Goal: Task Accomplishment & Management: Manage account settings

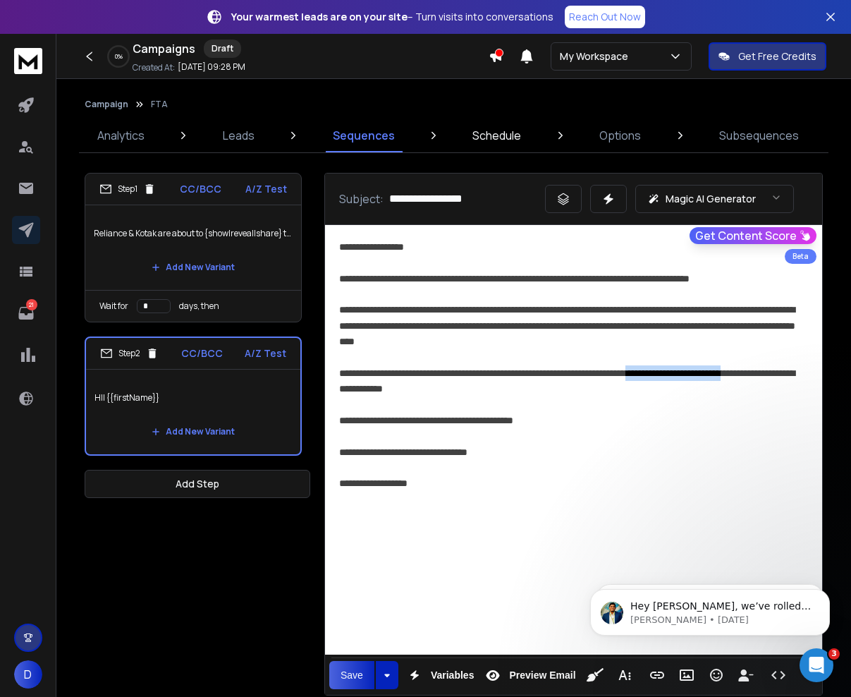
click at [503, 135] on p "Schedule" at bounding box center [496, 135] width 49 height 17
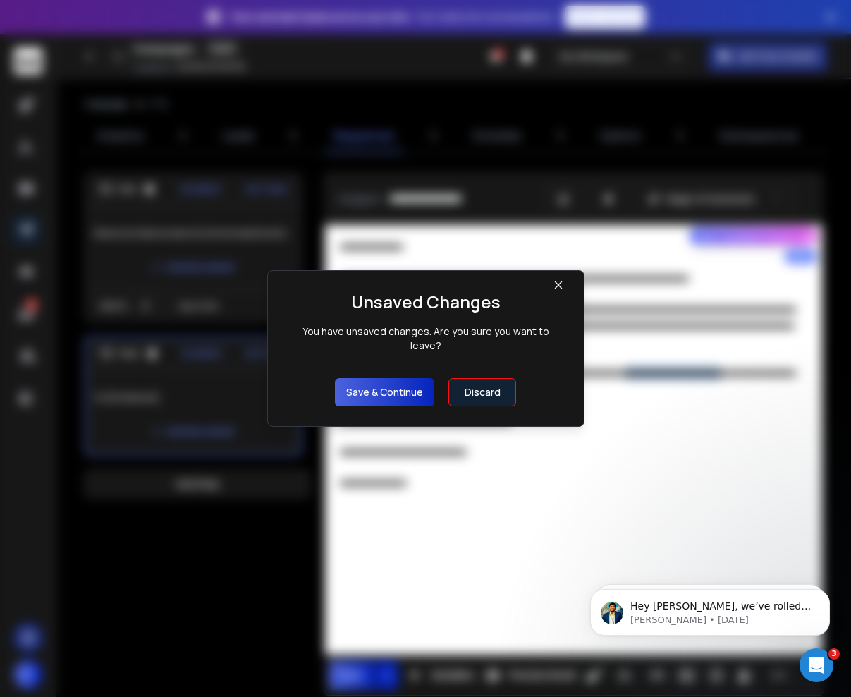
click at [405, 386] on button "Save & Continue" at bounding box center [384, 392] width 99 height 28
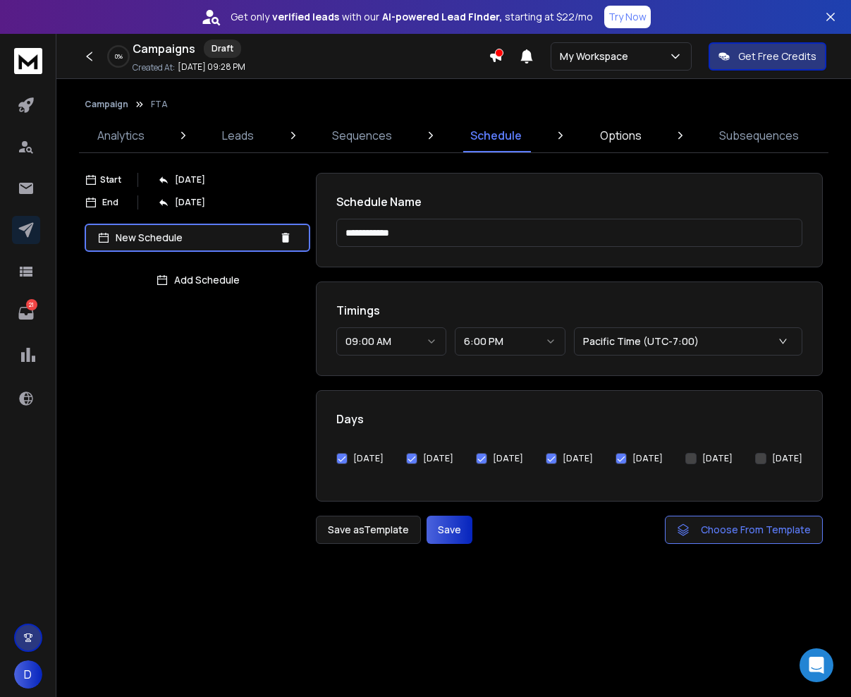
click at [606, 142] on p "Options" at bounding box center [621, 135] width 42 height 17
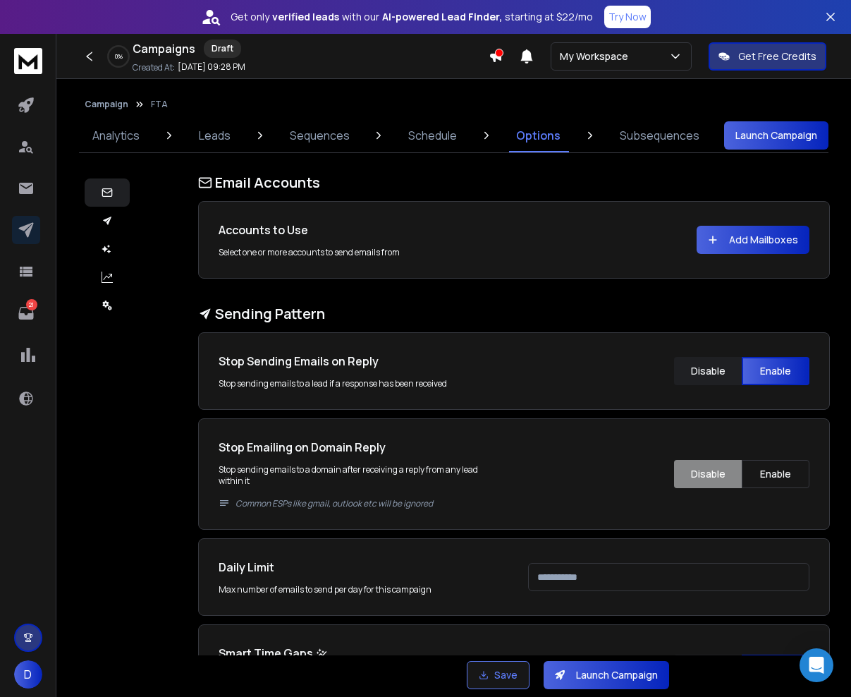
click at [754, 242] on button "Add Mailboxes" at bounding box center [753, 240] width 113 height 28
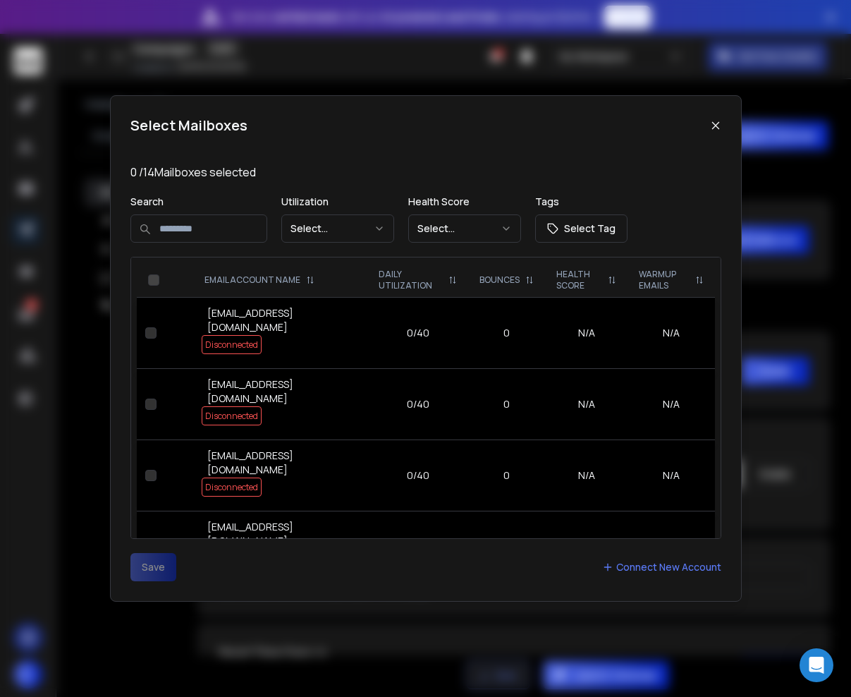
click at [718, 128] on icon at bounding box center [715, 125] width 11 height 11
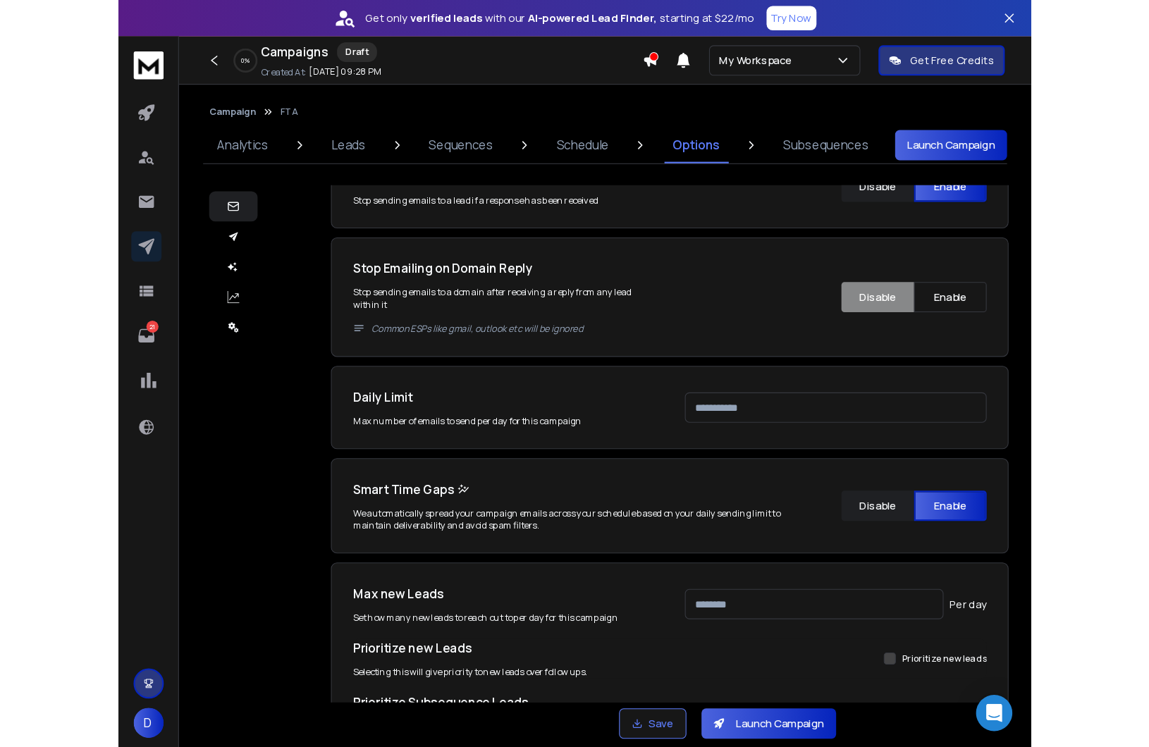
scroll to position [267, 0]
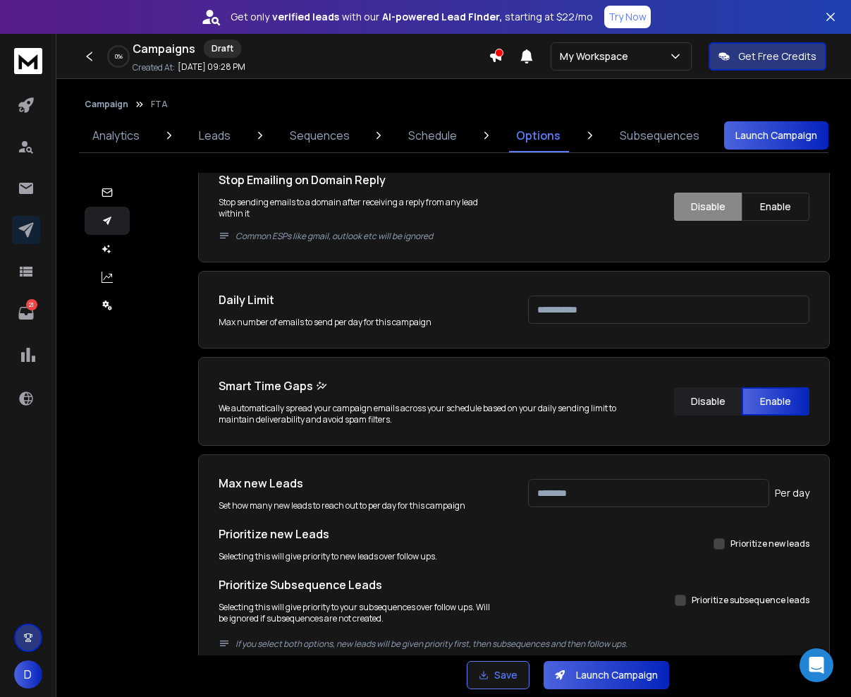
click at [575, 311] on input "***" at bounding box center [668, 309] width 281 height 28
type input "*****"
click at [449, 361] on div "Smart Time Gaps We automatically spread your campaign emails across your schedu…" at bounding box center [514, 401] width 632 height 89
click at [302, 140] on p "Sequences" at bounding box center [320, 135] width 60 height 17
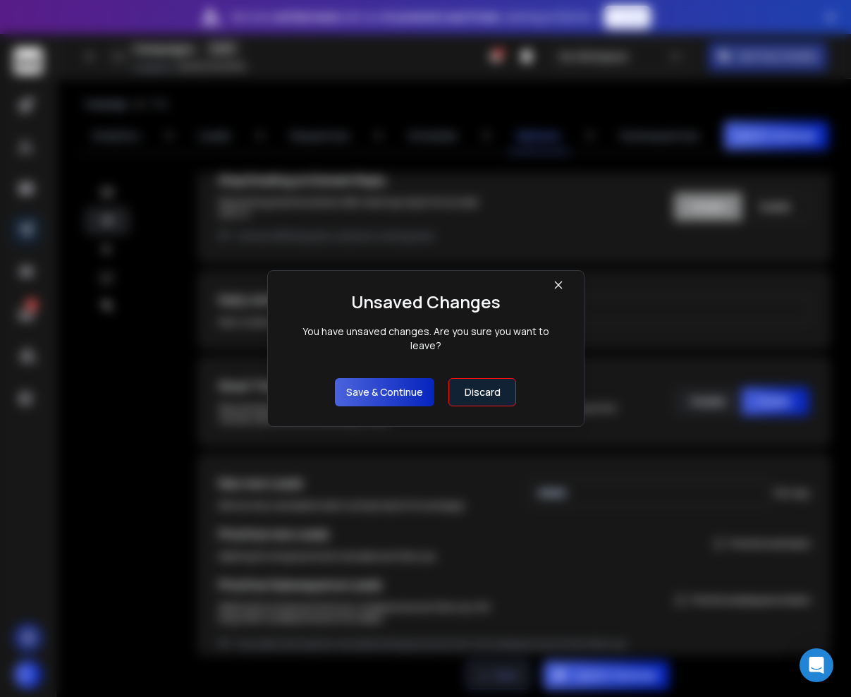
click at [417, 390] on button "Save & Continue" at bounding box center [384, 392] width 99 height 28
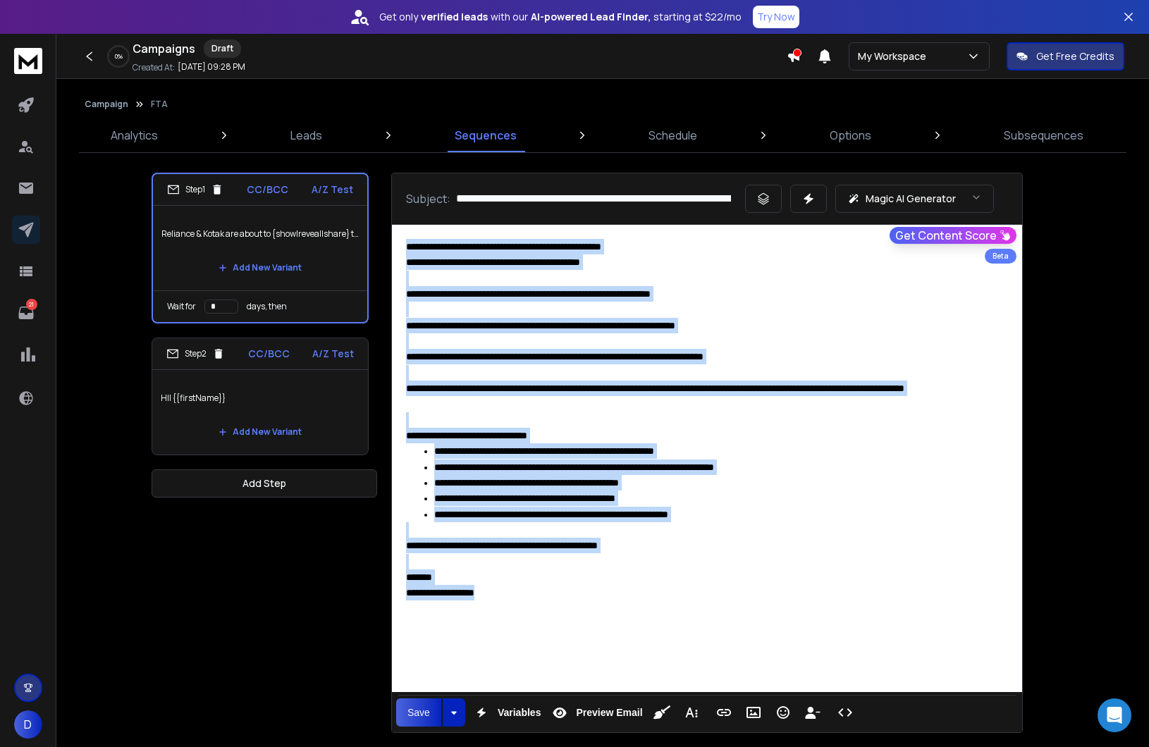
drag, startPoint x: 403, startPoint y: 484, endPoint x: 329, endPoint y: 196, distance: 297.7
click at [329, 196] on div "**********" at bounding box center [603, 453] width 902 height 561
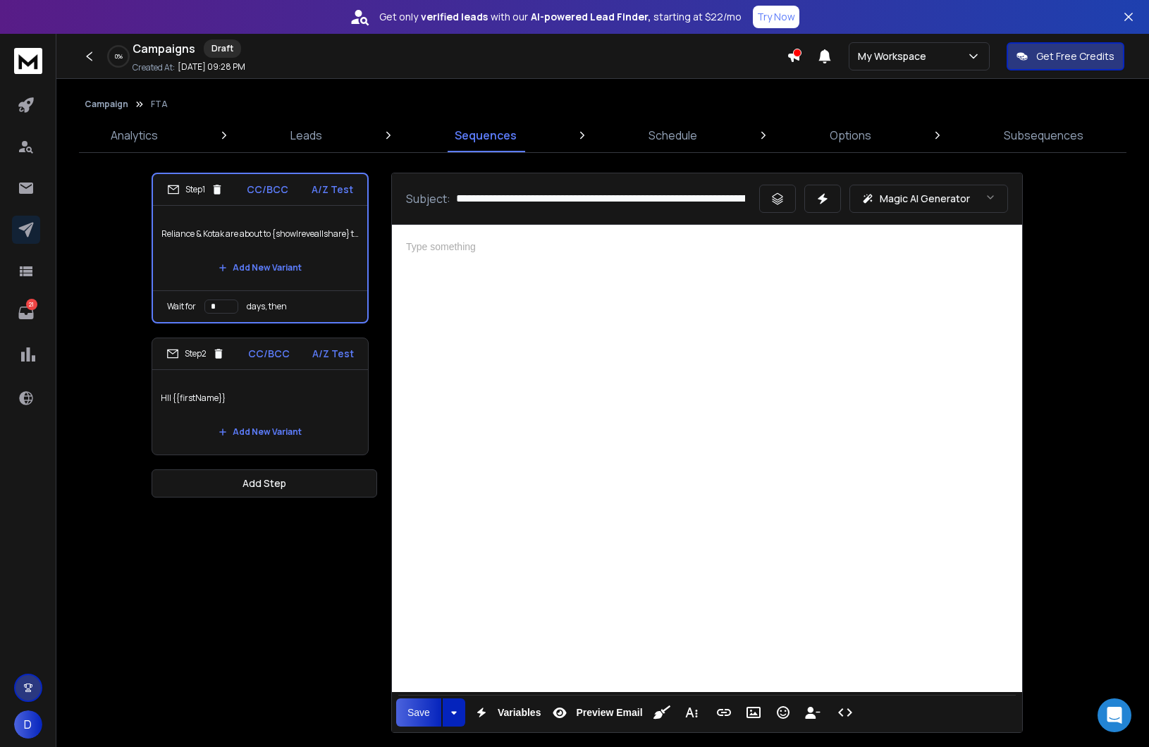
click at [263, 393] on p "HII {{firstName}}" at bounding box center [260, 398] width 199 height 39
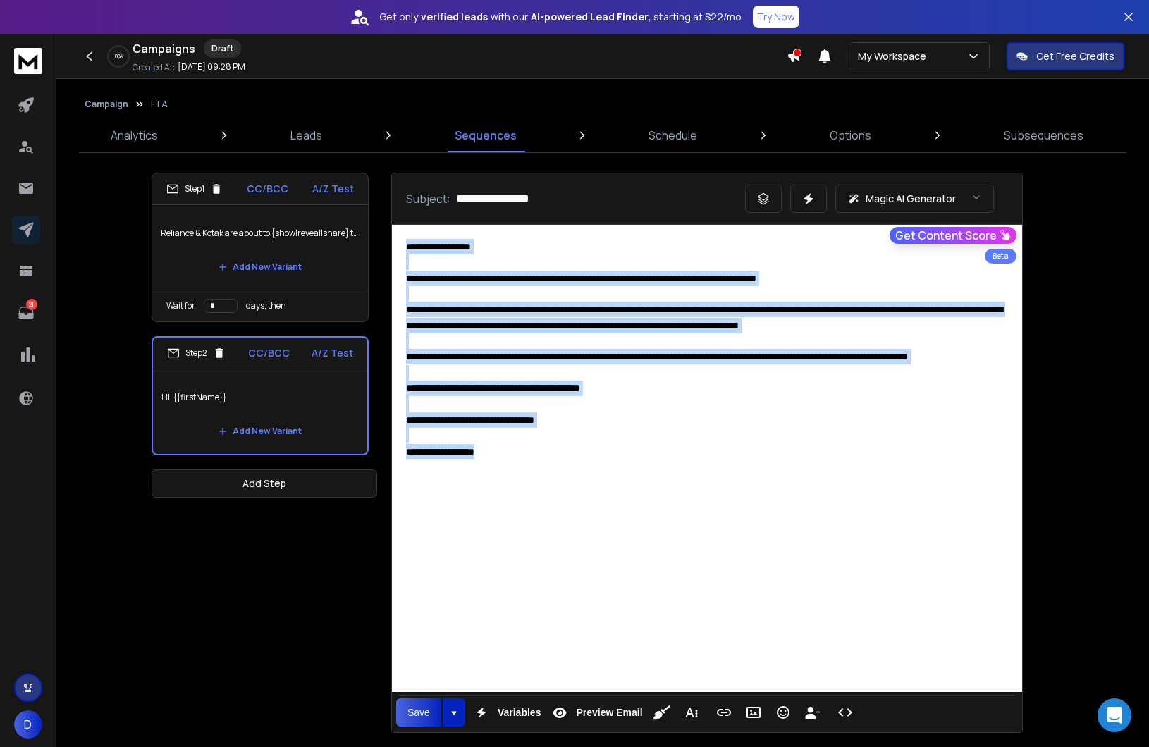
drag, startPoint x: 581, startPoint y: 551, endPoint x: 384, endPoint y: 204, distance: 398.8
click at [384, 204] on div "**********" at bounding box center [603, 453] width 902 height 561
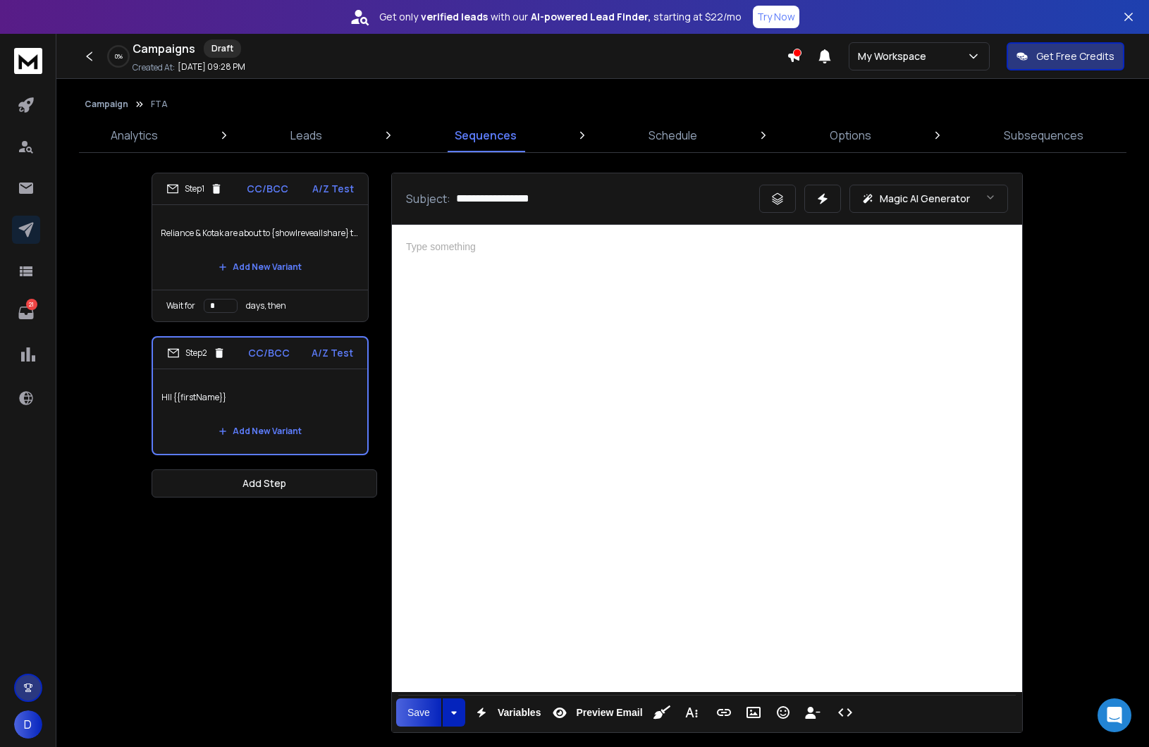
click at [211, 220] on p "Reliance & Kotak are about to {show|reveal|share} their tech stacks — live" at bounding box center [260, 233] width 199 height 39
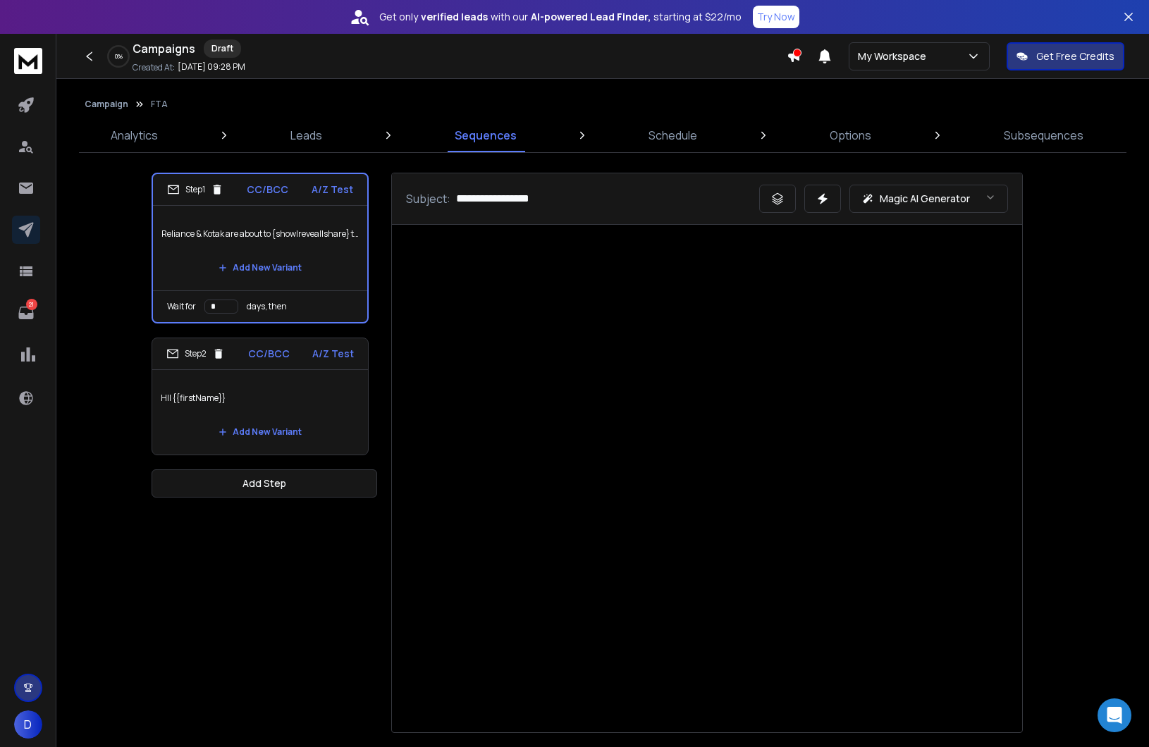
type input "**********"
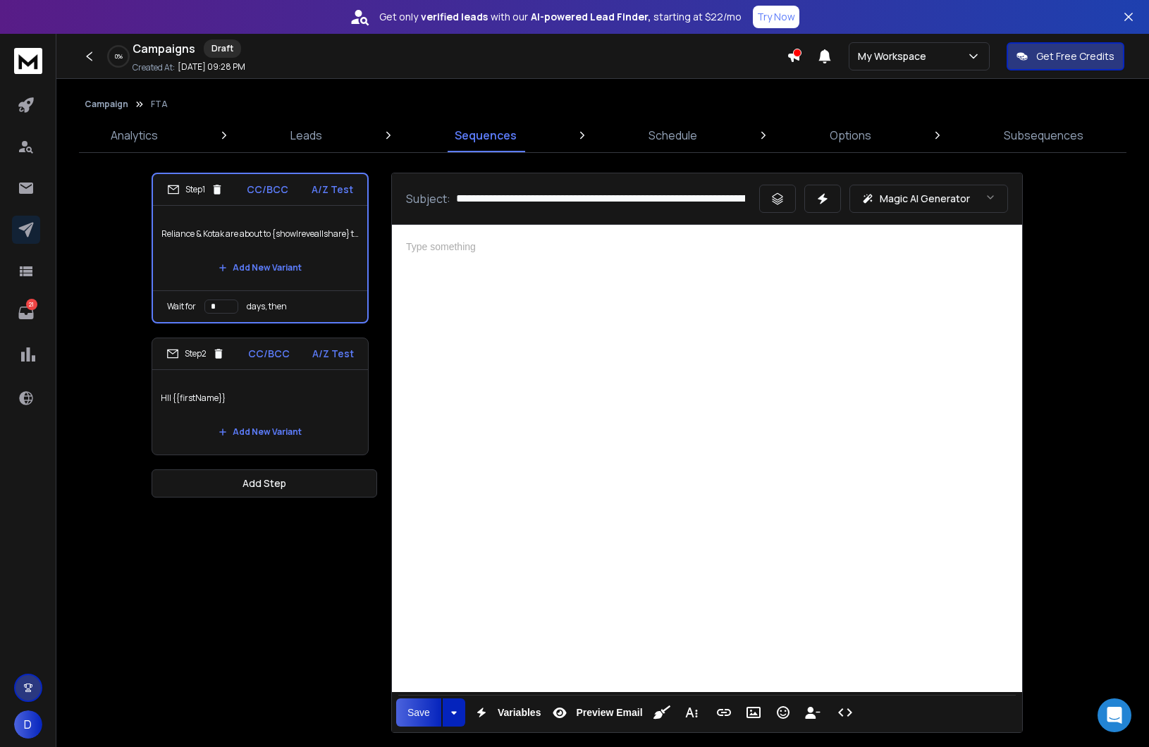
click at [597, 199] on input "**********" at bounding box center [600, 198] width 289 height 17
click at [506, 298] on div at bounding box center [707, 458] width 630 height 467
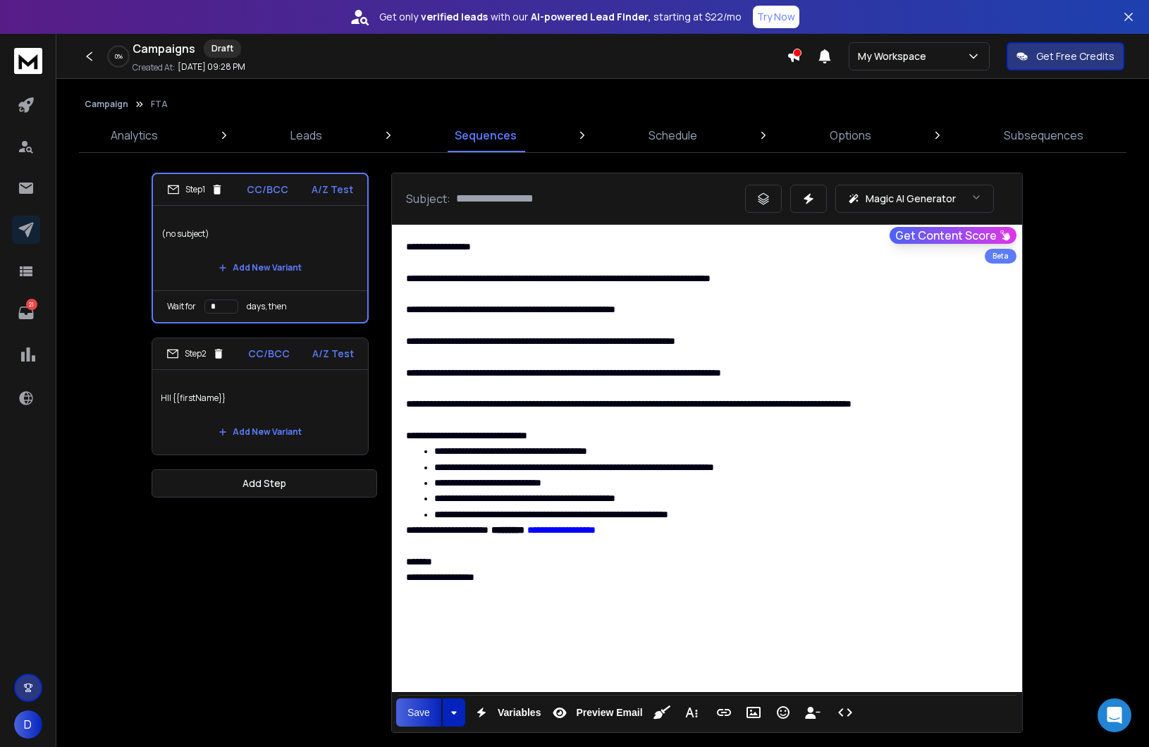
click at [745, 514] on div "**********" at bounding box center [721, 515] width 574 height 16
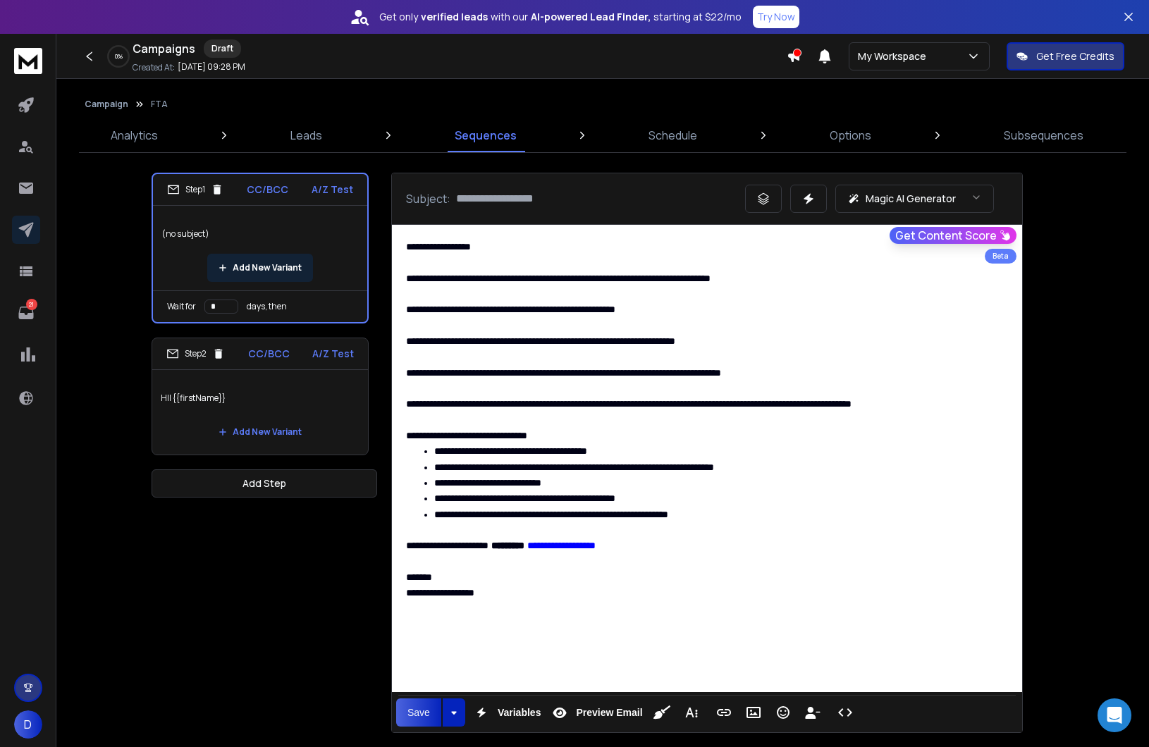
click at [264, 266] on button "Add New Variant" at bounding box center [260, 268] width 106 height 28
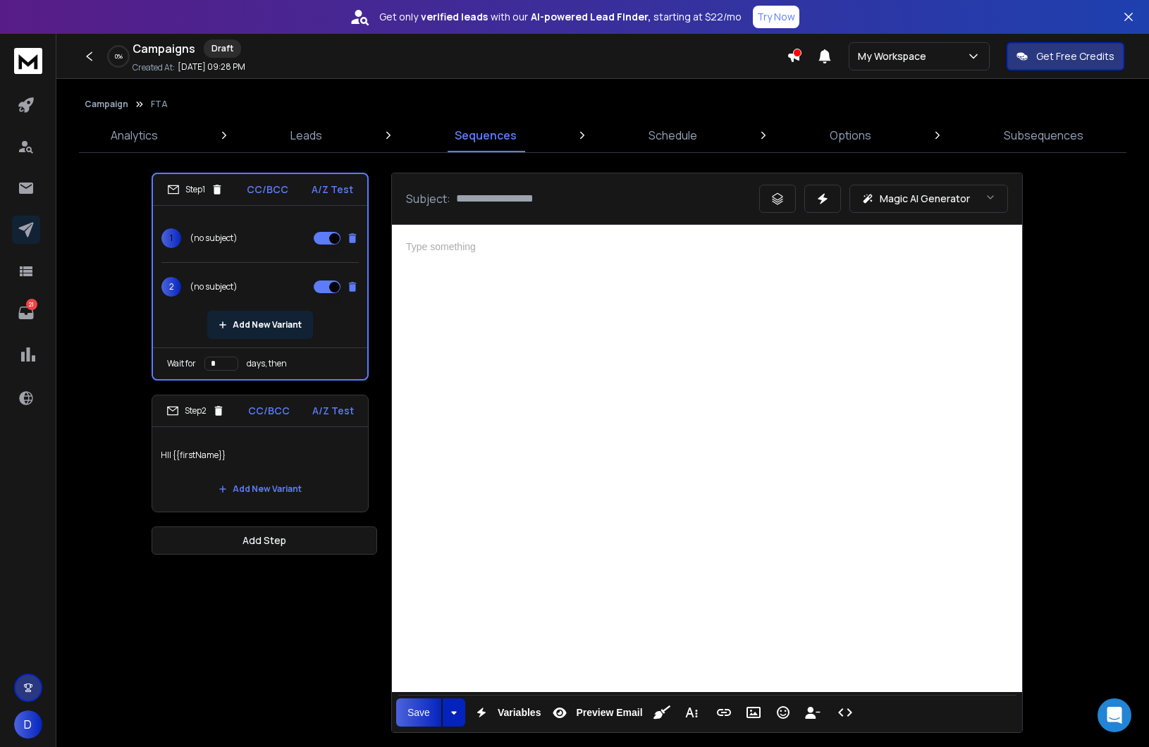
click at [243, 322] on button "Add New Variant" at bounding box center [260, 325] width 106 height 28
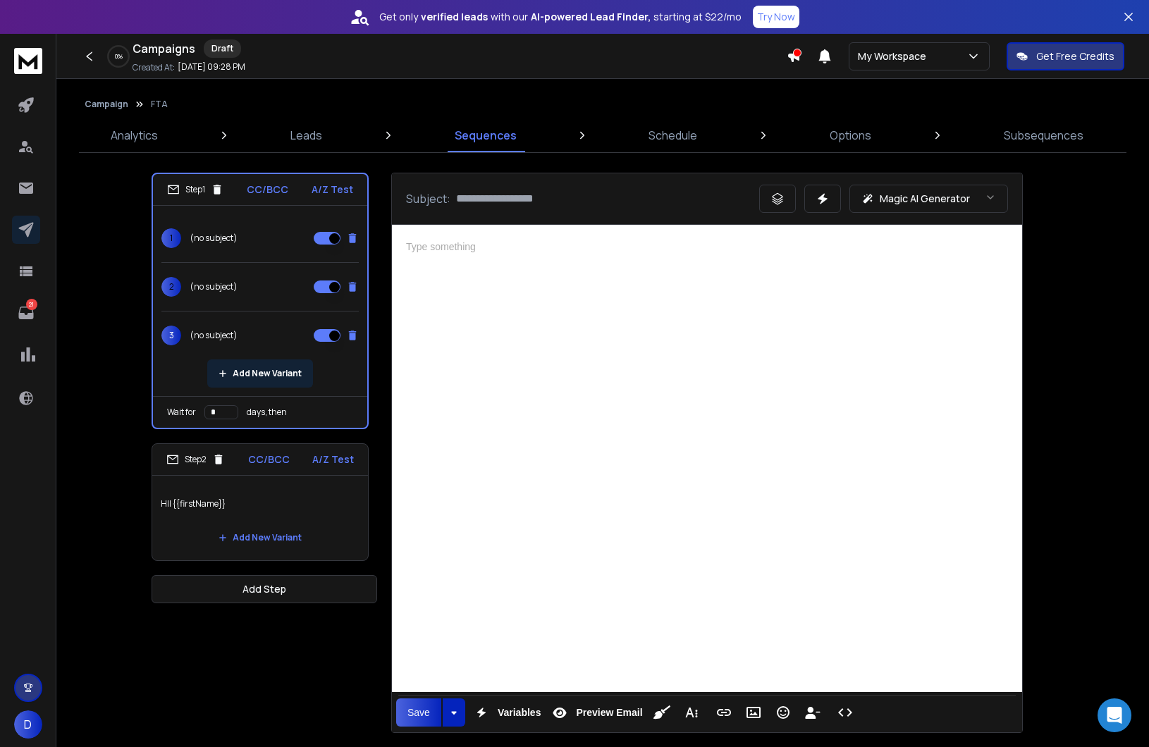
click at [238, 384] on button "Add New Variant" at bounding box center [260, 374] width 106 height 28
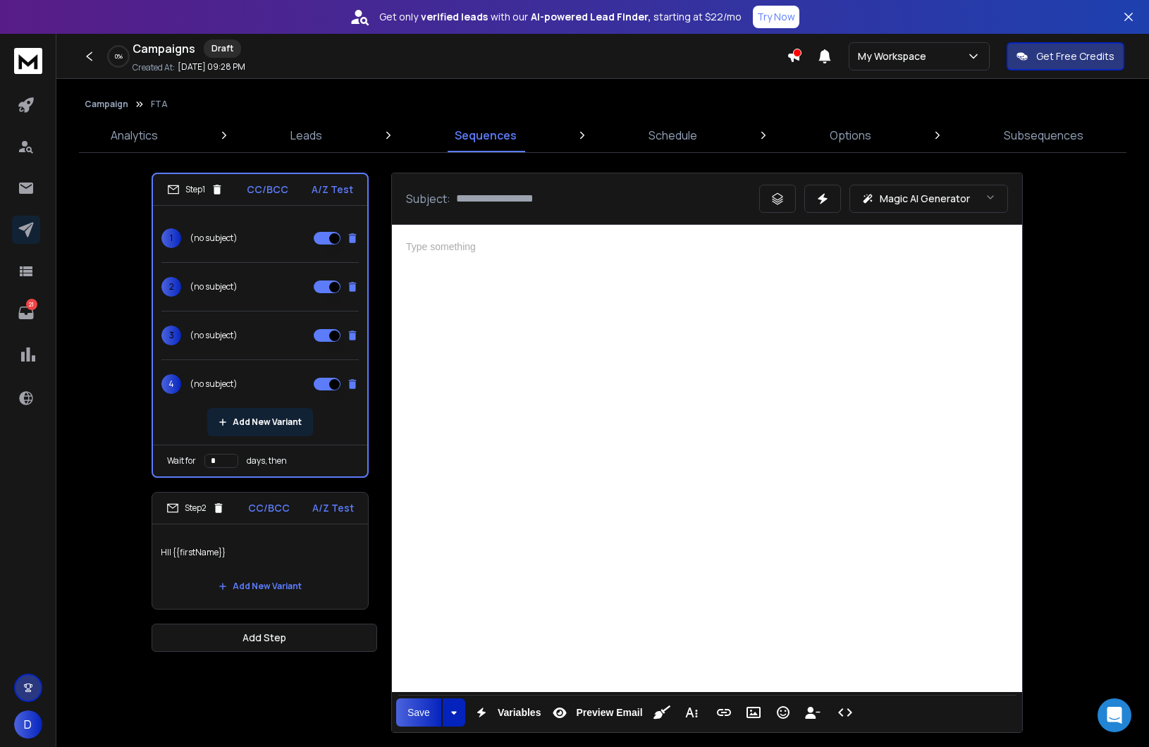
click at [240, 420] on button "Add New Variant" at bounding box center [260, 422] width 106 height 28
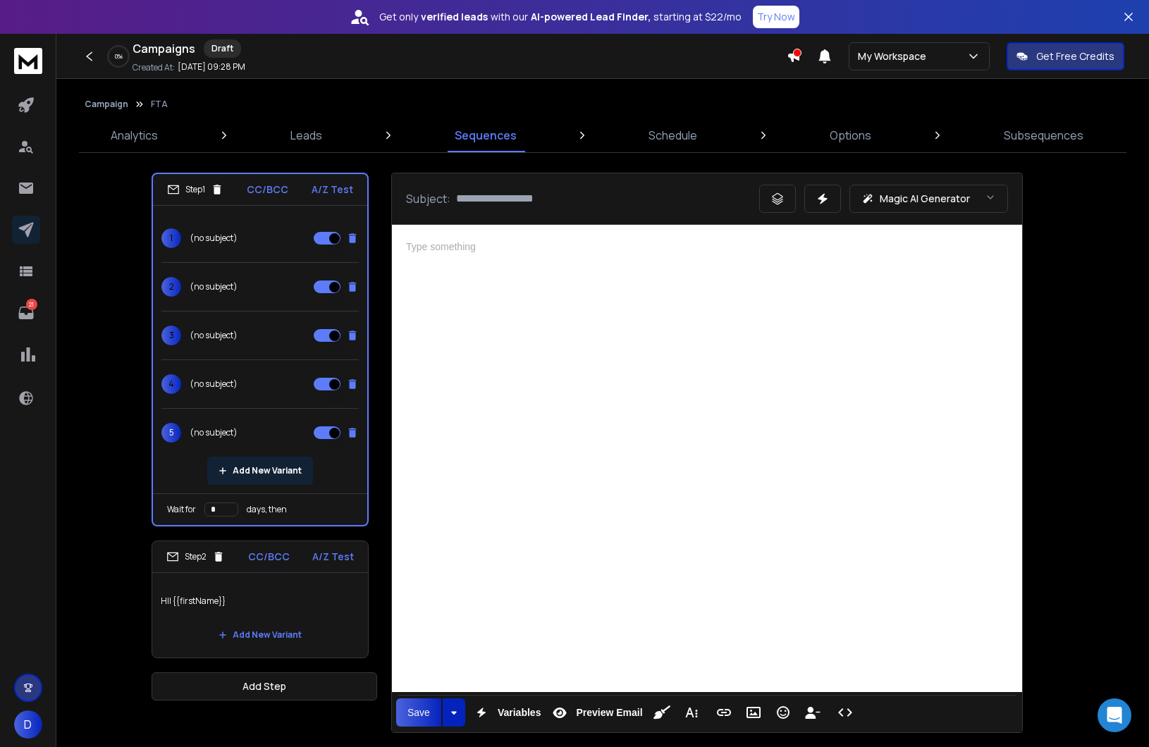
click at [243, 466] on button "Add New Variant" at bounding box center [260, 471] width 106 height 28
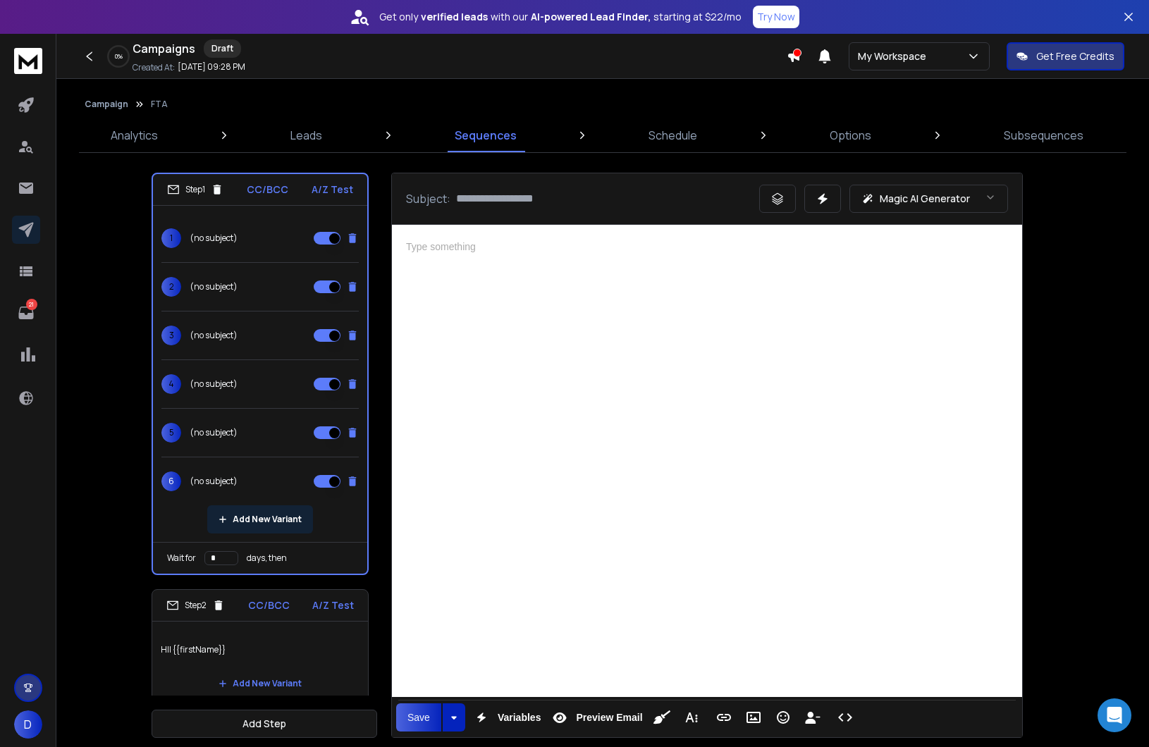
click at [240, 518] on button "Add New Variant" at bounding box center [260, 520] width 106 height 28
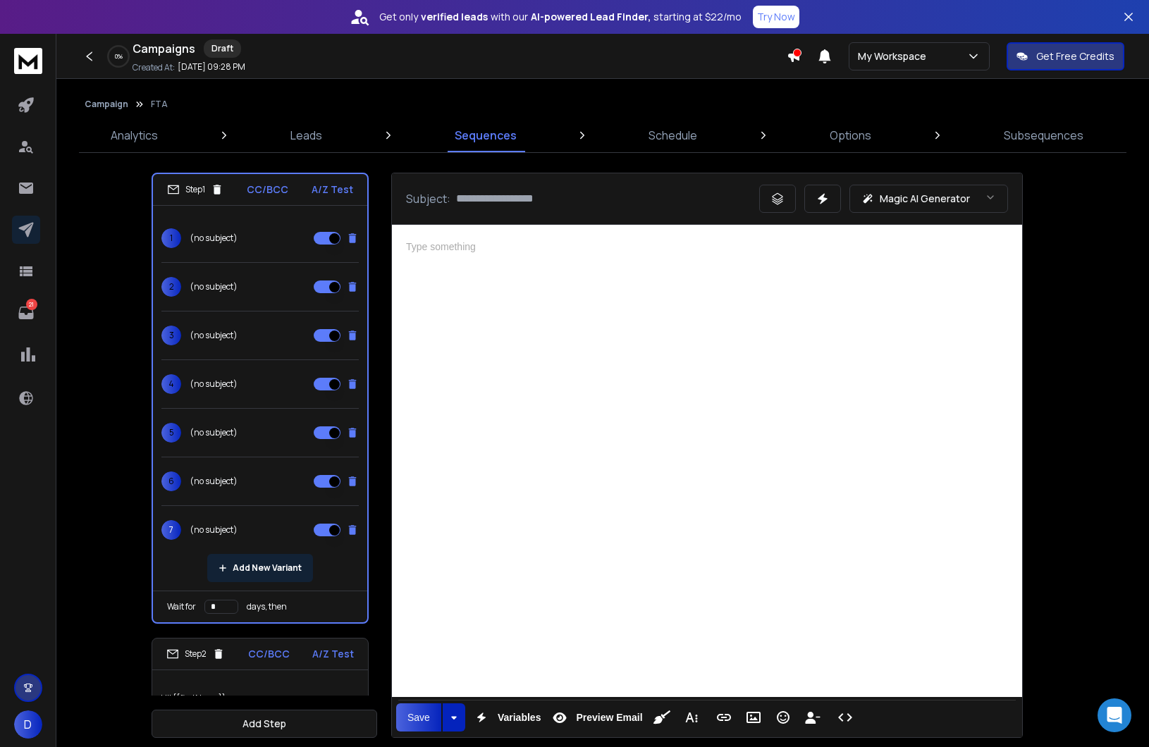
click at [235, 565] on button "Add New Variant" at bounding box center [260, 568] width 106 height 28
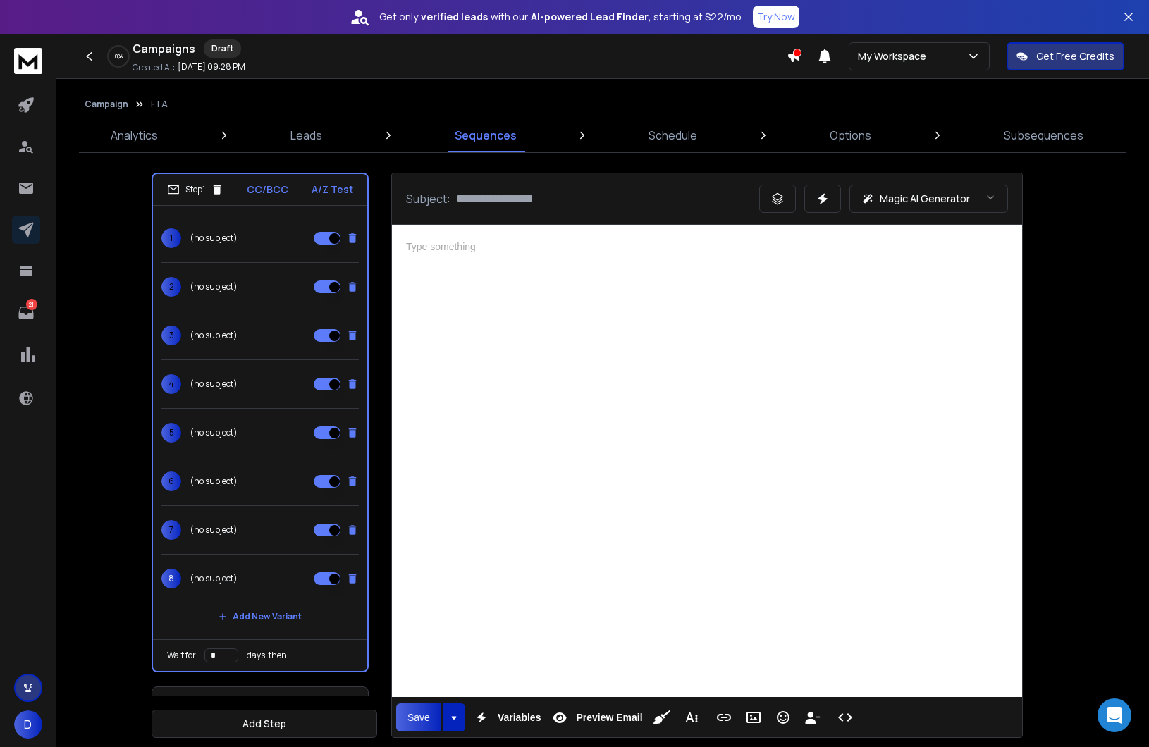
click at [240, 232] on div "1 (no subject)" at bounding box center [259, 238] width 197 height 49
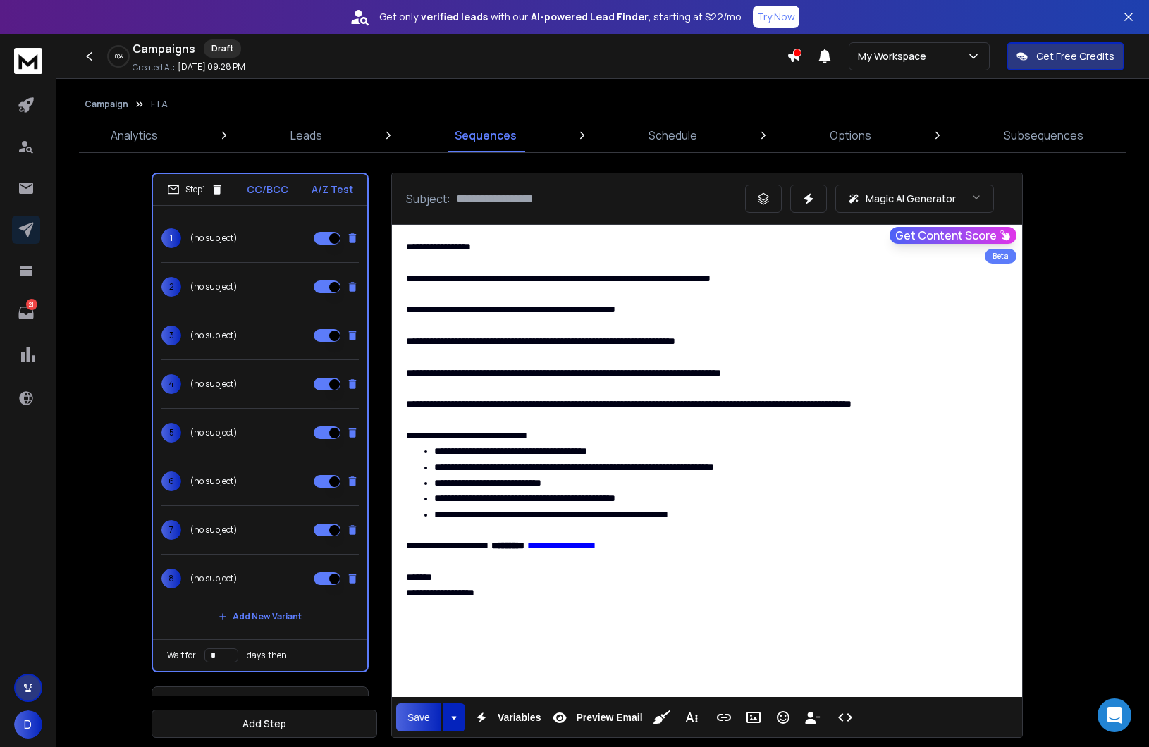
click at [239, 280] on div "2 (no subject)" at bounding box center [259, 287] width 197 height 49
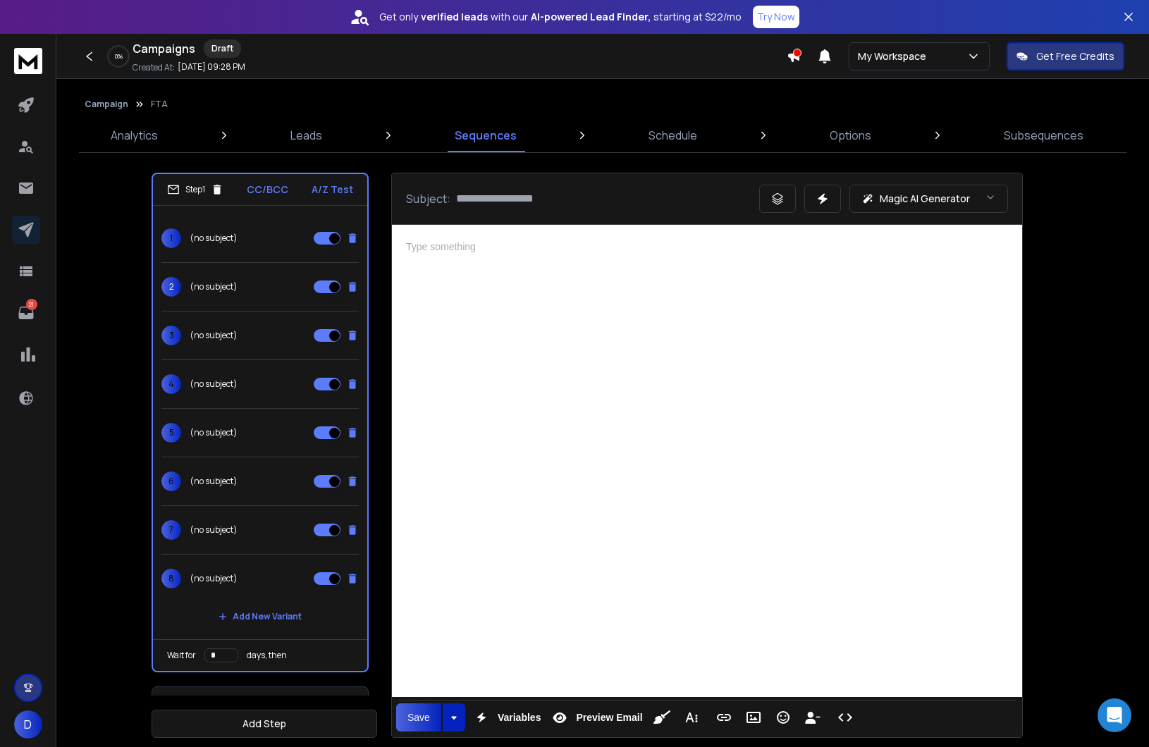
click at [448, 260] on div at bounding box center [707, 461] width 630 height 472
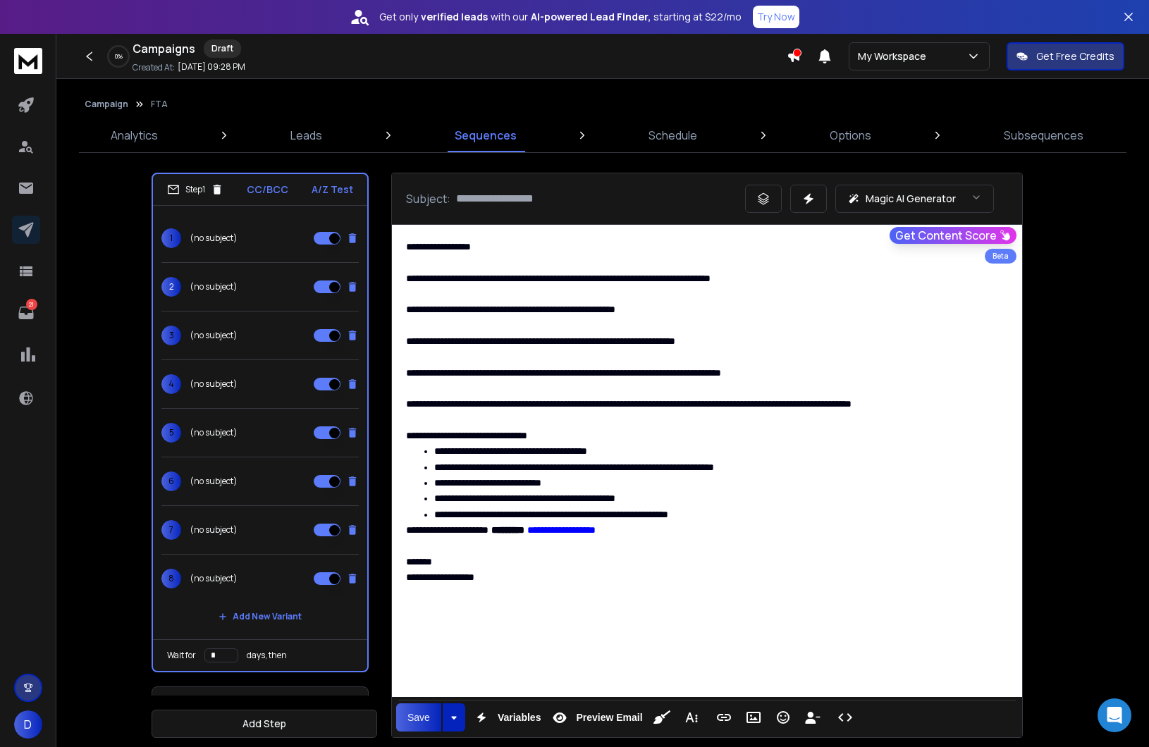
click at [742, 516] on div "**********" at bounding box center [721, 515] width 574 height 16
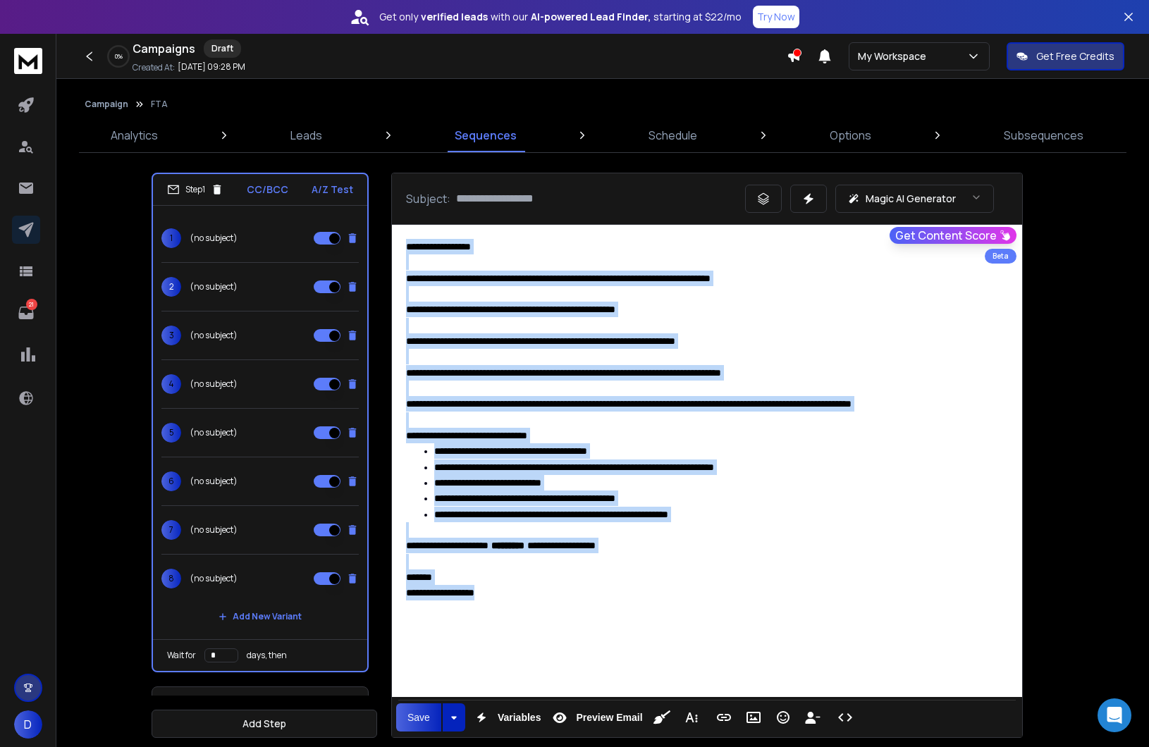
drag, startPoint x: 529, startPoint y: 631, endPoint x: 323, endPoint y: 114, distance: 556.3
click at [323, 114] on div "**********" at bounding box center [603, 418] width 1048 height 651
click at [227, 279] on div "2 (no subject)" at bounding box center [199, 287] width 76 height 20
click at [238, 247] on div "1 (no subject)" at bounding box center [259, 238] width 197 height 49
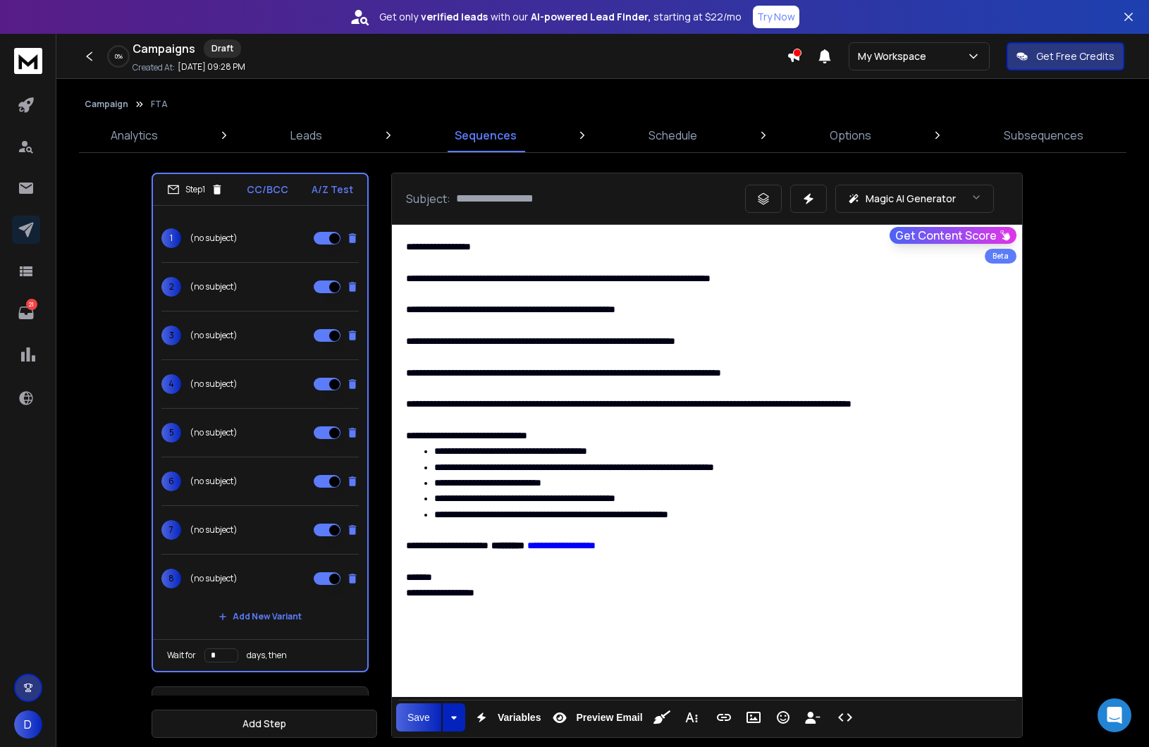
click at [236, 281] on p "(no subject)" at bounding box center [214, 286] width 48 height 11
click at [233, 338] on p "(no subject)" at bounding box center [214, 335] width 48 height 11
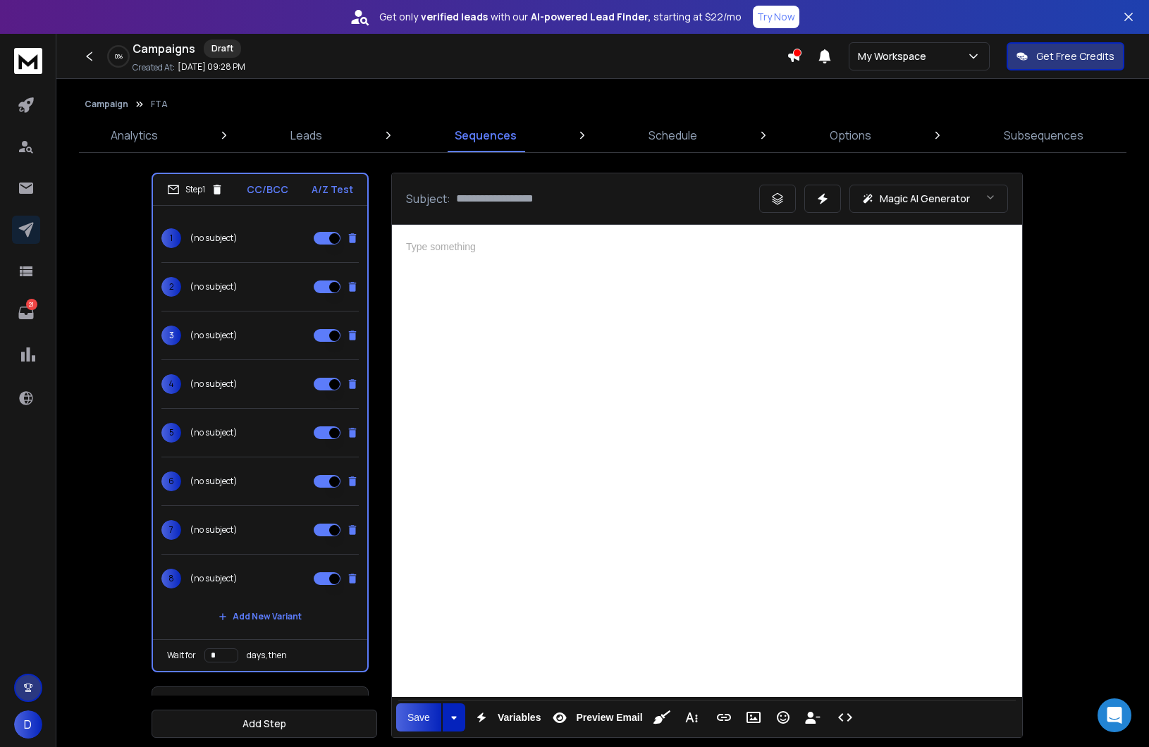
click at [479, 252] on div at bounding box center [707, 247] width 602 height 16
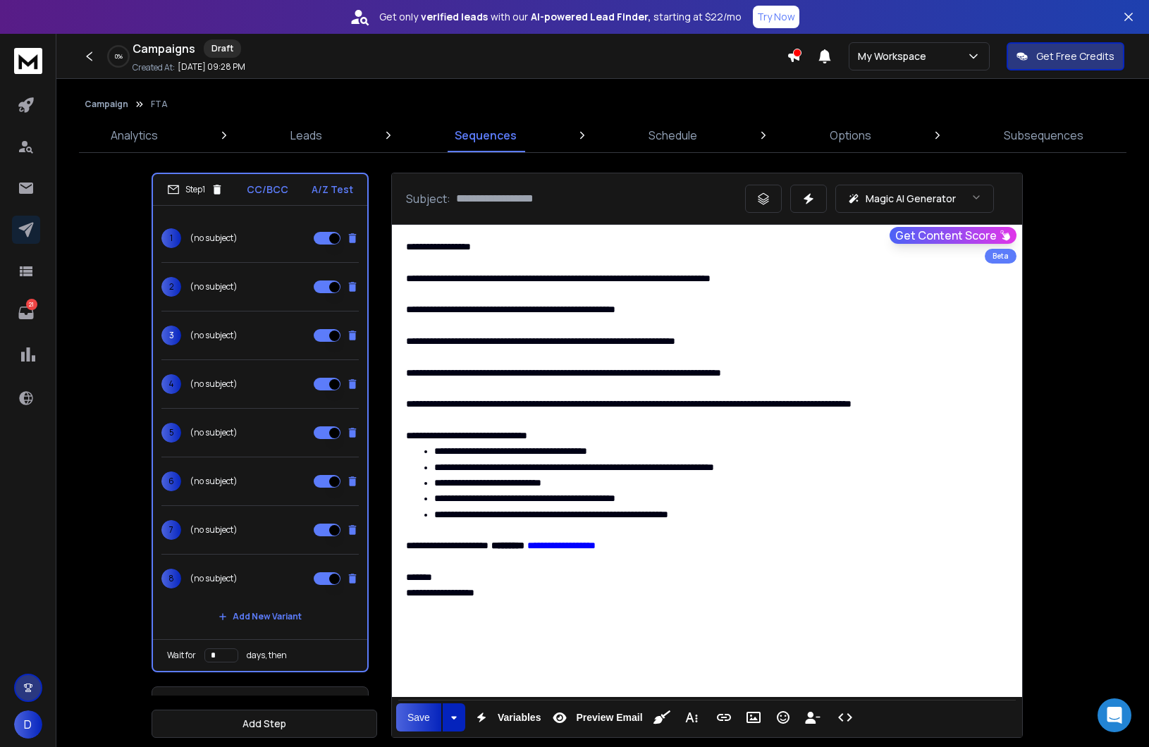
click at [239, 371] on div "4 (no subject)" at bounding box center [259, 384] width 197 height 49
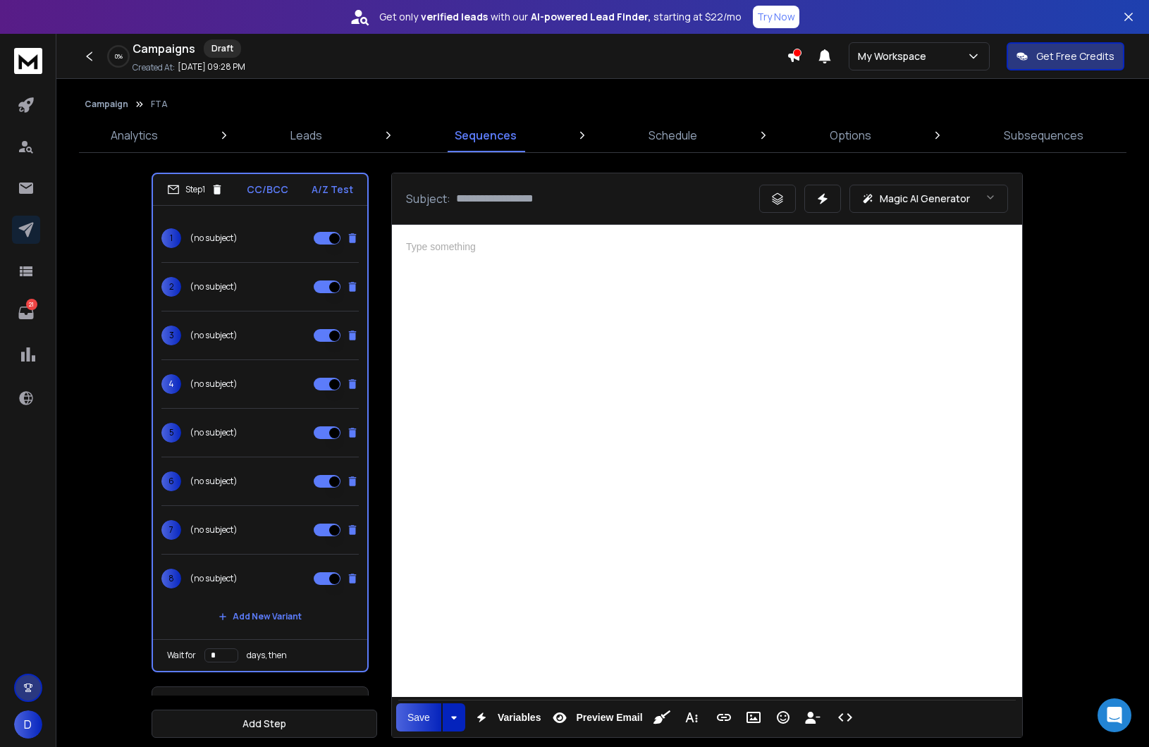
click at [513, 267] on div at bounding box center [707, 461] width 630 height 472
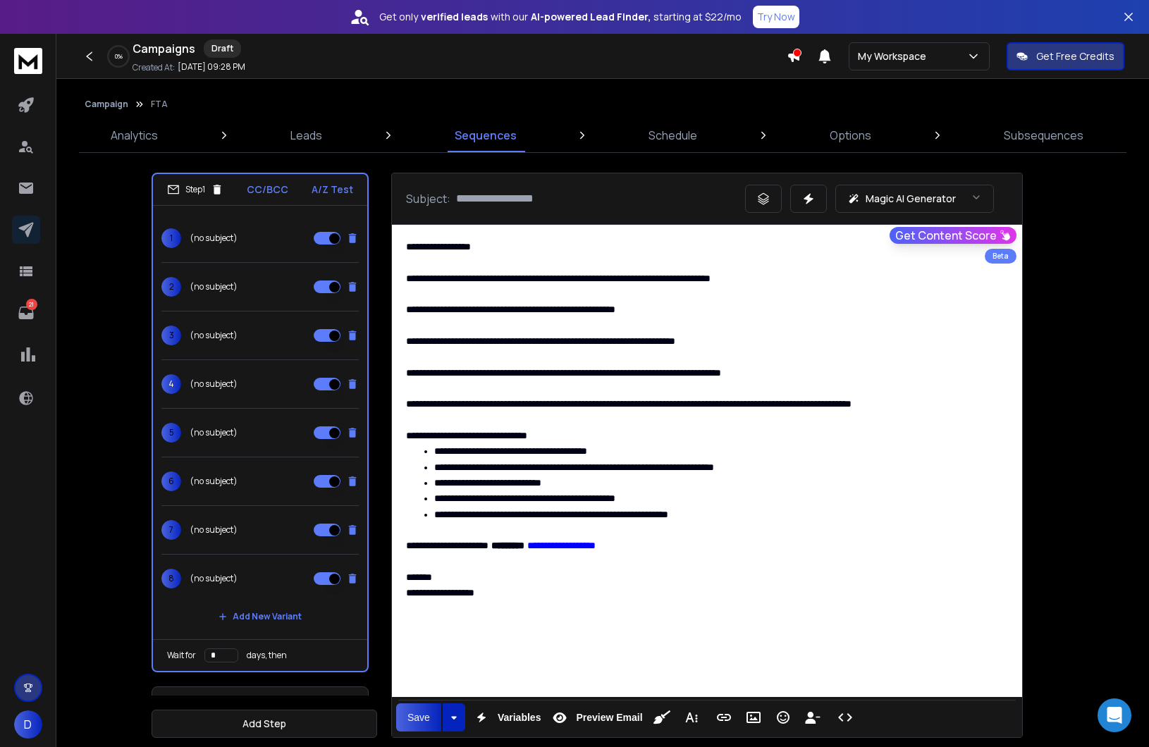
click at [229, 420] on div "5 (no subject)" at bounding box center [259, 433] width 197 height 49
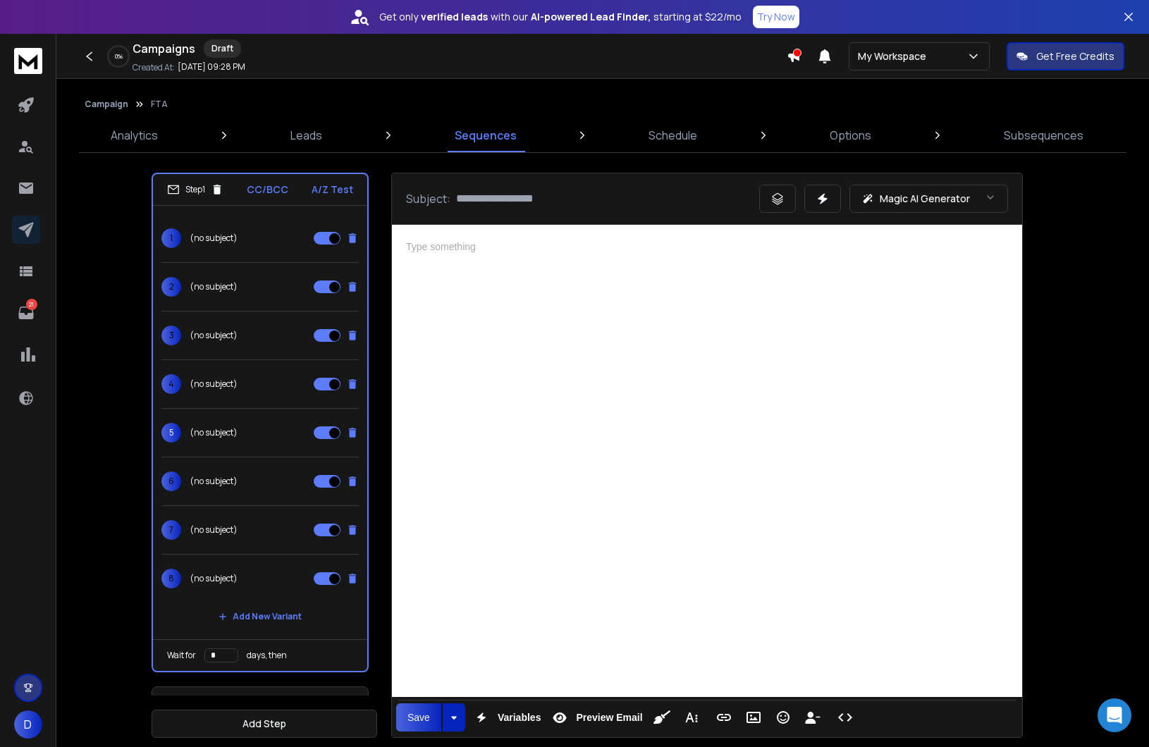
click at [482, 251] on div at bounding box center [707, 247] width 602 height 16
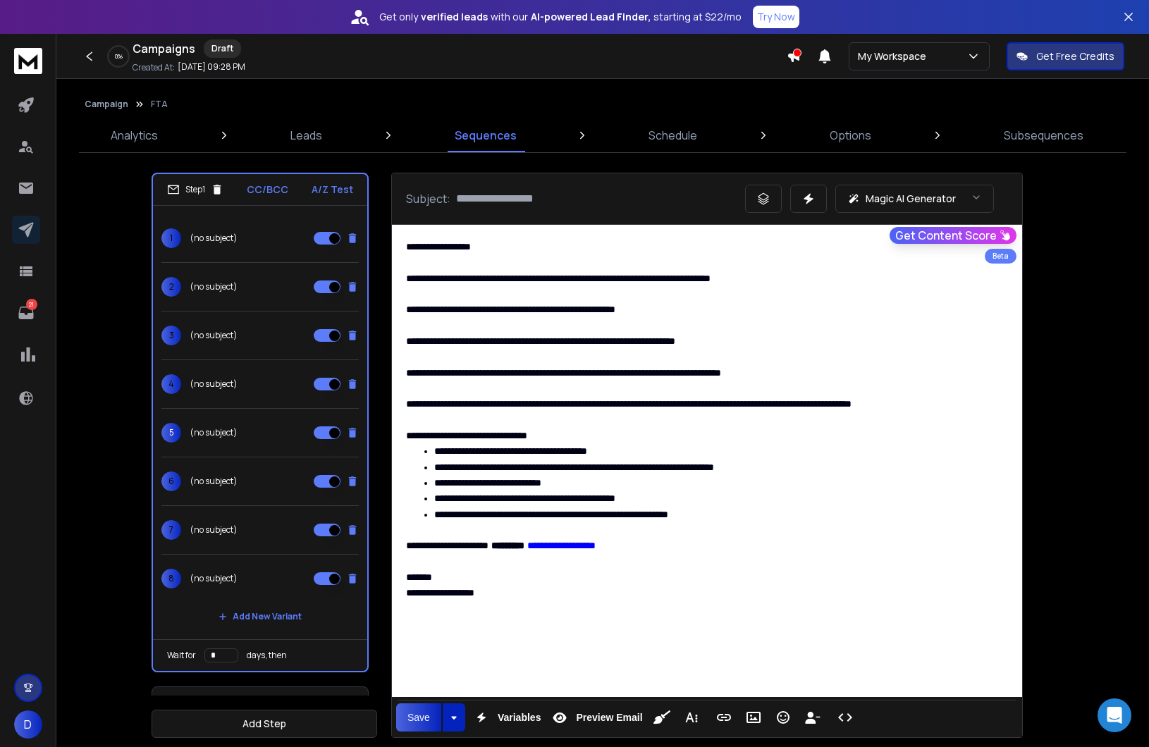
click at [227, 486] on p "(no subject)" at bounding box center [214, 481] width 48 height 11
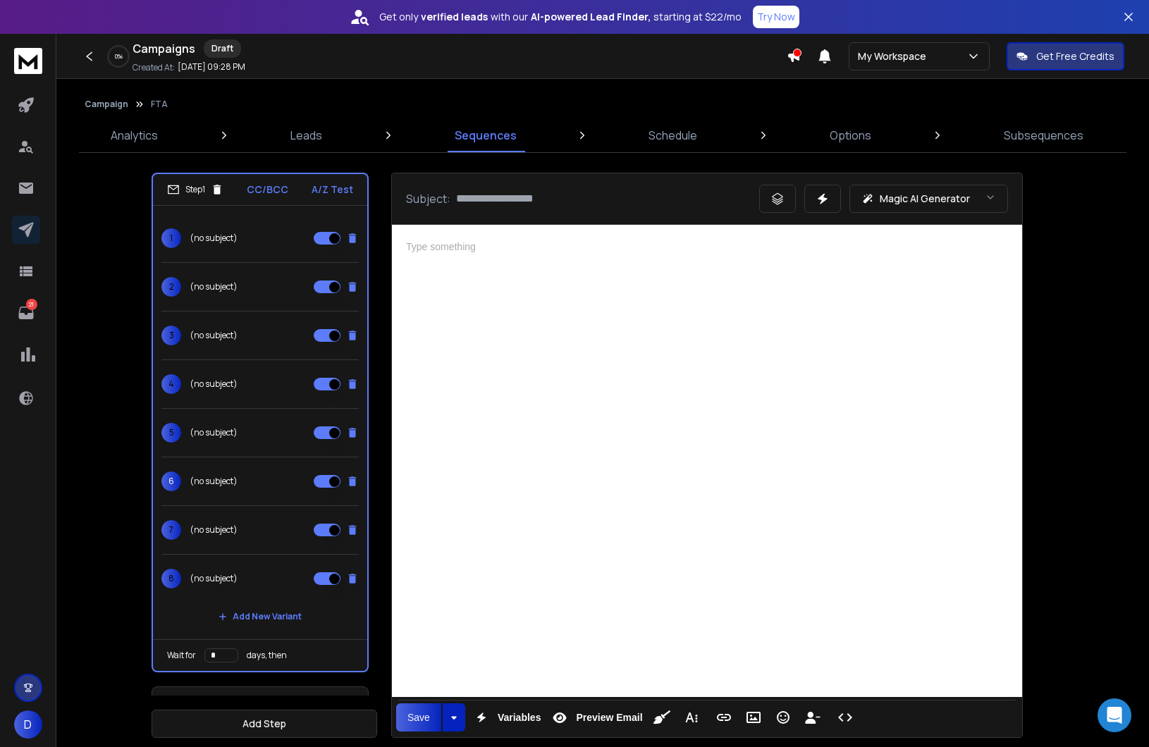
click at [474, 280] on div at bounding box center [707, 461] width 630 height 472
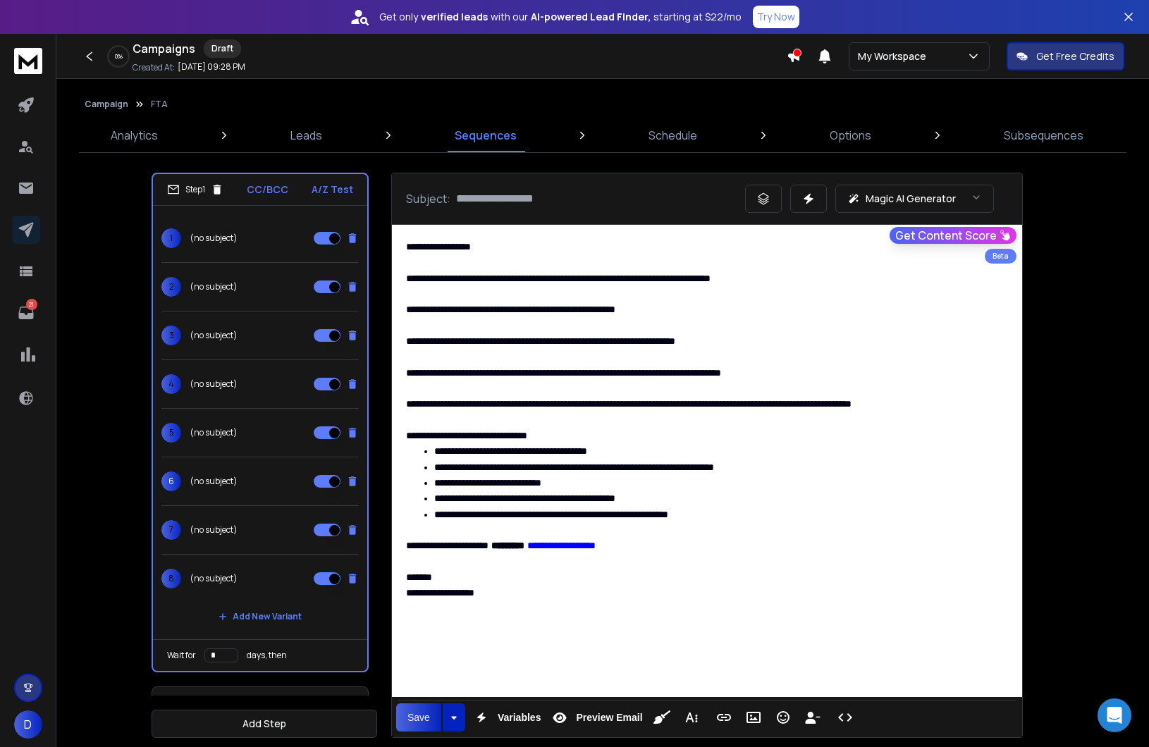
click at [212, 538] on div "7 (no subject)" at bounding box center [199, 530] width 76 height 20
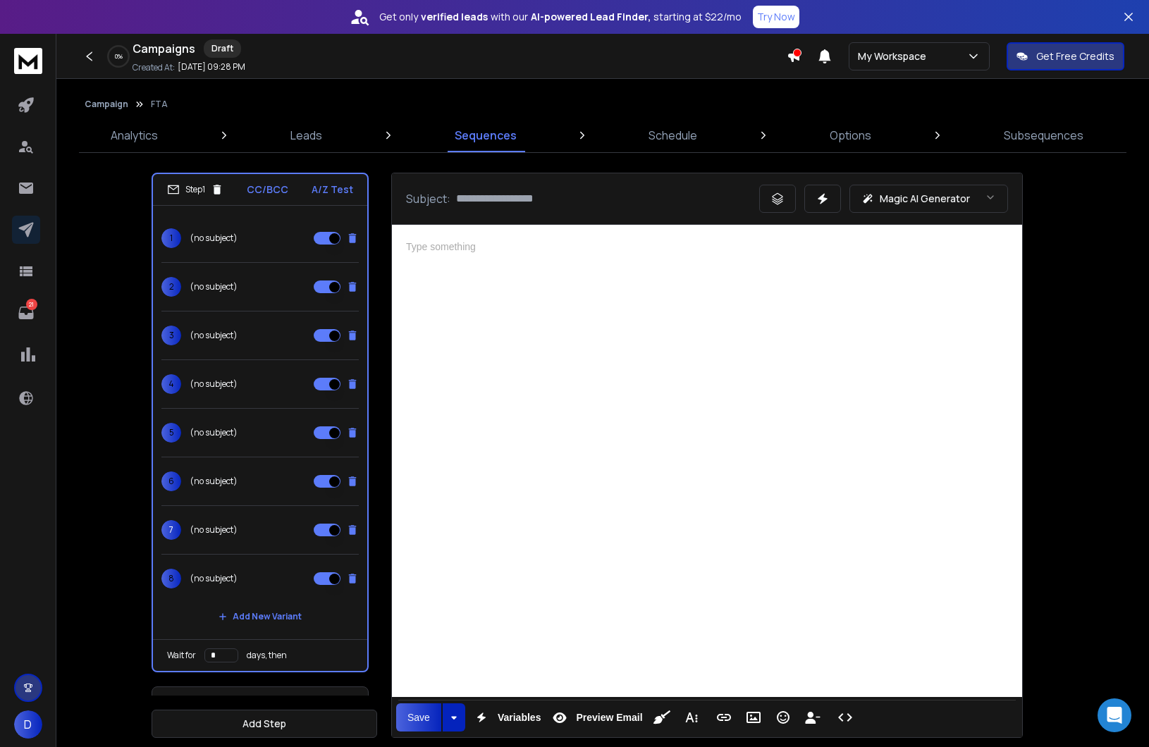
click at [429, 240] on div at bounding box center [707, 247] width 602 height 16
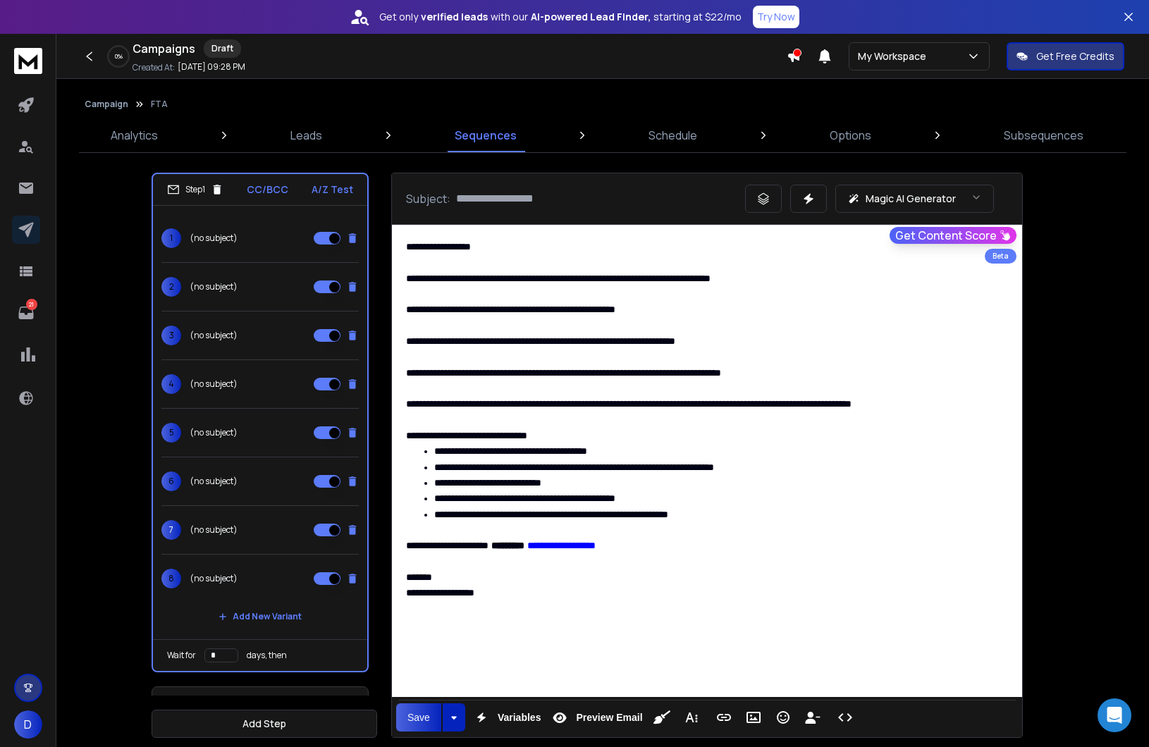
click at [218, 579] on p "(no subject)" at bounding box center [214, 578] width 48 height 11
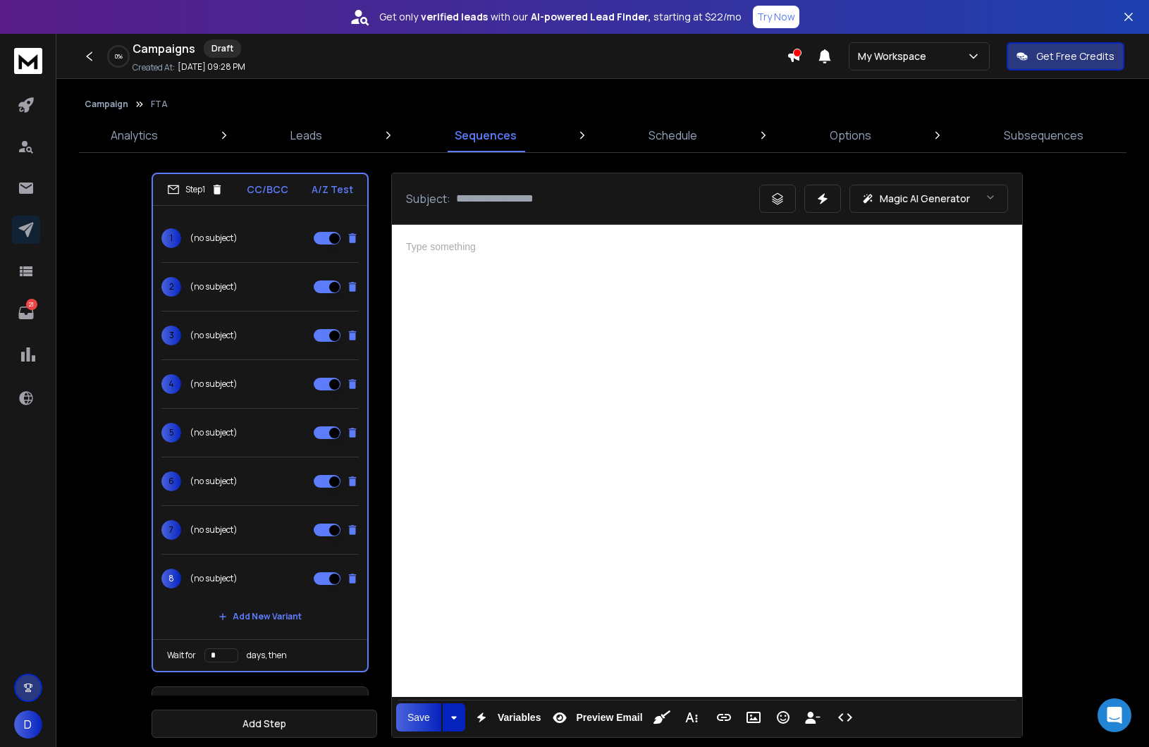
click at [554, 281] on div at bounding box center [707, 461] width 630 height 472
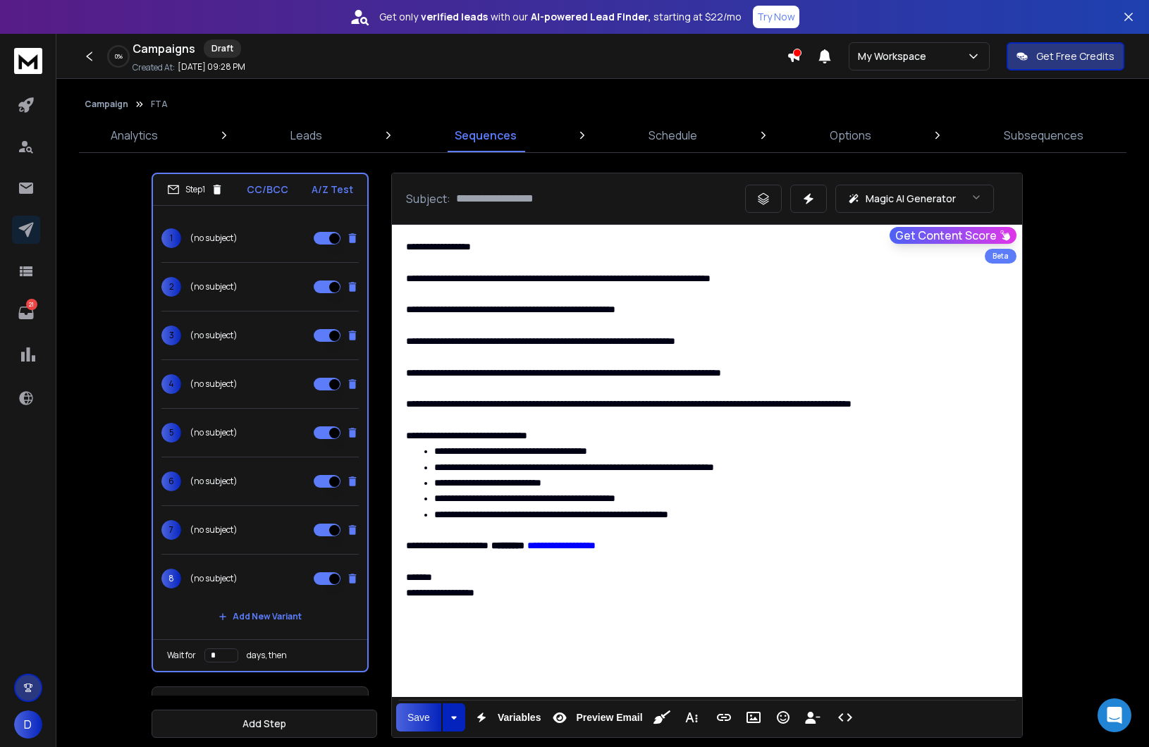
click at [209, 238] on p "(no subject)" at bounding box center [214, 238] width 48 height 11
click at [477, 195] on input at bounding box center [593, 198] width 275 height 17
paste input "**********"
type input "**********"
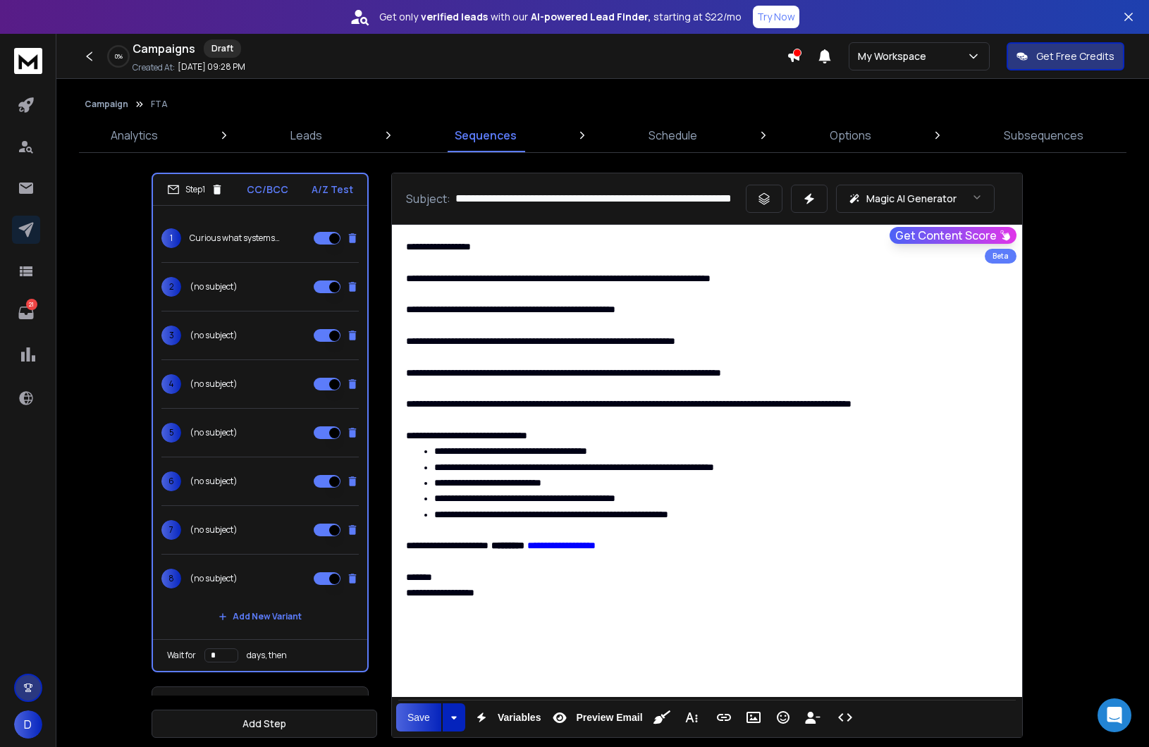
click at [239, 281] on div "2 (no subject)" at bounding box center [259, 287] width 197 height 49
paste input "**********"
type input "**********"
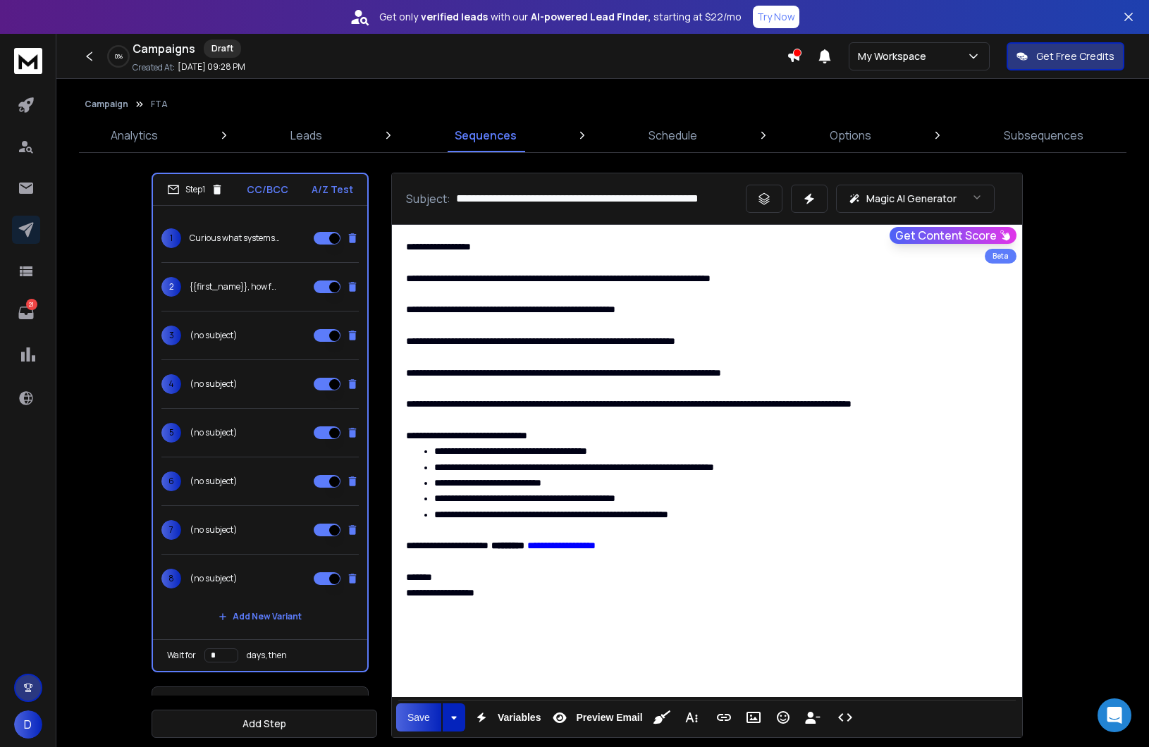
scroll to position [0, 0]
click at [239, 285] on p "{{first_name}}, how future-ready is your marketing stack?" at bounding box center [235, 286] width 90 height 11
click at [537, 198] on input "**********" at bounding box center [594, 198] width 276 height 17
click at [246, 333] on div "3 (no subject)" at bounding box center [259, 336] width 197 height 49
click at [549, 188] on div "Subject: Magic AI Generator Get Content Score Beta" at bounding box center [707, 198] width 630 height 51
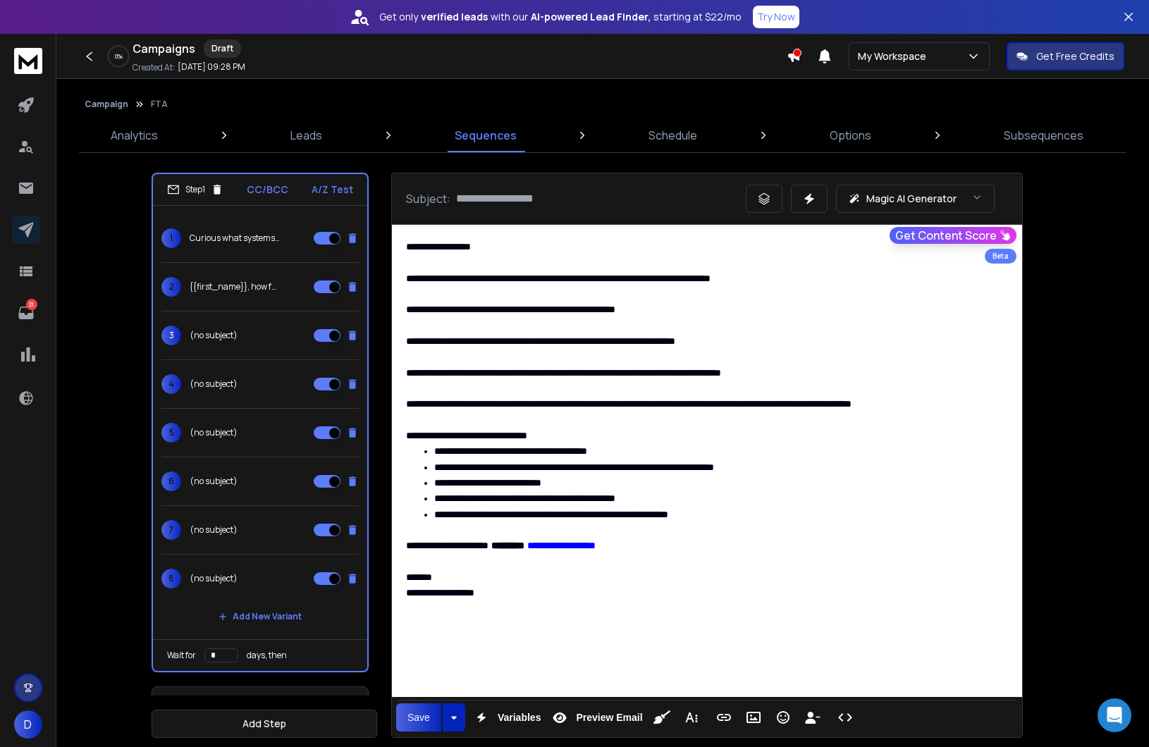
click at [519, 200] on input at bounding box center [594, 198] width 276 height 17
paste input "**********"
type input "**********"
click at [247, 384] on div "4 (no subject)" at bounding box center [259, 384] width 197 height 49
paste input "**********"
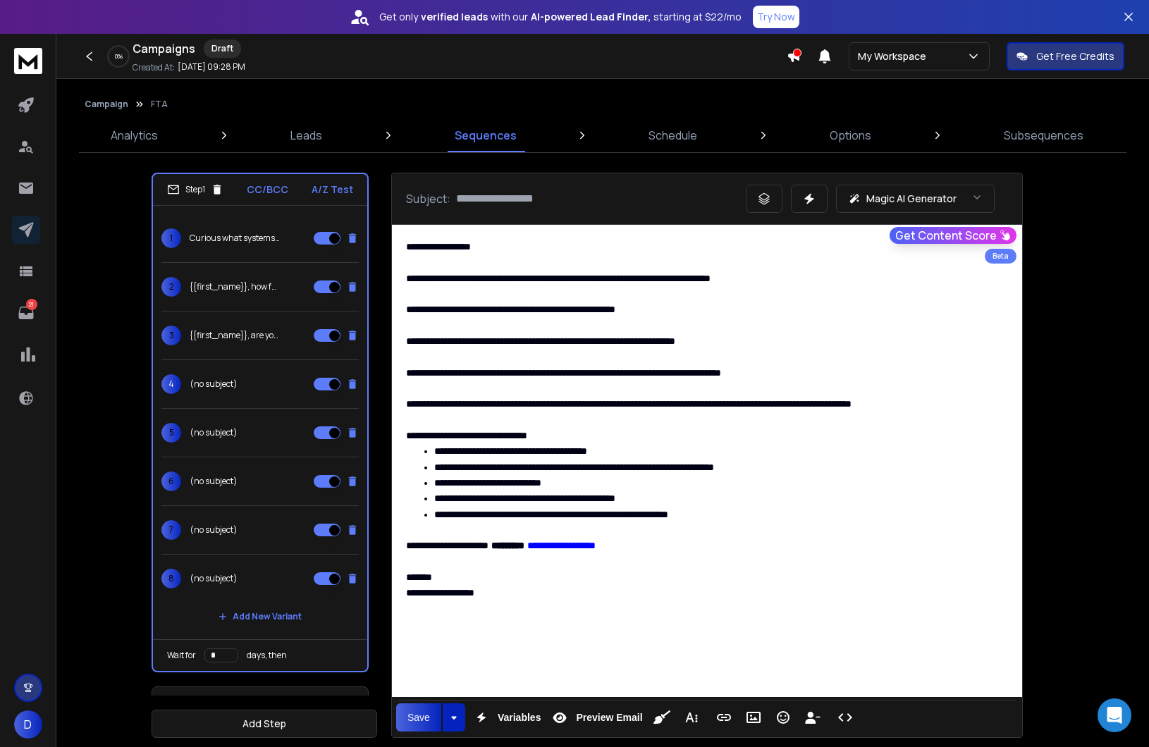
type input "**********"
click at [222, 430] on p "(no subject)" at bounding box center [214, 432] width 48 height 11
click at [255, 374] on div "4 {{first_name}}, want the playbooks other CMOs won’t share?" at bounding box center [220, 384] width 118 height 20
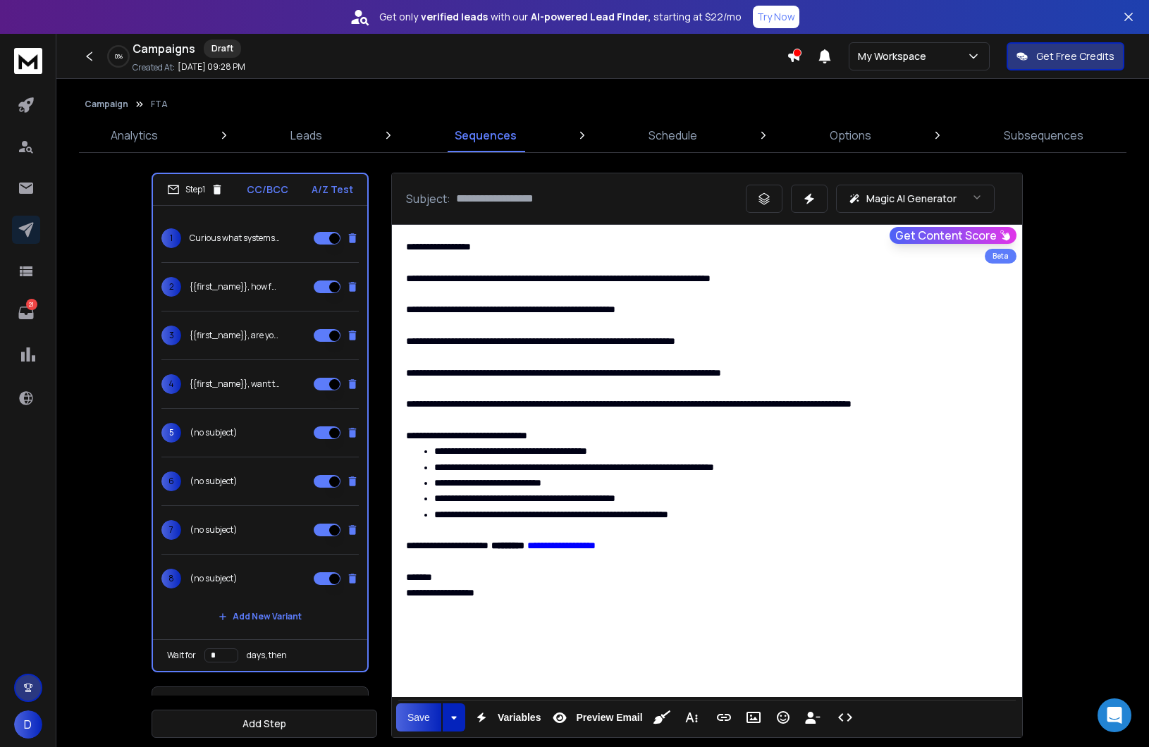
type input "**********"
click at [246, 435] on div "5 (no subject)" at bounding box center [259, 433] width 197 height 49
paste input "**********"
type input "**********"
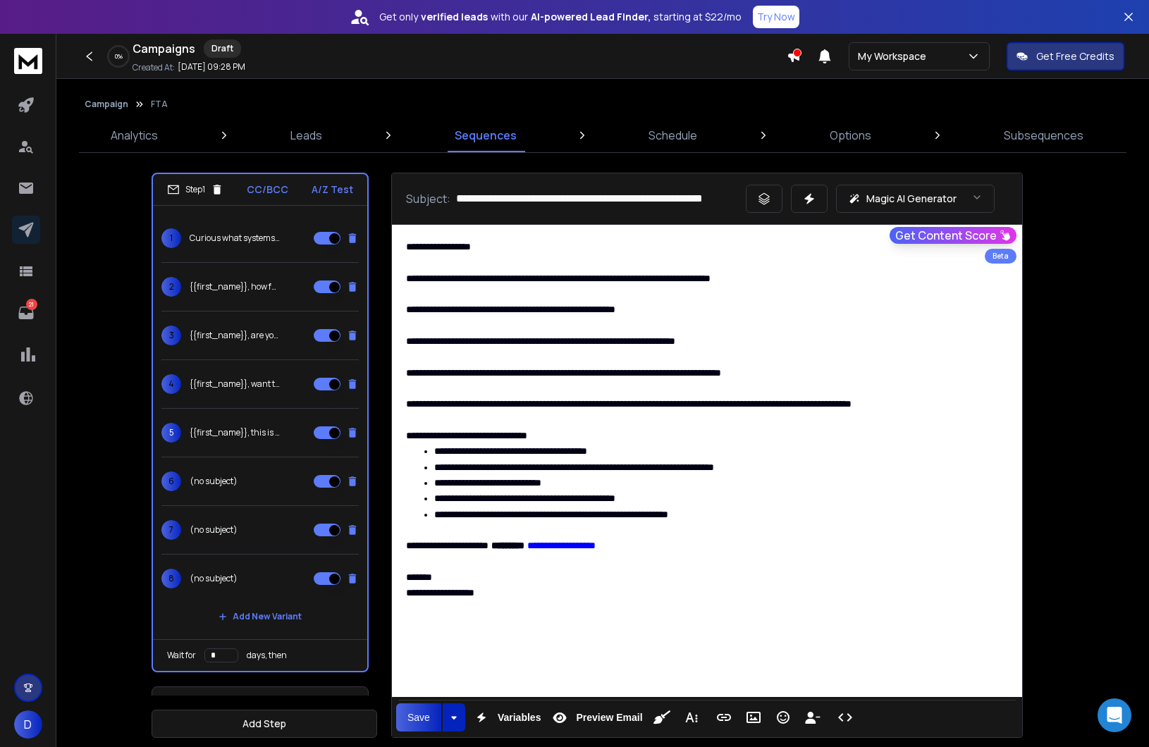
click at [243, 485] on div "6 (no subject)" at bounding box center [259, 482] width 197 height 49
click at [535, 197] on input at bounding box center [594, 198] width 276 height 17
paste input "**********"
type input "**********"
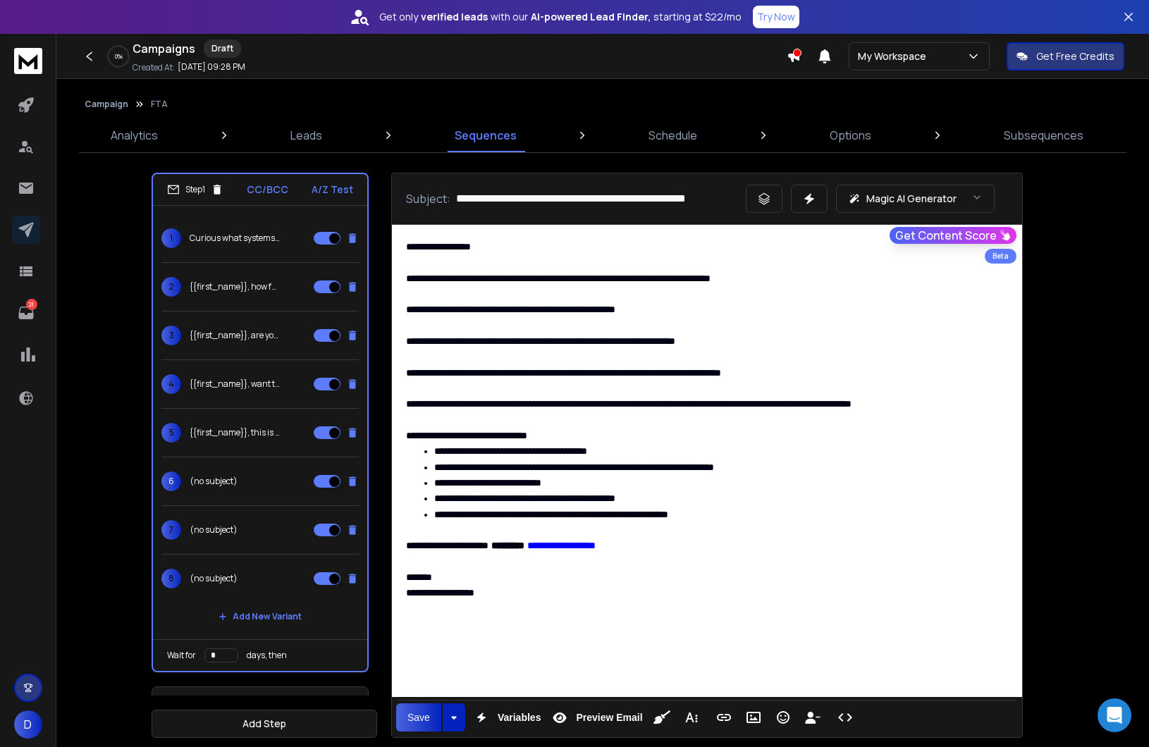
scroll to position [0, 1]
click at [219, 526] on p "(no subject)" at bounding box center [214, 530] width 48 height 11
click at [233, 532] on p "(no subject)" at bounding box center [214, 530] width 48 height 11
click at [522, 195] on input at bounding box center [594, 198] width 276 height 17
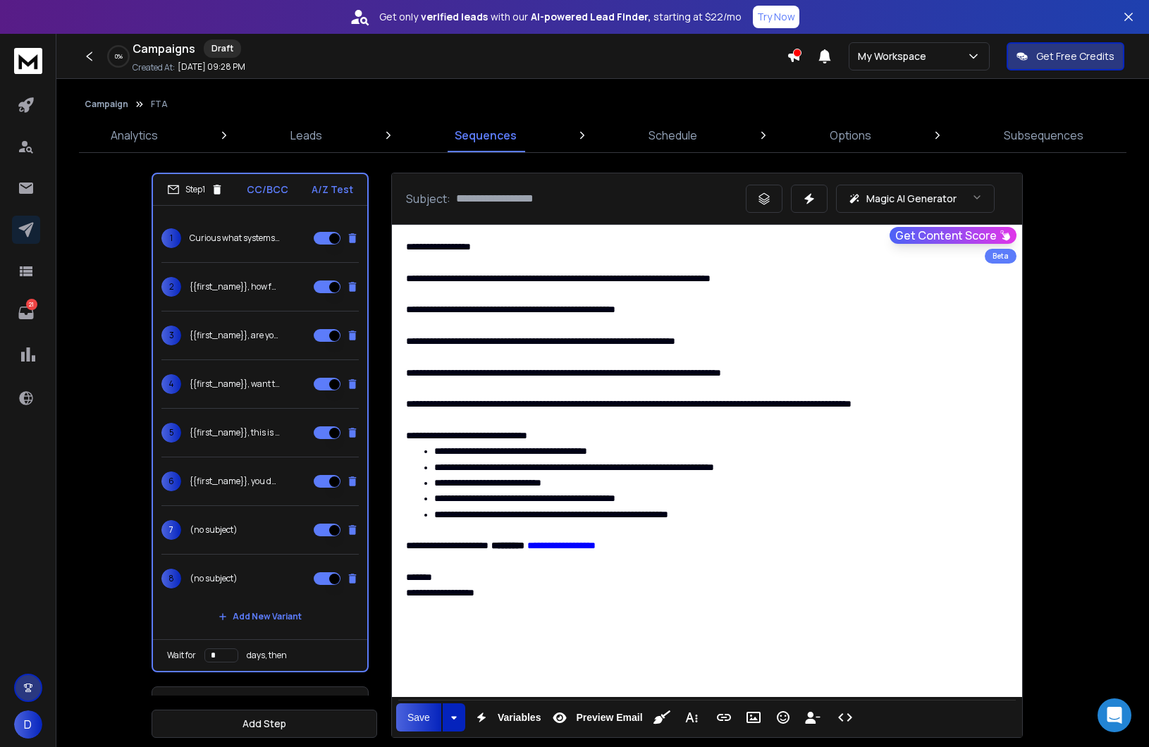
paste input "**********"
type input "**********"
click at [231, 577] on p "(no subject)" at bounding box center [214, 578] width 48 height 11
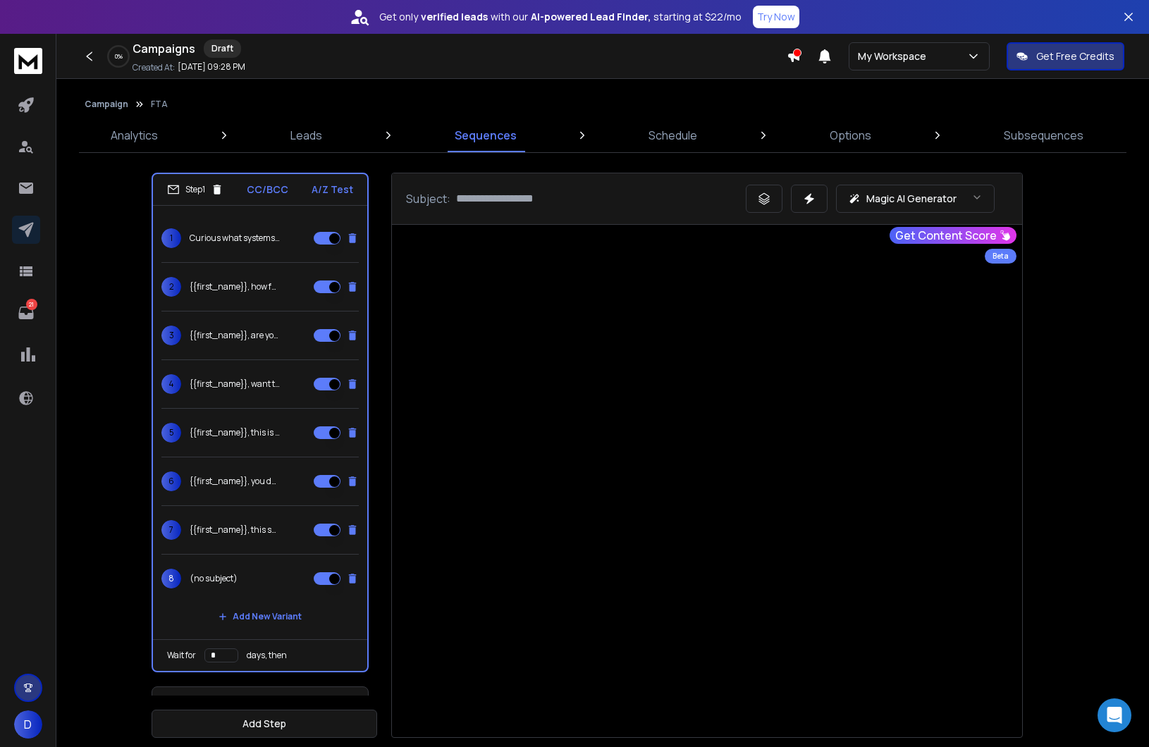
scroll to position [0, 0]
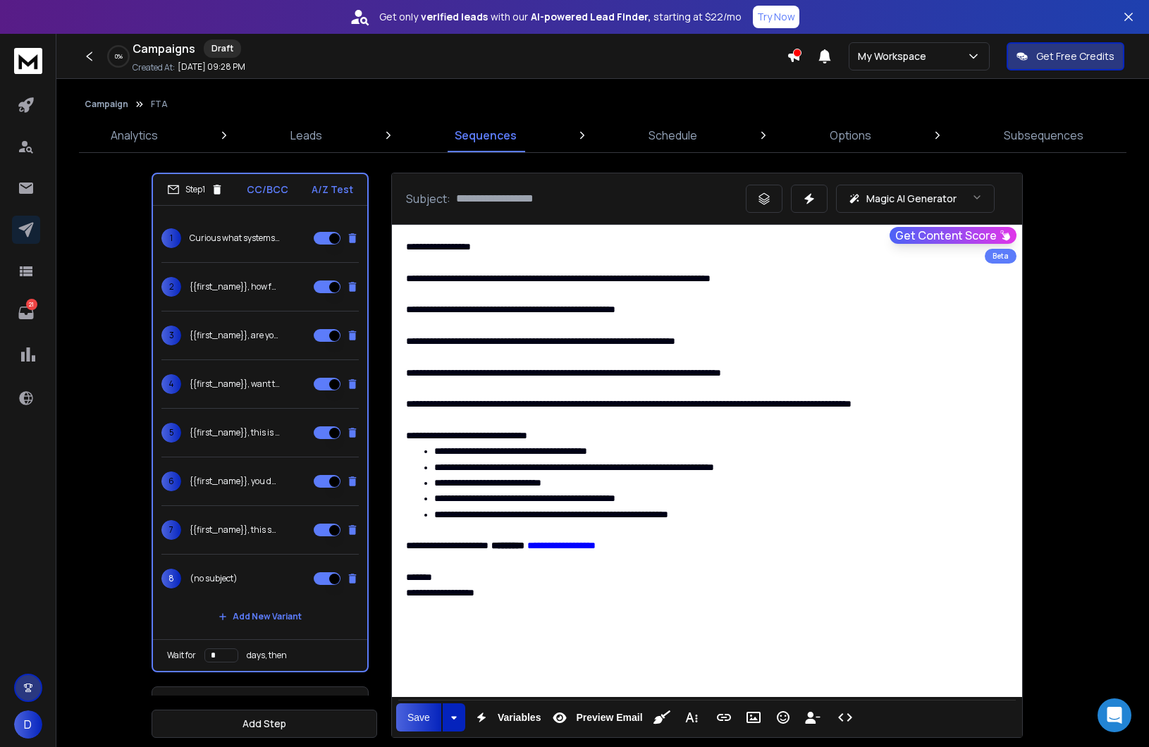
paste input "**********"
click at [226, 577] on p "{{first_name}}, what CMOs share off-stage (but not in public)" at bounding box center [235, 578] width 90 height 11
click at [238, 544] on div "7 {{first_name}}, this summit is where CMOs trade secrets" at bounding box center [259, 530] width 197 height 49
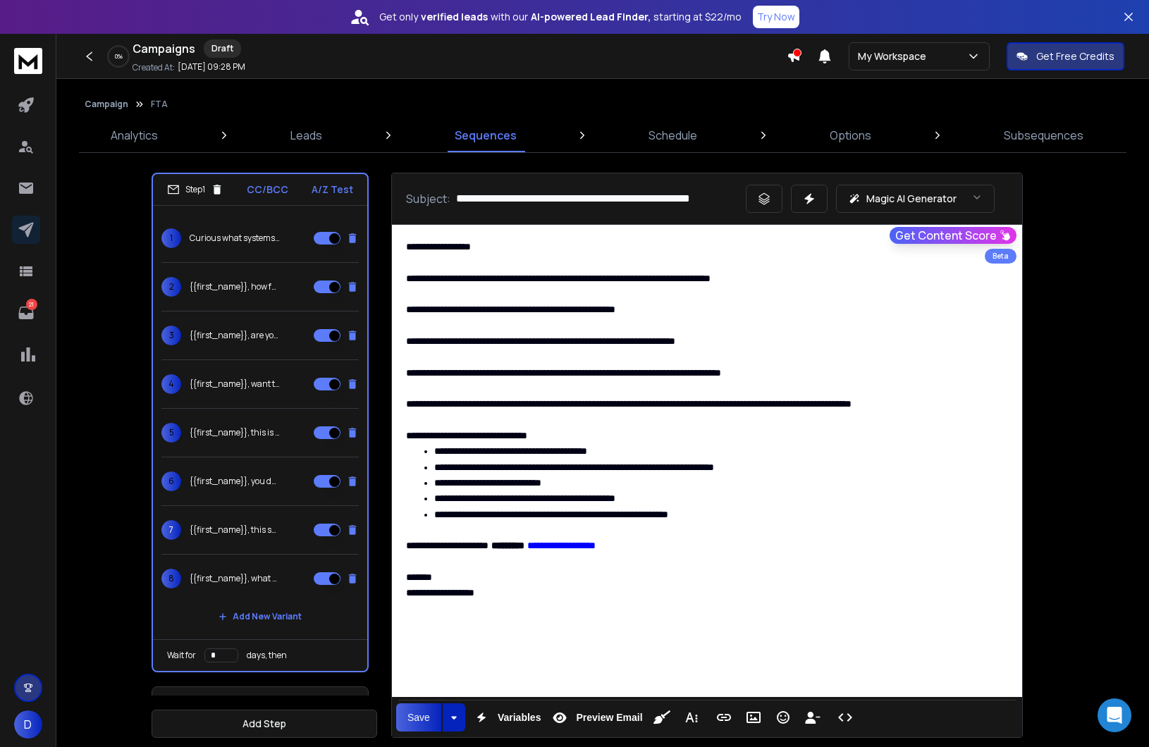
click at [235, 479] on p "{{first_name}}, you don’t get this at paid conferences" at bounding box center [235, 481] width 90 height 11
click at [241, 439] on div "5 {{first_name}}, this is what campaigns look like next year" at bounding box center [220, 433] width 118 height 20
click at [246, 387] on p "{{first_name}}, want the playbooks other CMOs won’t share?" at bounding box center [235, 384] width 90 height 11
click at [246, 333] on p "{{first_name}}, are you ready for the next big shift?" at bounding box center [235, 335] width 90 height 11
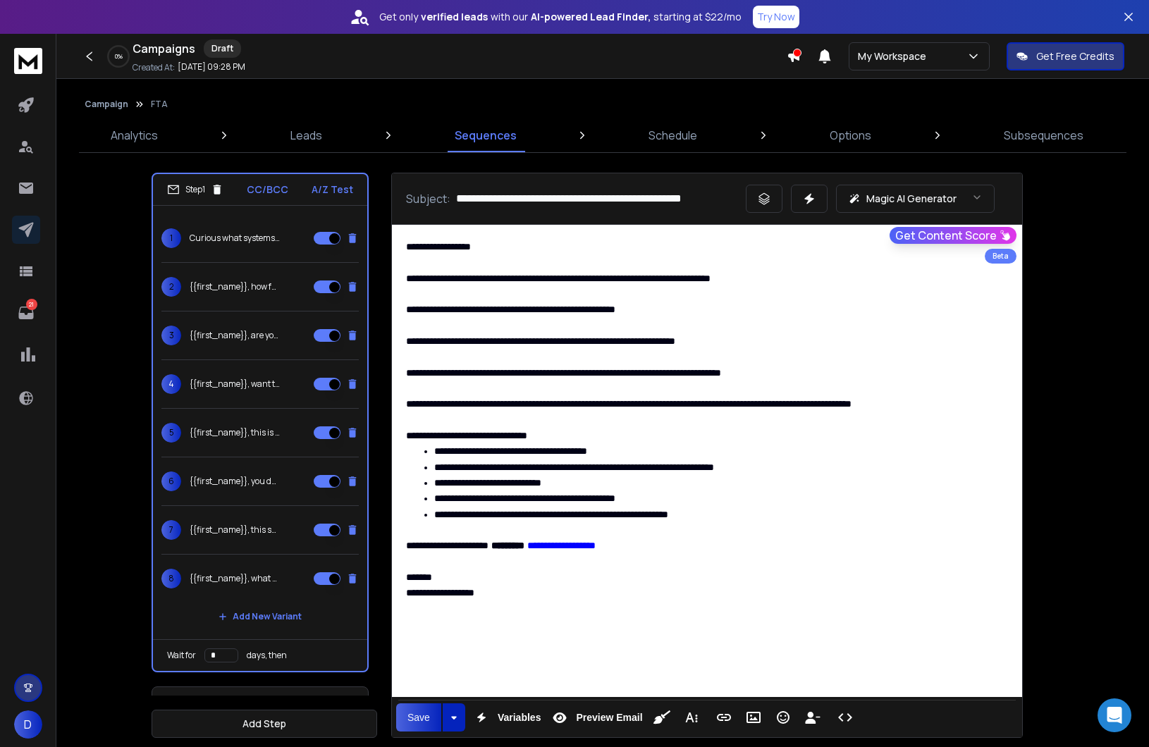
scroll to position [0, 0]
click at [246, 284] on p "{{first_name}}, how future-ready is your marketing stack?" at bounding box center [235, 286] width 90 height 11
click at [246, 246] on div "1 Curious what systems / stacks top CMOs are using, {{first_name}}?" at bounding box center [220, 238] width 118 height 20
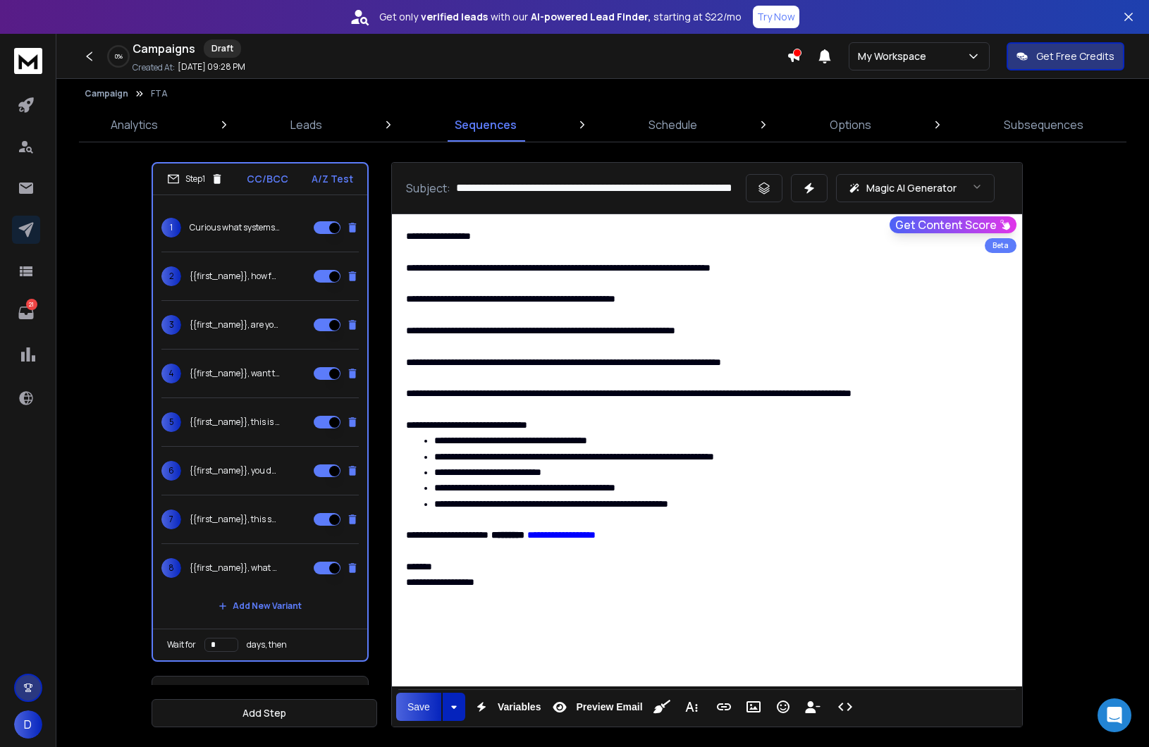
type input "**********"
click at [431, 668] on div "**********" at bounding box center [707, 450] width 630 height 472
click at [465, 565] on div "*******" at bounding box center [707, 567] width 602 height 16
click at [599, 542] on div "**********" at bounding box center [707, 535] width 602 height 16
click at [589, 571] on icon "button" at bounding box center [589, 570] width 14 height 11
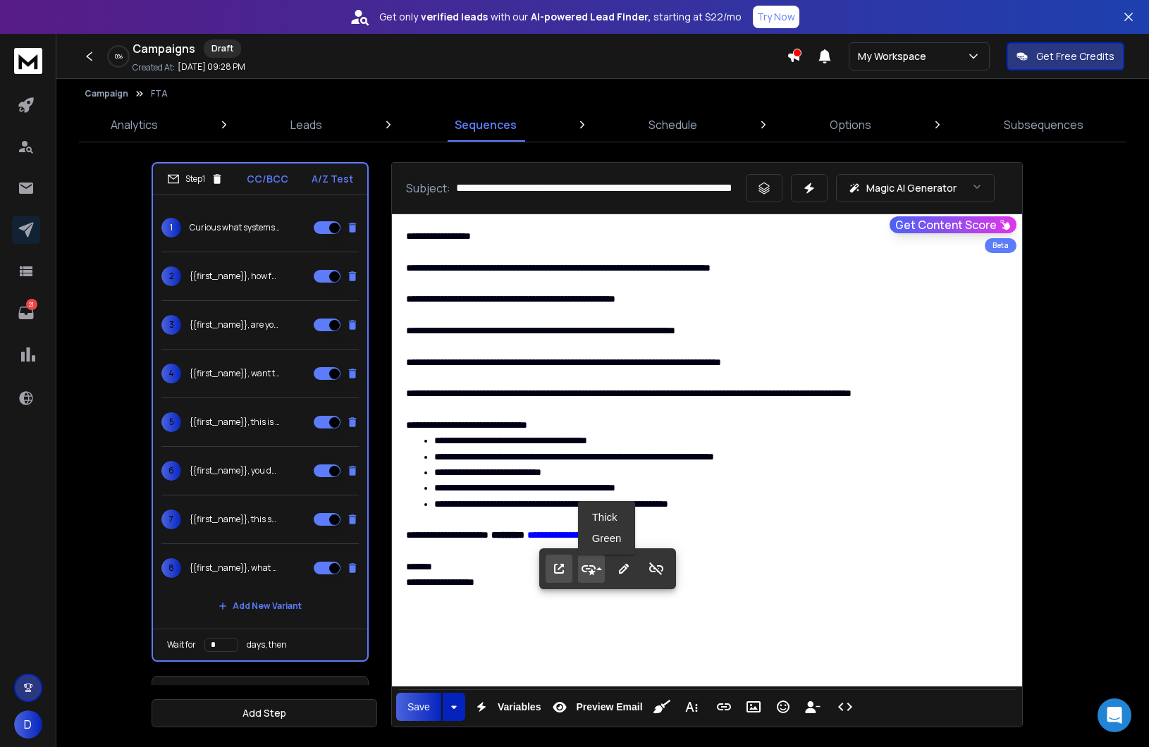
click at [560, 567] on icon "button" at bounding box center [559, 569] width 10 height 10
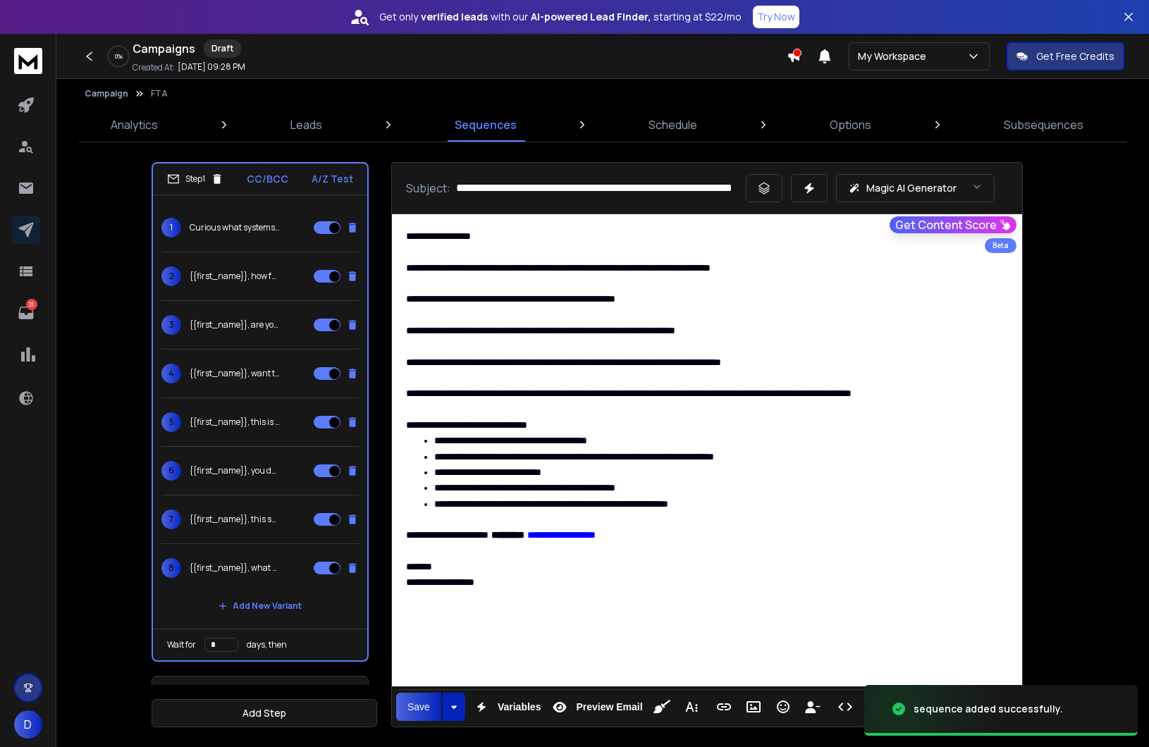
click at [226, 647] on input "*" at bounding box center [221, 645] width 34 height 14
drag, startPoint x: 226, startPoint y: 647, endPoint x: 204, endPoint y: 647, distance: 21.9
click at [204, 647] on div "Wait for * days, then" at bounding box center [260, 645] width 214 height 32
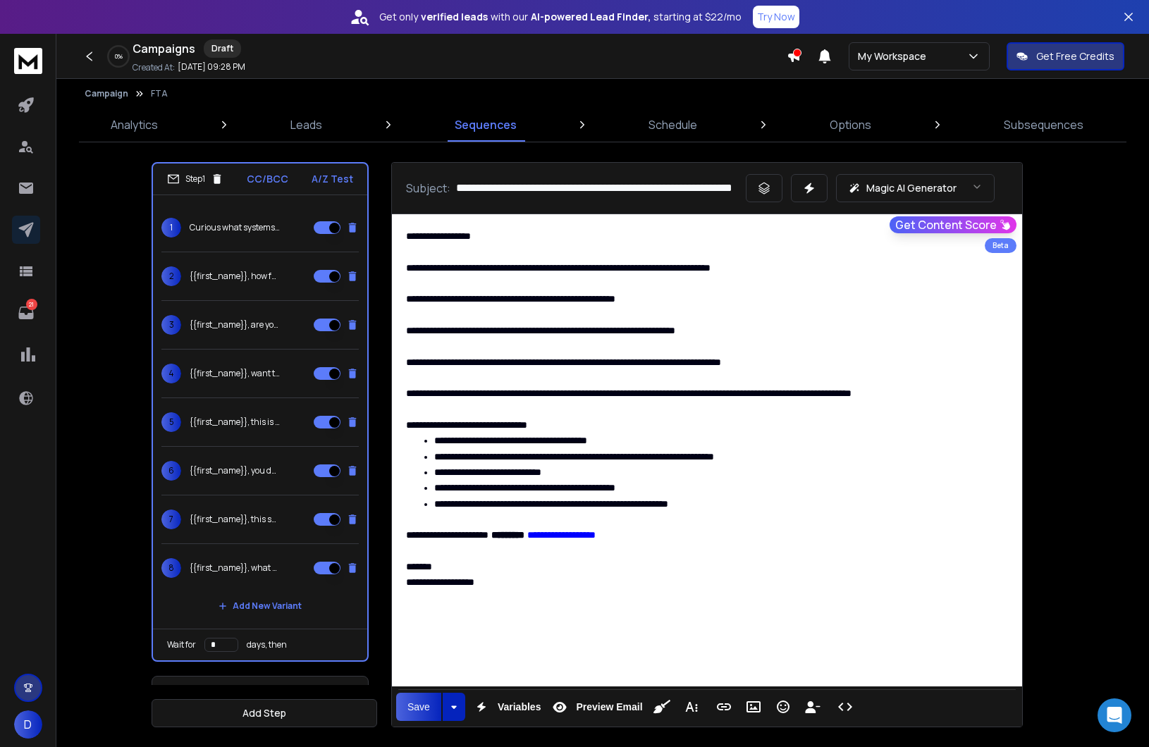
type input "*"
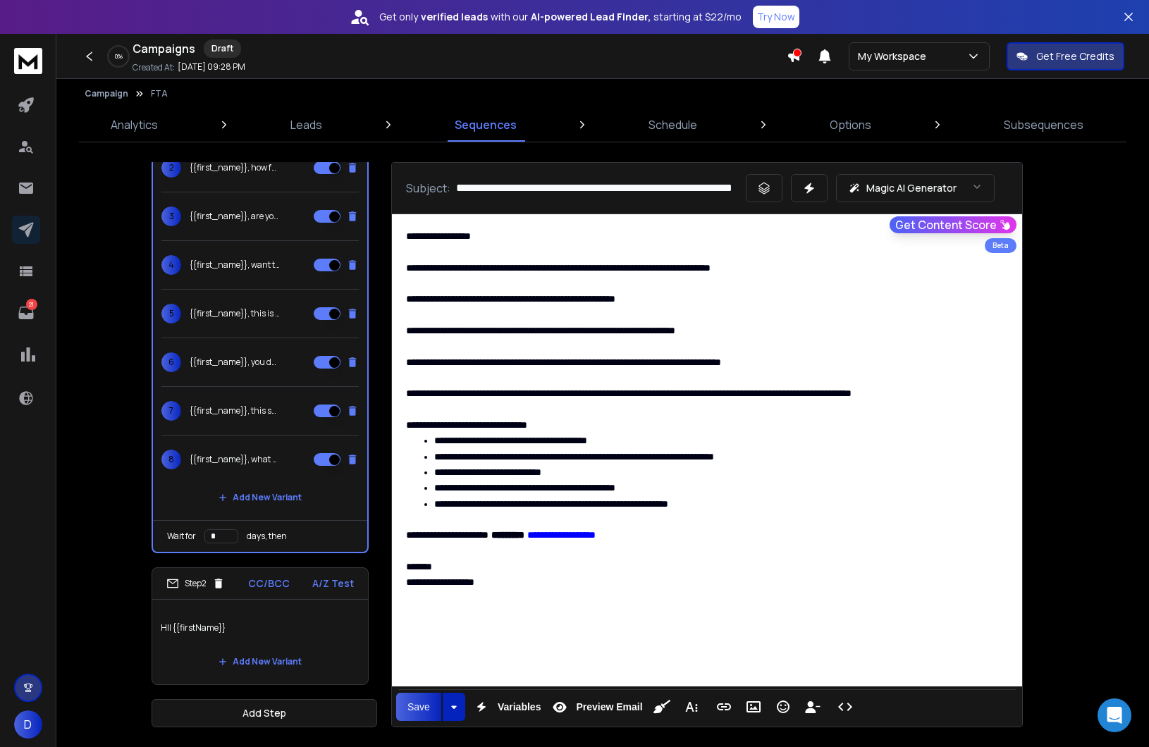
click at [239, 621] on p "HII {{firstName}}" at bounding box center [260, 627] width 199 height 39
type input "**********"
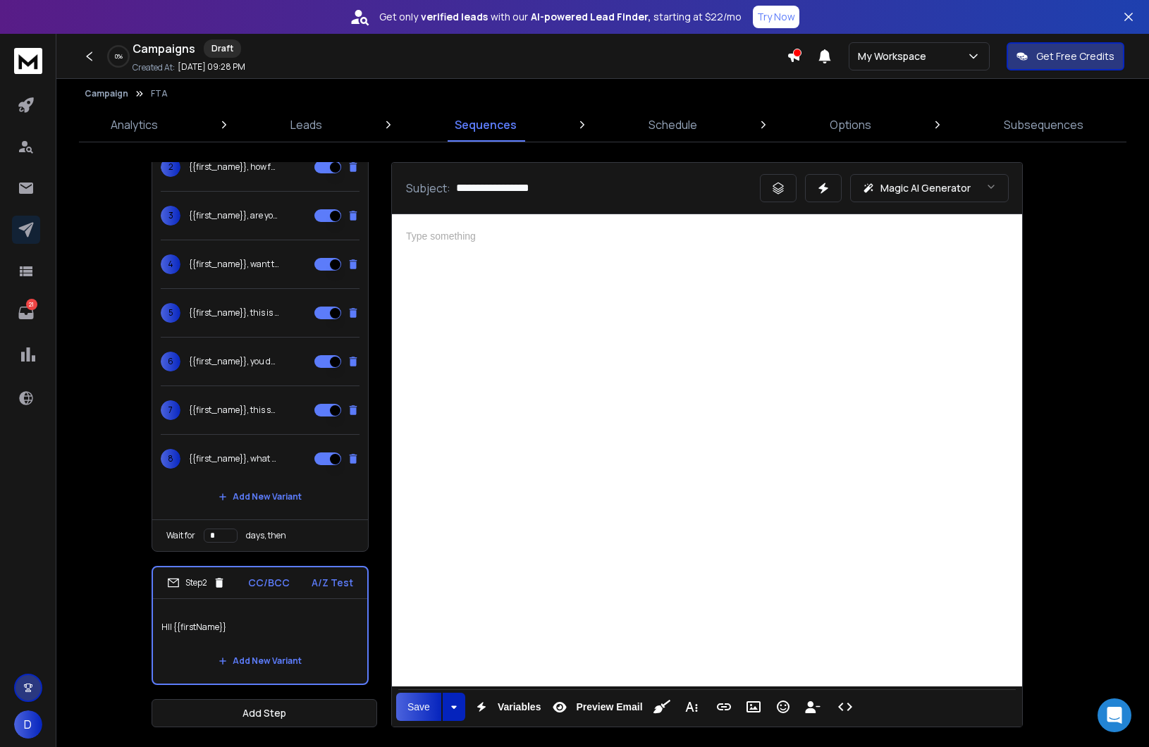
type input "*"
click at [618, 194] on input "**********" at bounding box center [601, 188] width 290 height 17
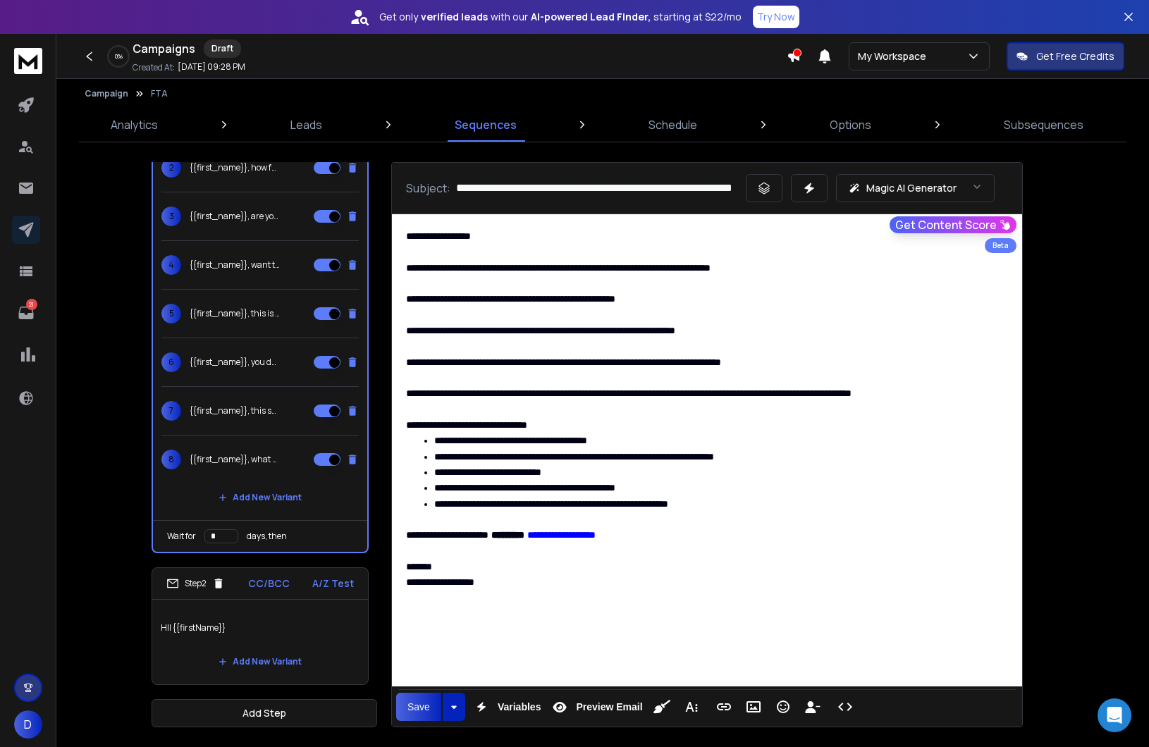
click at [618, 194] on input "**********" at bounding box center [594, 188] width 276 height 17
click at [236, 619] on p "HII {{firstName}}" at bounding box center [260, 627] width 199 height 39
type input "**********"
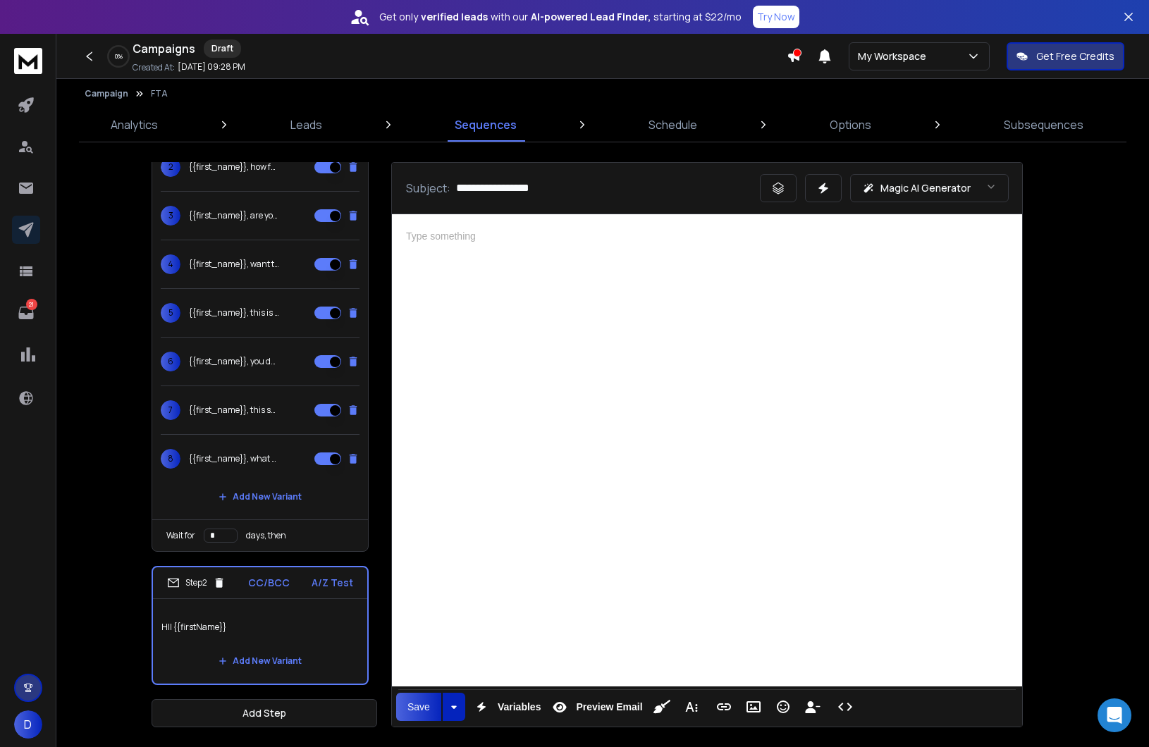
click at [490, 181] on input "**********" at bounding box center [601, 188] width 290 height 17
click at [527, 253] on div at bounding box center [707, 450] width 630 height 472
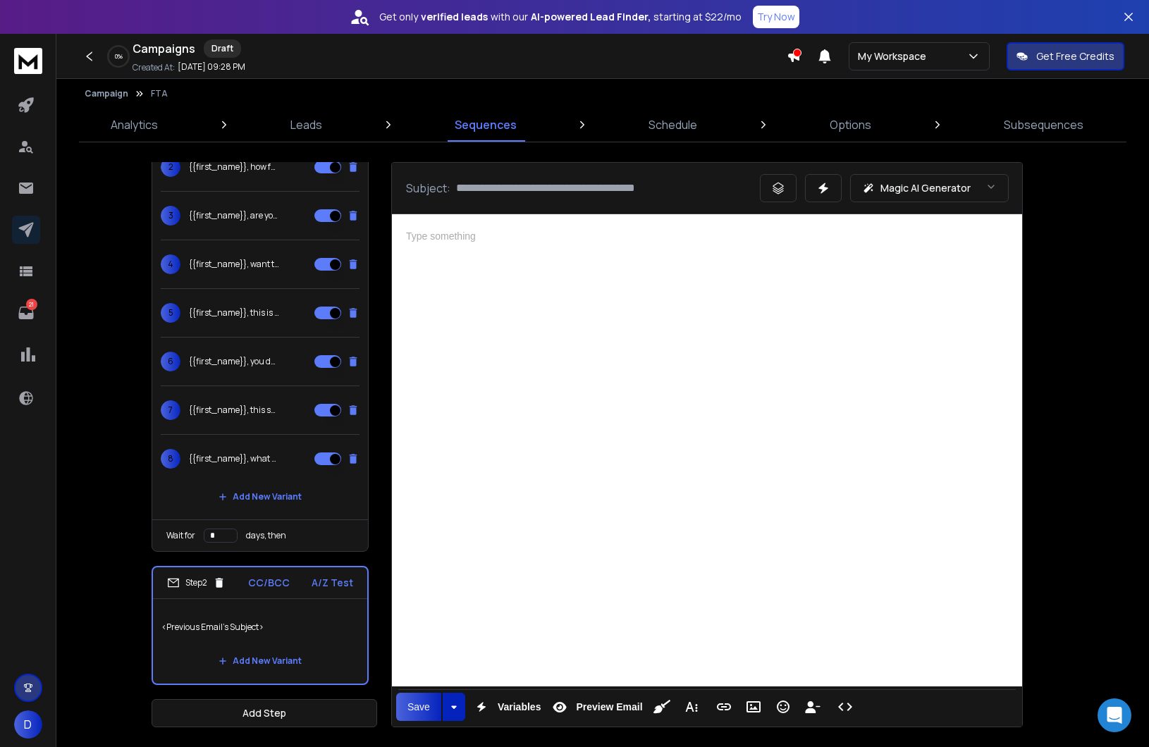
click at [458, 261] on div at bounding box center [707, 450] width 630 height 472
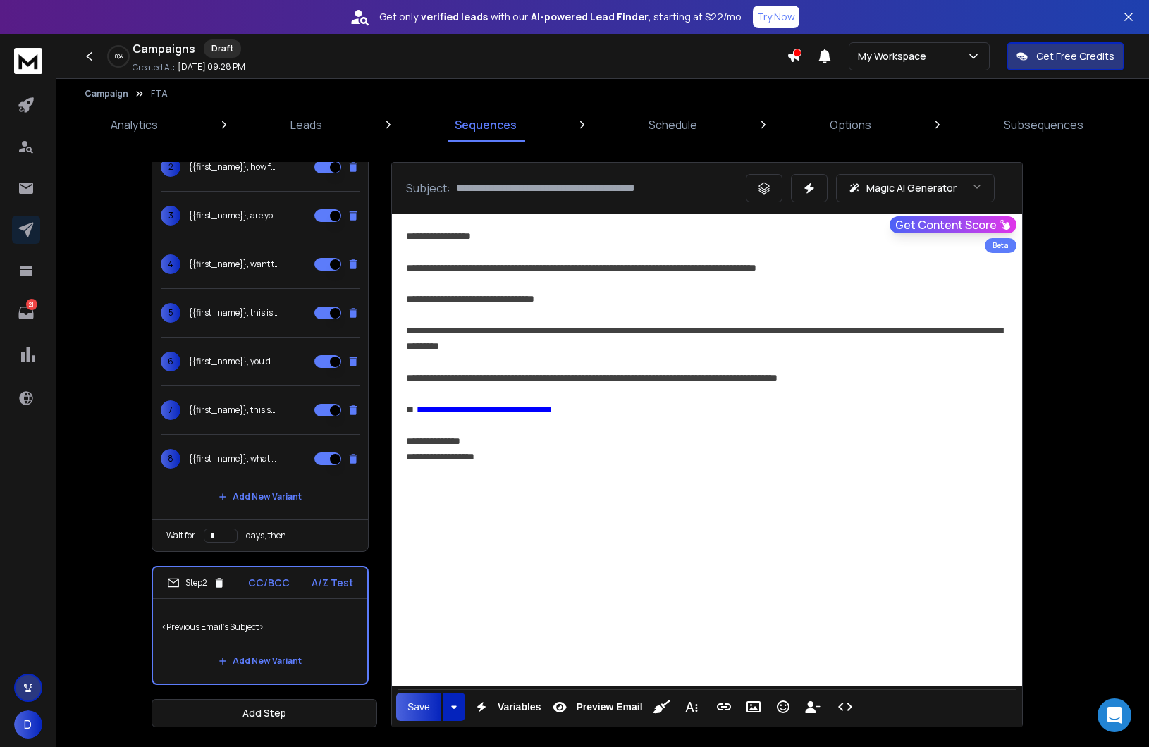
click at [524, 407] on link "**********" at bounding box center [484, 410] width 135 height 10
click at [517, 441] on icon "button" at bounding box center [518, 443] width 10 height 10
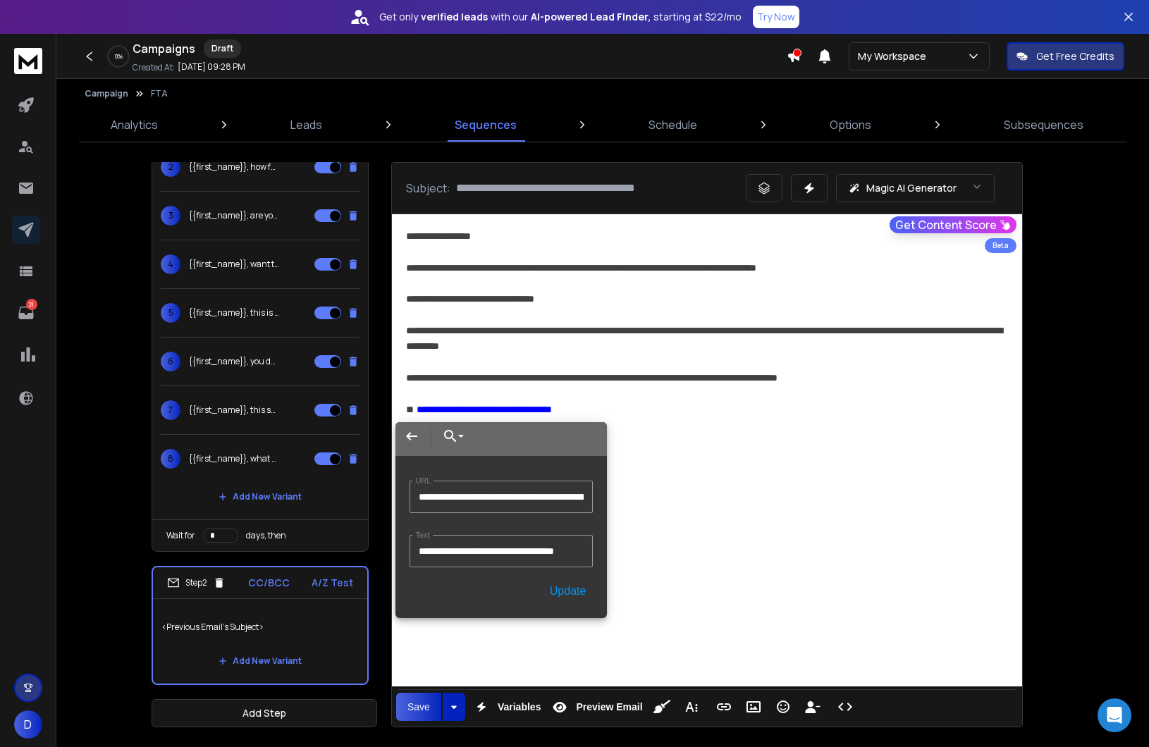
scroll to position [0, 90]
click at [571, 596] on button "Update" at bounding box center [568, 591] width 51 height 25
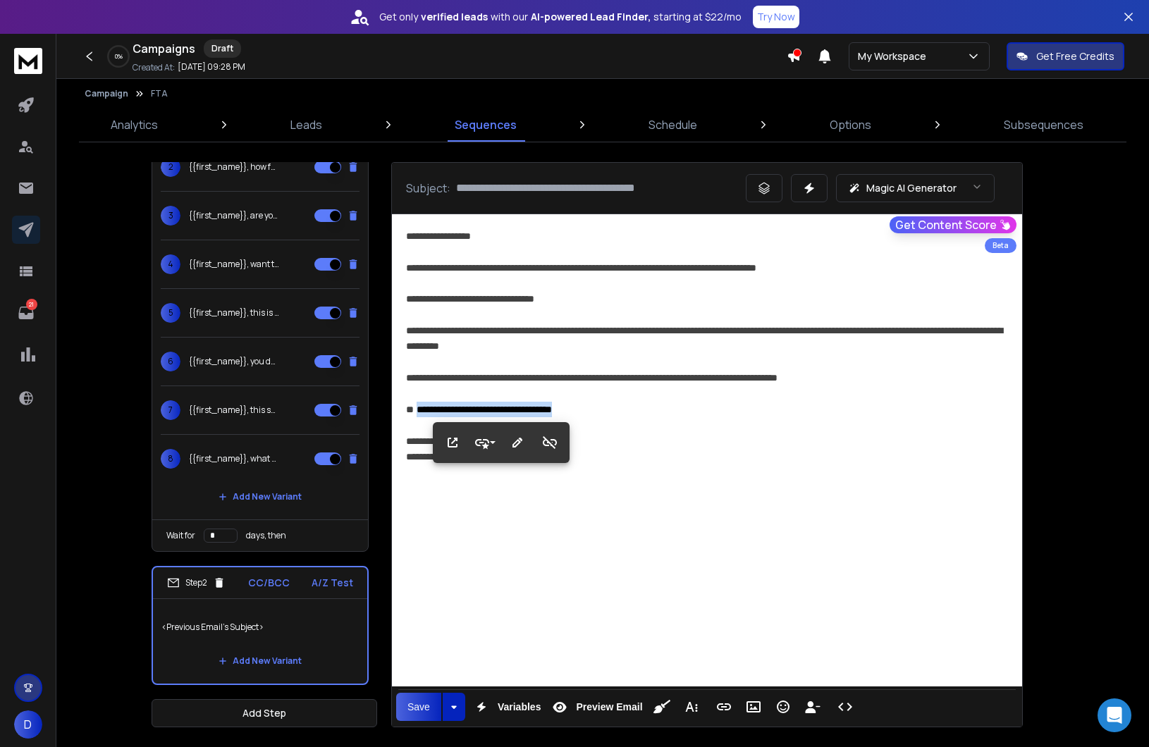
scroll to position [0, 0]
click at [456, 440] on icon "button" at bounding box center [452, 442] width 17 height 17
click at [850, 443] on div "**********" at bounding box center [707, 442] width 602 height 16
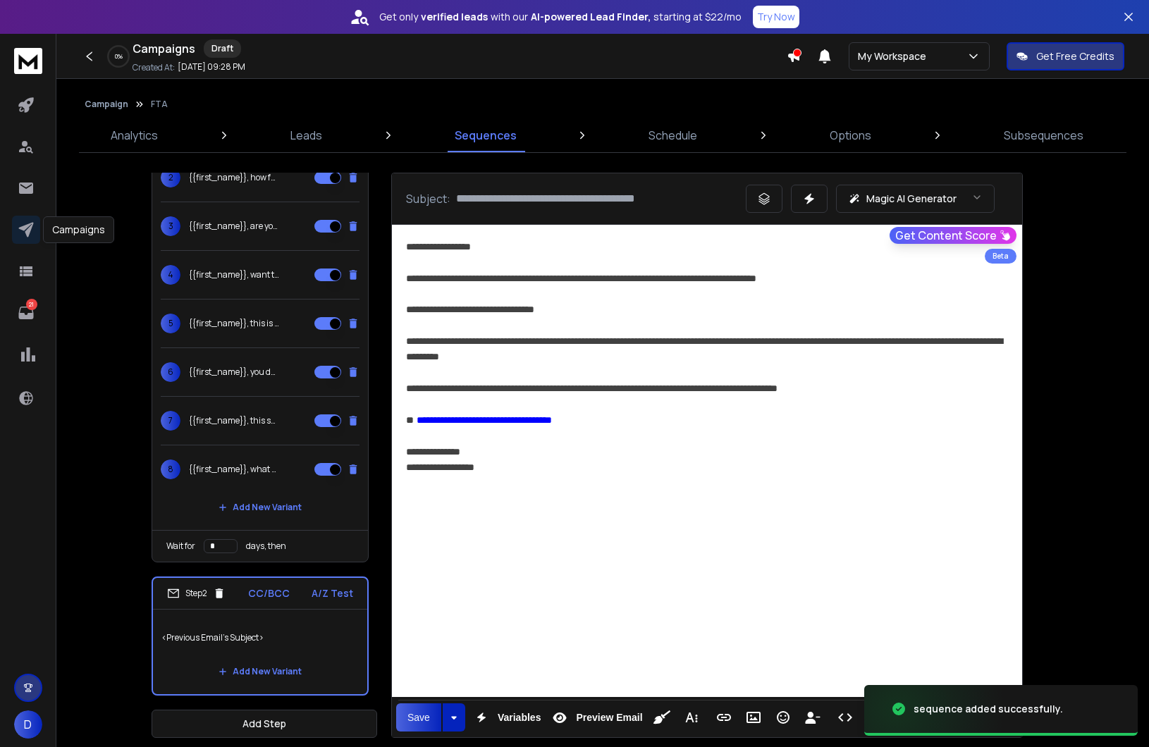
click at [30, 227] on icon at bounding box center [25, 229] width 15 height 15
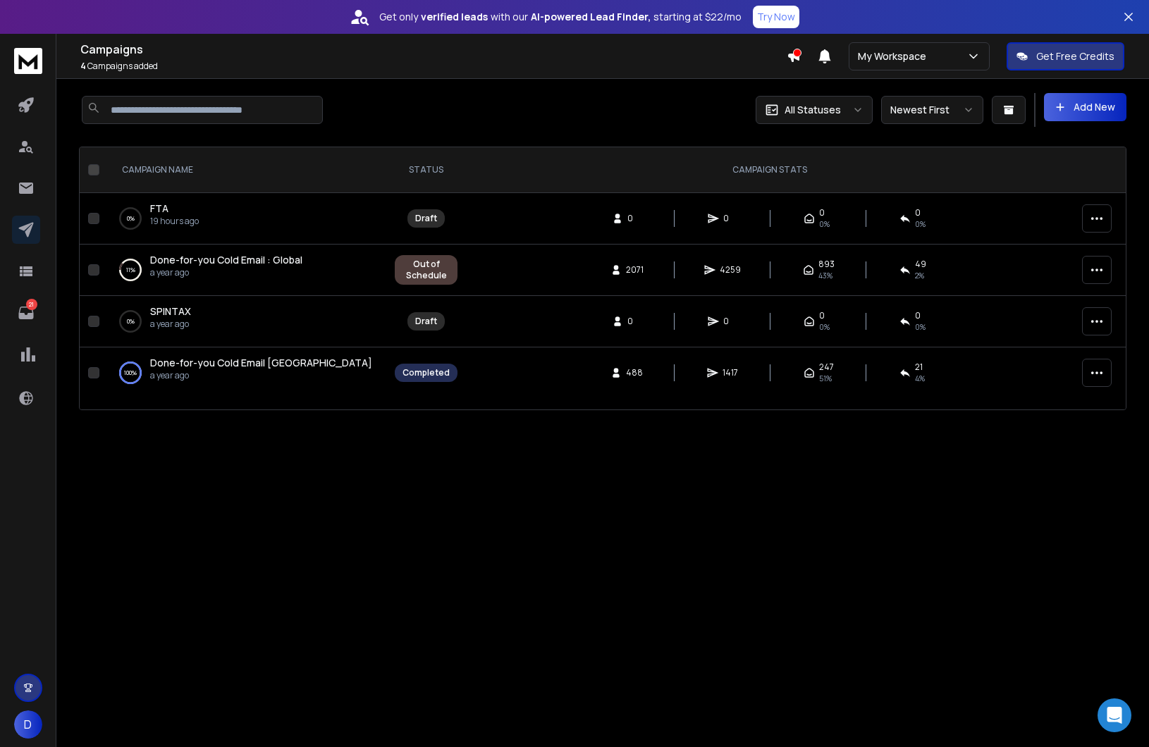
click at [92, 267] on button "button" at bounding box center [93, 269] width 11 height 11
click at [94, 317] on button "button" at bounding box center [93, 321] width 11 height 11
click at [95, 374] on button "button" at bounding box center [93, 372] width 11 height 11
click at [850, 271] on icon "button" at bounding box center [1097, 270] width 14 height 14
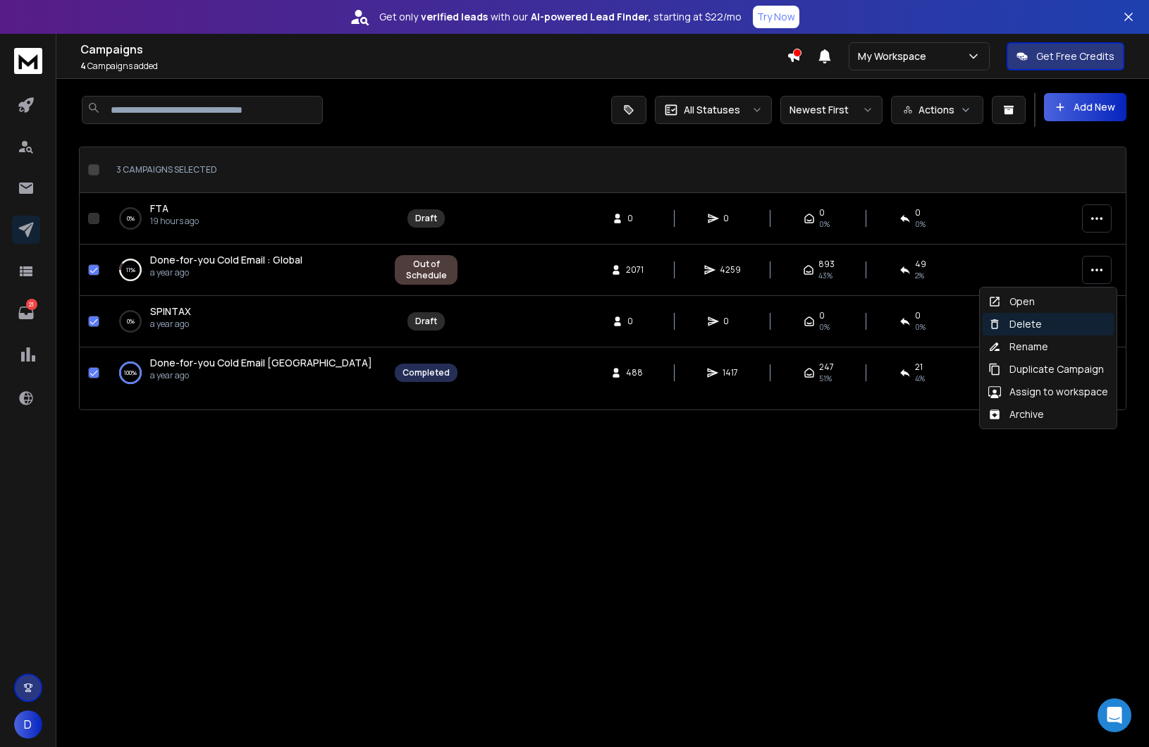
click at [850, 320] on div "Delete" at bounding box center [1015, 324] width 54 height 14
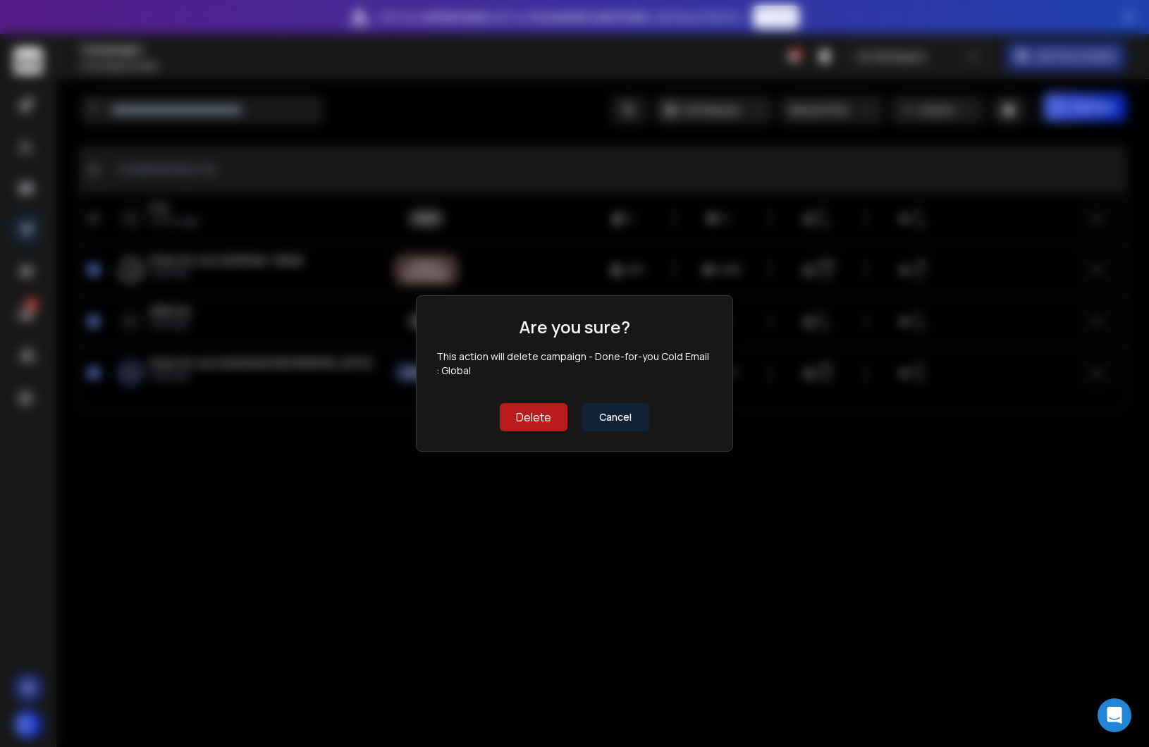
click at [539, 420] on button "Delete" at bounding box center [534, 417] width 68 height 28
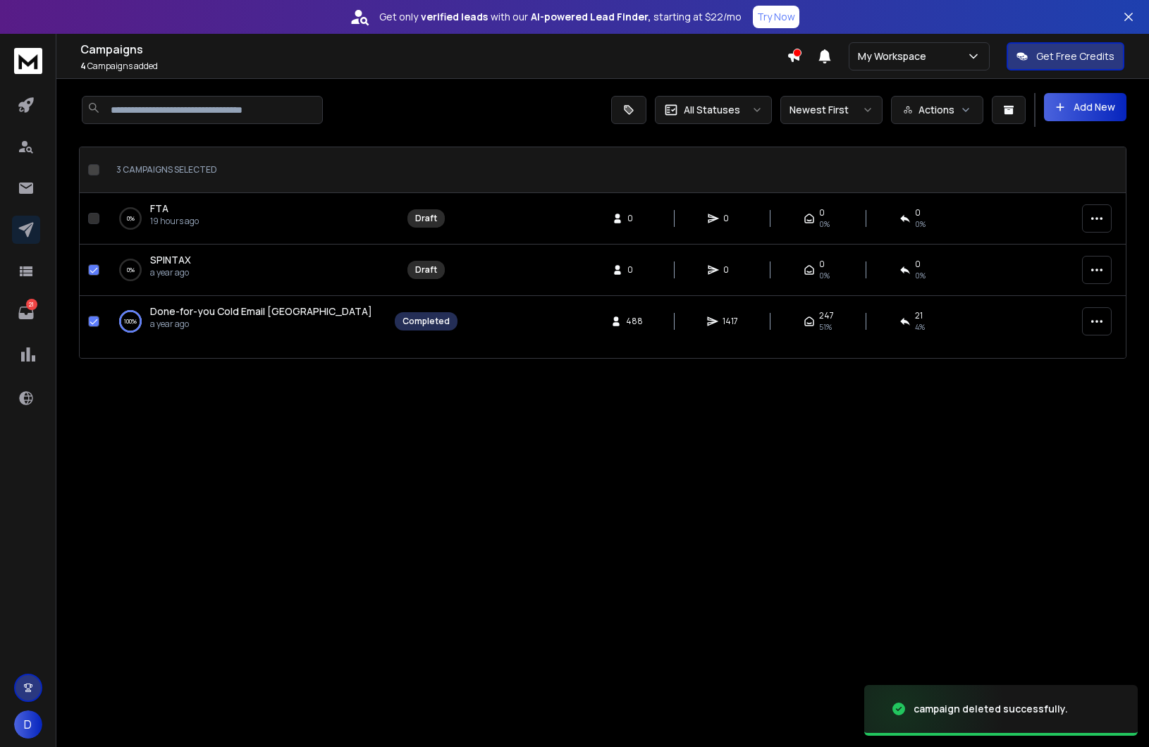
click at [850, 266] on icon "button" at bounding box center [1097, 270] width 14 height 14
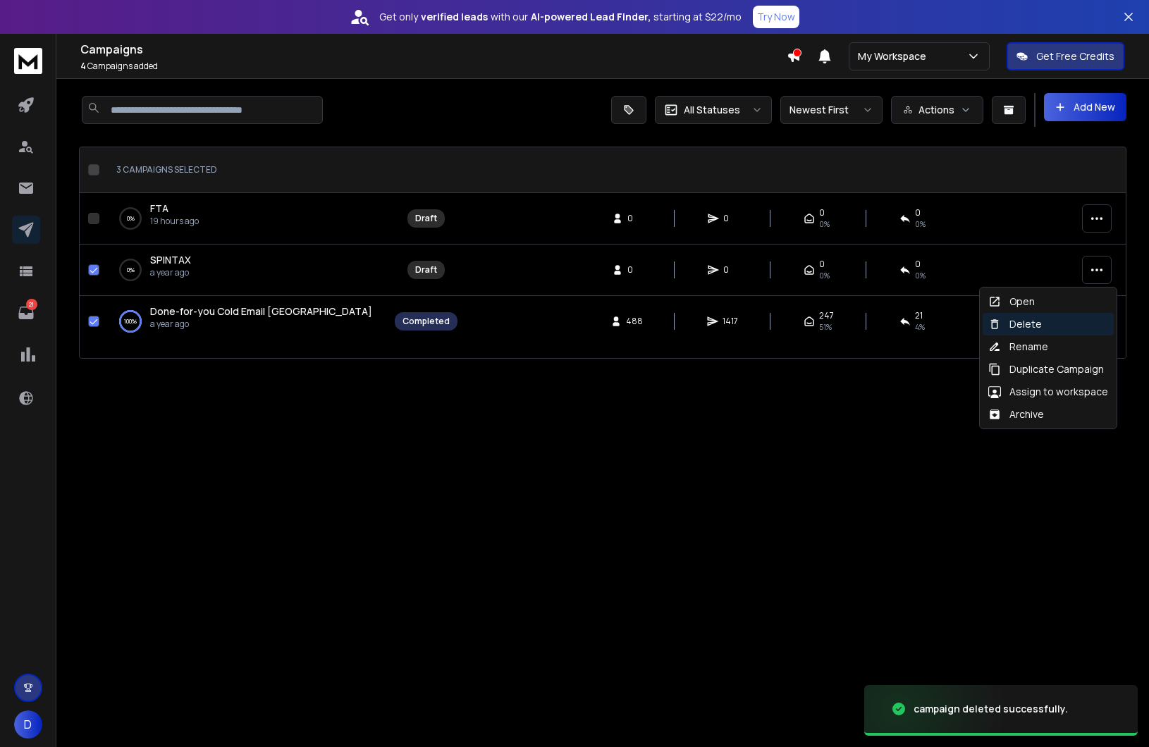
click at [850, 324] on div "Delete" at bounding box center [1048, 324] width 131 height 23
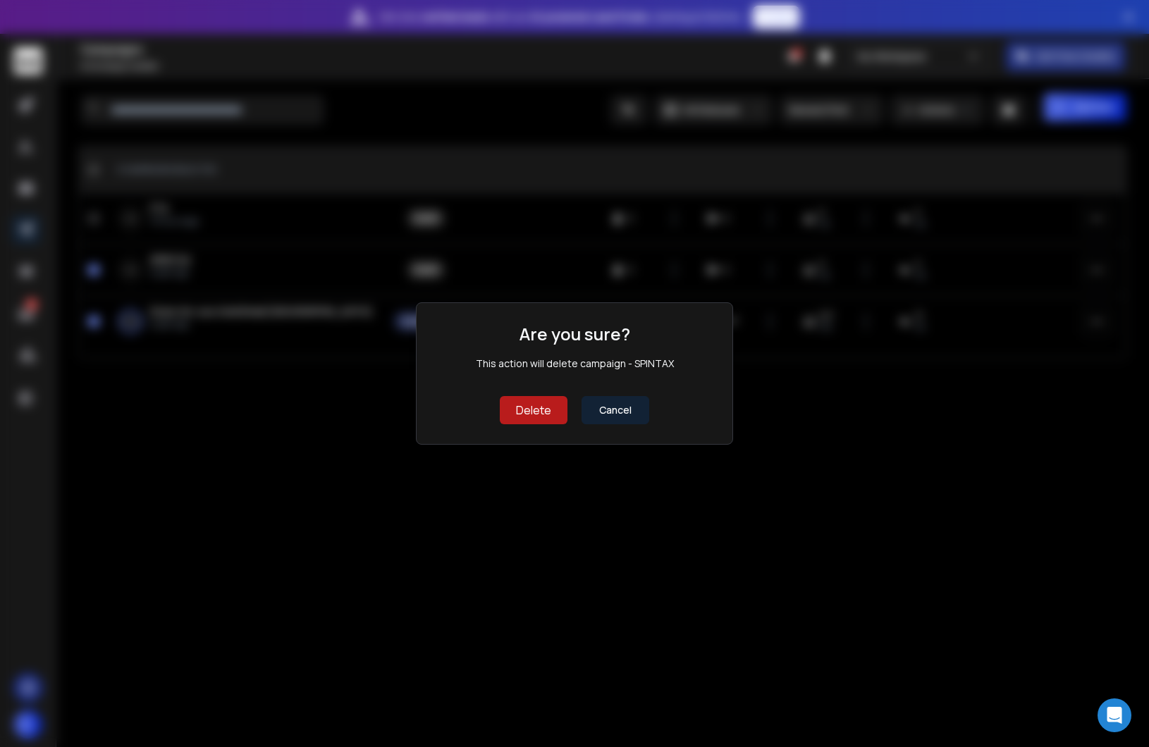
click at [540, 404] on button "Delete" at bounding box center [534, 410] width 68 height 28
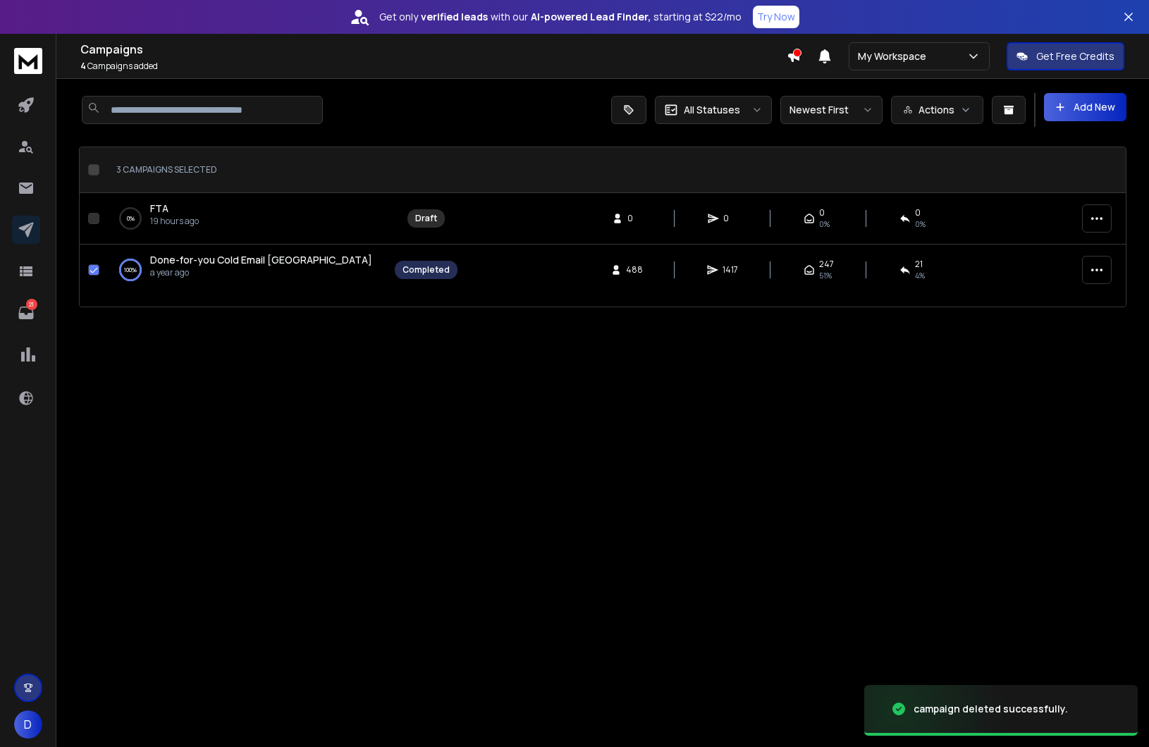
click at [850, 276] on button "button" at bounding box center [1097, 270] width 30 height 28
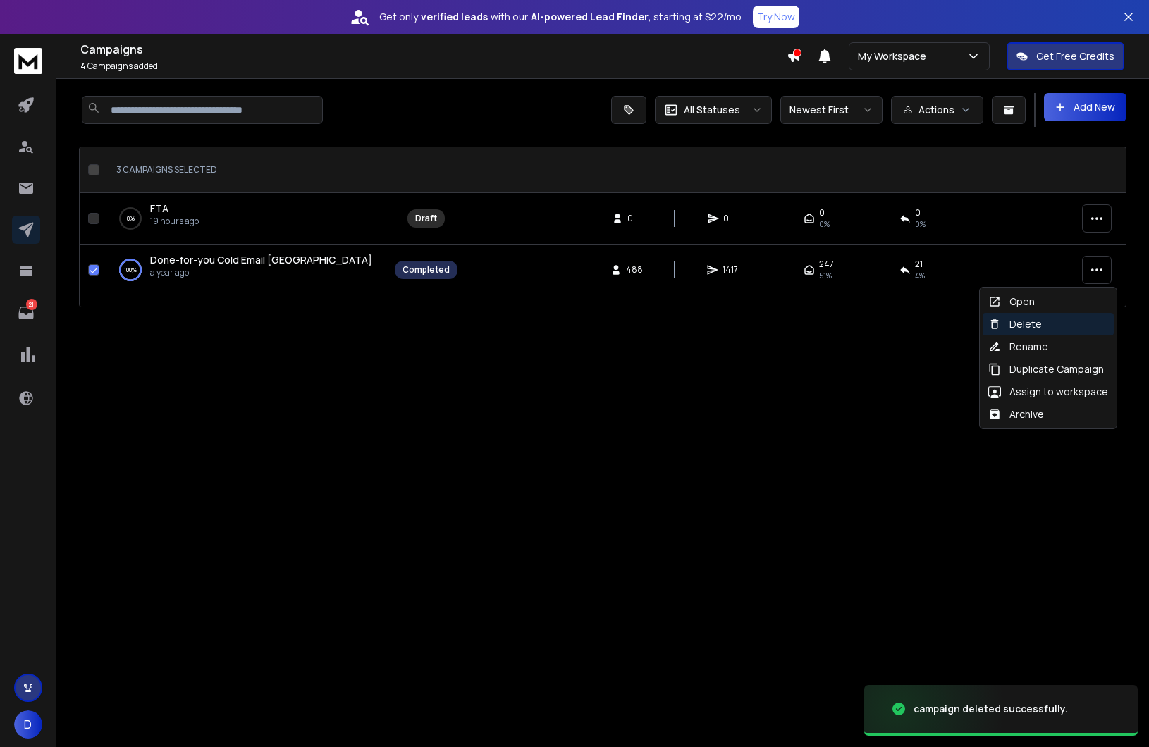
click at [850, 324] on div "Delete" at bounding box center [1015, 324] width 54 height 14
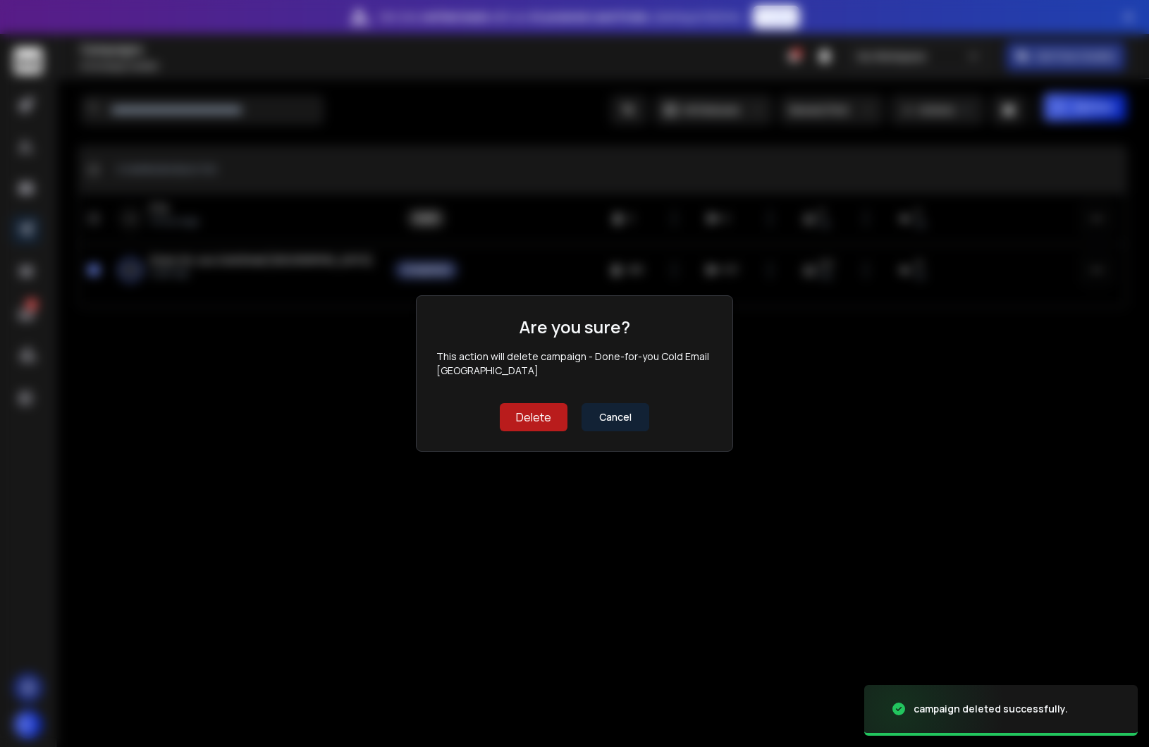
click at [533, 418] on button "Delete" at bounding box center [534, 417] width 68 height 28
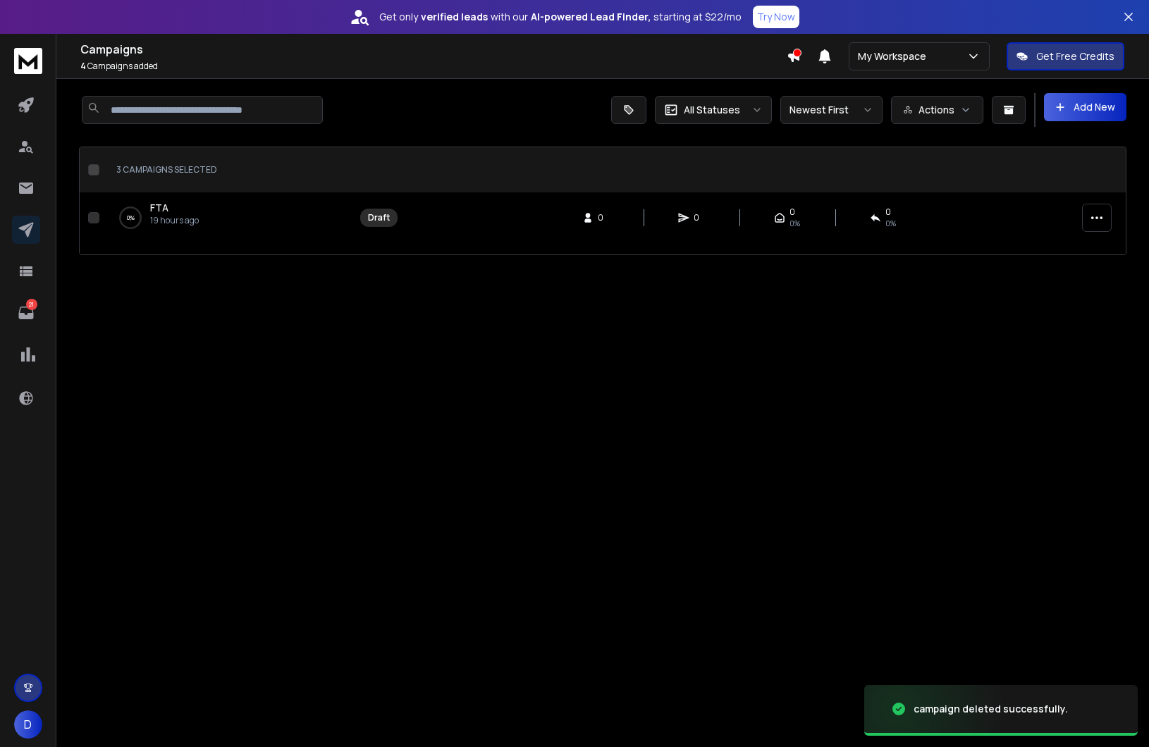
click at [163, 206] on span "FTA" at bounding box center [159, 207] width 18 height 13
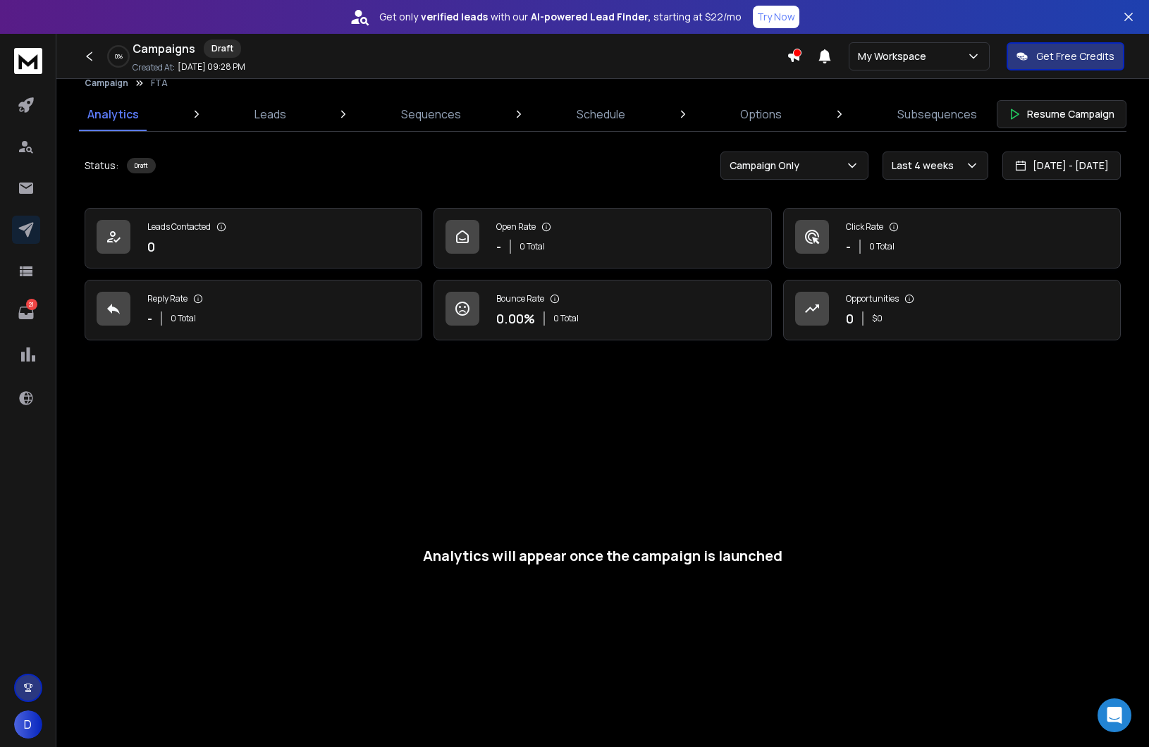
scroll to position [23, 0]
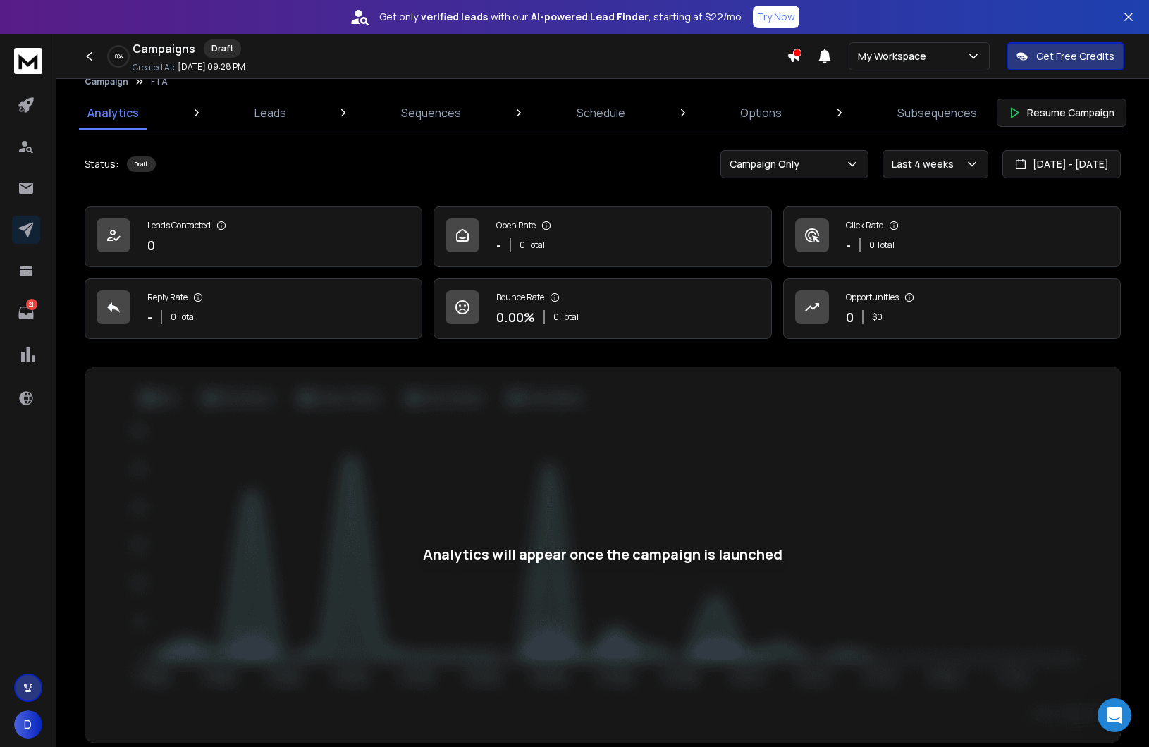
click at [276, 118] on div "Analytics Leads Sequences Schedule Options Subsequences" at bounding box center [532, 113] width 907 height 34
click at [310, 112] on p "Leads" at bounding box center [310, 112] width 32 height 17
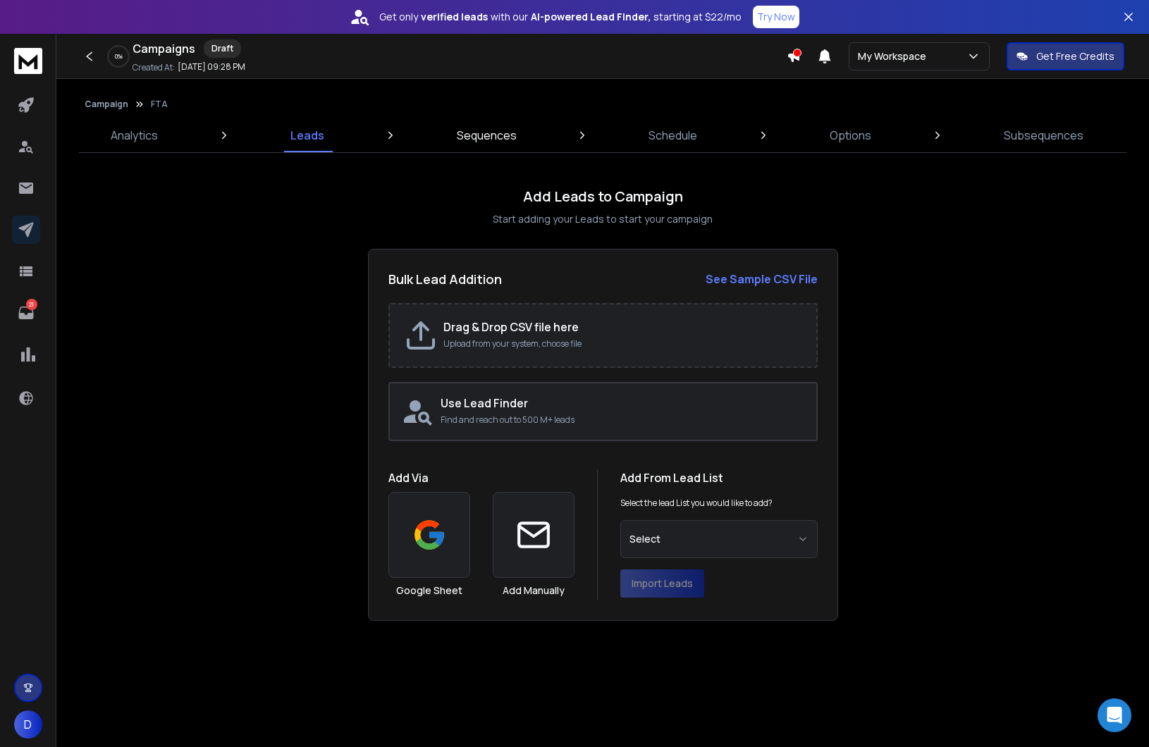
click at [494, 137] on p "Sequences" at bounding box center [487, 135] width 60 height 17
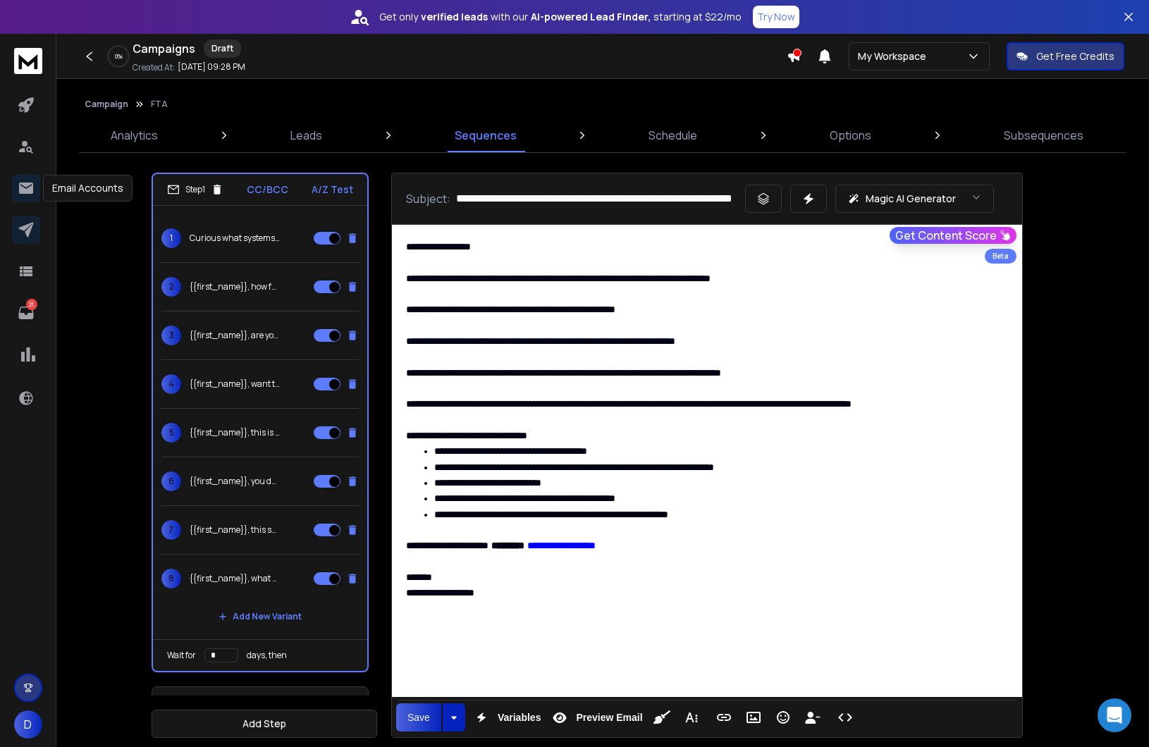
click at [33, 188] on icon at bounding box center [26, 188] width 17 height 17
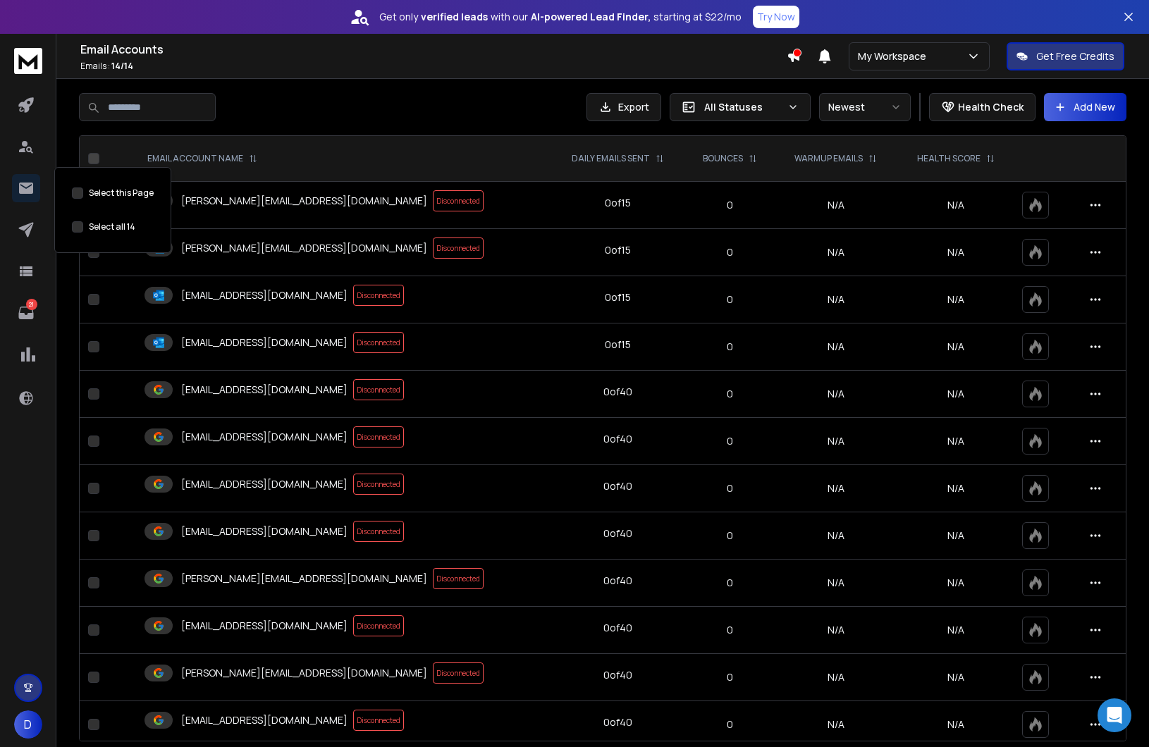
click at [91, 158] on button "Select this Page" at bounding box center [93, 158] width 11 height 11
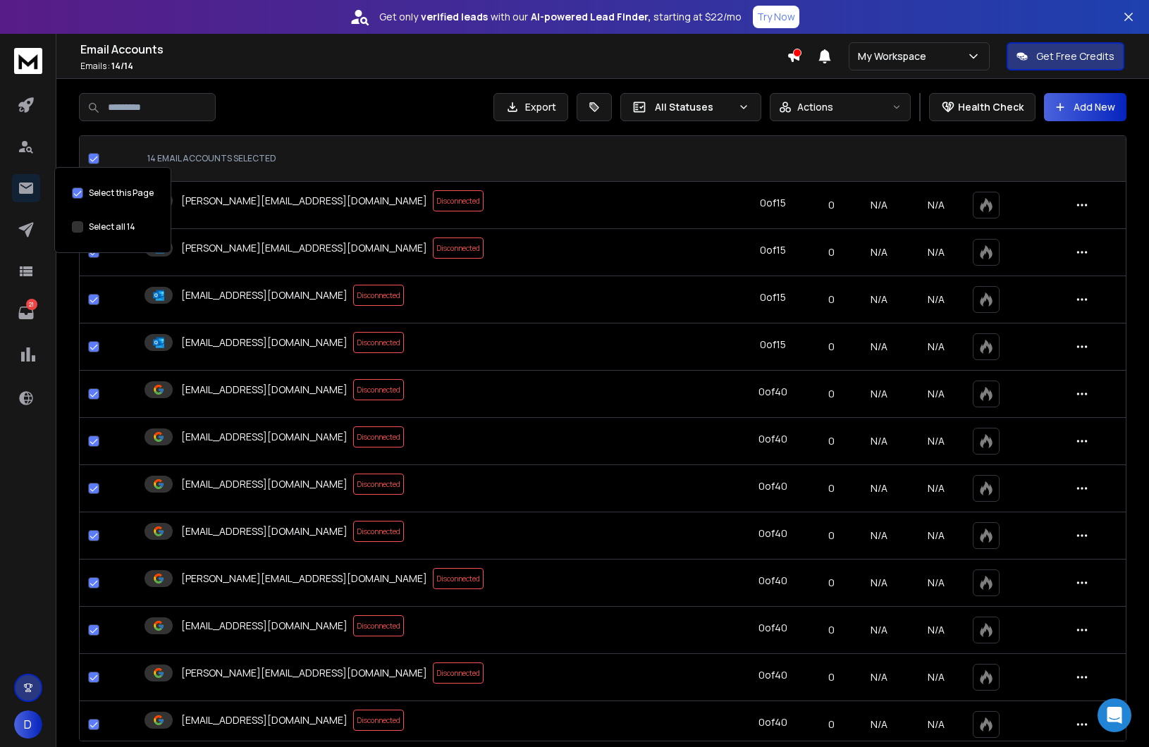
click at [78, 226] on button "Select this Page" at bounding box center [77, 226] width 11 height 11
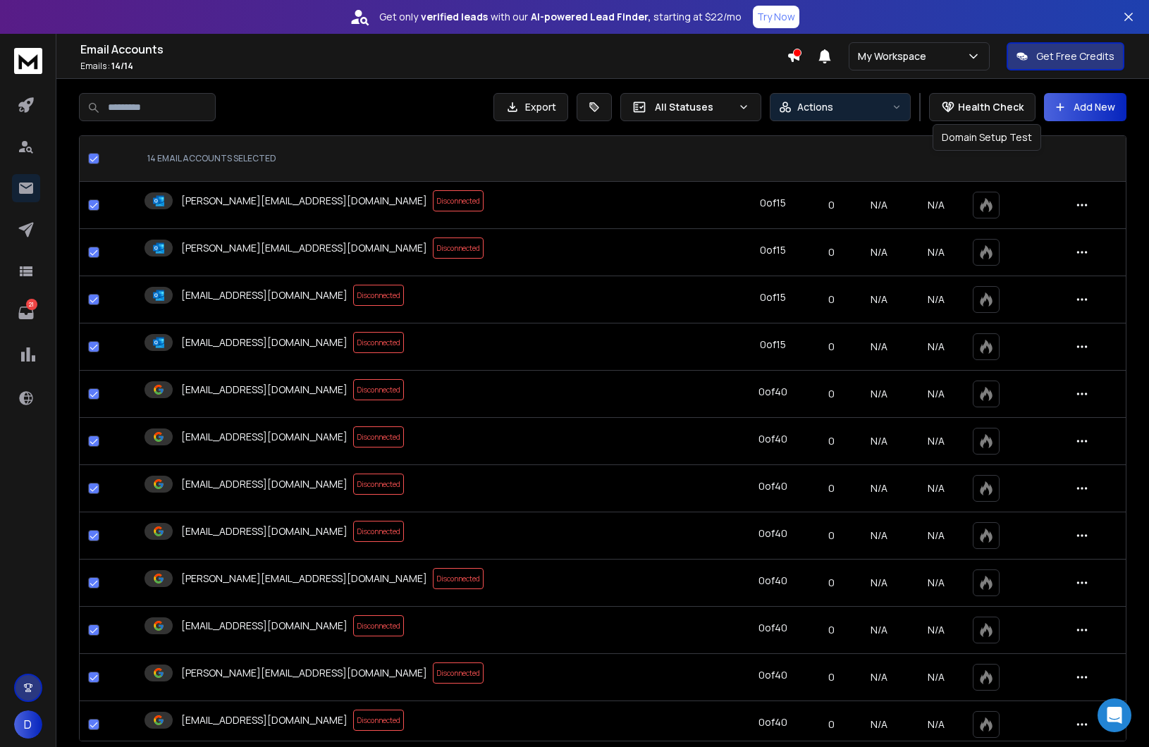
click at [850, 99] on button "Actions" at bounding box center [840, 107] width 141 height 28
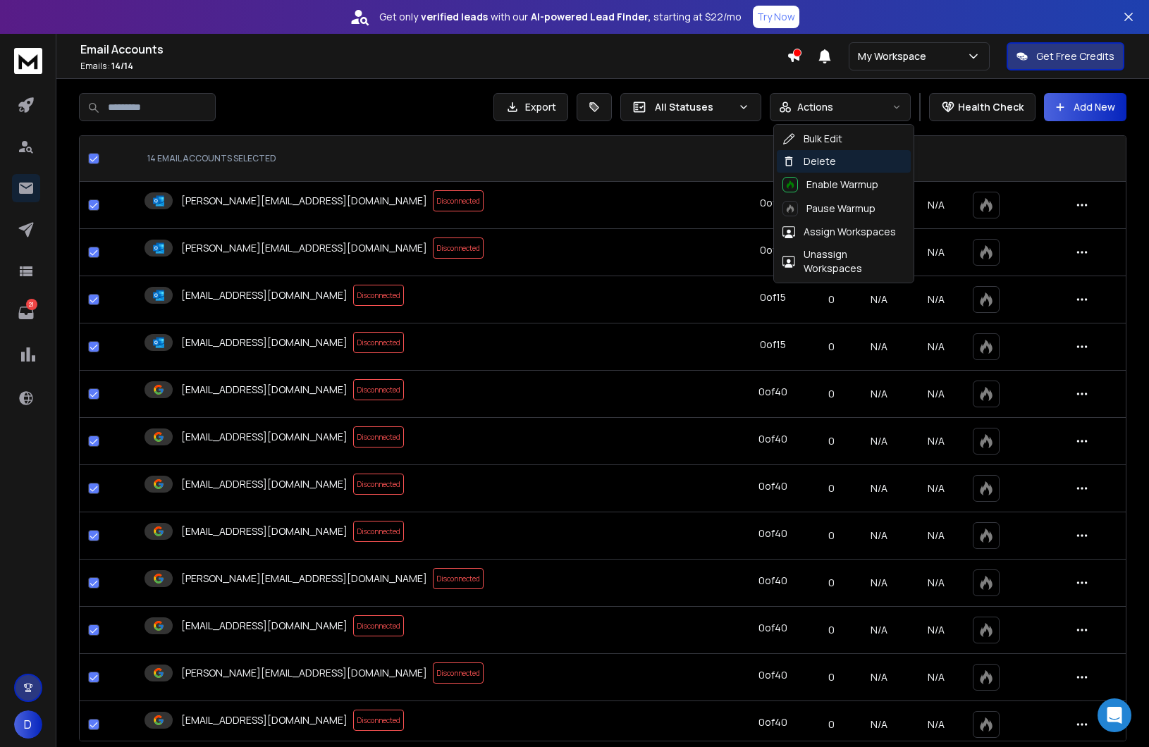
click at [843, 168] on div "Delete" at bounding box center [844, 161] width 134 height 23
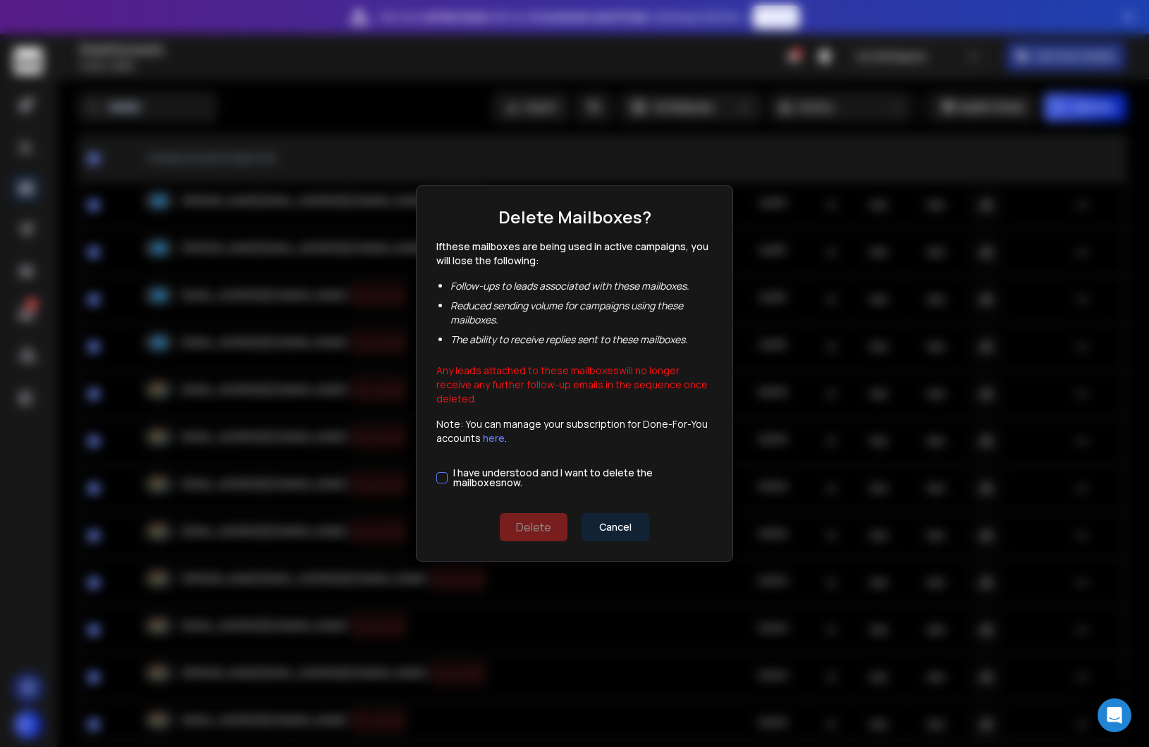
click at [445, 472] on button "I have understood and I want to delete the mailbox es now." at bounding box center [441, 477] width 11 height 11
click at [533, 532] on button "Delete" at bounding box center [534, 527] width 68 height 28
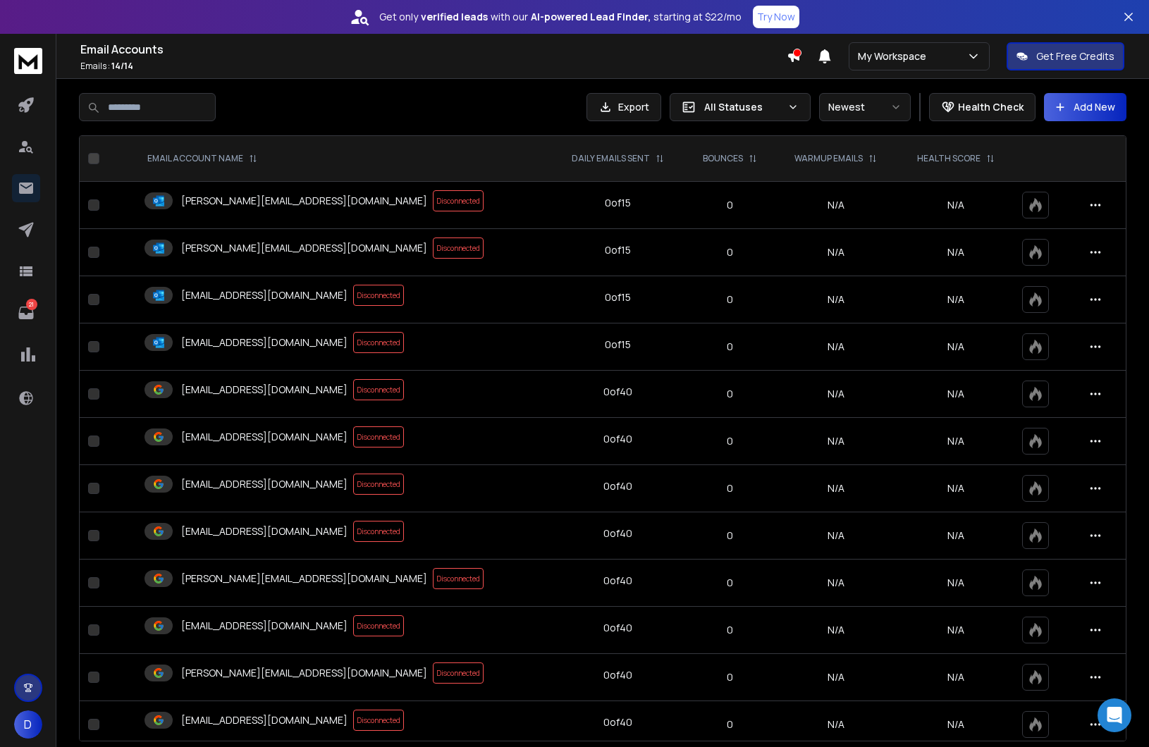
click at [850, 104] on button "Add New" at bounding box center [1085, 107] width 82 height 28
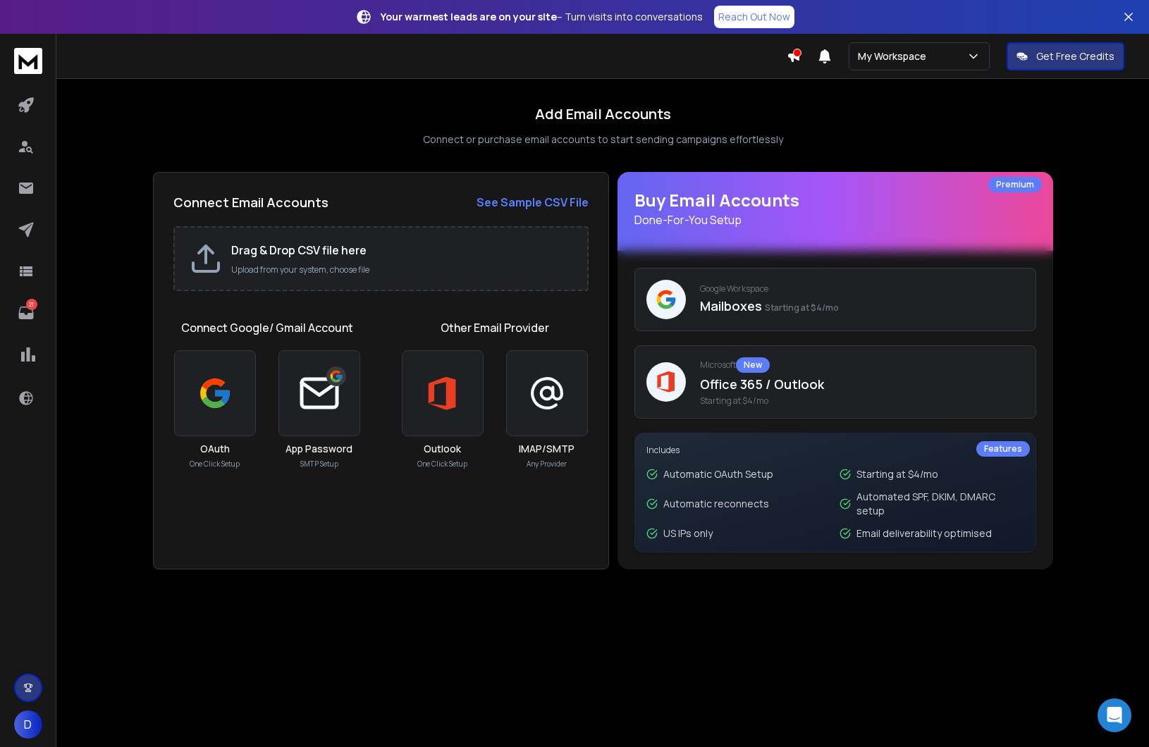
click at [534, 202] on strong "See Sample CSV File" at bounding box center [533, 203] width 112 height 16
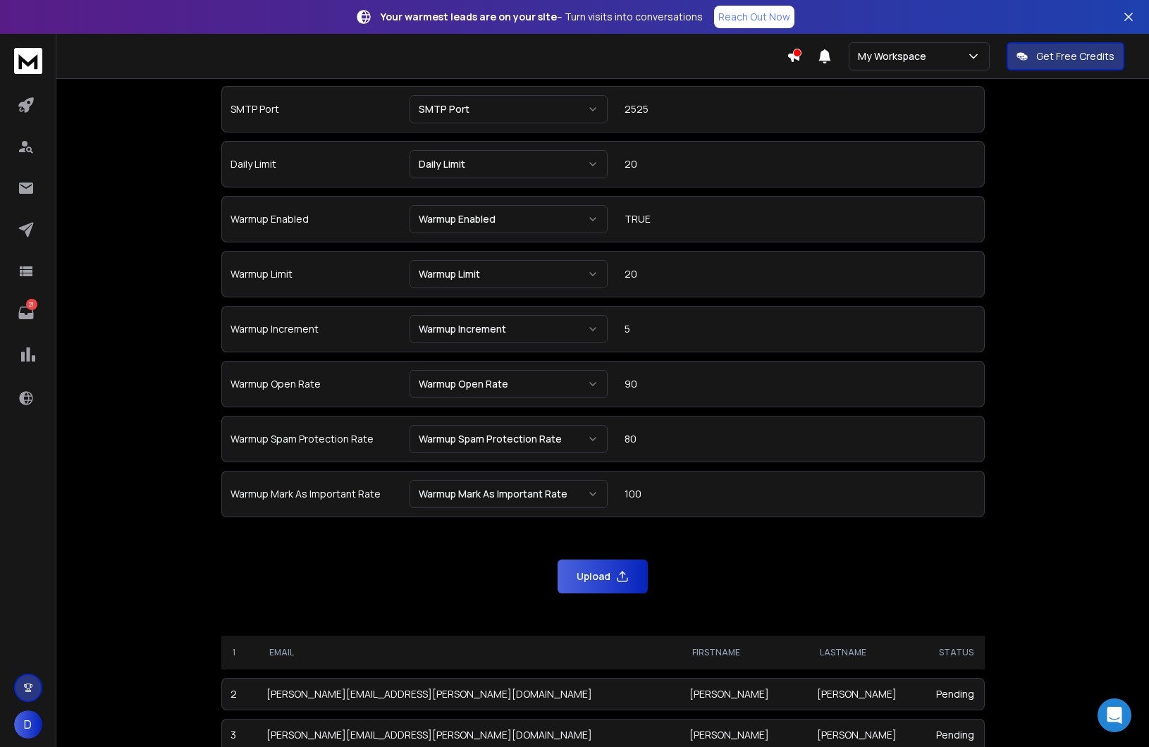
scroll to position [846, 0]
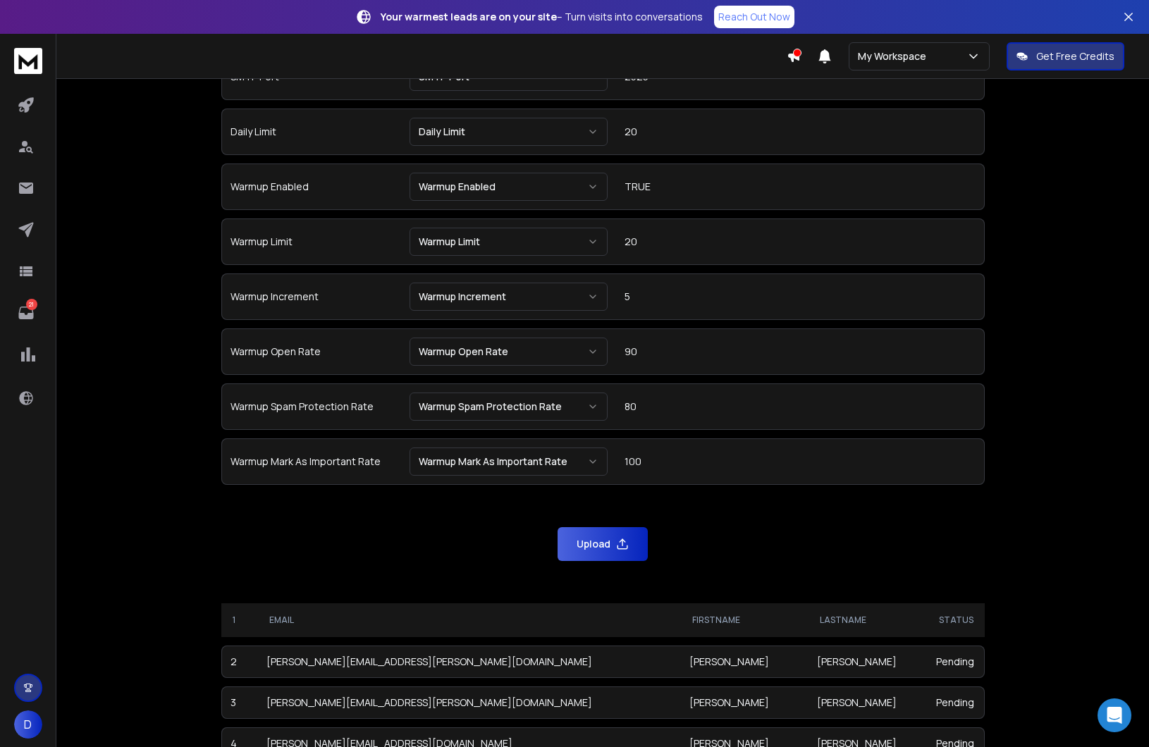
click at [599, 548] on p "Upload" at bounding box center [594, 544] width 34 height 14
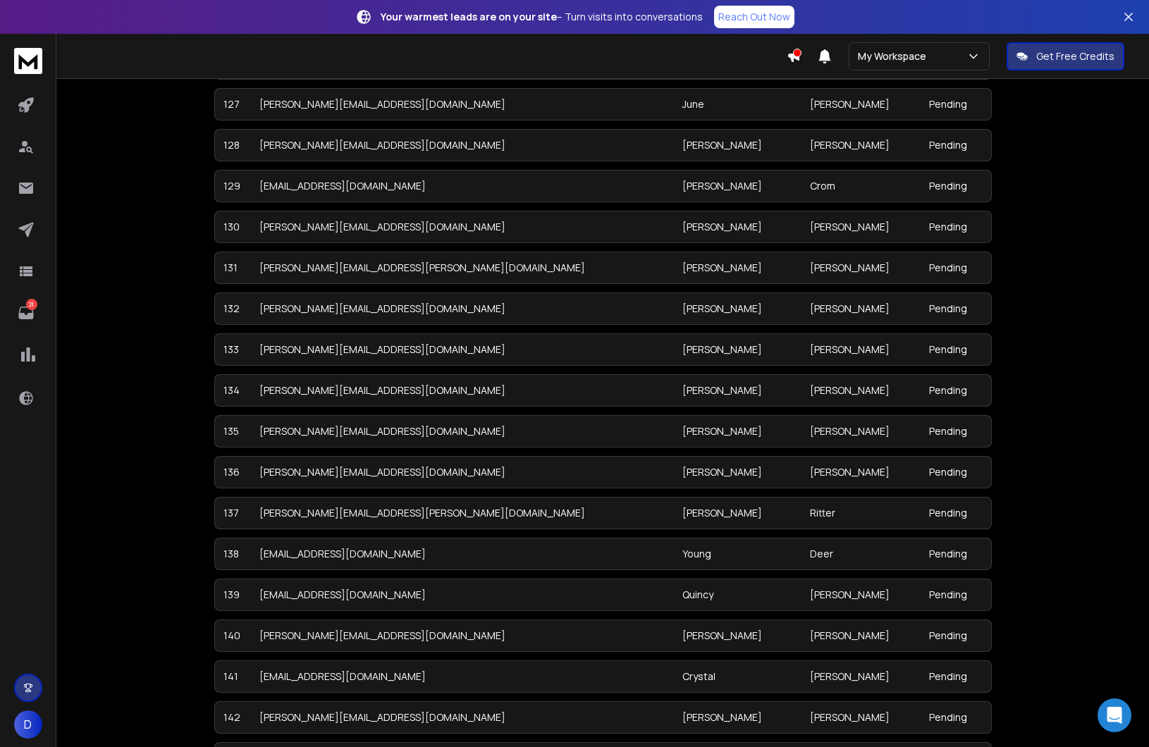
scroll to position [6516, 0]
click at [25, 305] on icon at bounding box center [26, 313] width 17 height 17
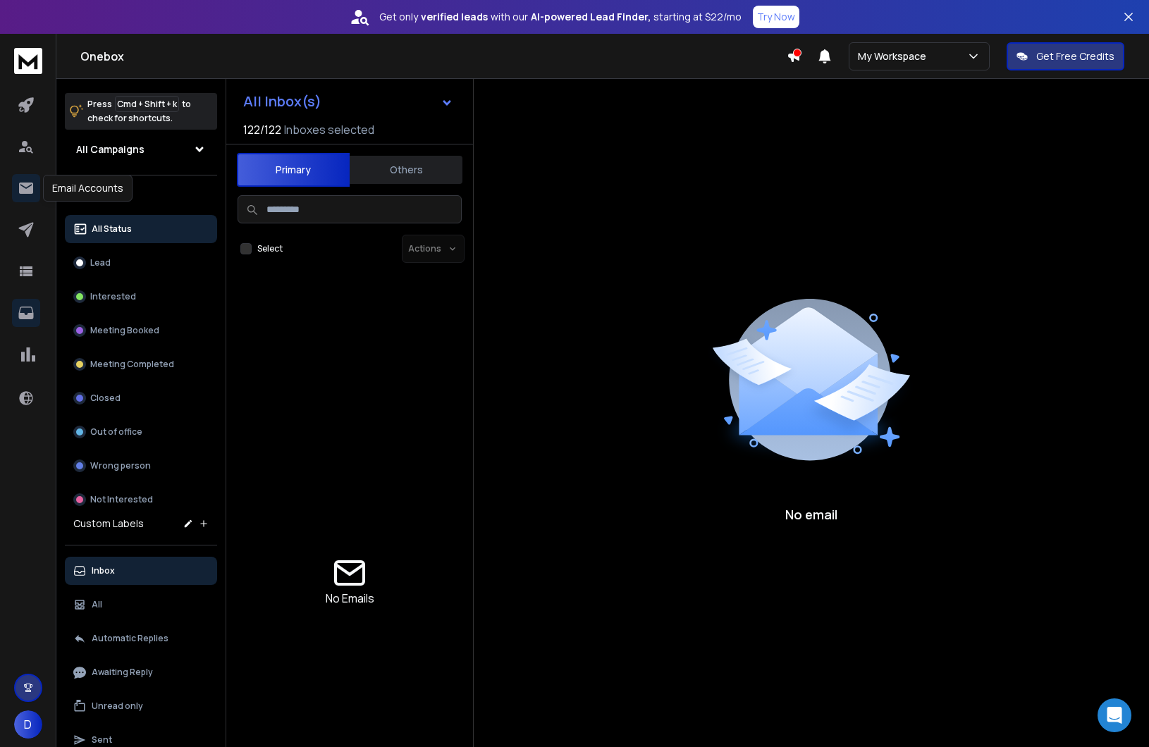
click at [24, 184] on icon at bounding box center [26, 188] width 14 height 11
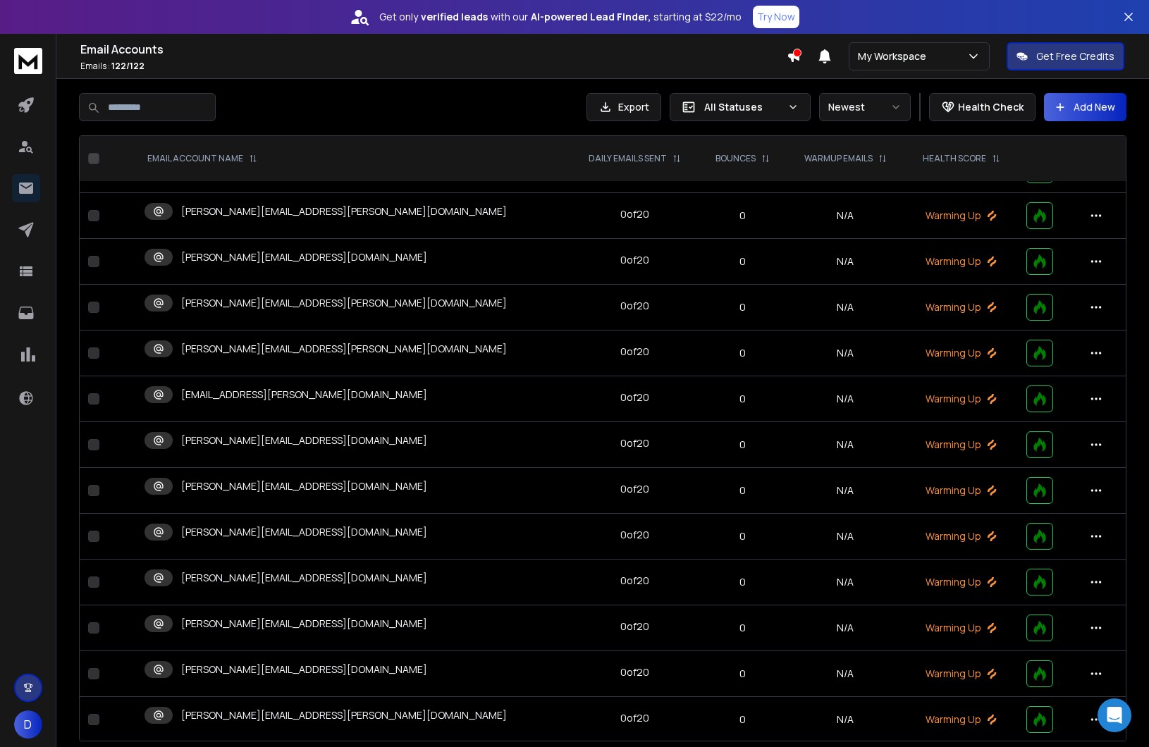
scroll to position [5043, 0]
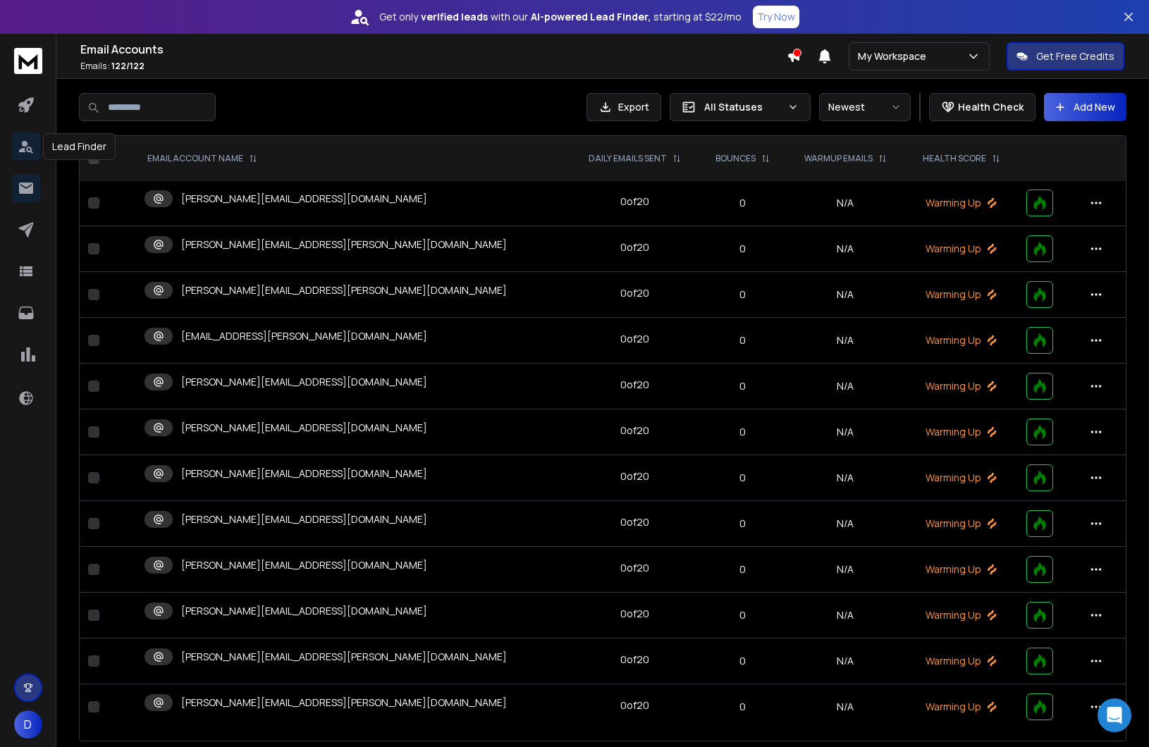
click at [30, 142] on icon at bounding box center [26, 146] width 17 height 17
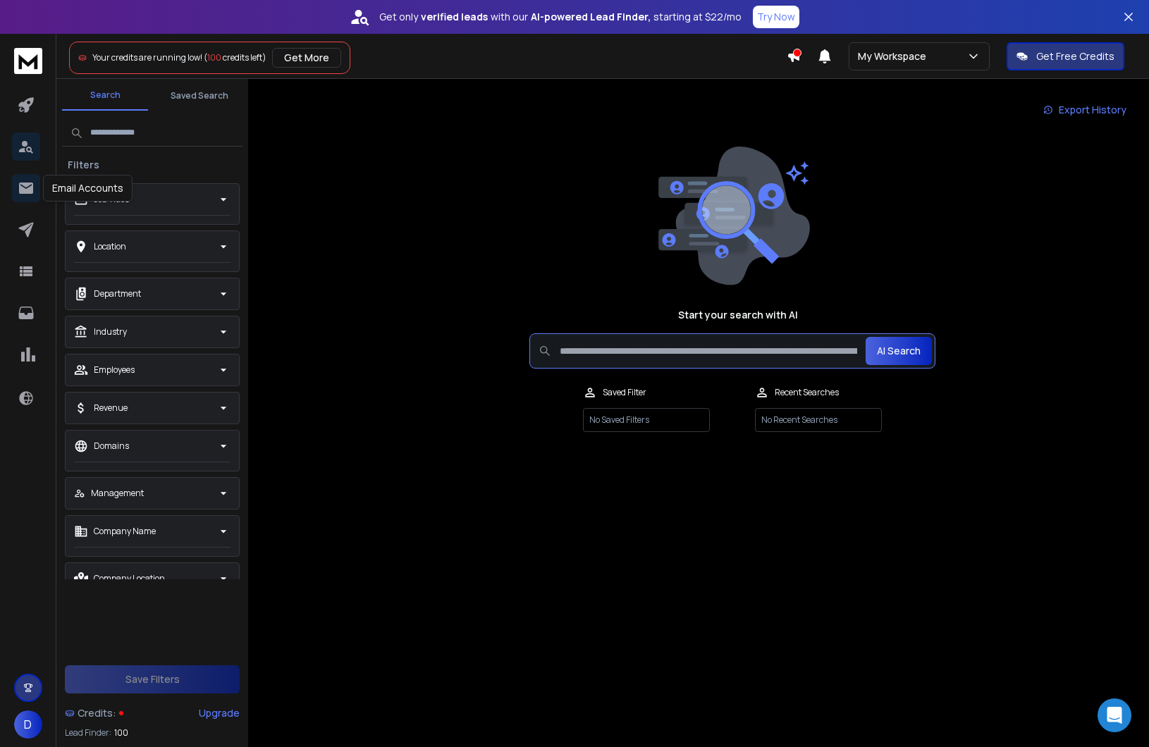
click at [26, 184] on icon at bounding box center [26, 188] width 14 height 11
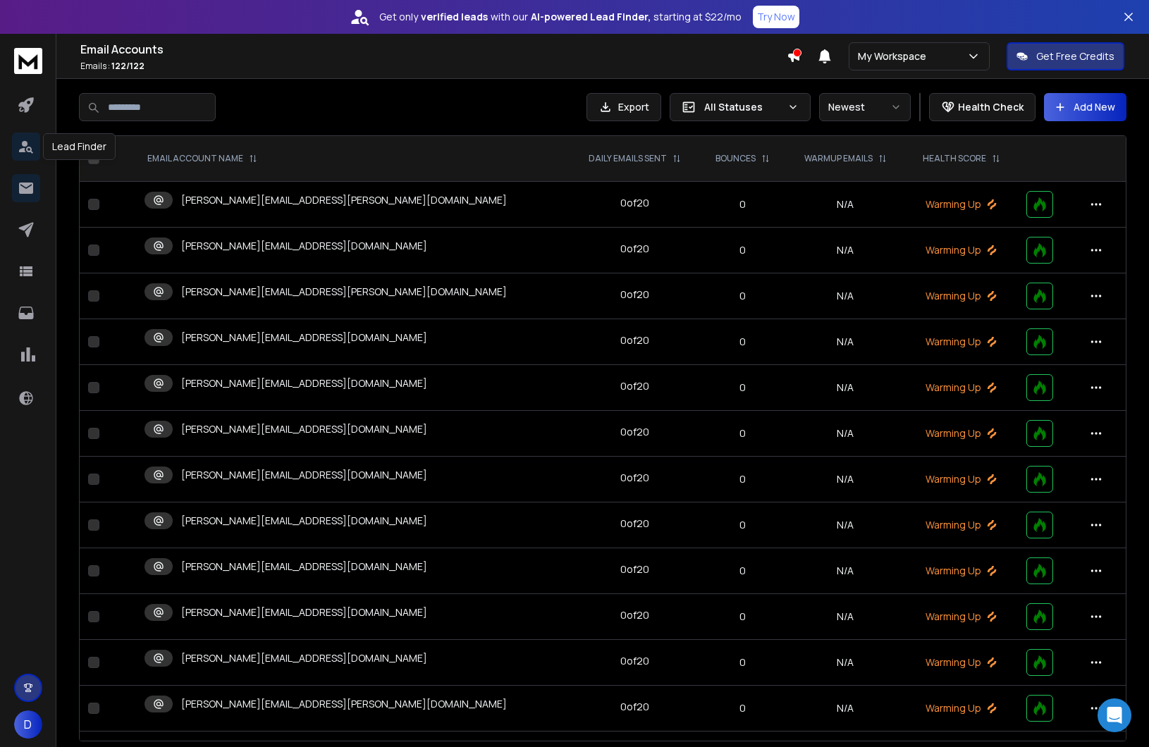
click at [36, 155] on link at bounding box center [26, 147] width 28 height 28
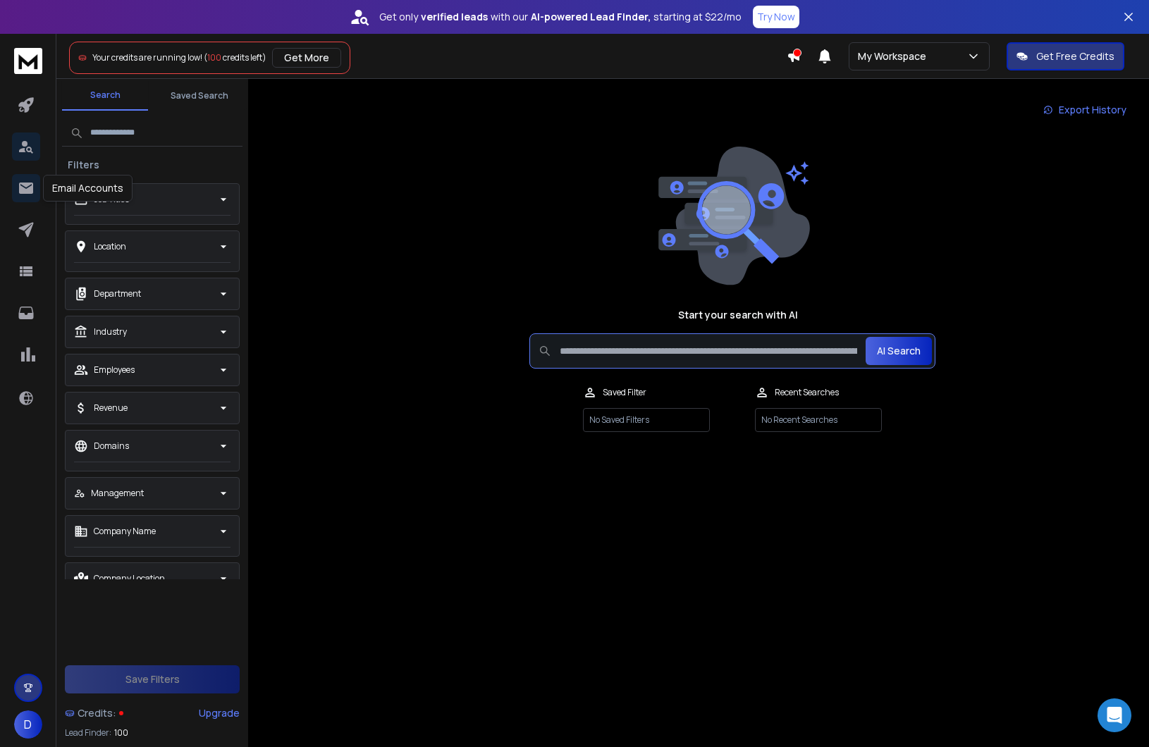
click at [28, 174] on link at bounding box center [26, 188] width 28 height 28
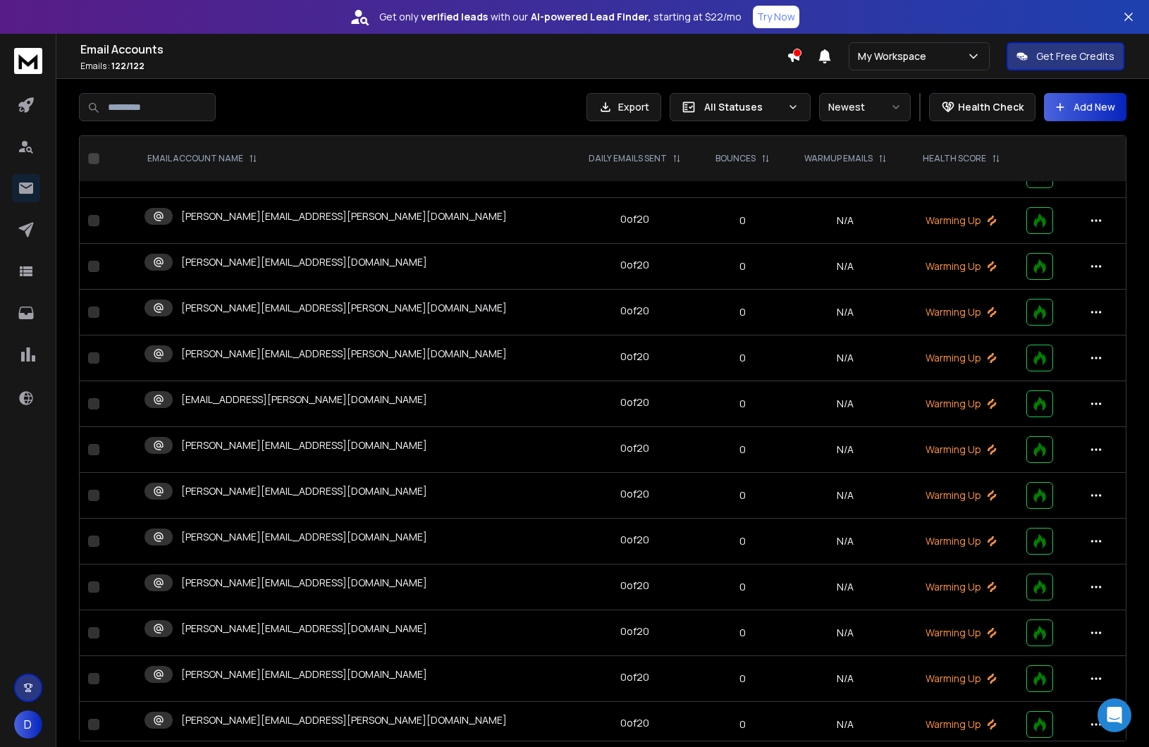
scroll to position [5043, 0]
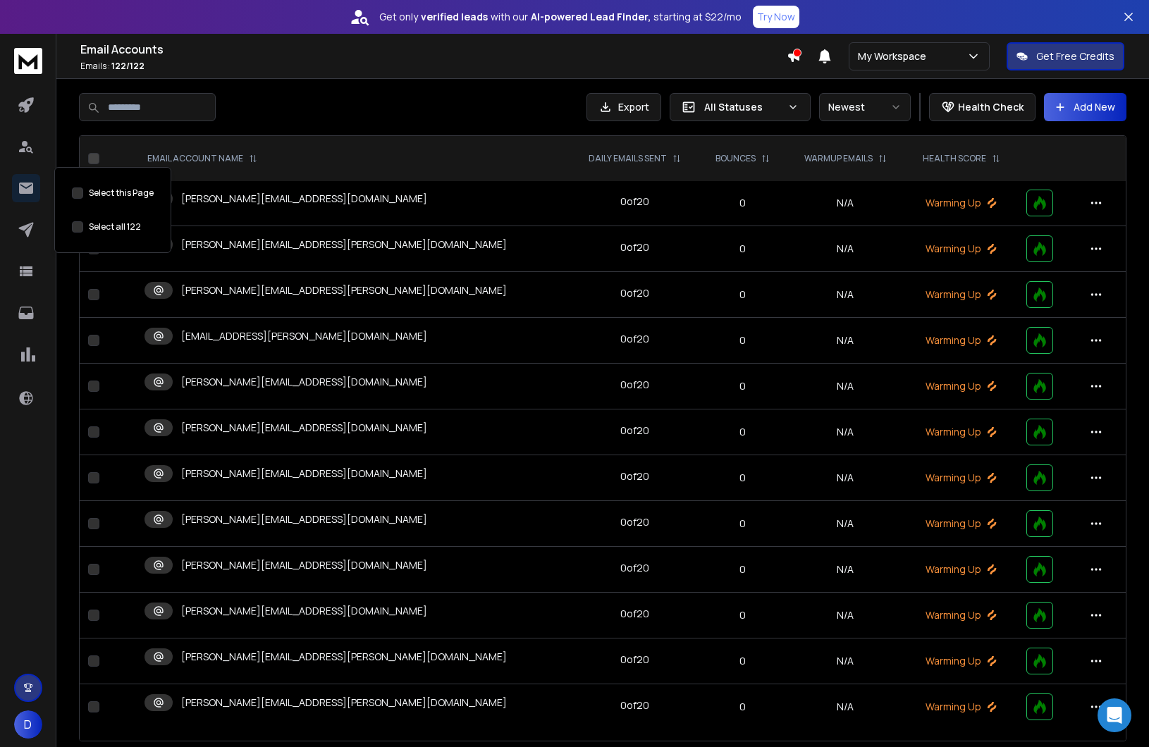
click at [92, 159] on button "Select this Page" at bounding box center [93, 158] width 11 height 11
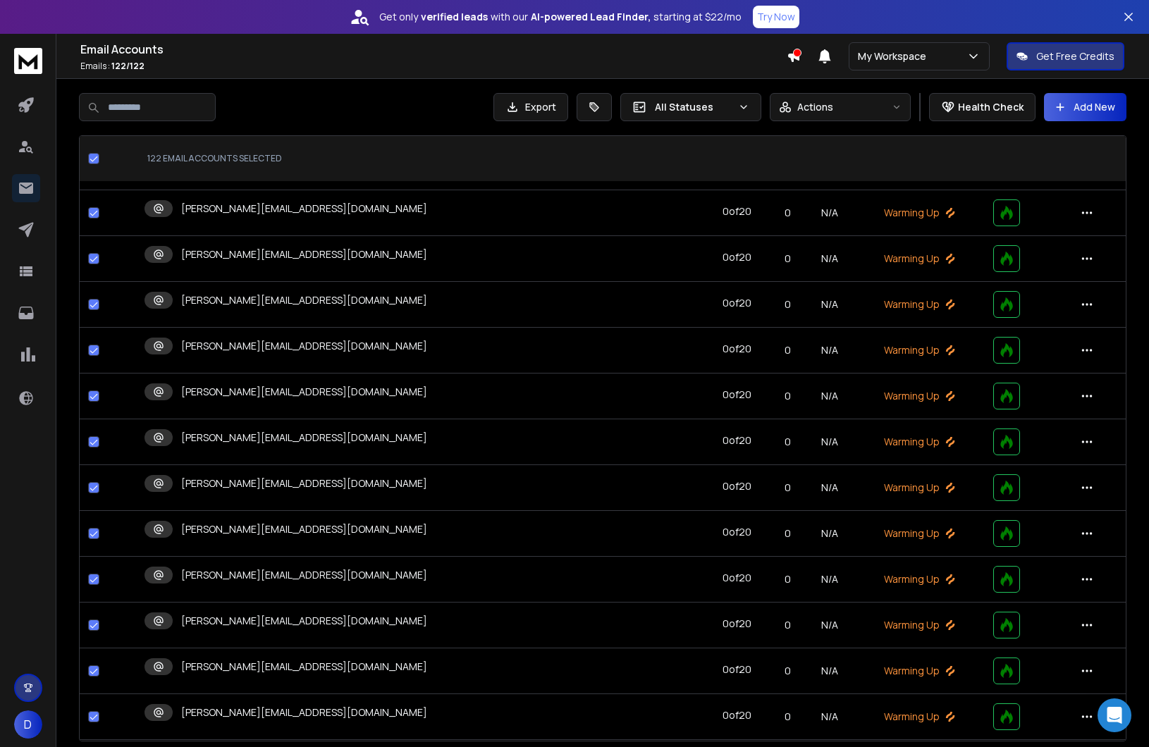
scroll to position [0, 0]
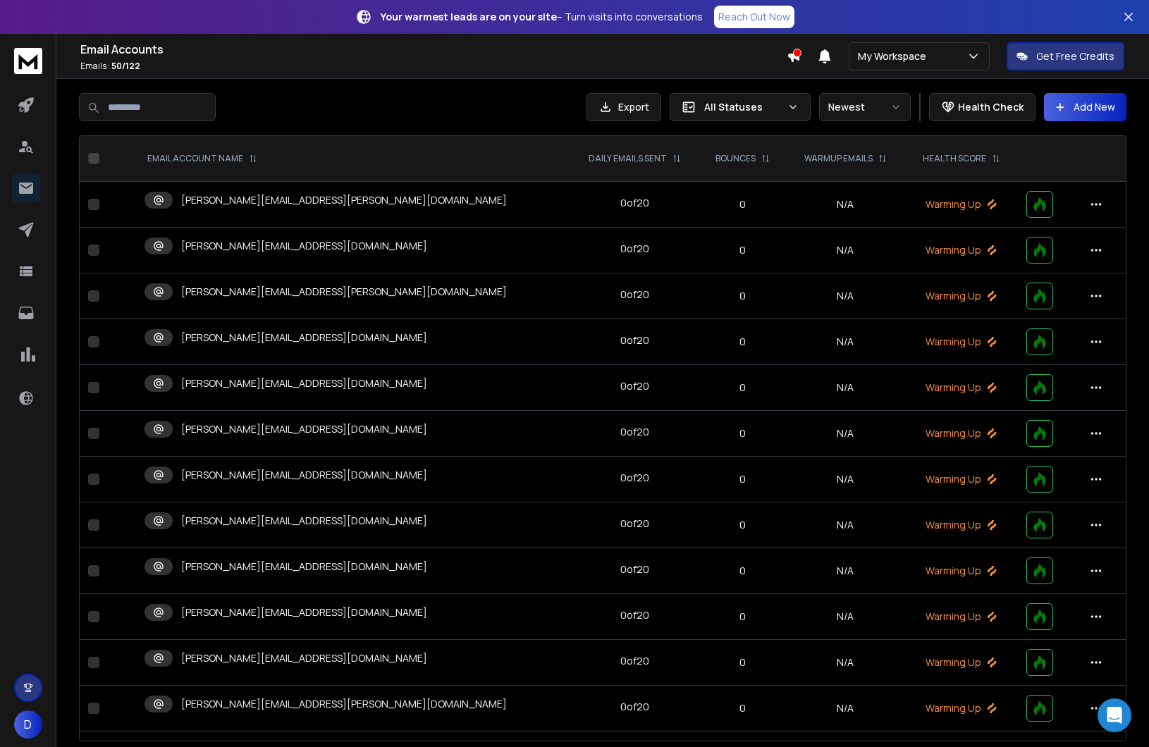
click at [1082, 110] on button "Add New" at bounding box center [1085, 107] width 82 height 28
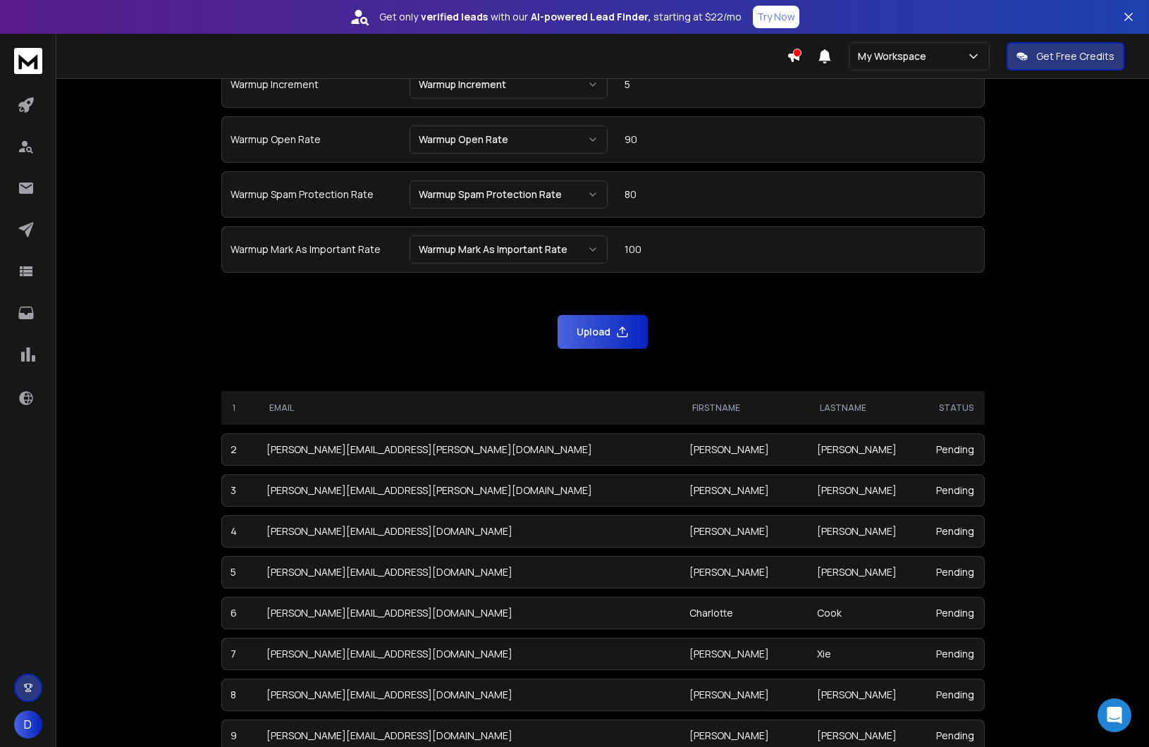
scroll to position [886, 0]
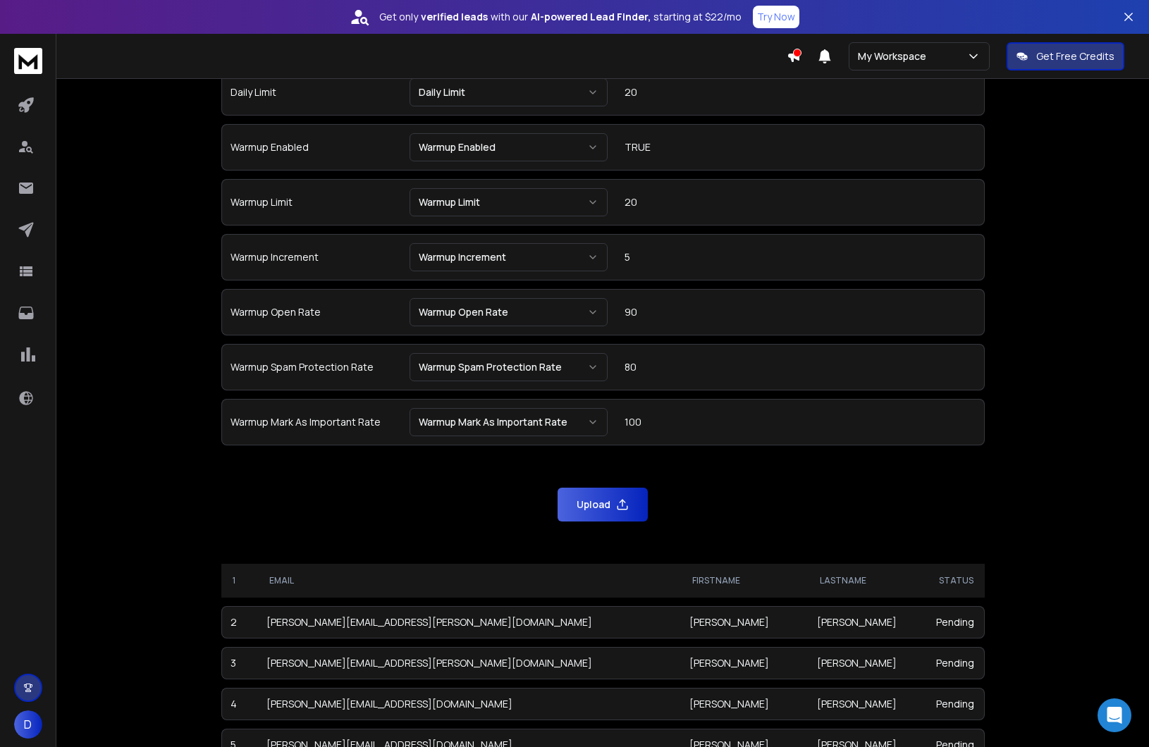
click at [594, 510] on p "Upload" at bounding box center [594, 505] width 34 height 14
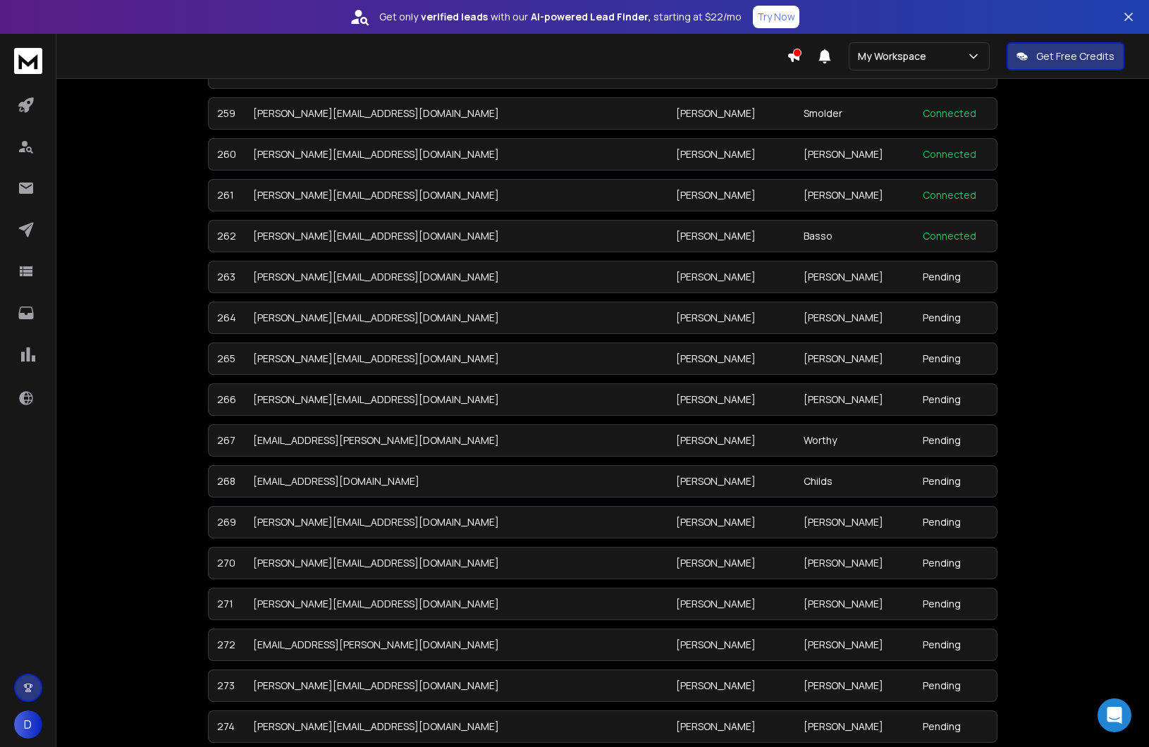
scroll to position [11905, 0]
click at [905, 48] on button "My Workspace" at bounding box center [919, 56] width 141 height 28
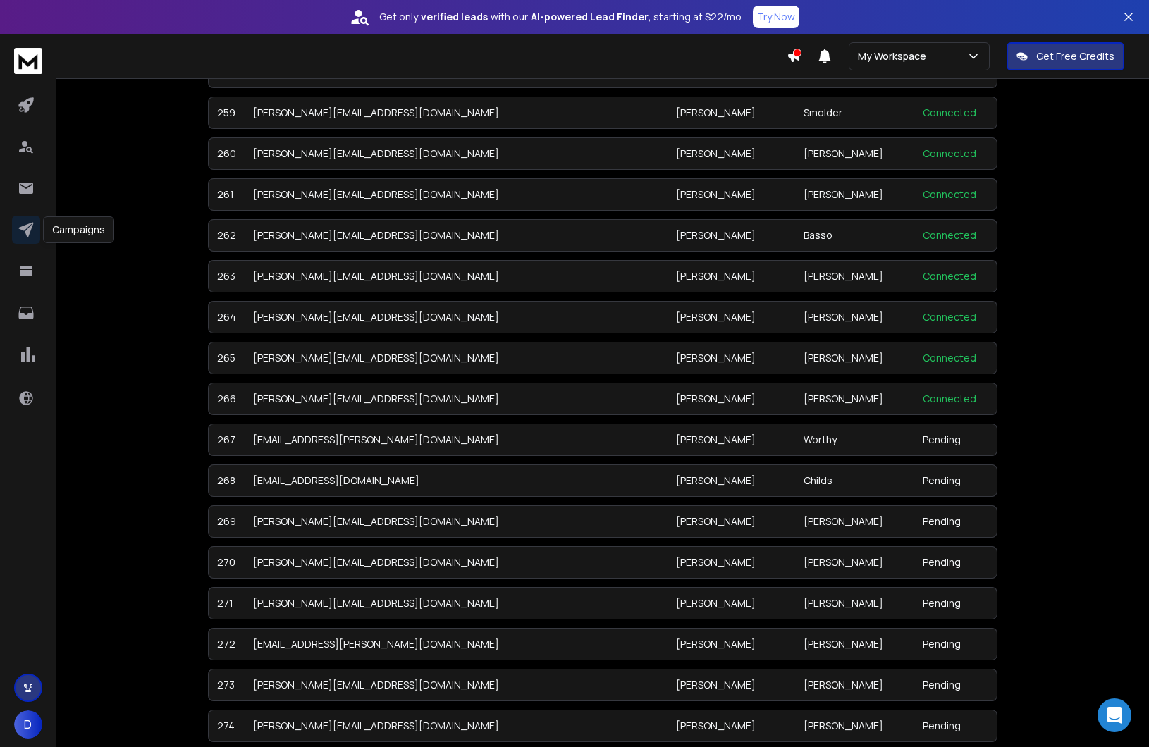
click at [28, 225] on icon at bounding box center [25, 229] width 15 height 15
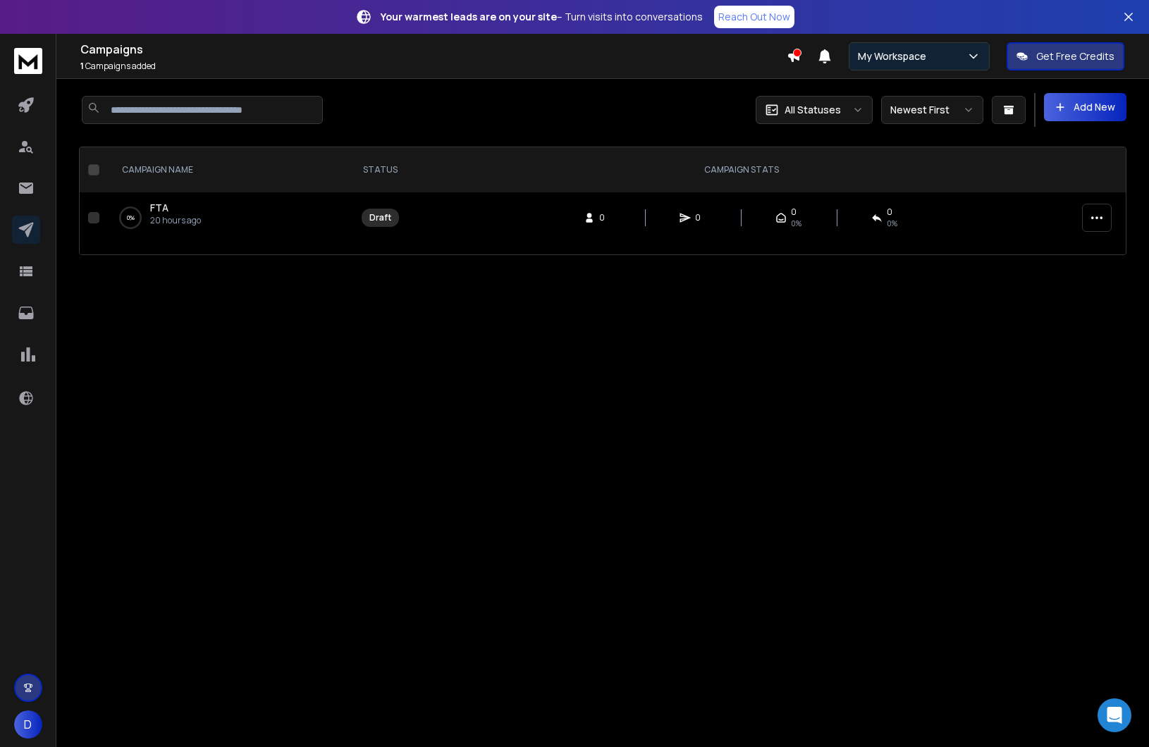
click at [932, 60] on p "My Workspace" at bounding box center [895, 56] width 74 height 14
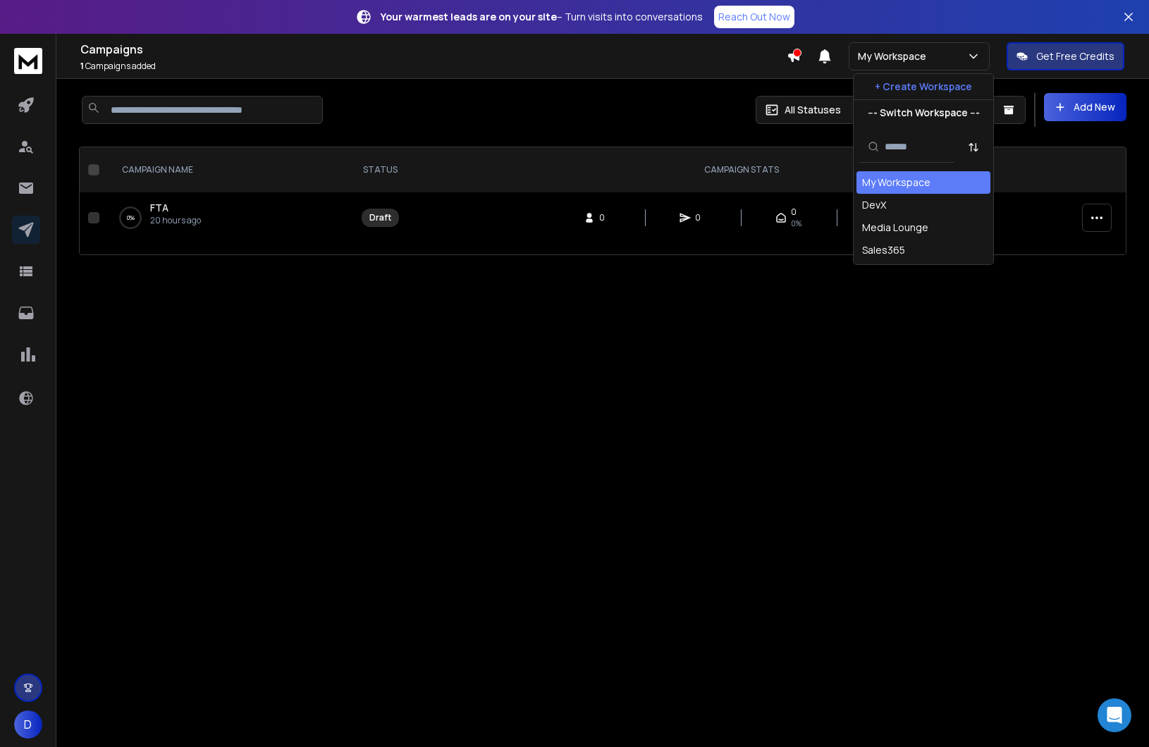
click at [518, 364] on div "Campaigns 1 Campaigns Added All Statuses Newest First Add New CAMPAIGN NAME STA…" at bounding box center [603, 466] width 1048 height 747
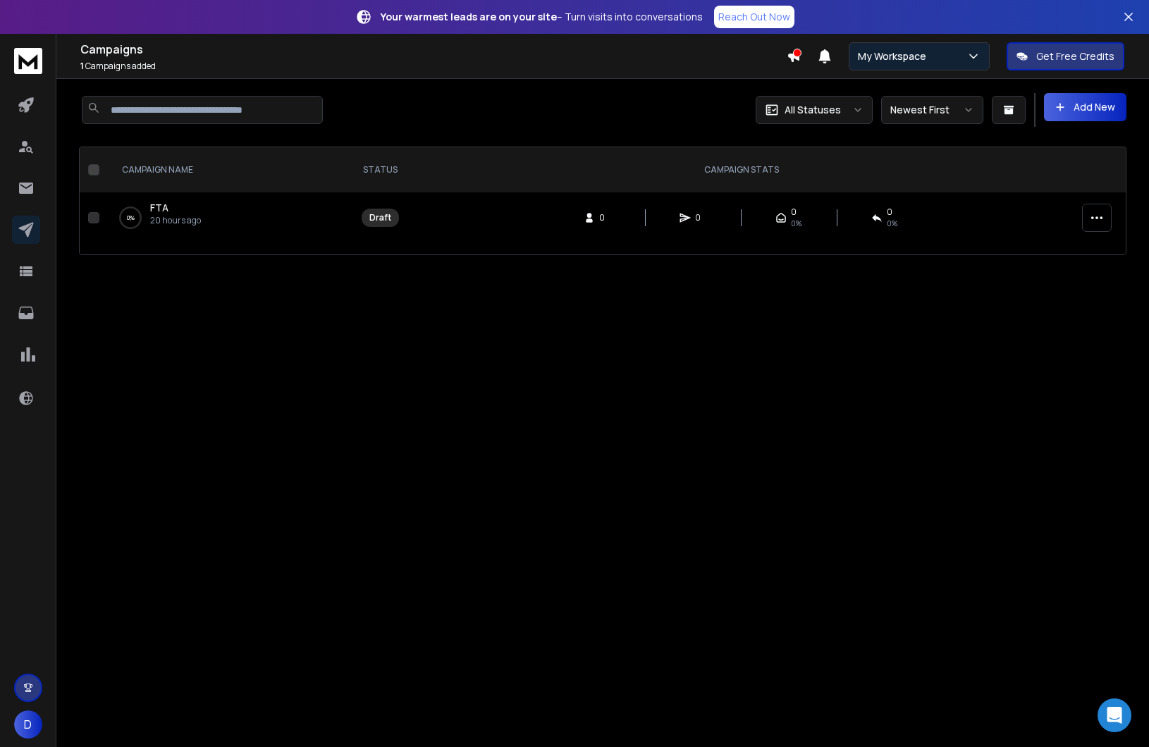
click at [919, 68] on button "My Workspace" at bounding box center [919, 56] width 141 height 28
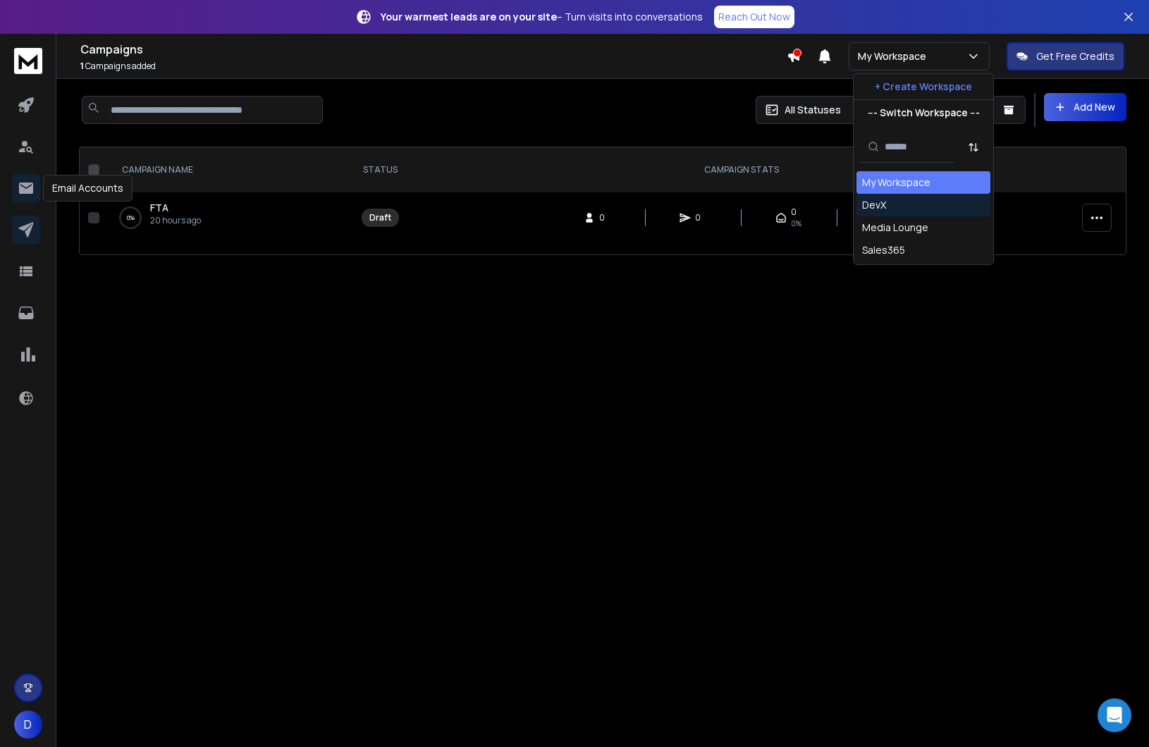
click at [30, 180] on icon at bounding box center [26, 188] width 17 height 17
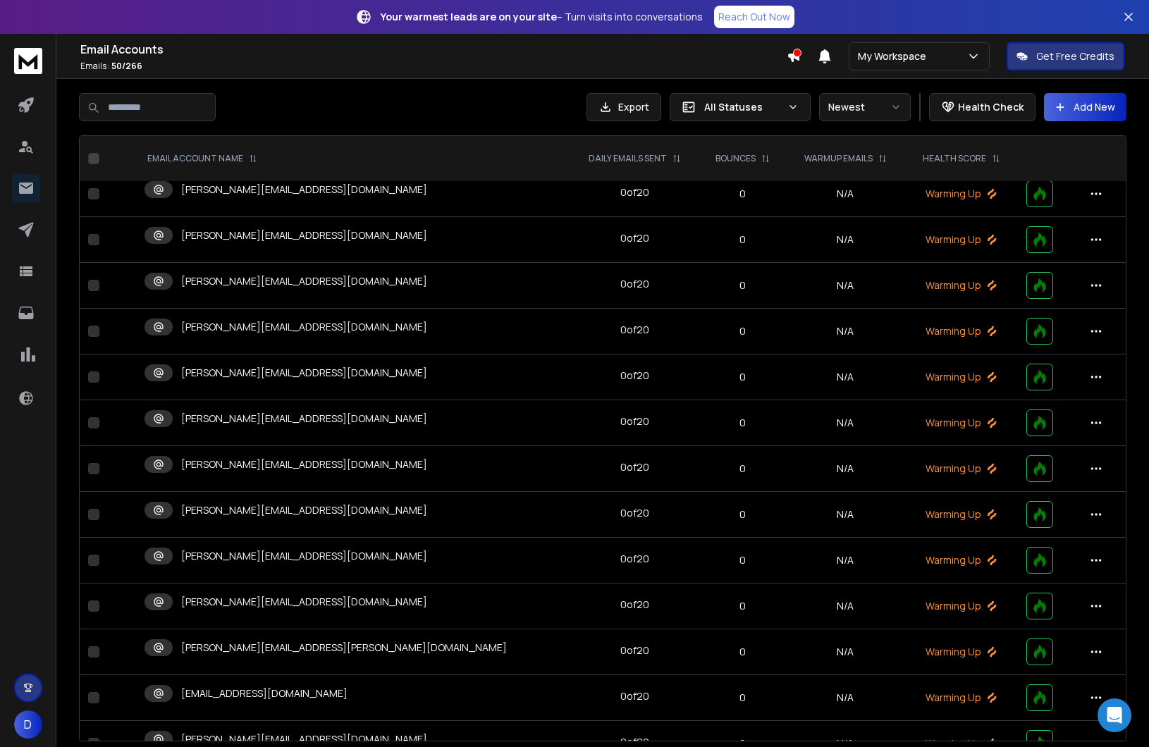
scroll to position [18, 0]
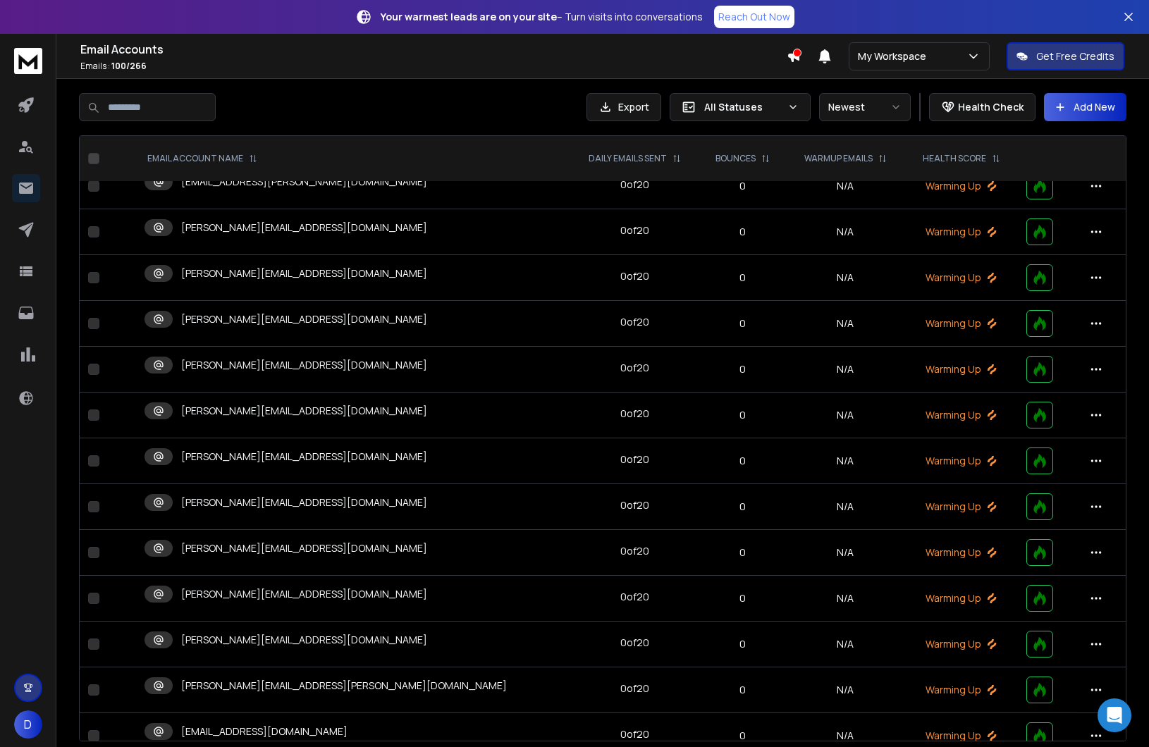
click at [1090, 107] on button "Add New" at bounding box center [1085, 107] width 82 height 28
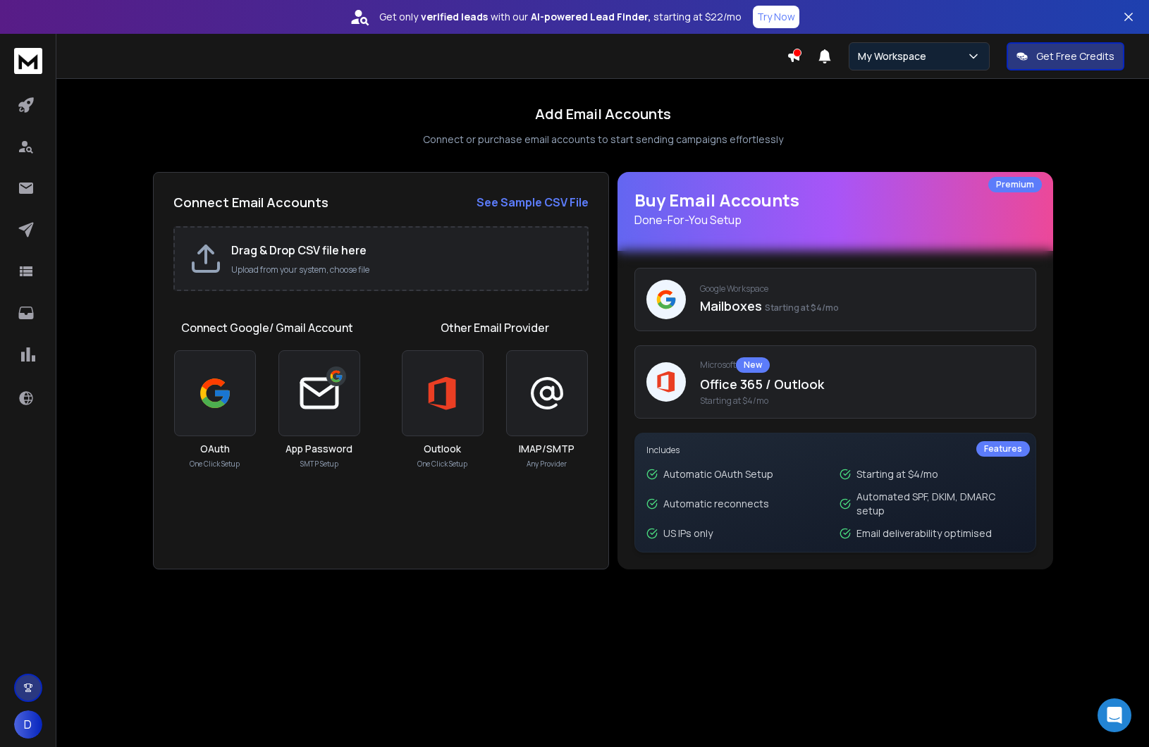
click at [888, 47] on button "My Workspace" at bounding box center [919, 56] width 141 height 28
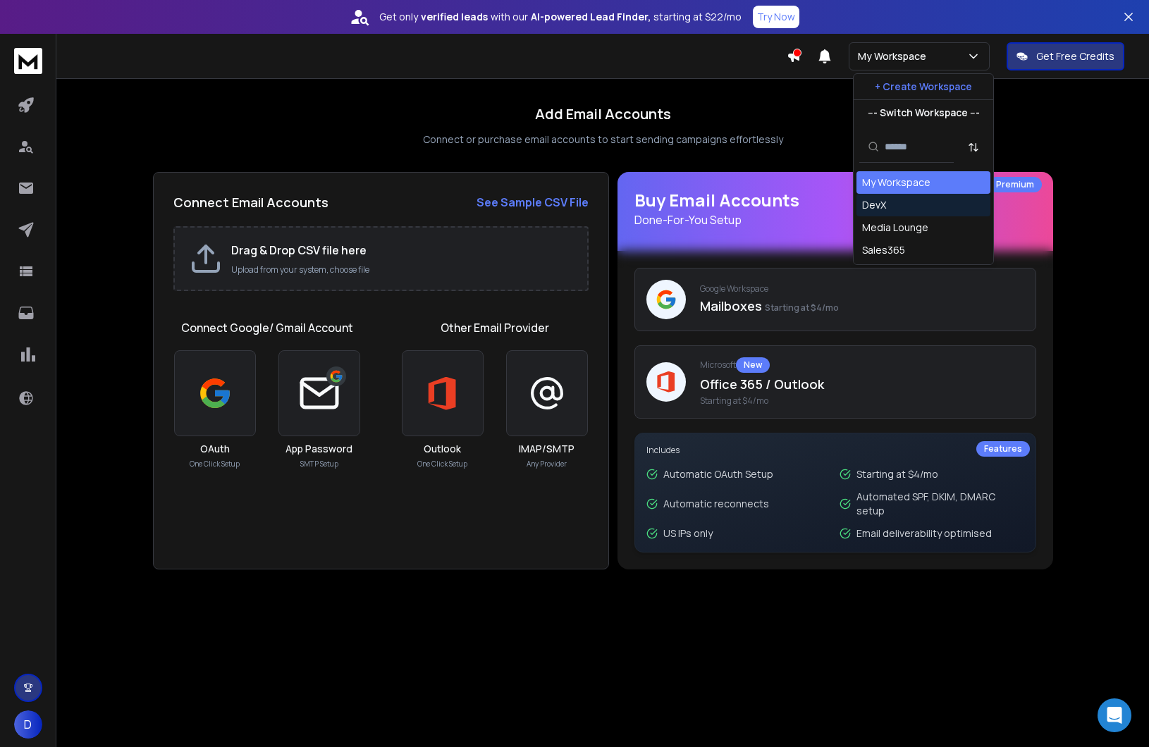
click at [893, 209] on div "DevX" at bounding box center [924, 205] width 134 height 23
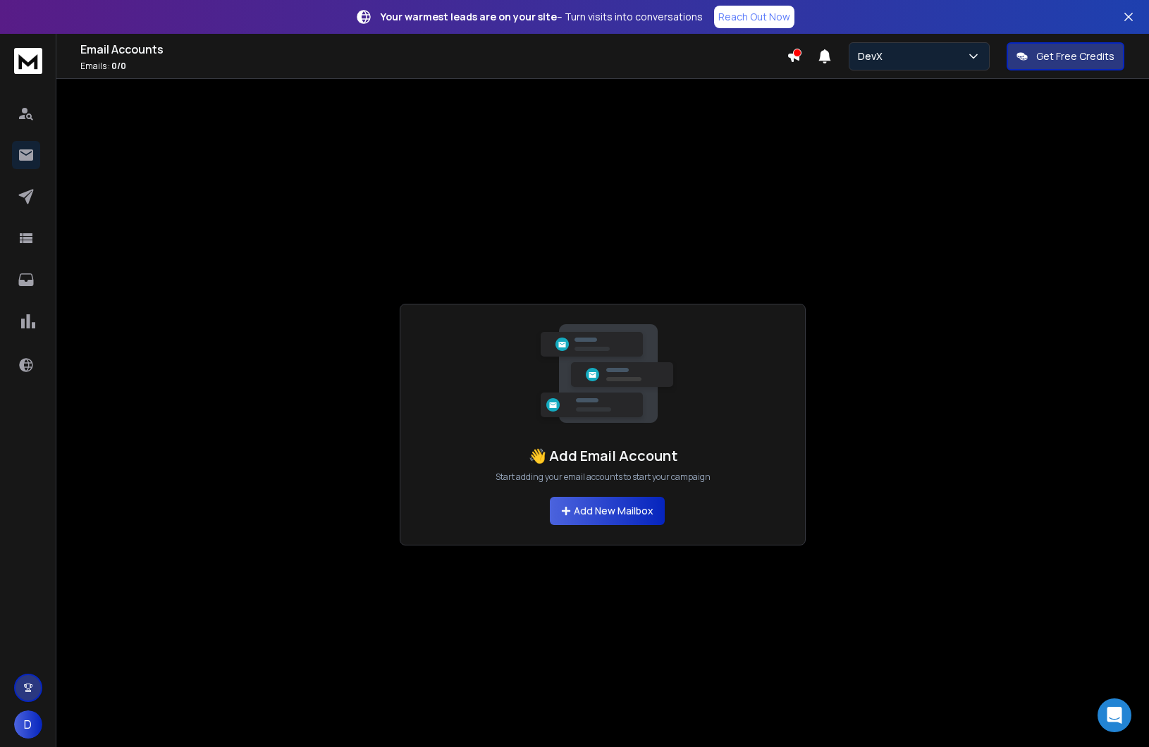
click at [953, 60] on div "DevX" at bounding box center [919, 56] width 123 height 14
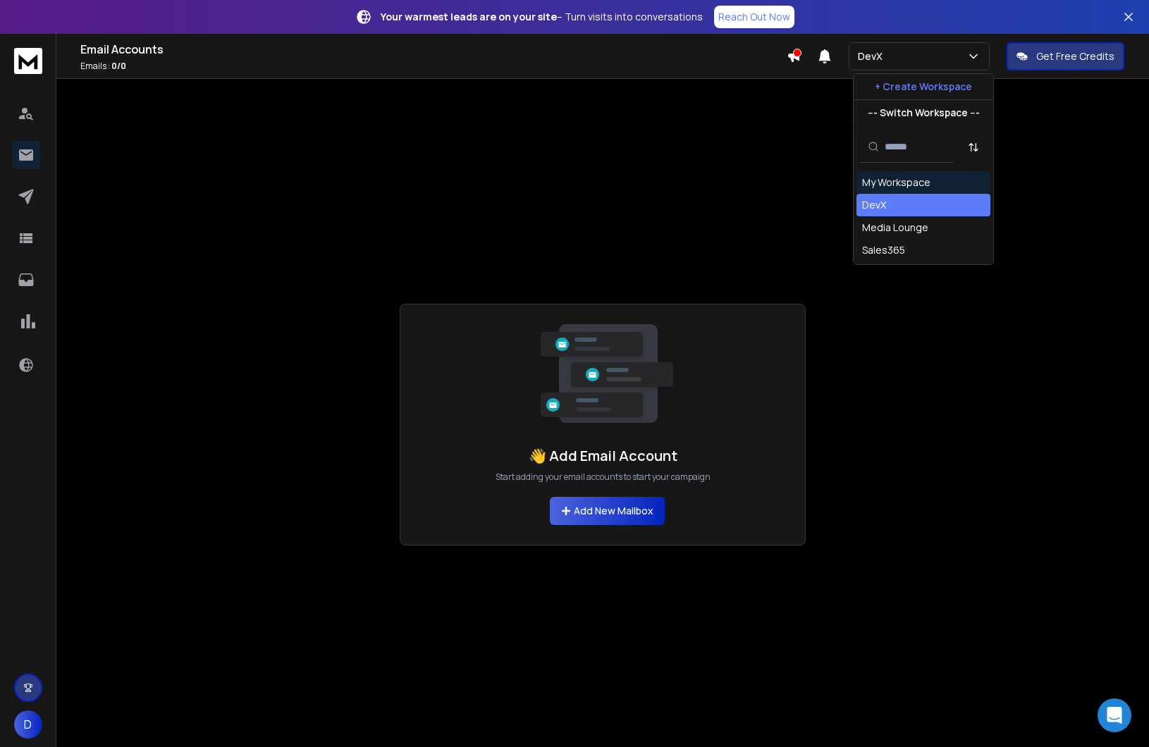
click at [912, 183] on div "My Workspace" at bounding box center [896, 183] width 68 height 14
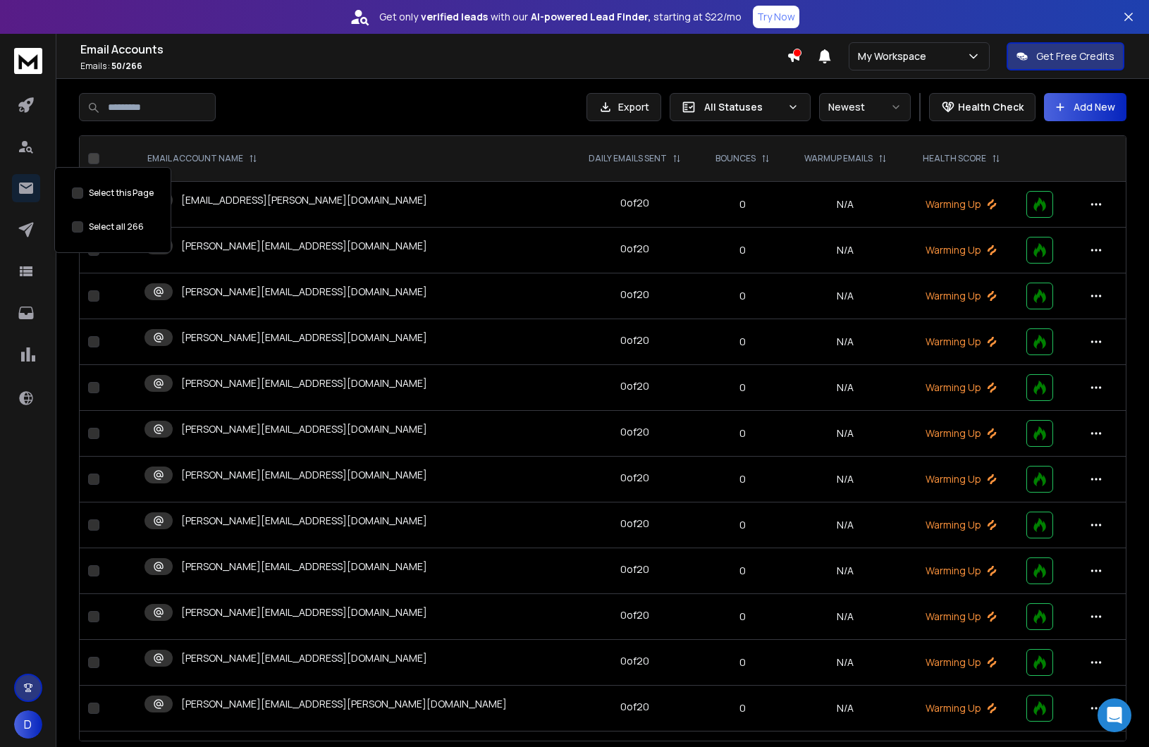
click at [95, 156] on button "Select this Page" at bounding box center [93, 158] width 11 height 11
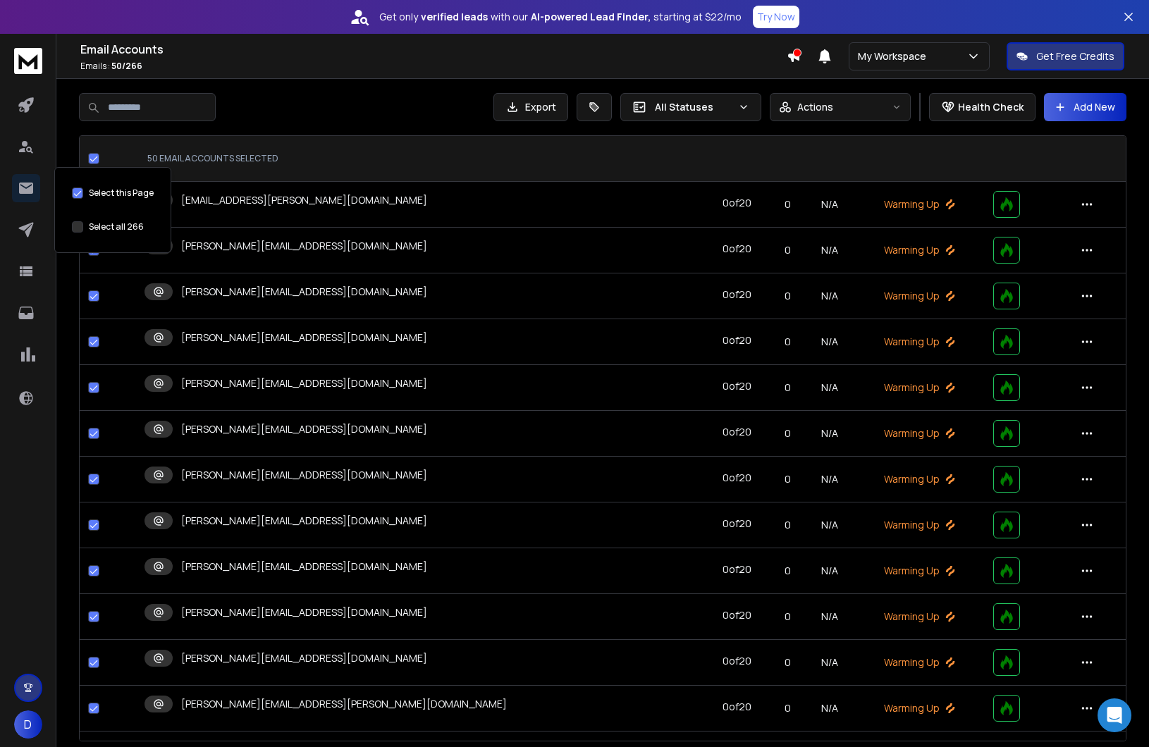
click at [79, 225] on button "Select this Page" at bounding box center [77, 226] width 11 height 11
click at [860, 104] on div "Actions" at bounding box center [832, 107] width 107 height 14
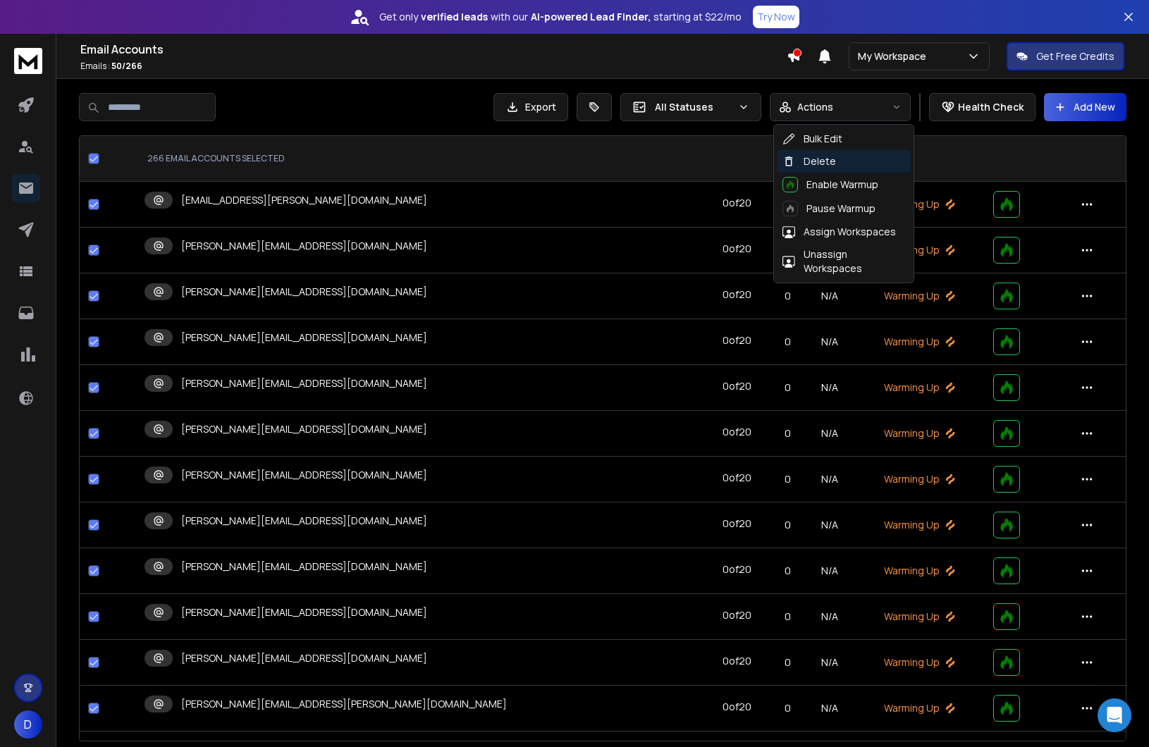
click at [826, 164] on div "Delete" at bounding box center [810, 161] width 54 height 14
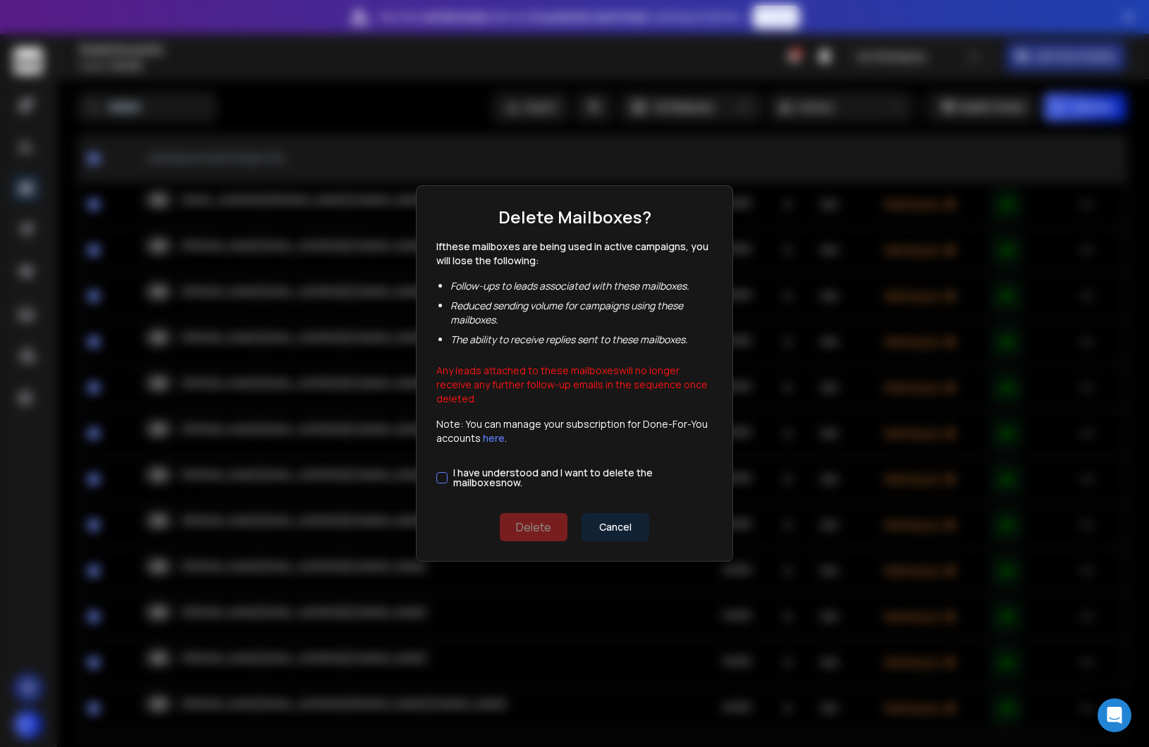
click at [454, 468] on label "I have understood and I want to delete the mailbox es now." at bounding box center [582, 478] width 259 height 20
click at [448, 472] on button "I have understood and I want to delete the mailbox es now." at bounding box center [441, 477] width 11 height 11
click at [526, 522] on button "Delete" at bounding box center [534, 527] width 68 height 28
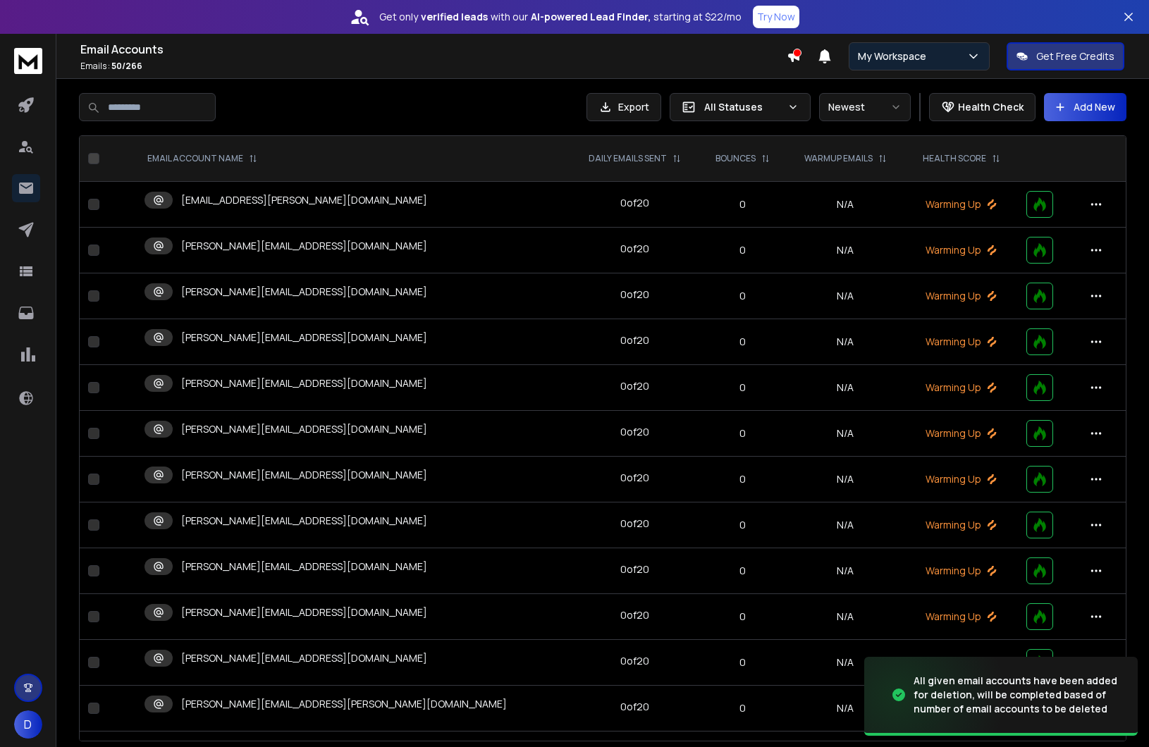
click at [948, 56] on div "My Workspace" at bounding box center [919, 56] width 123 height 14
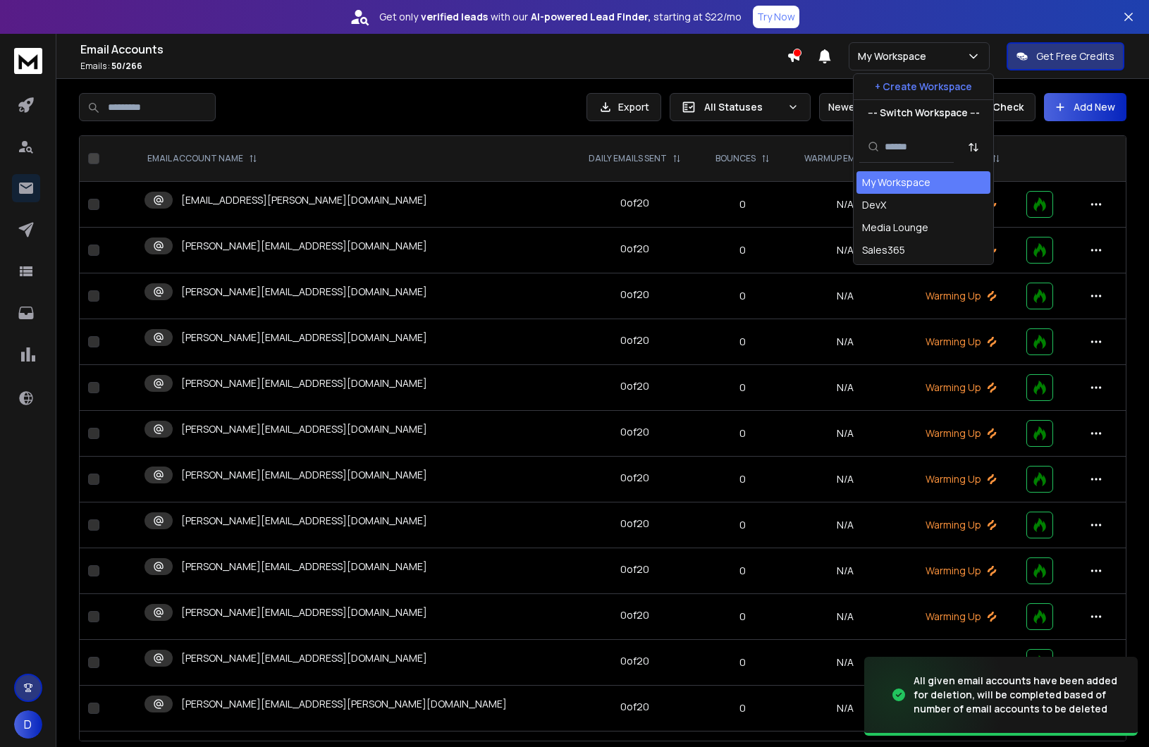
click at [918, 87] on p "+ Create Workspace" at bounding box center [923, 87] width 97 height 14
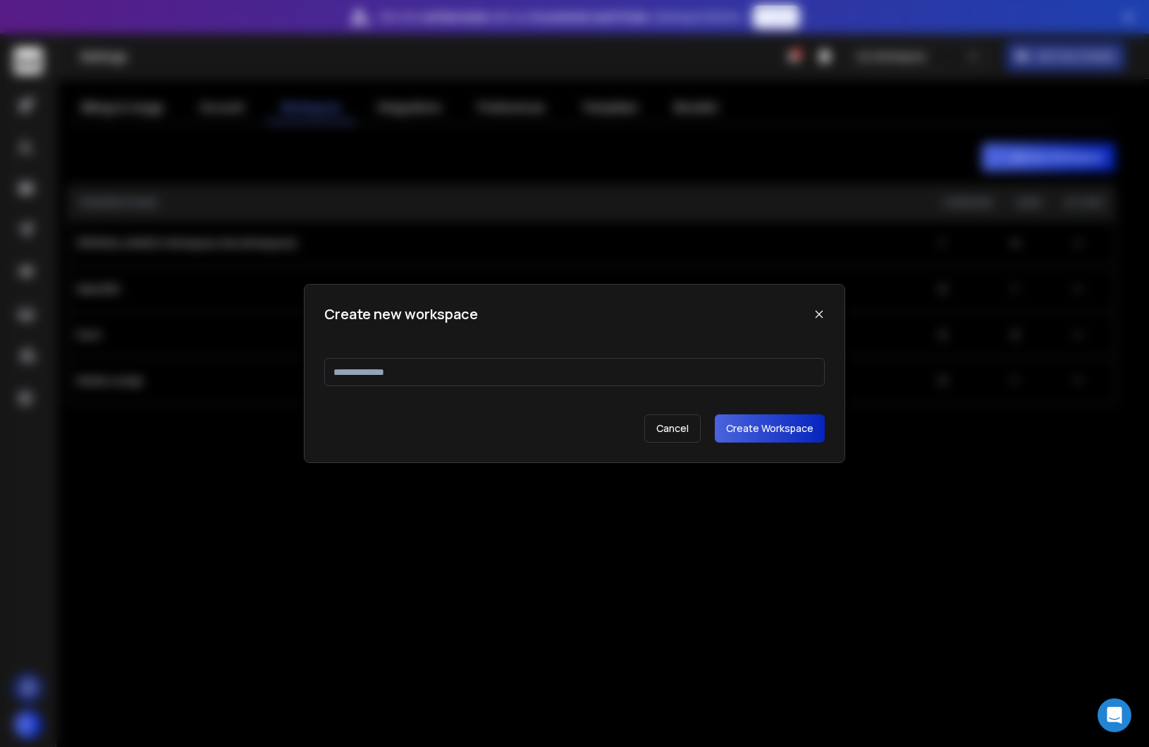
click at [817, 314] on icon at bounding box center [819, 314] width 11 height 11
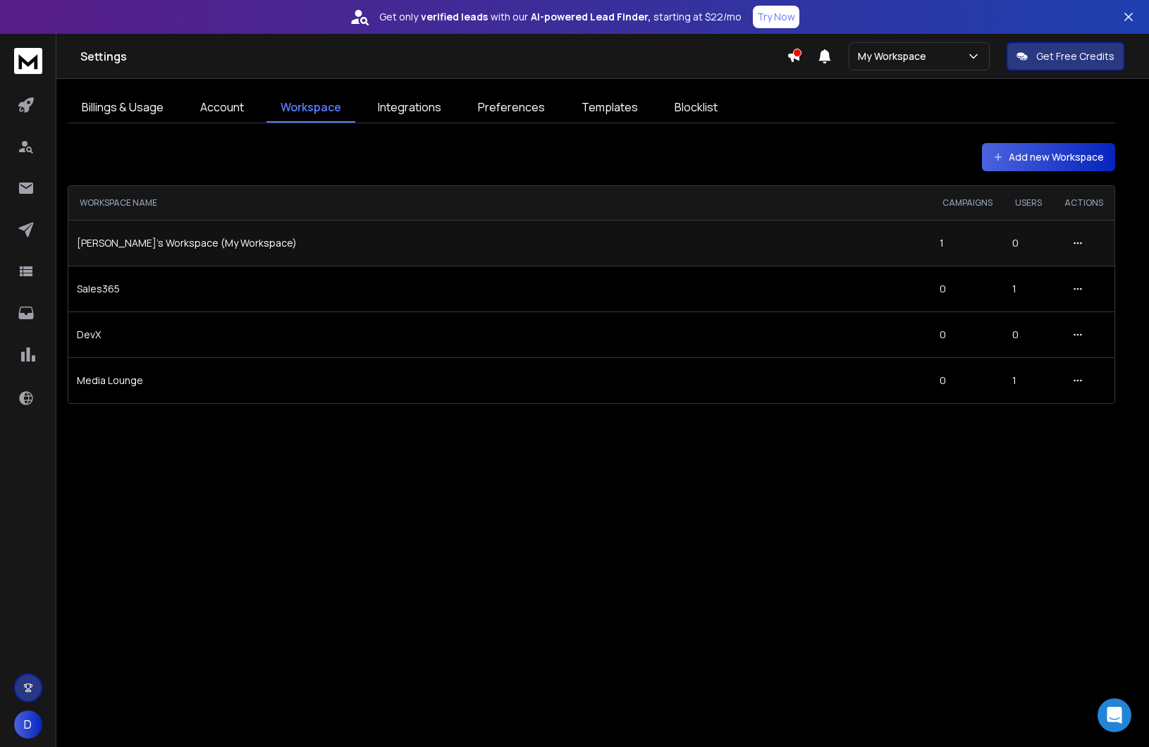
click at [174, 236] on td "Divyang's Workspace (My Workspace)" at bounding box center [499, 243] width 863 height 46
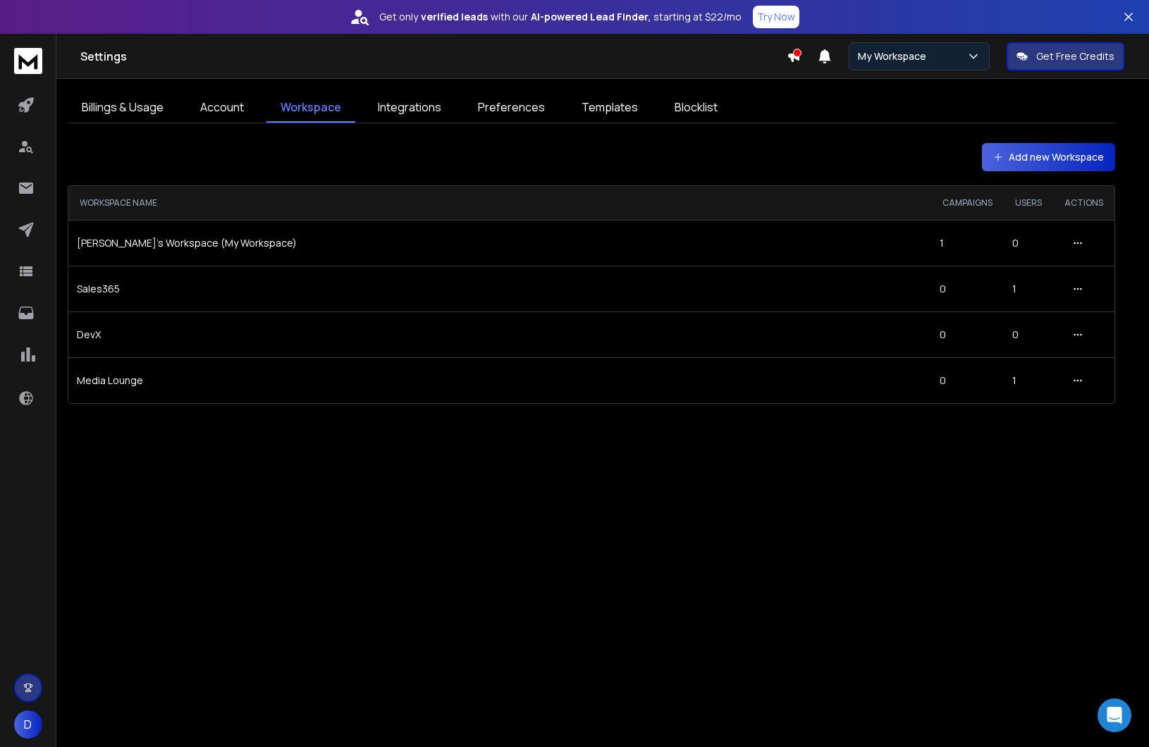
click at [897, 55] on p "My Workspace" at bounding box center [895, 56] width 74 height 14
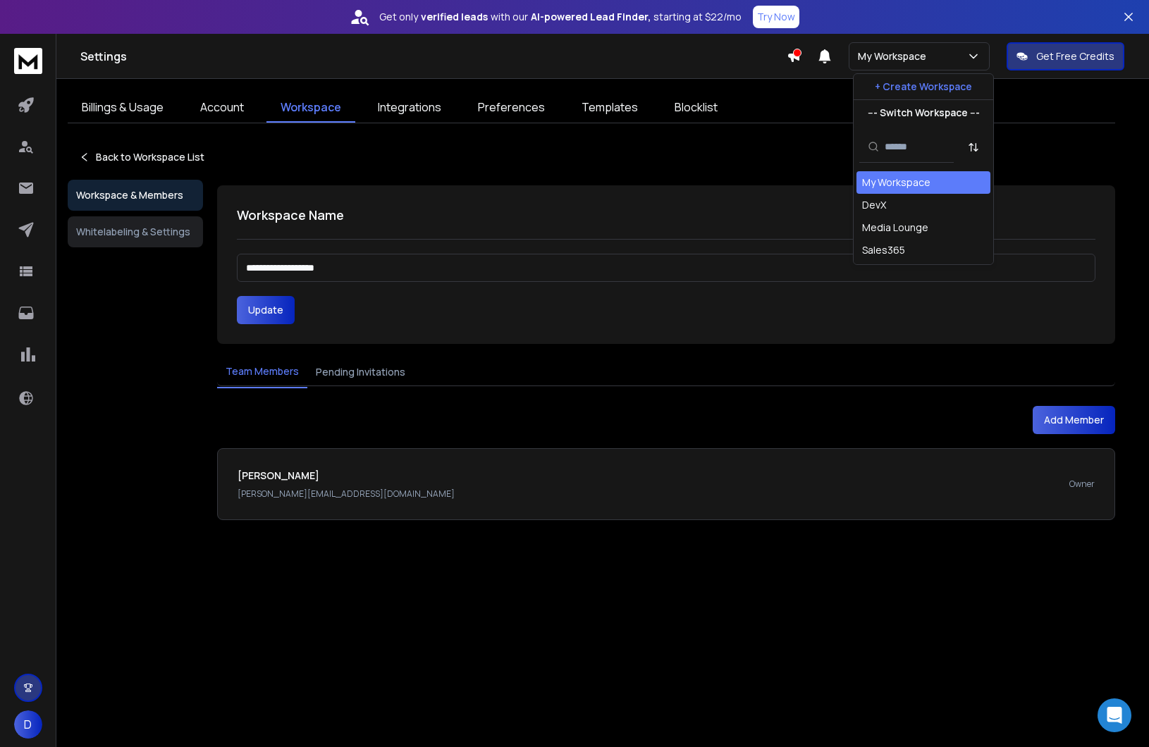
click at [369, 166] on div "Back to Workspace List" at bounding box center [592, 157] width 1048 height 28
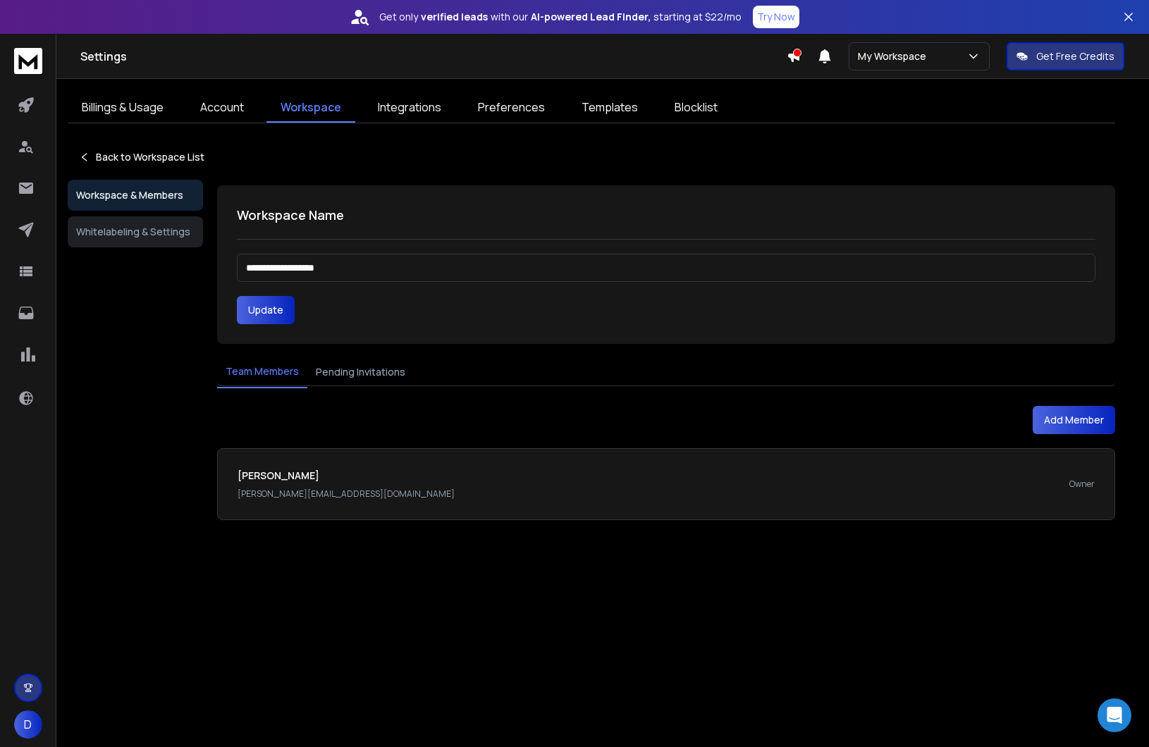
click at [229, 109] on link "Account" at bounding box center [222, 108] width 72 height 30
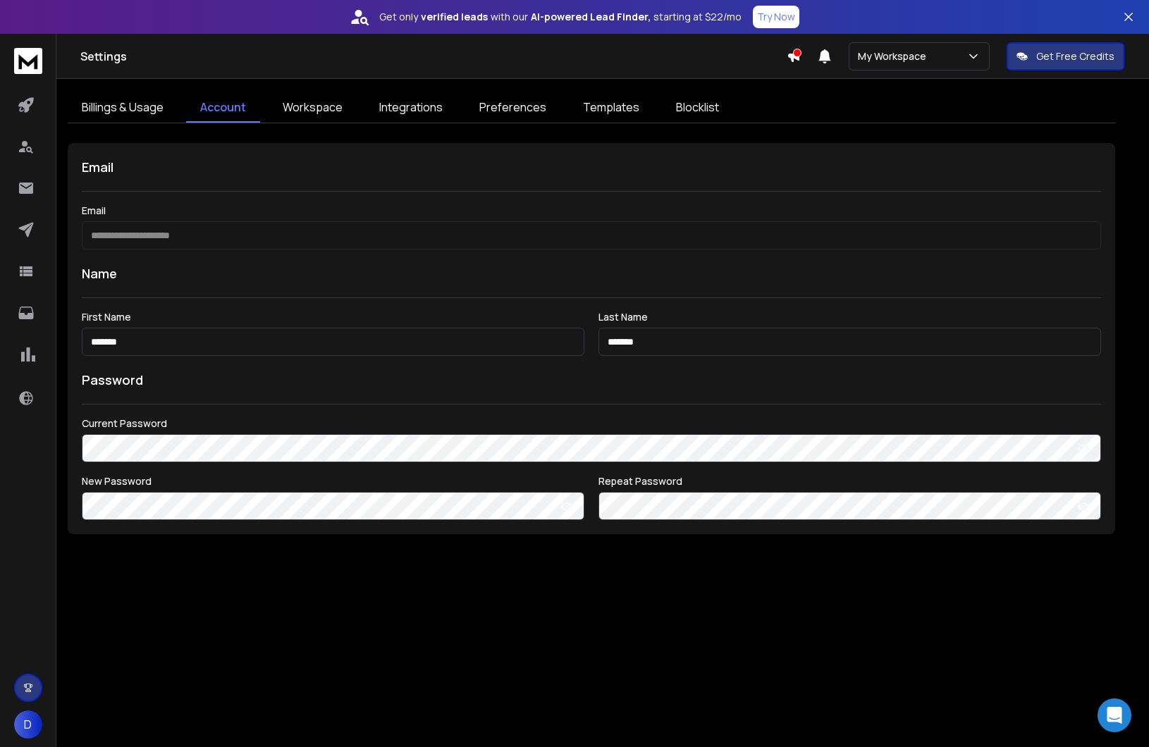
click at [127, 108] on link "Billings & Usage" at bounding box center [123, 108] width 110 height 30
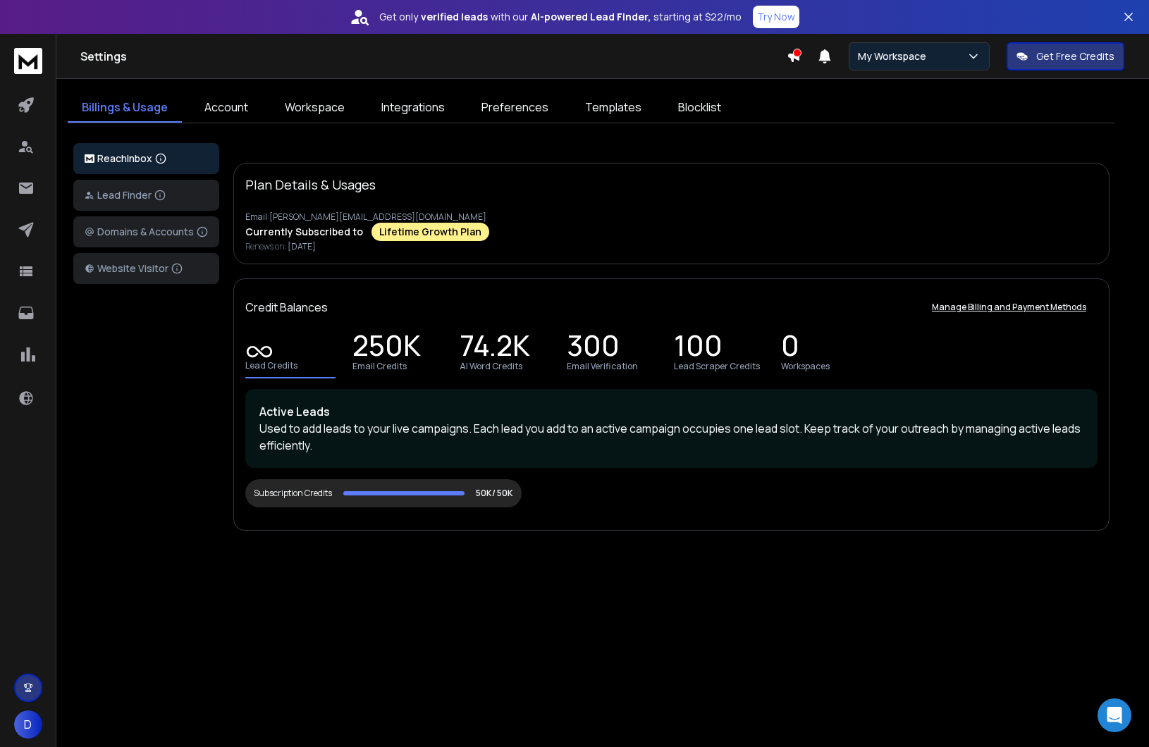
click at [940, 56] on div "My Workspace" at bounding box center [919, 56] width 123 height 14
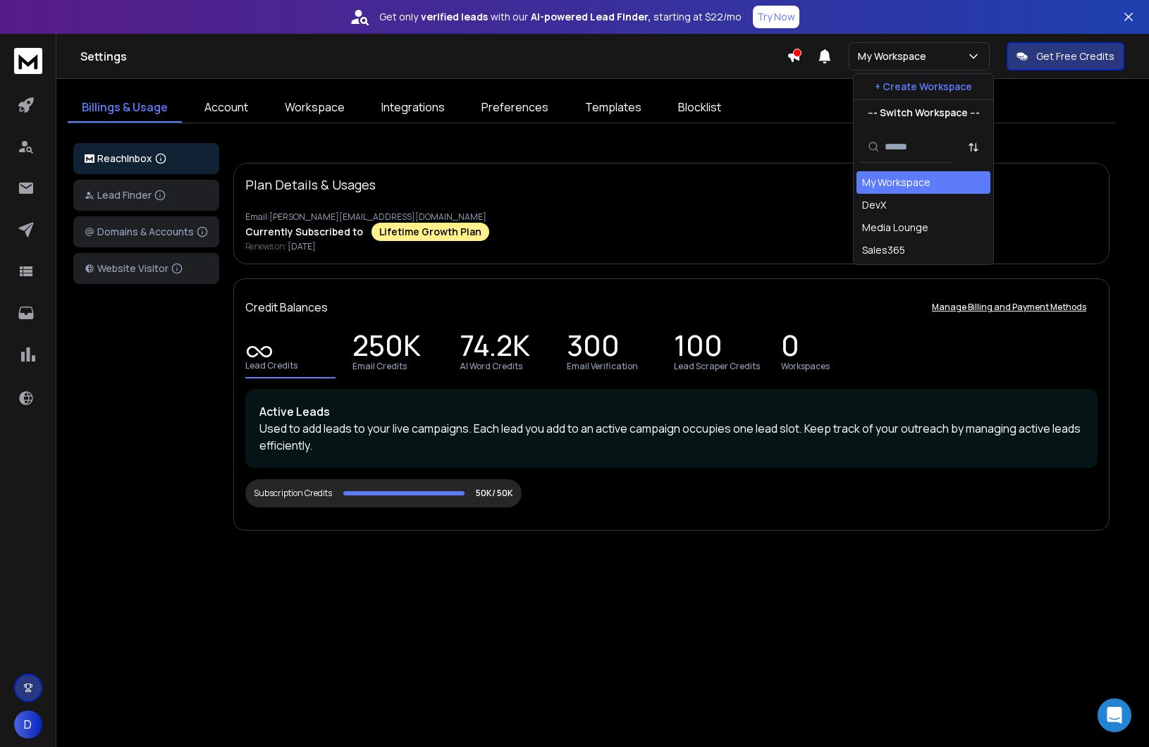
click at [921, 88] on p "+ Create Workspace" at bounding box center [923, 87] width 97 height 14
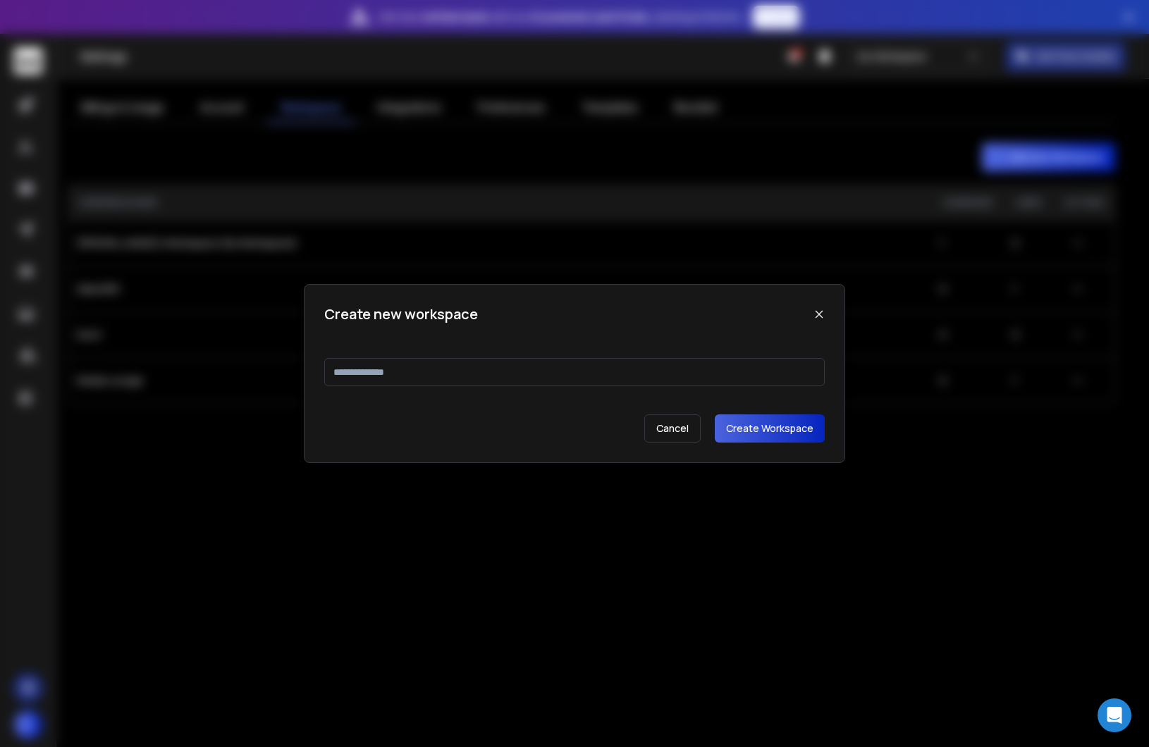
click at [402, 369] on input at bounding box center [574, 372] width 501 height 28
type input "***"
click at [785, 431] on button "Create Workspace" at bounding box center [770, 429] width 110 height 28
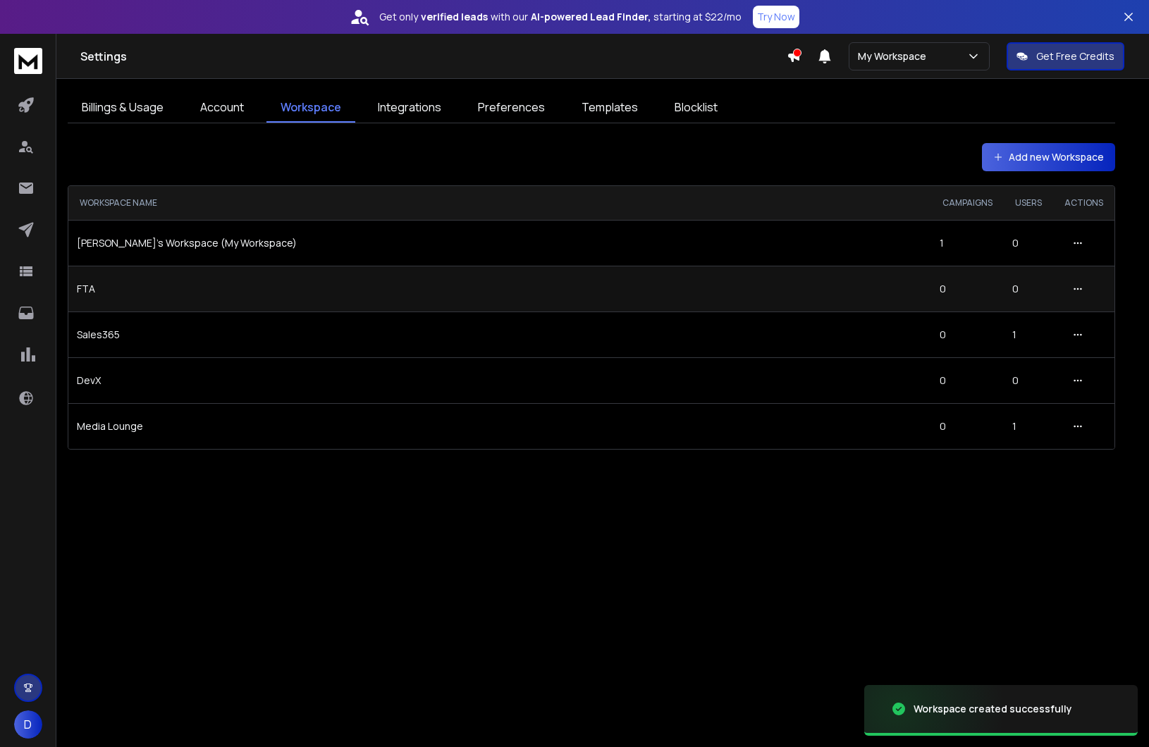
click at [120, 300] on td "FTA" at bounding box center [499, 289] width 863 height 46
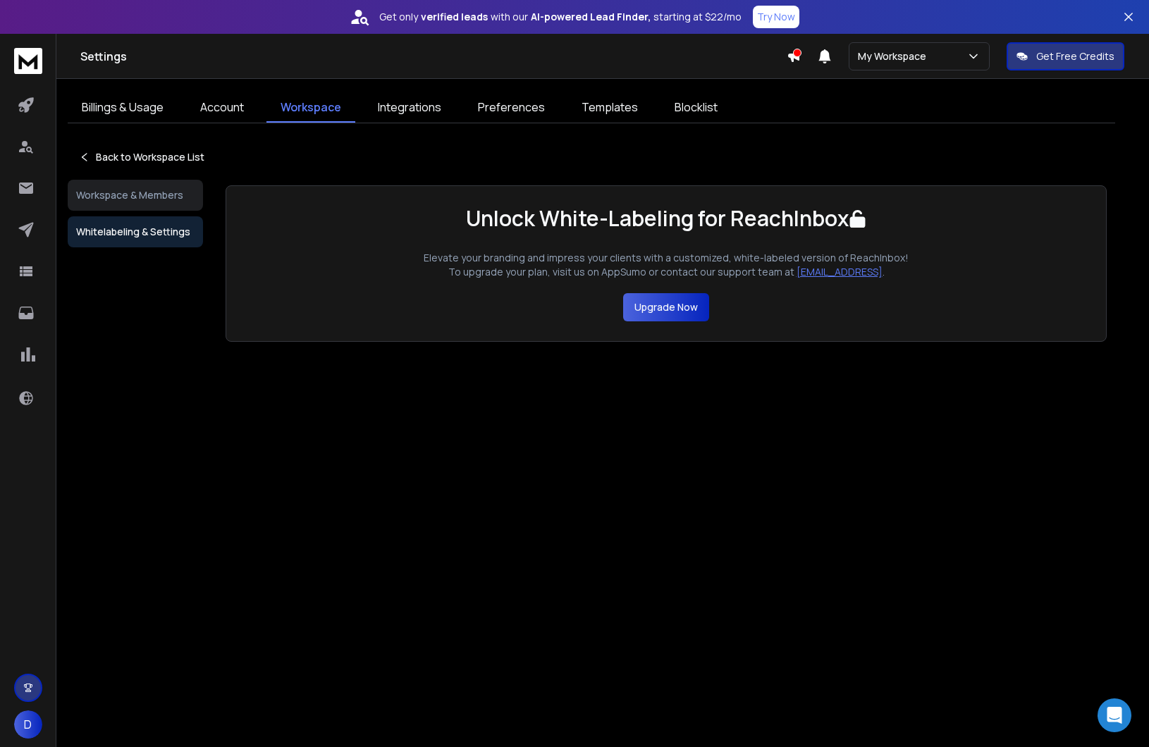
click at [157, 236] on button "Whitelabeling & Settings" at bounding box center [135, 231] width 135 height 31
click at [148, 198] on button "Workspace & Members" at bounding box center [135, 195] width 135 height 31
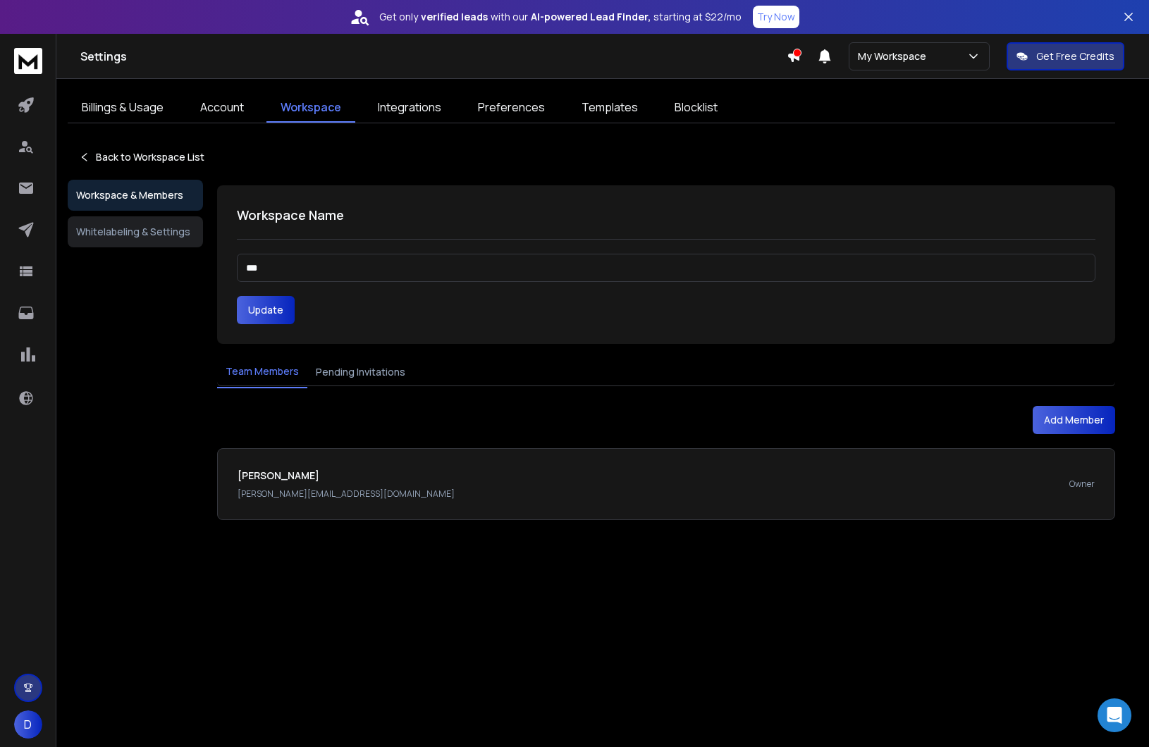
click at [202, 106] on link "Account" at bounding box center [222, 108] width 72 height 30
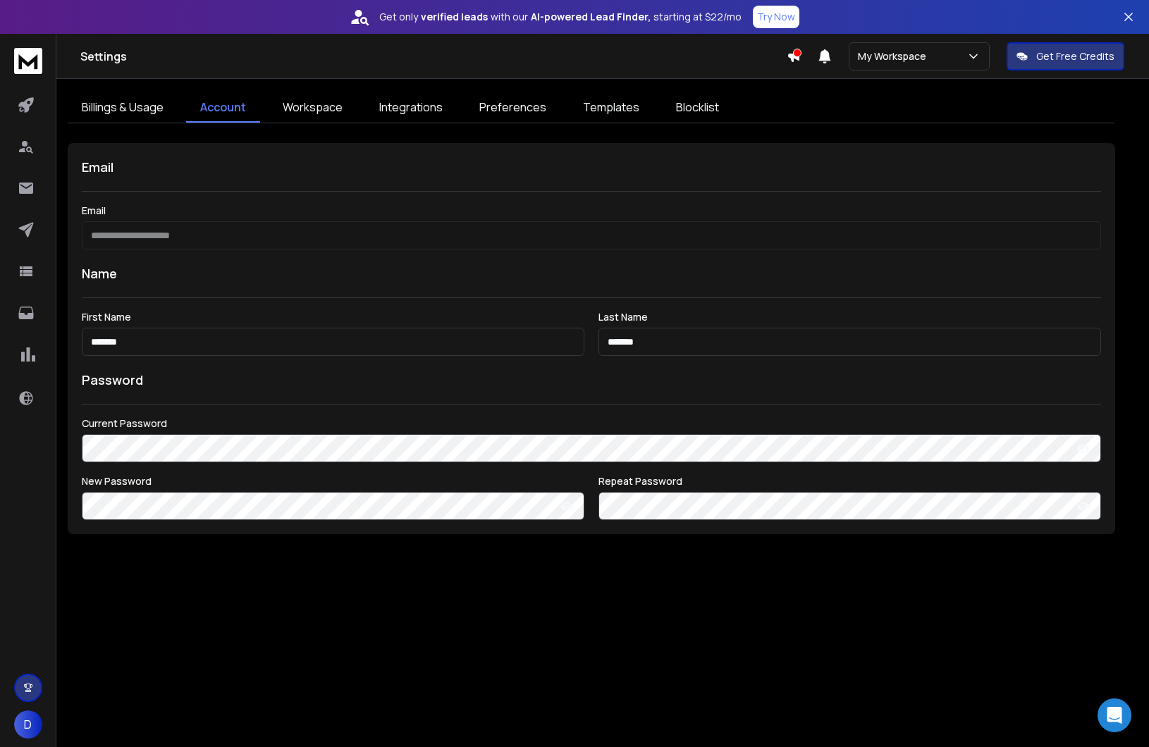
click at [100, 104] on link "Billings & Usage" at bounding box center [123, 108] width 110 height 30
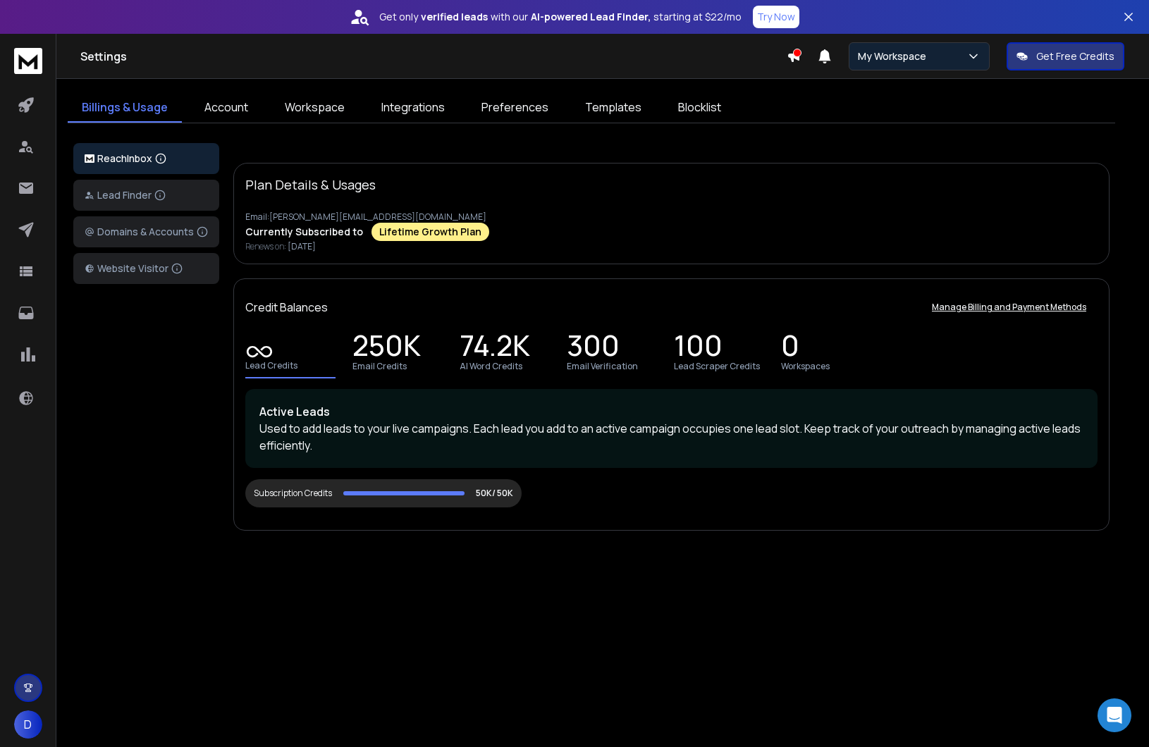
click at [904, 64] on button "My Workspace" at bounding box center [919, 56] width 141 height 28
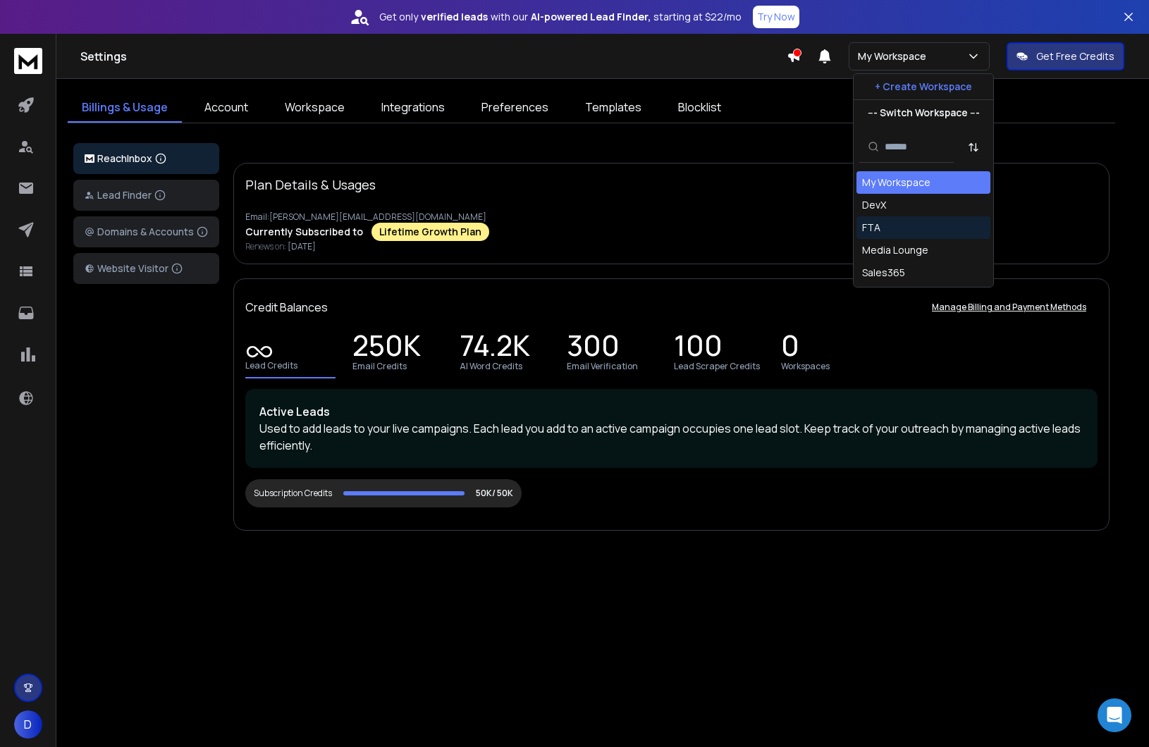
click at [899, 233] on div "FTA" at bounding box center [924, 227] width 134 height 23
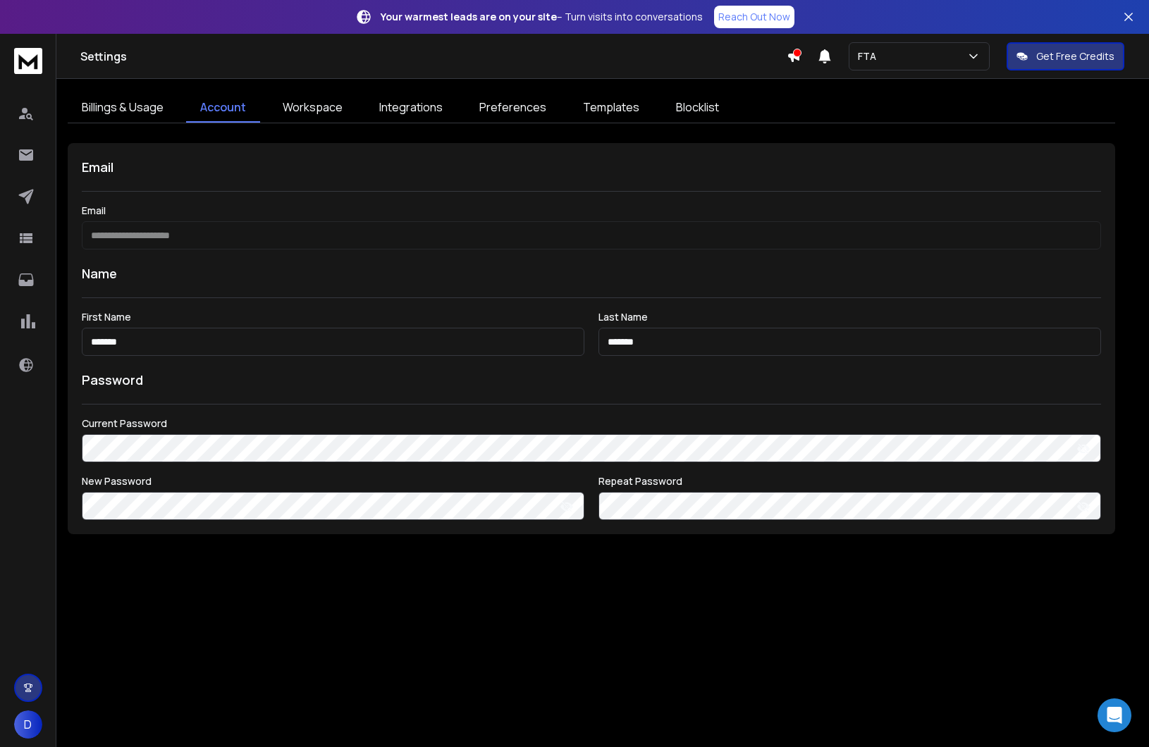
click at [122, 115] on link "Billings & Usage" at bounding box center [123, 108] width 110 height 30
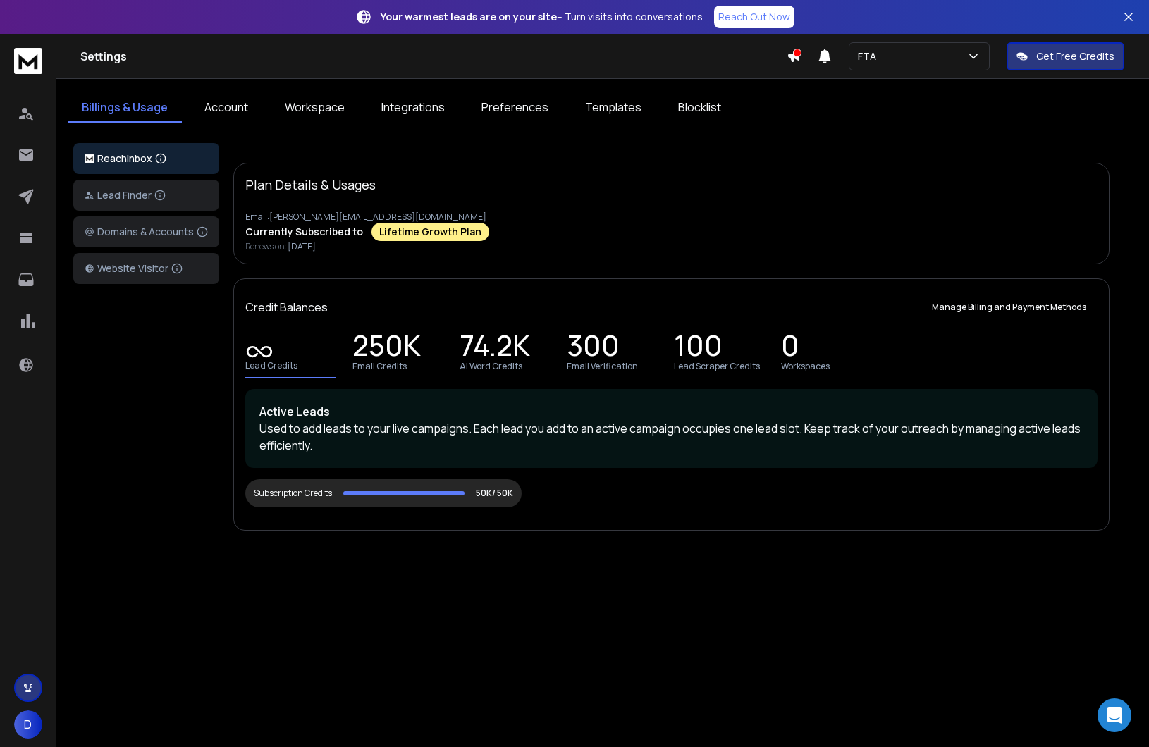
click at [232, 108] on link "Account" at bounding box center [226, 108] width 72 height 30
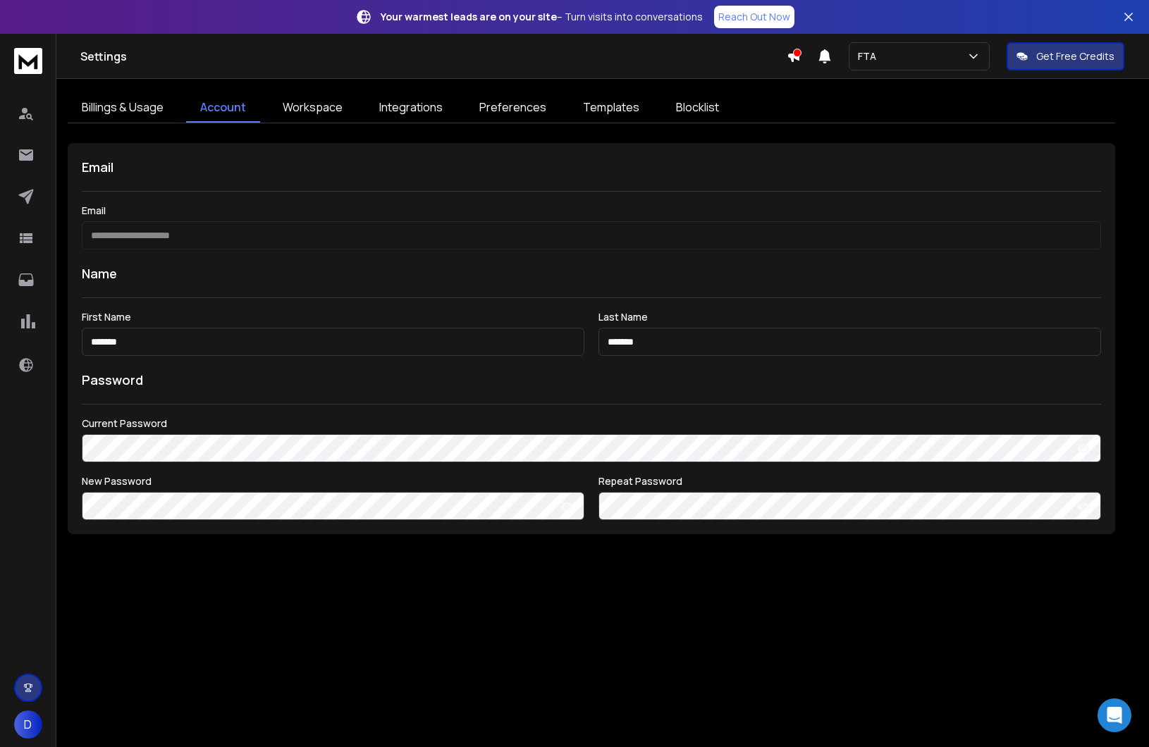
click at [310, 115] on link "Workspace" at bounding box center [313, 108] width 88 height 30
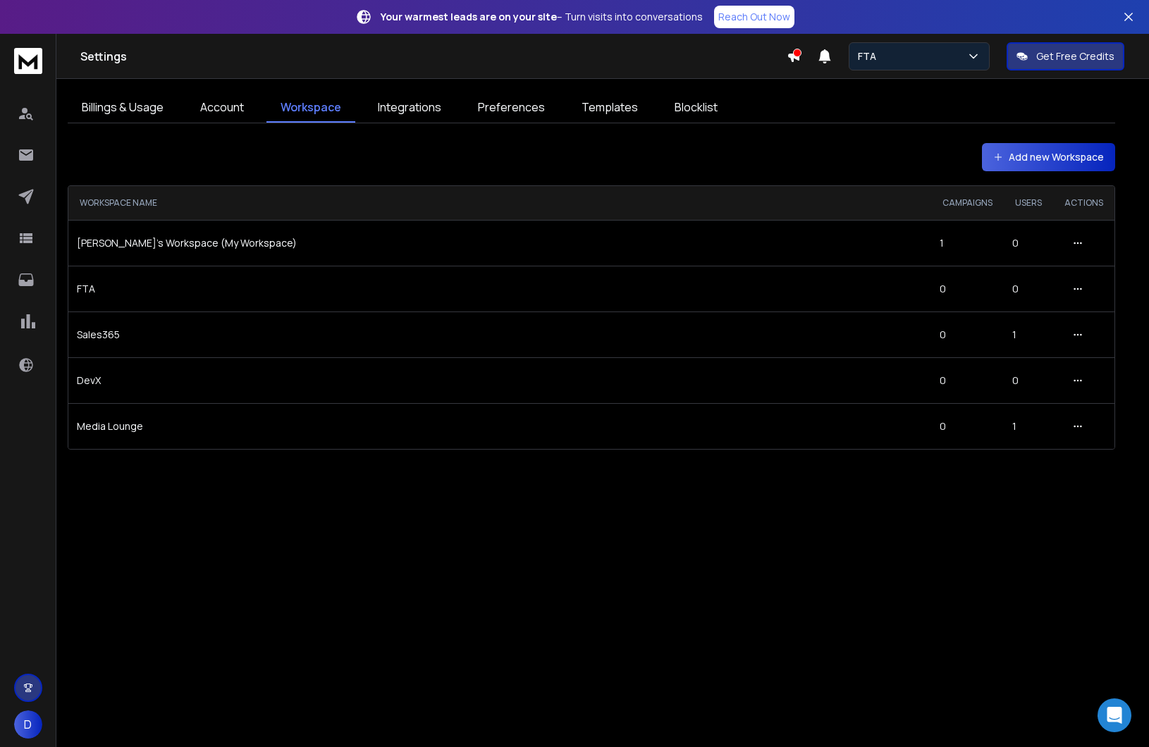
click at [939, 55] on div "FTA" at bounding box center [919, 56] width 123 height 14
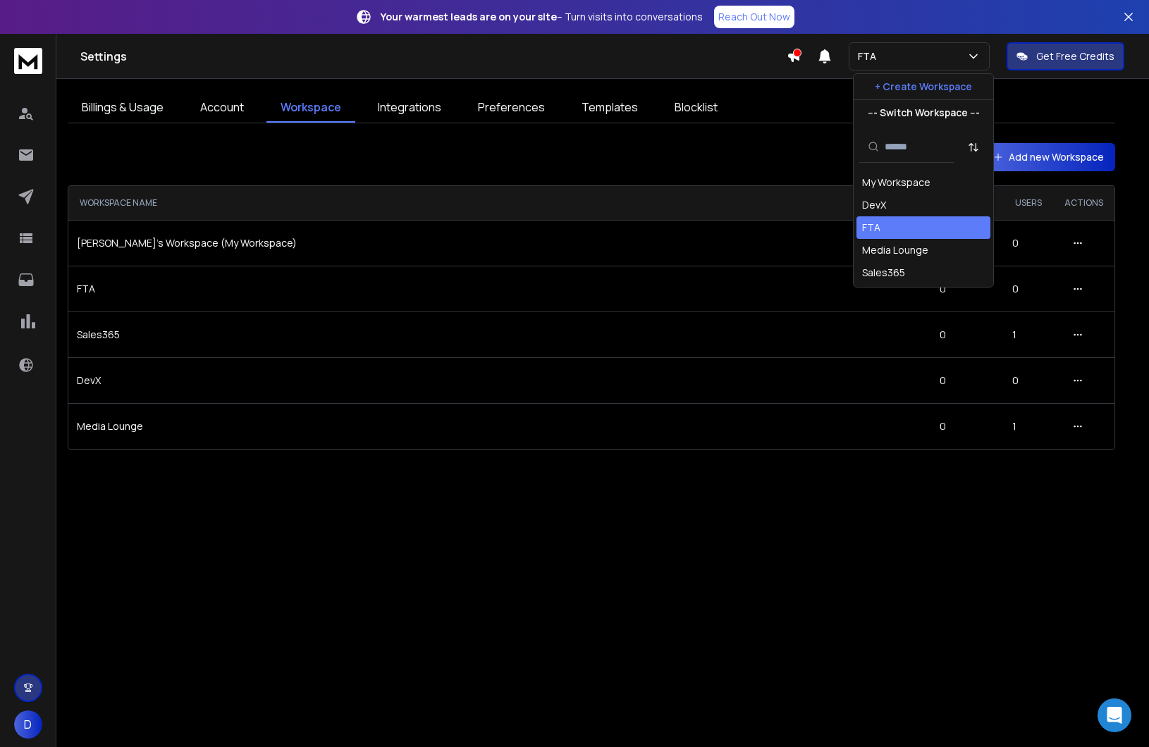
click at [891, 228] on div "FTA" at bounding box center [924, 227] width 134 height 23
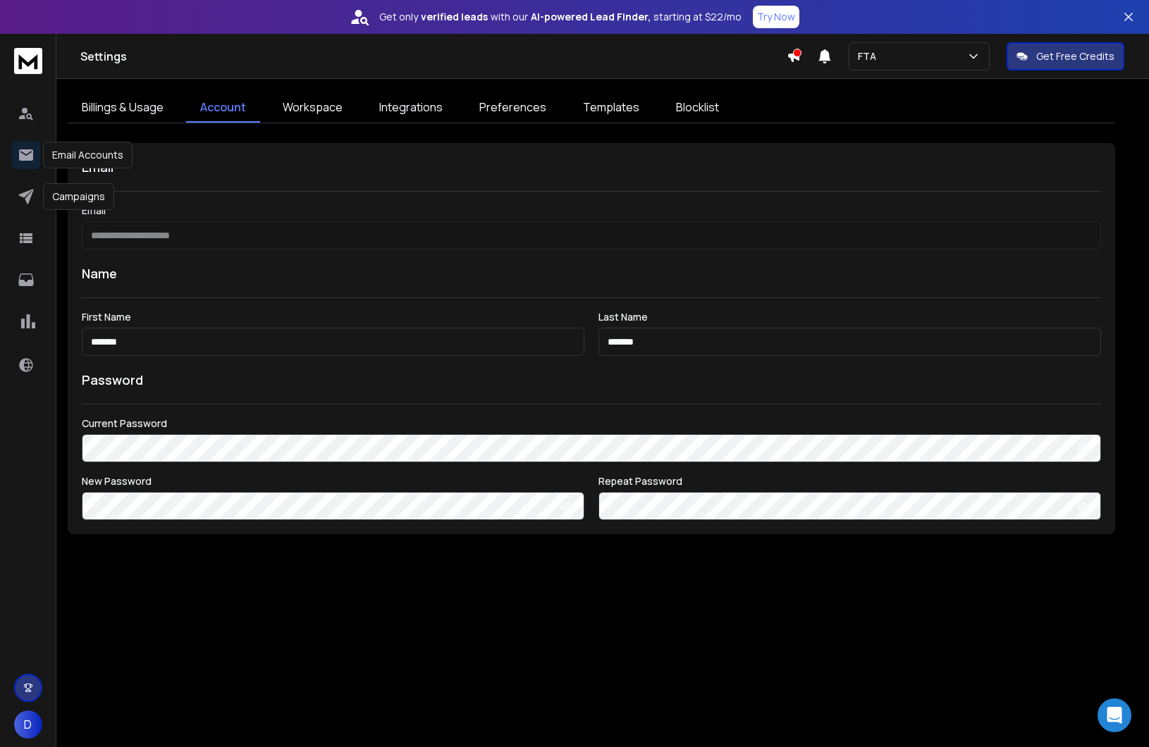
click at [22, 156] on icon at bounding box center [26, 154] width 14 height 11
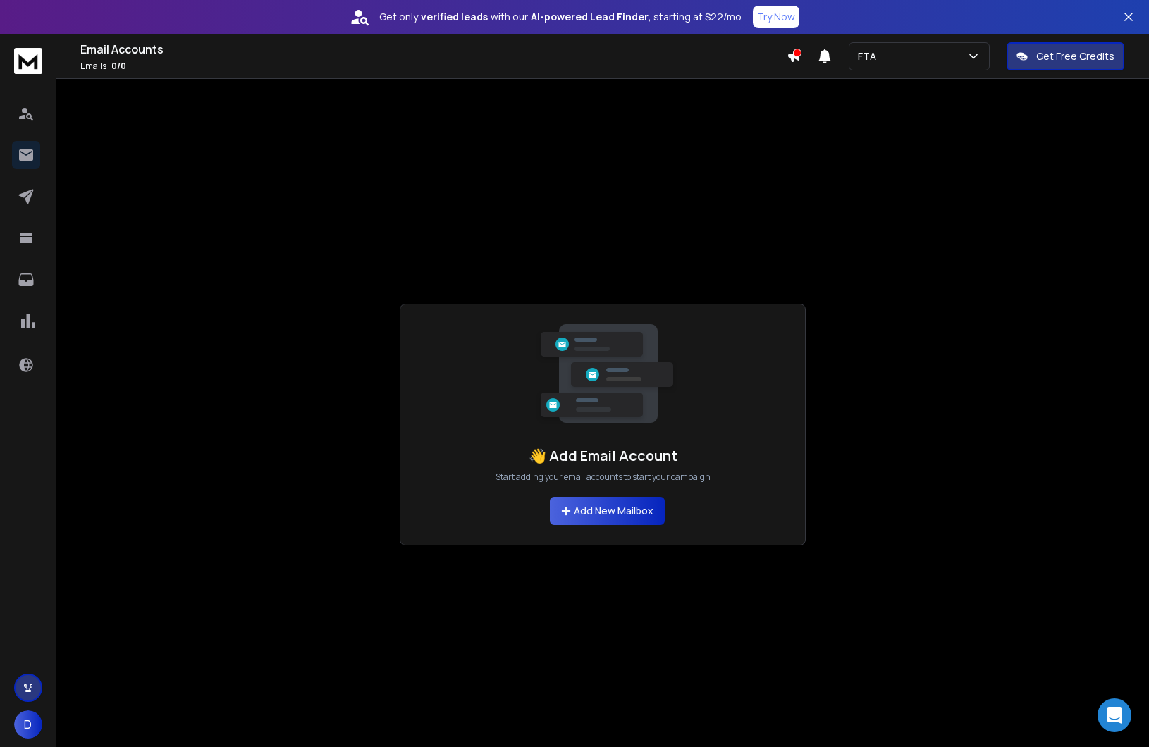
click at [604, 522] on button "Add New Mailbox" at bounding box center [607, 511] width 115 height 28
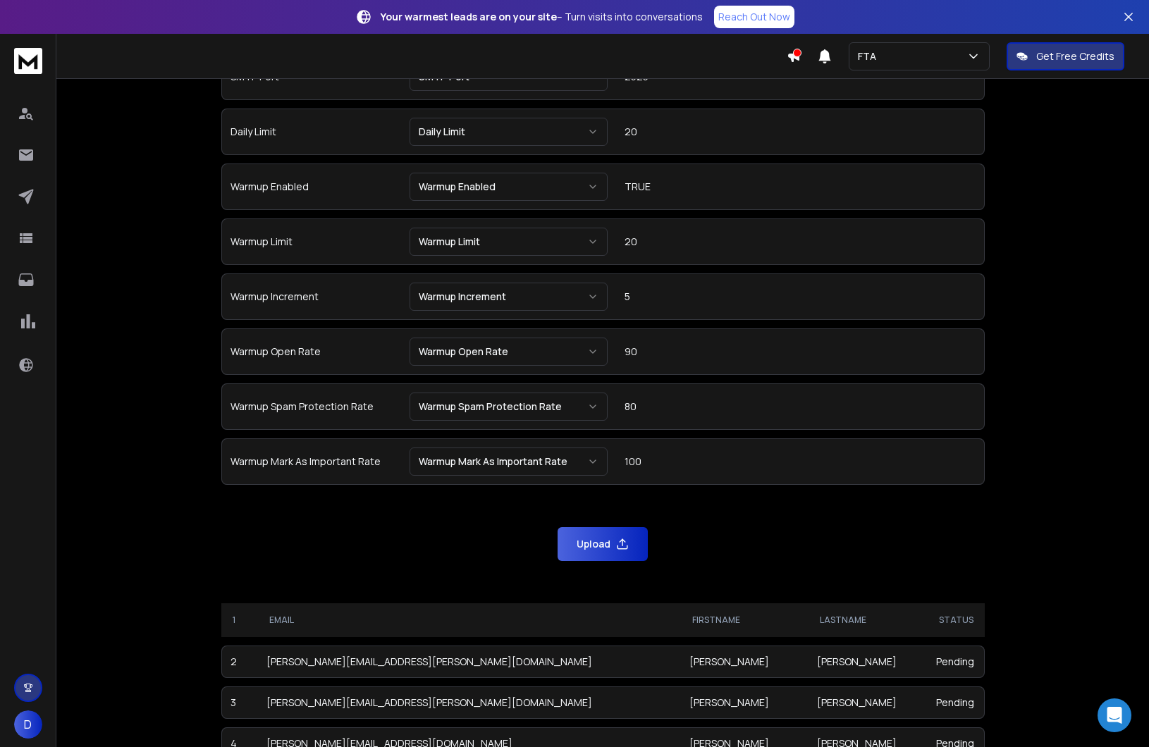
scroll to position [1051, 0]
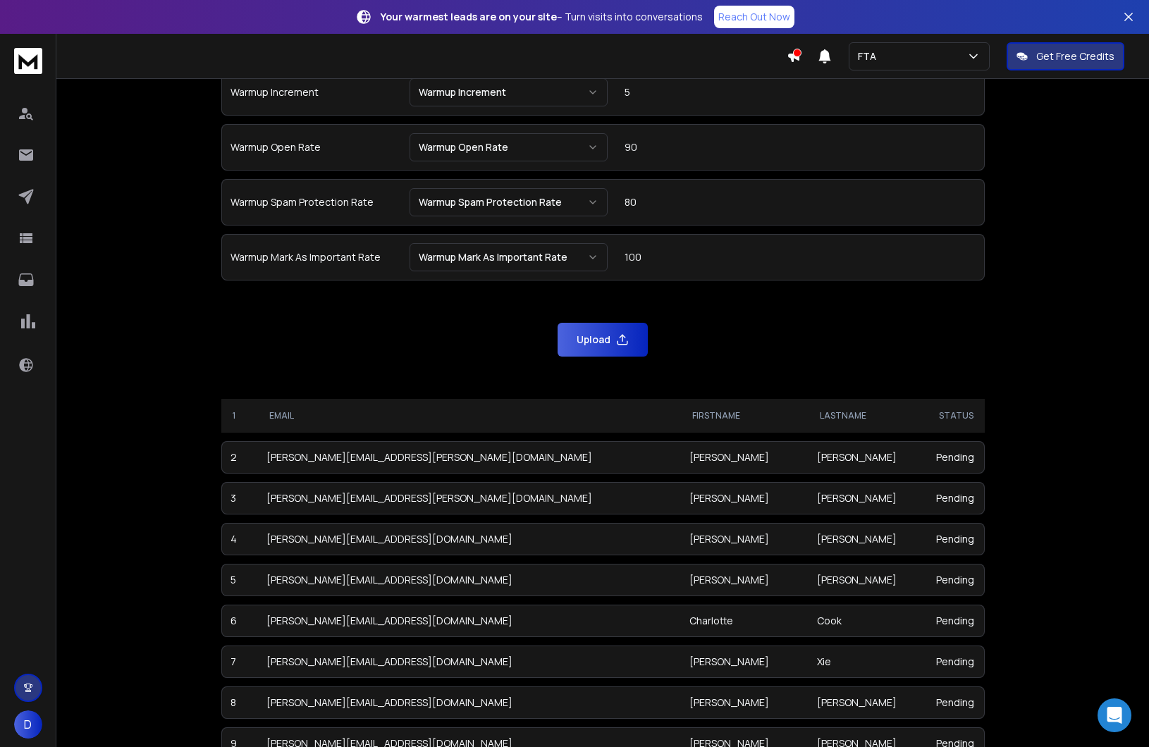
click at [614, 334] on button "Upload" at bounding box center [603, 340] width 90 height 34
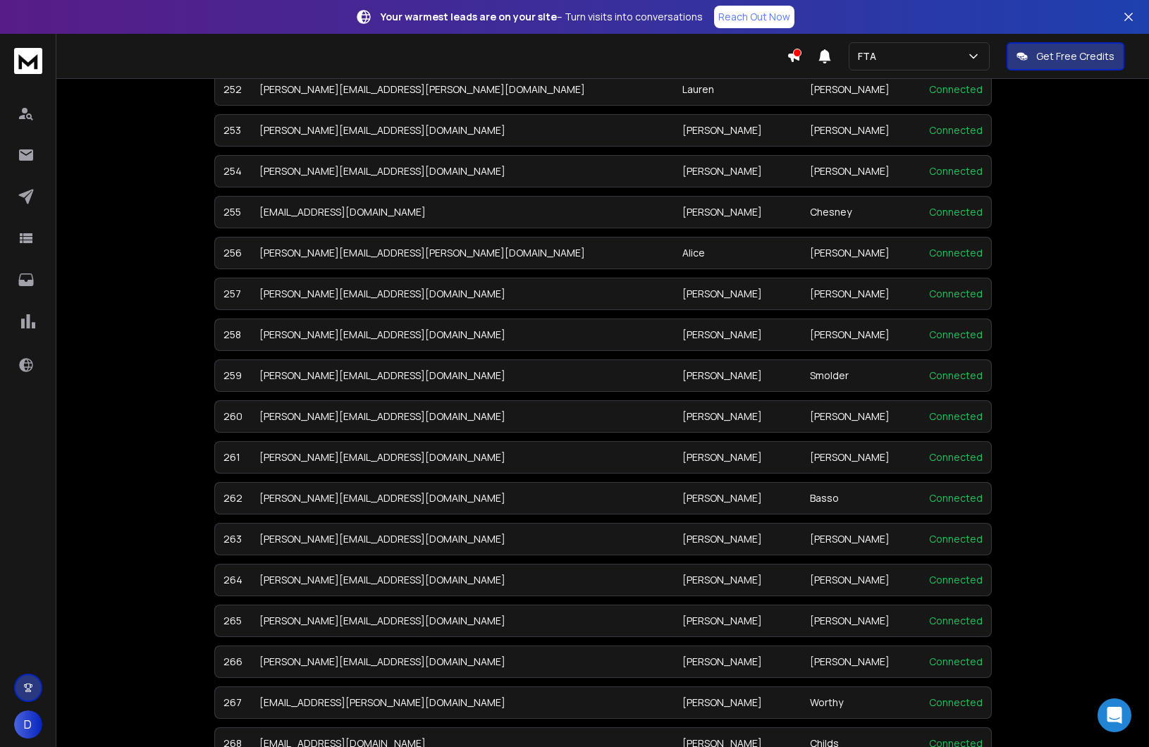
scroll to position [12448, 0]
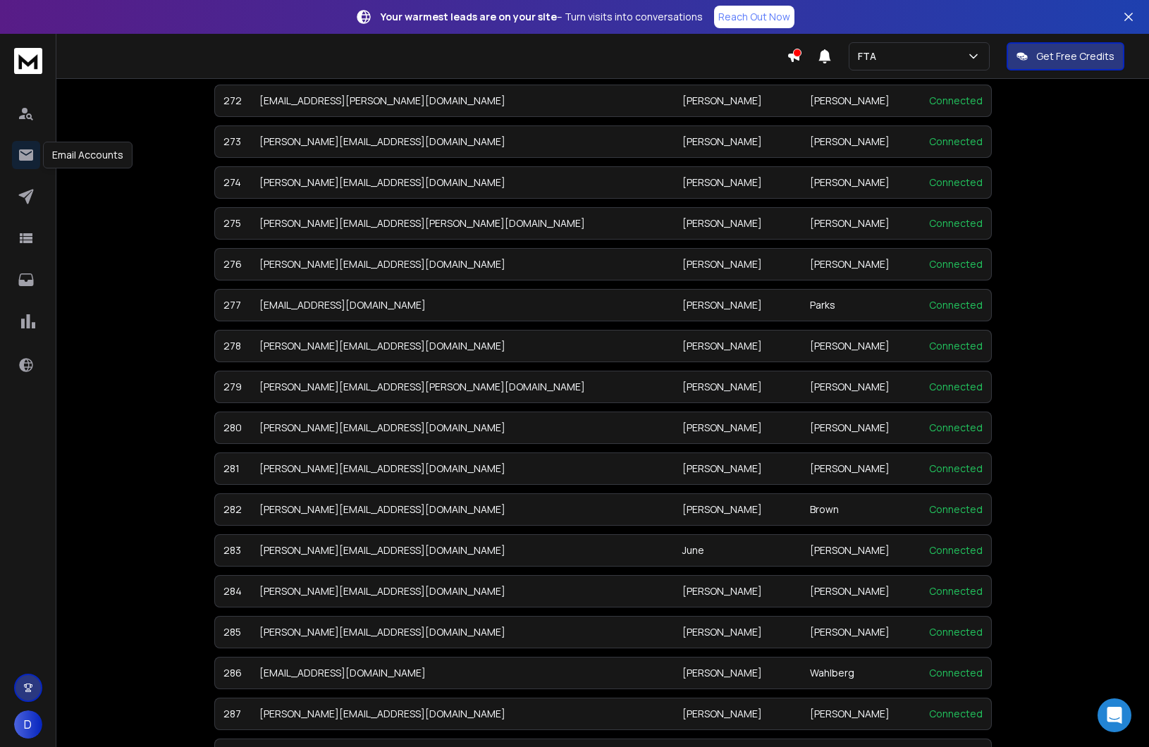
click at [25, 147] on icon at bounding box center [26, 155] width 17 height 17
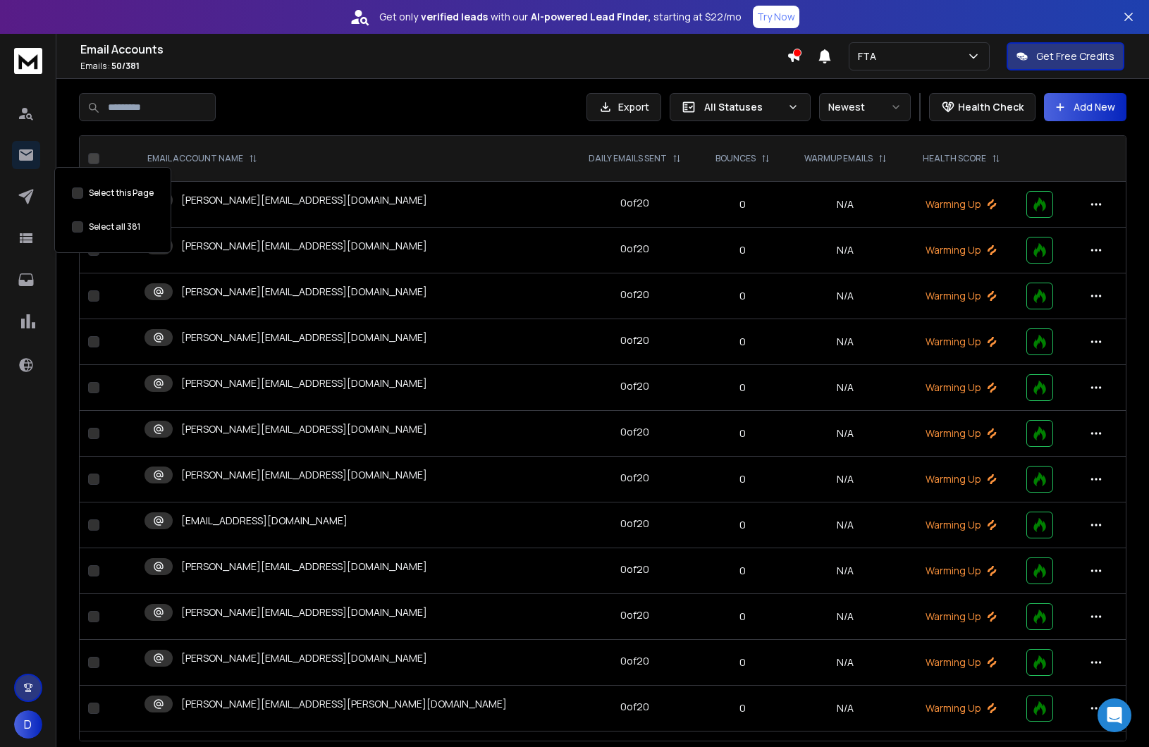
click at [93, 160] on button "Select this Page" at bounding box center [93, 158] width 11 height 11
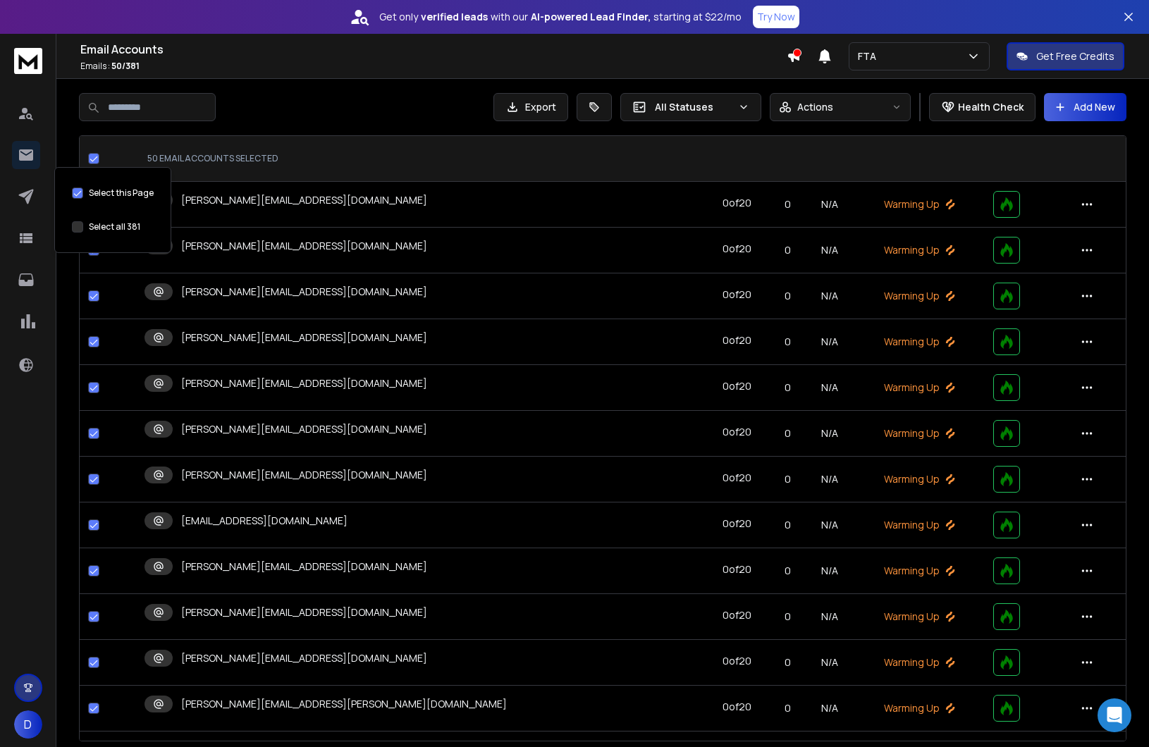
click at [75, 228] on button "Select this Page" at bounding box center [77, 226] width 11 height 11
click at [817, 99] on button "Actions" at bounding box center [840, 107] width 141 height 28
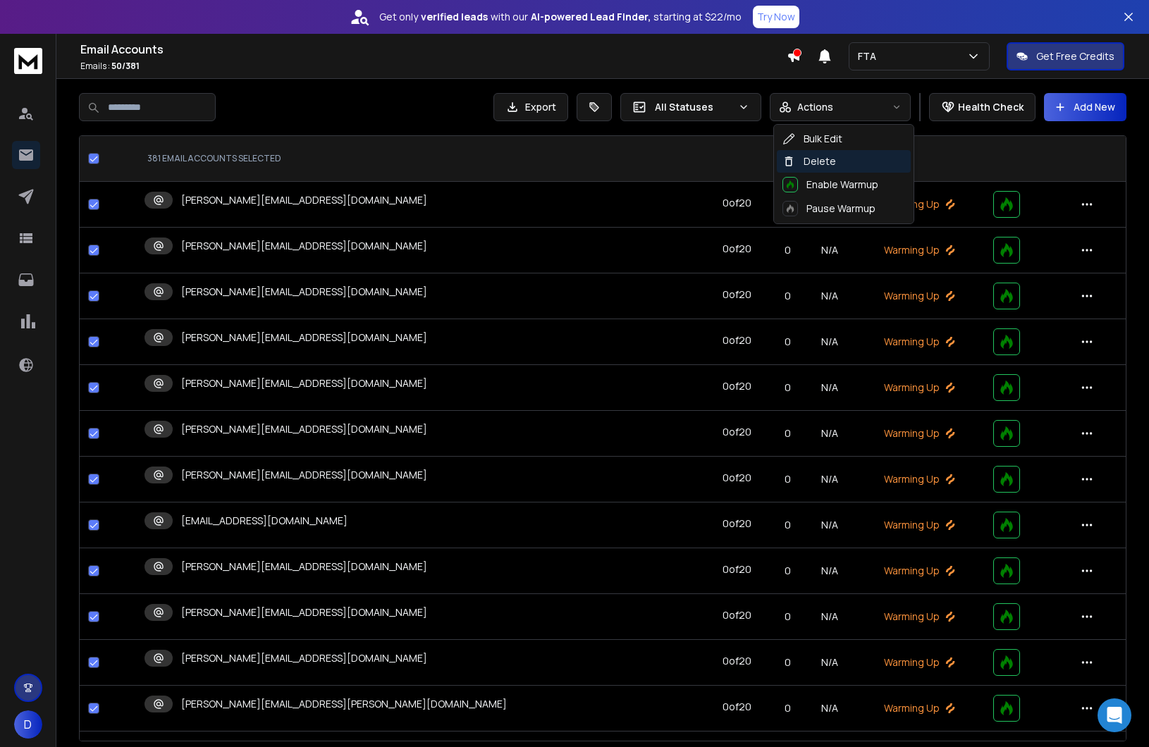
drag, startPoint x: 816, startPoint y: 140, endPoint x: 823, endPoint y: 157, distance: 17.7
click at [823, 157] on div "Bulk Edit Delete Enable Warmup Pause Warmup" at bounding box center [844, 174] width 134 height 93
click at [823, 157] on div "Delete" at bounding box center [810, 161] width 54 height 14
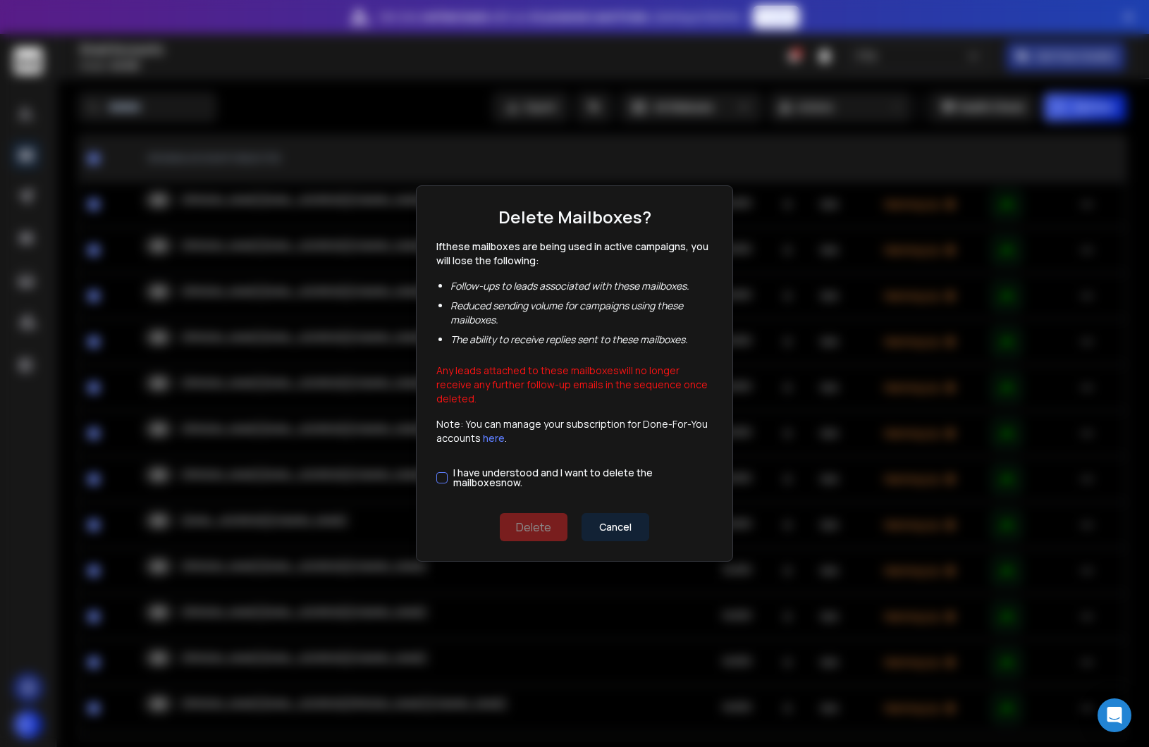
click at [443, 475] on button "I have understood and I want to delete the mailbox es now." at bounding box center [441, 477] width 11 height 11
click at [537, 516] on button "Delete" at bounding box center [534, 527] width 68 height 28
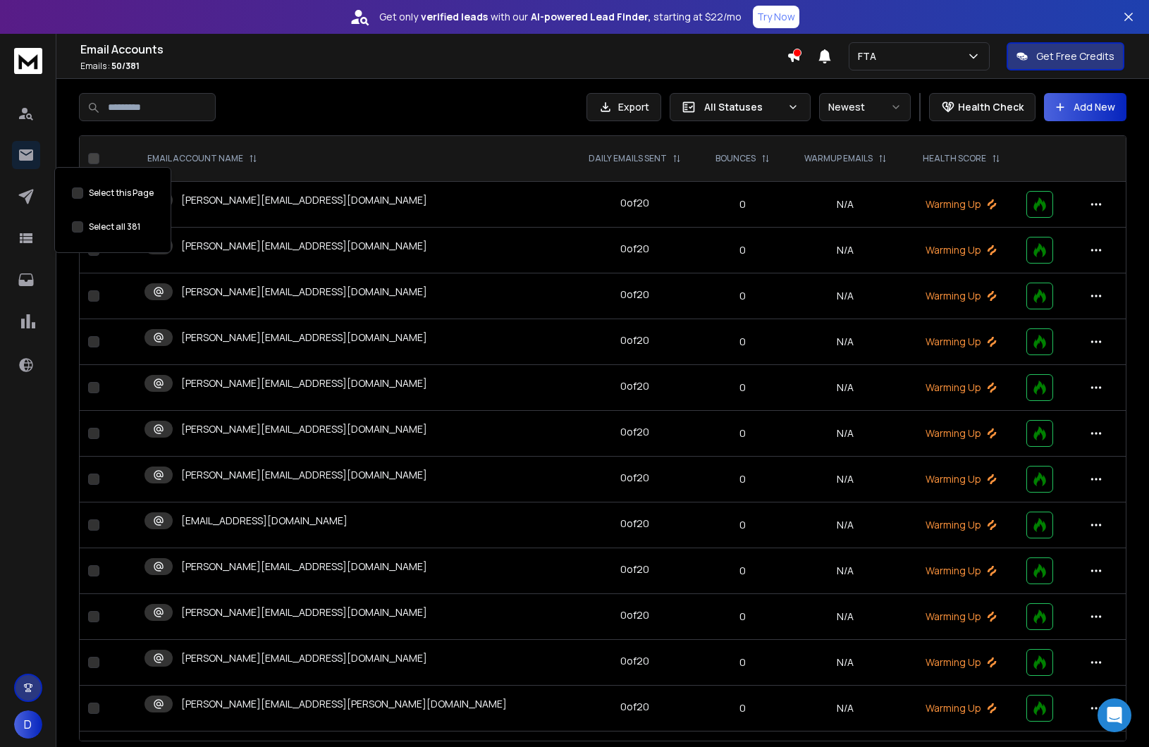
click at [91, 155] on button "Select this Page" at bounding box center [93, 158] width 11 height 11
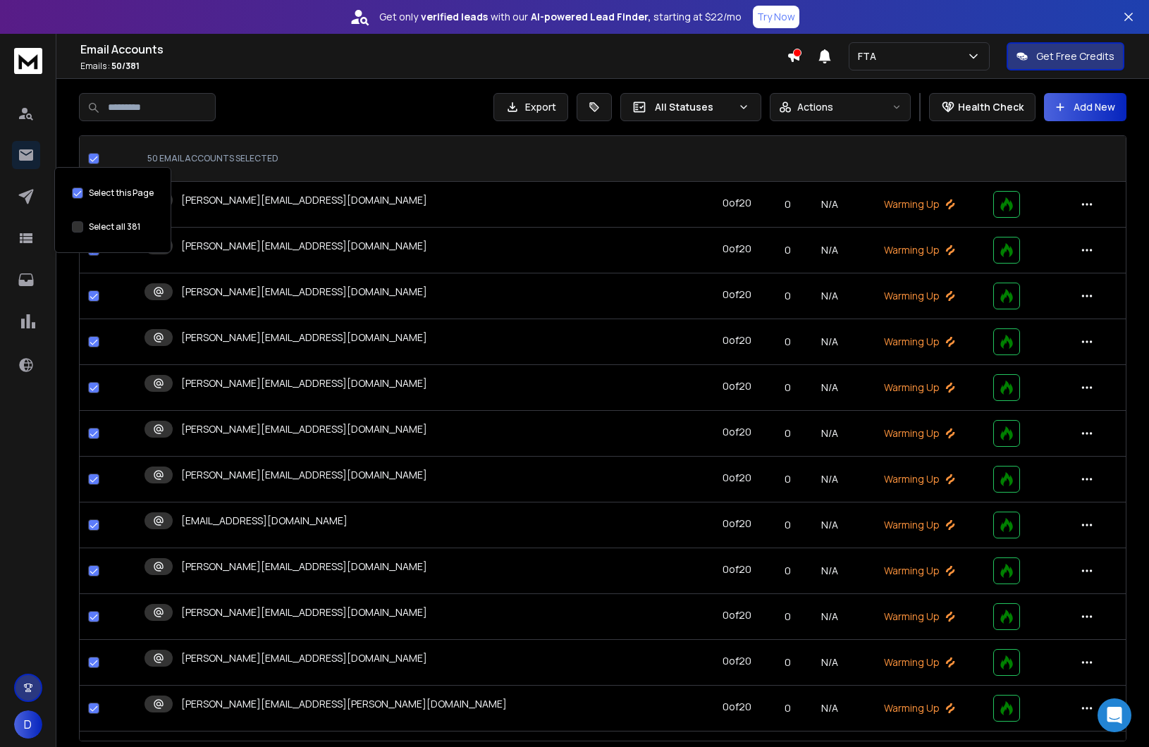
click at [78, 228] on button "Select this Page" at bounding box center [77, 226] width 11 height 11
click at [862, 109] on div "Actions" at bounding box center [832, 107] width 107 height 14
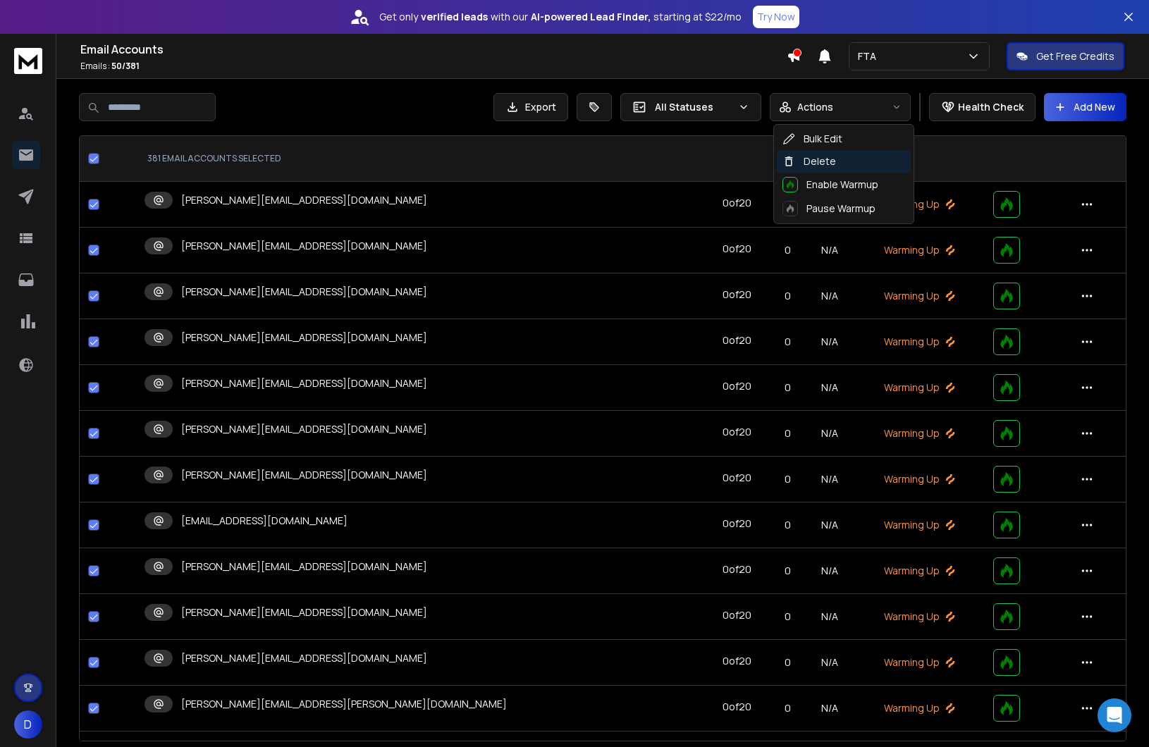
click at [816, 161] on div "Delete" at bounding box center [810, 161] width 54 height 14
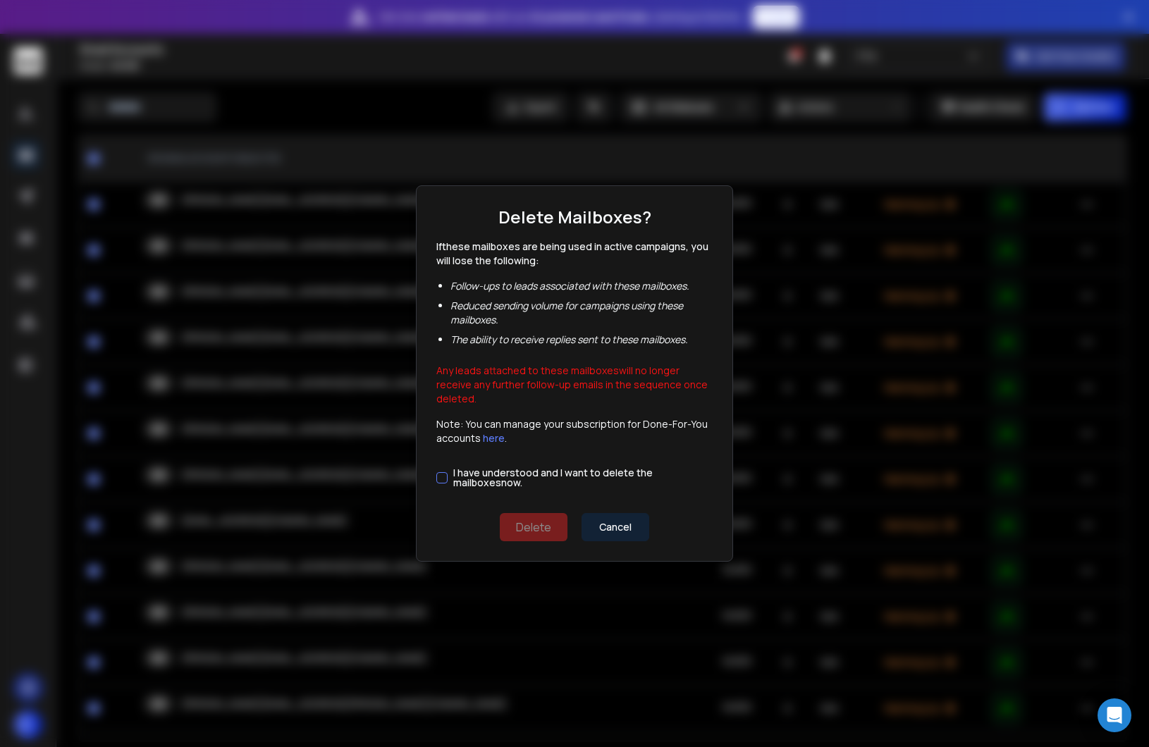
click at [446, 472] on button "I have understood and I want to delete the mailbox es now." at bounding box center [441, 477] width 11 height 11
click at [515, 525] on button "Delete" at bounding box center [534, 527] width 68 height 28
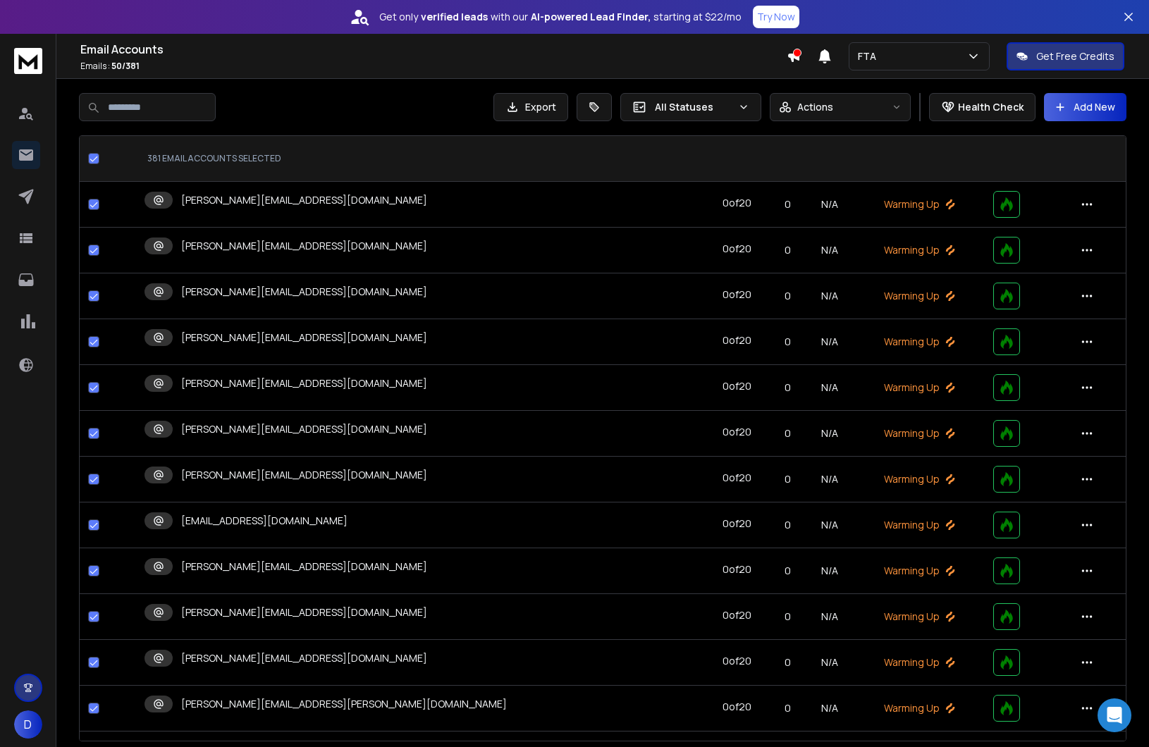
click at [24, 180] on div at bounding box center [28, 237] width 32 height 293
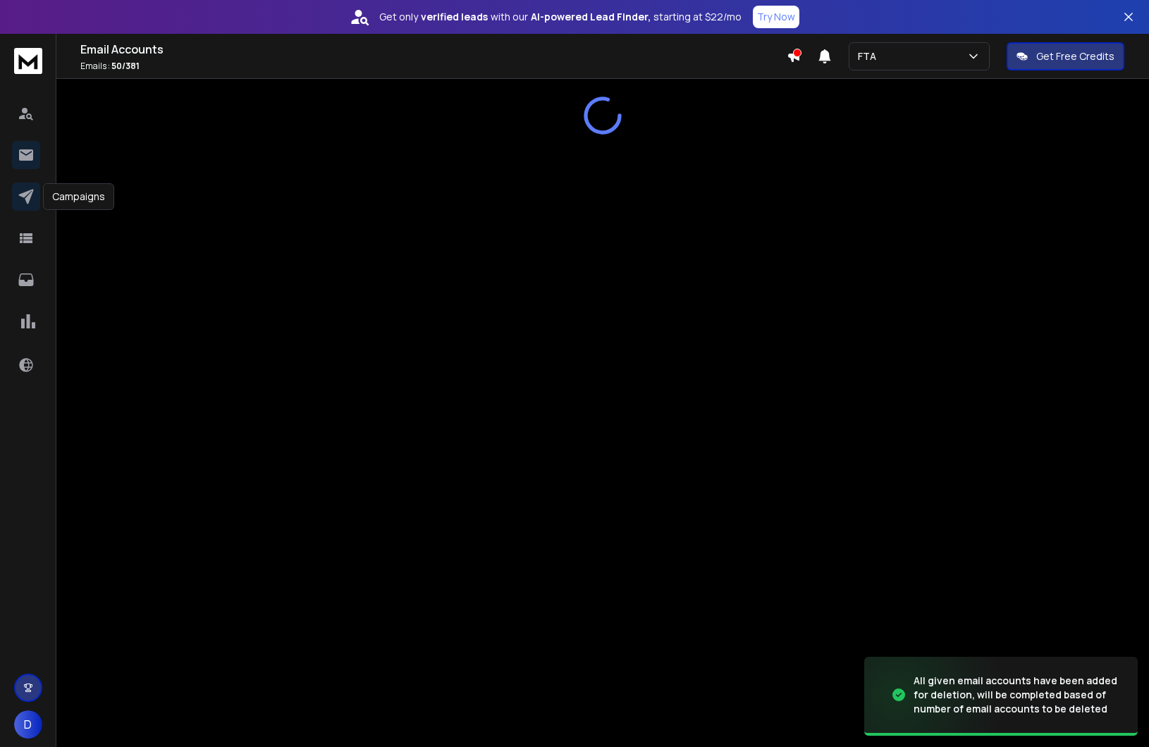
click at [25, 189] on icon at bounding box center [26, 196] width 17 height 17
click at [25, 165] on link at bounding box center [26, 155] width 28 height 28
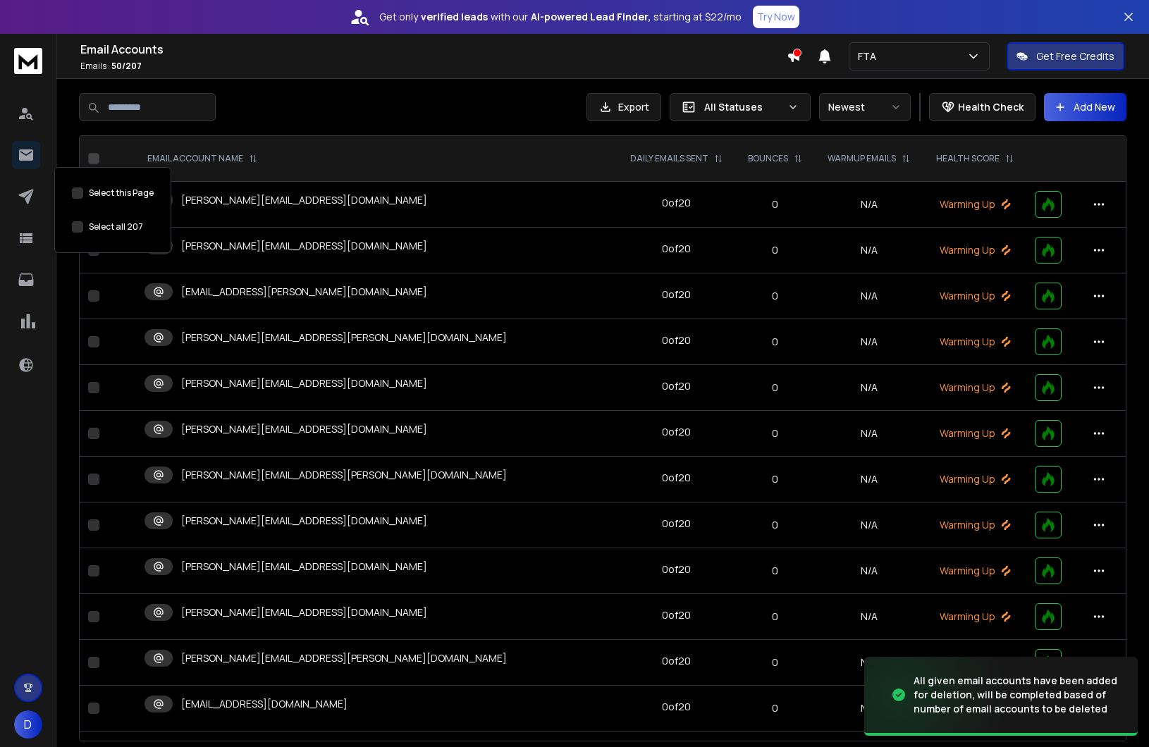
click at [95, 161] on button "Select this Page" at bounding box center [93, 158] width 11 height 11
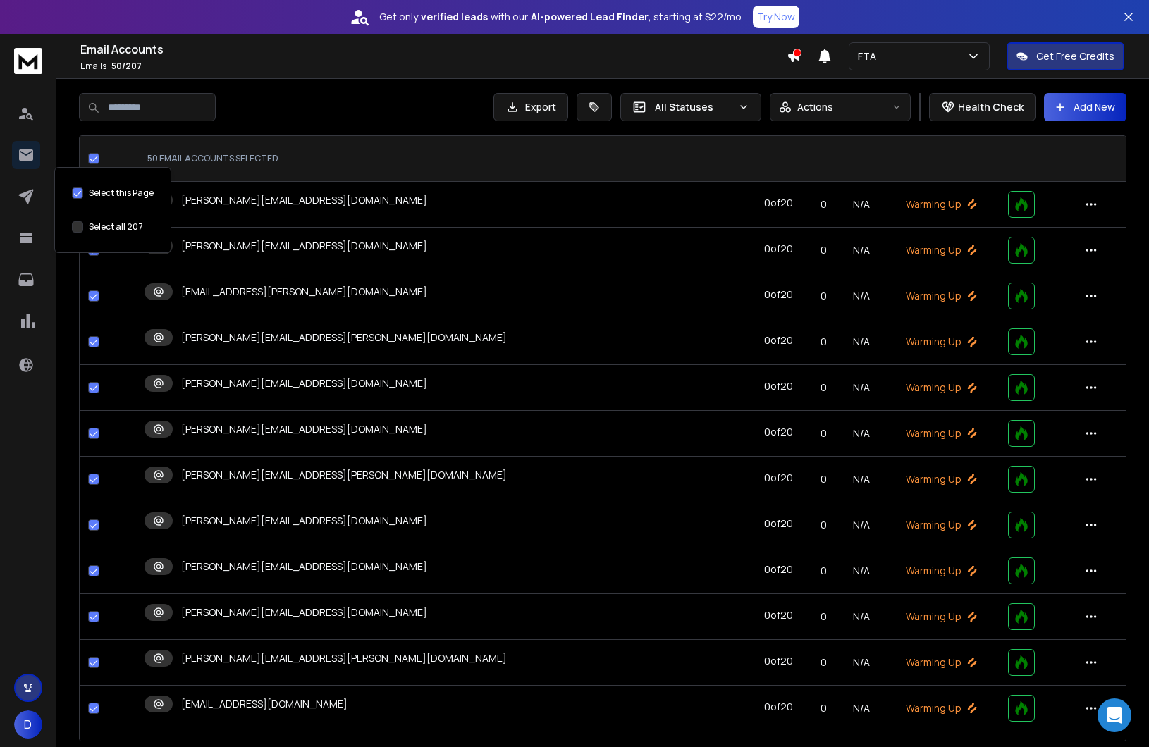
click at [78, 226] on button "Select this Page" at bounding box center [77, 226] width 11 height 11
click at [823, 107] on p "Actions" at bounding box center [815, 107] width 36 height 14
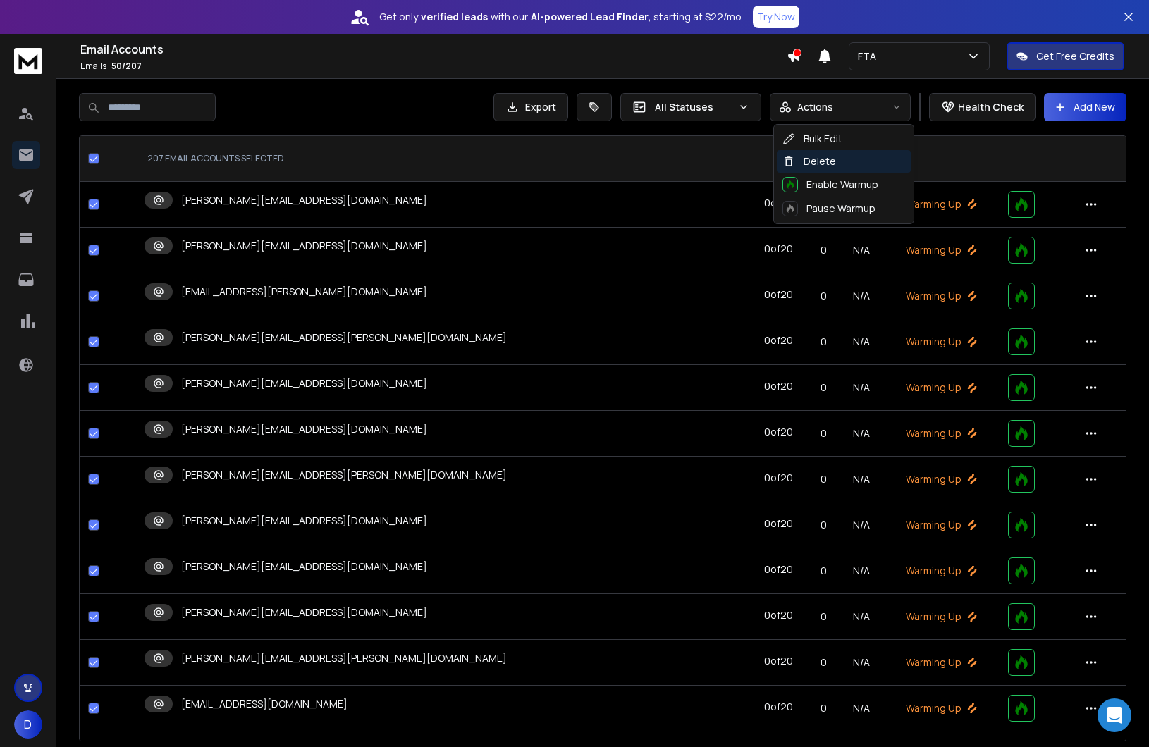
click at [831, 164] on div "Delete" at bounding box center [810, 161] width 54 height 14
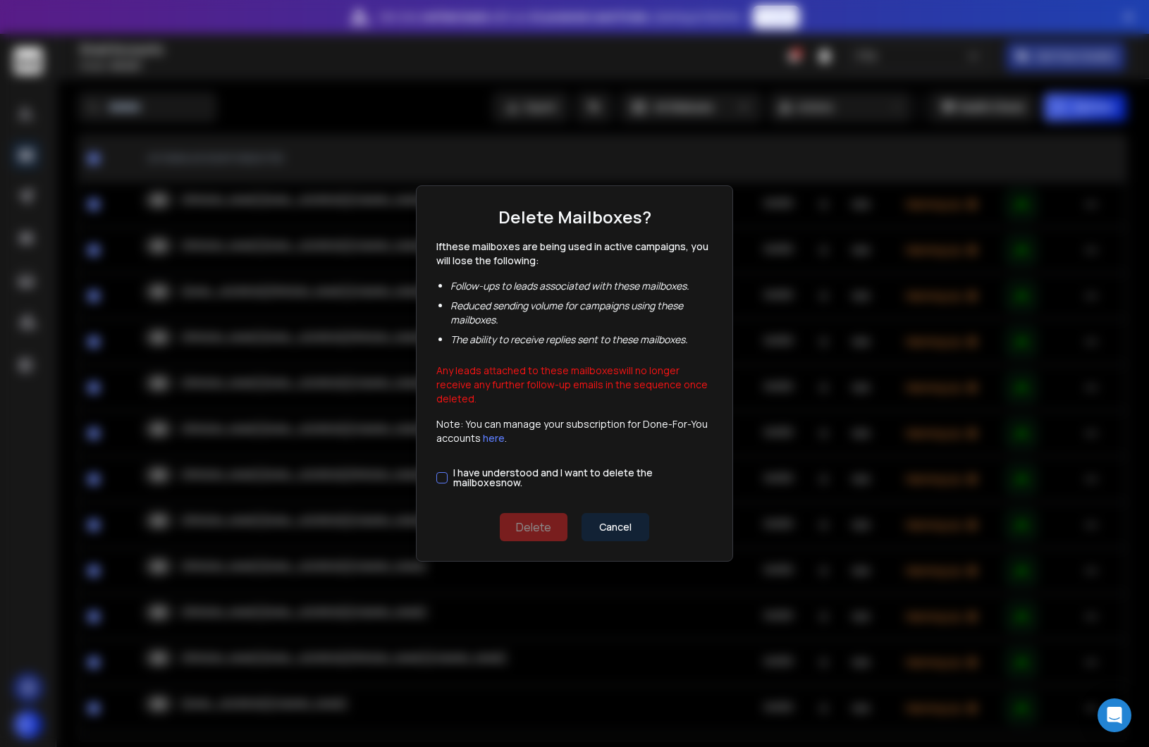
click at [437, 472] on button "I have understood and I want to delete the mailbox es now." at bounding box center [441, 477] width 11 height 11
click at [538, 517] on button "Delete" at bounding box center [534, 527] width 68 height 28
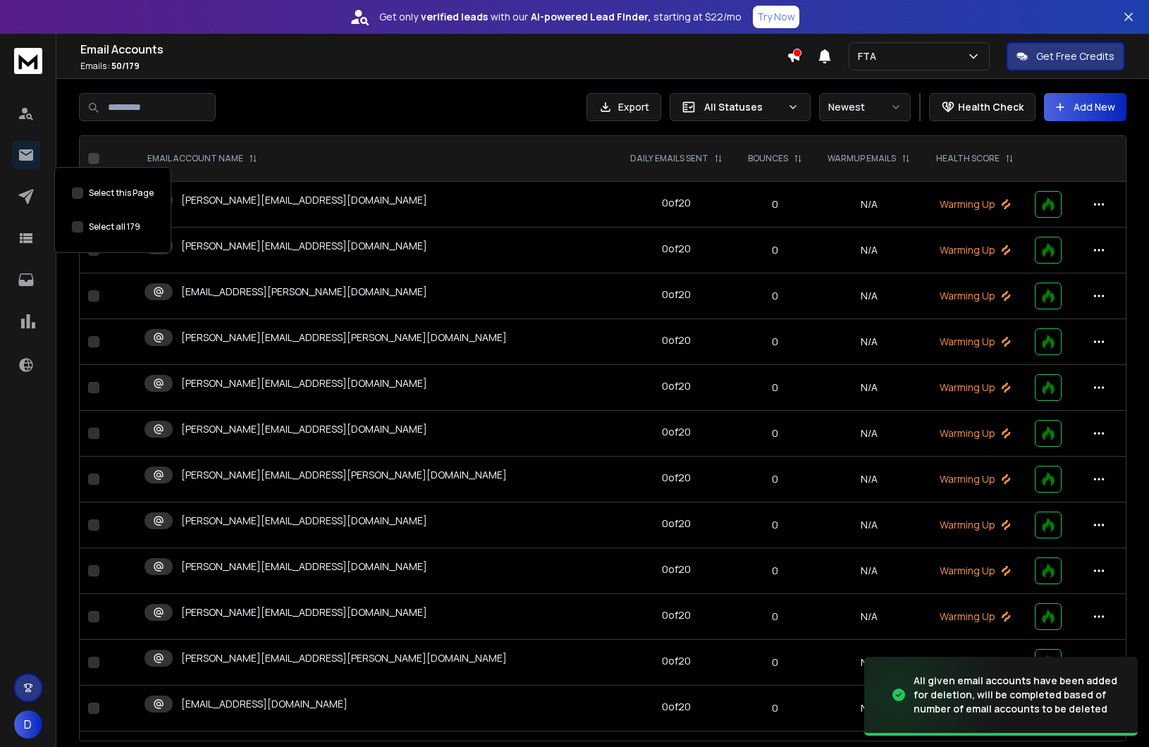
click at [93, 157] on button "Select this Page" at bounding box center [93, 158] width 11 height 11
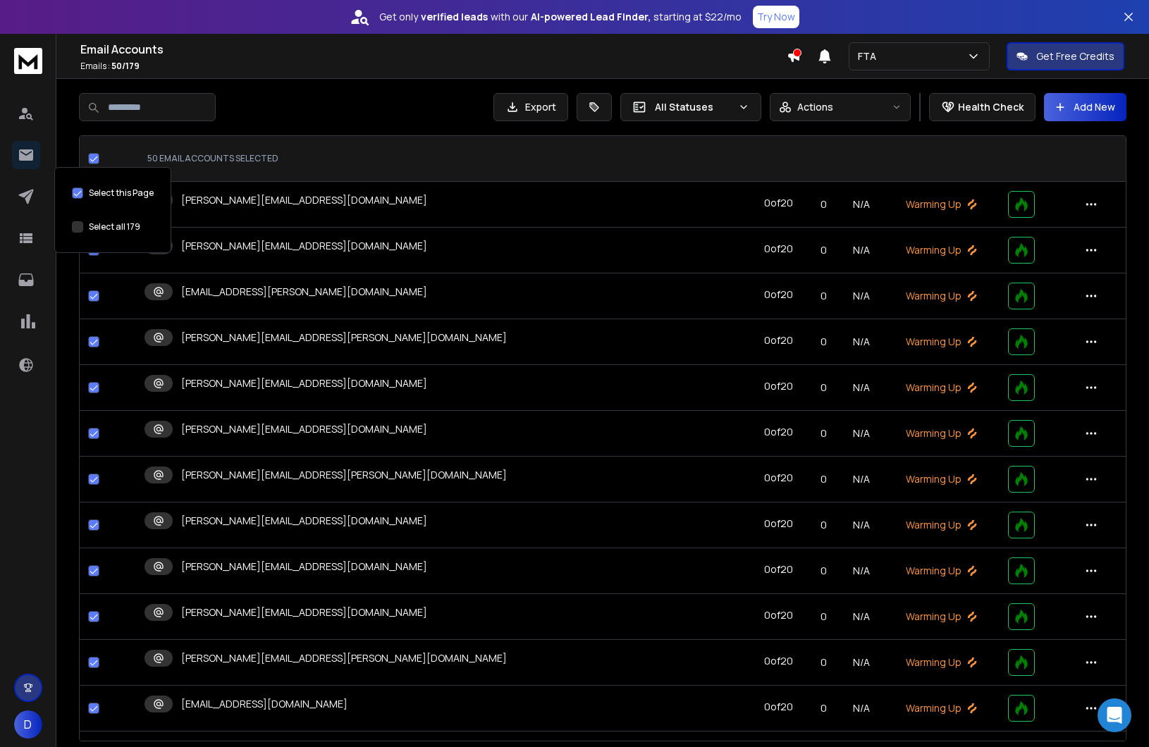
click at [80, 228] on button "Select this Page" at bounding box center [77, 226] width 11 height 11
click at [844, 111] on div "Actions" at bounding box center [832, 107] width 107 height 14
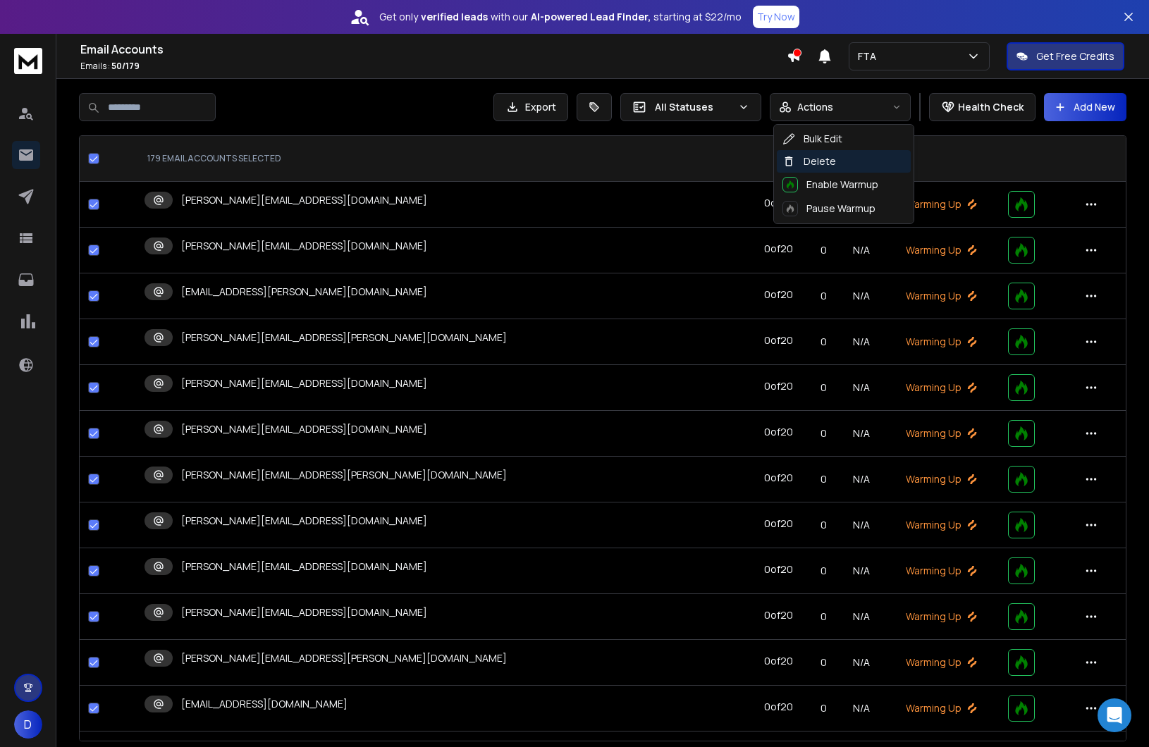
click at [837, 163] on div "Delete" at bounding box center [844, 161] width 134 height 23
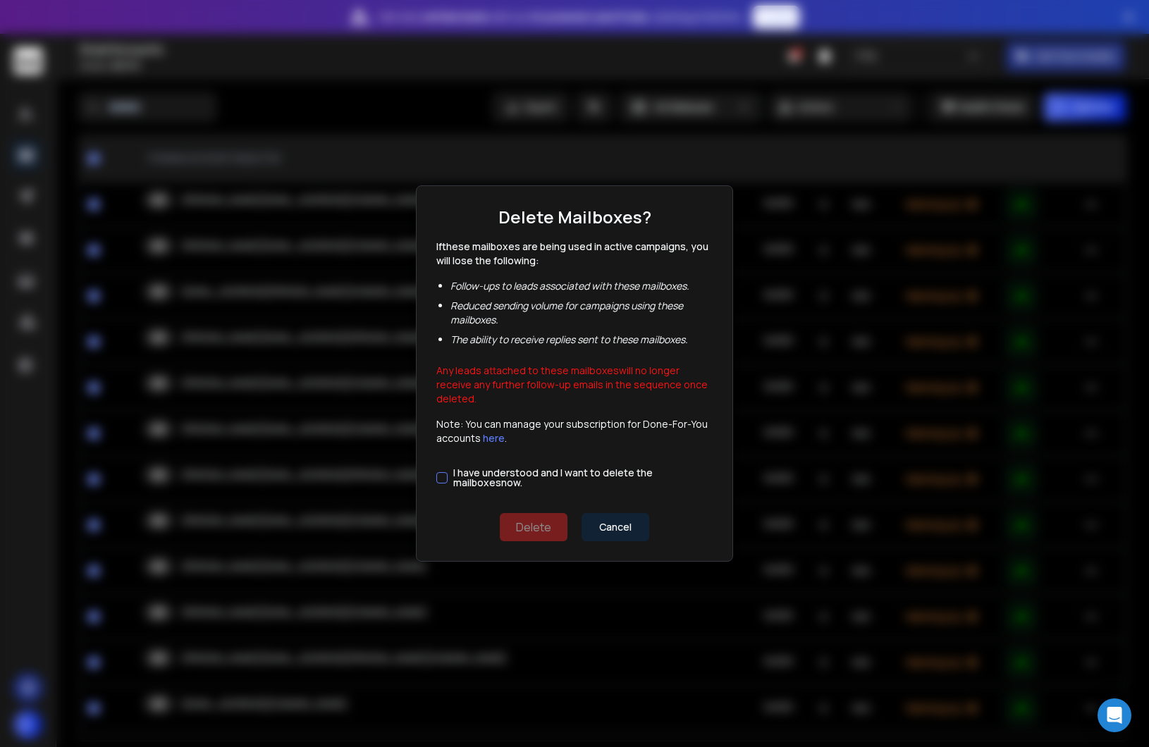
click at [465, 468] on label "I have understood and I want to delete the mailbox es now." at bounding box center [582, 478] width 259 height 20
click at [448, 472] on button "I have understood and I want to delete the mailbox es now." at bounding box center [441, 477] width 11 height 11
click at [522, 523] on button "Delete" at bounding box center [534, 527] width 68 height 28
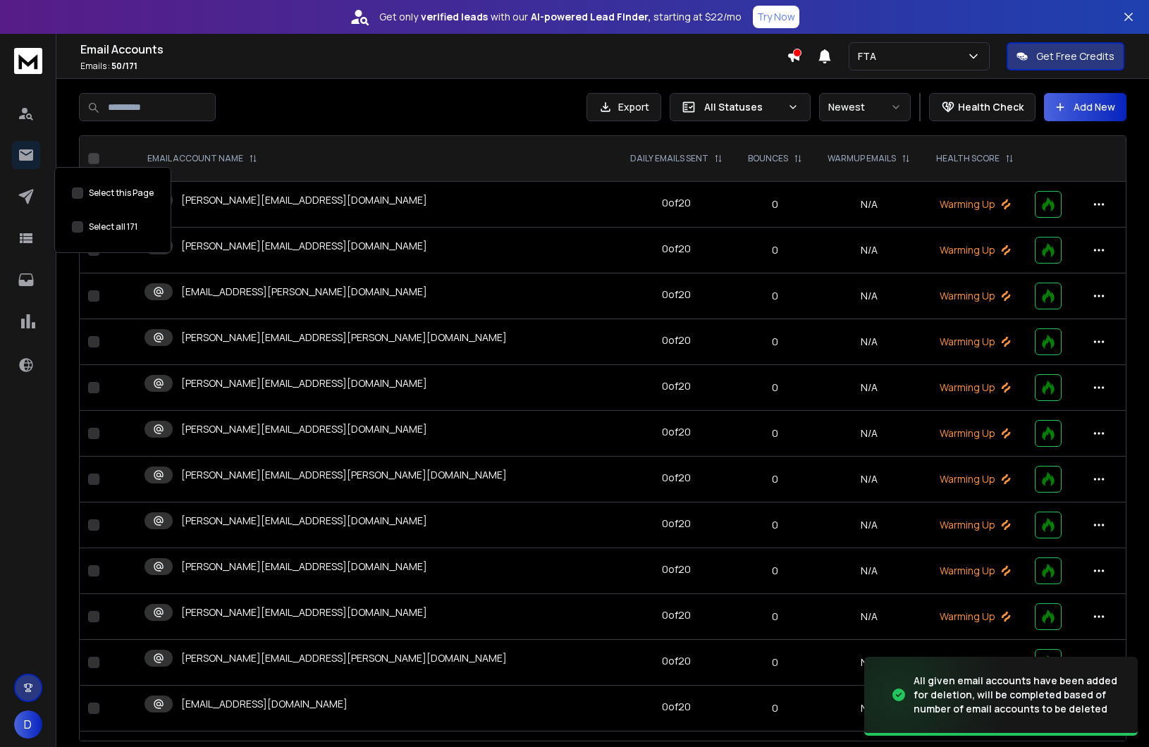
click at [95, 161] on button "Select this Page" at bounding box center [93, 158] width 11 height 11
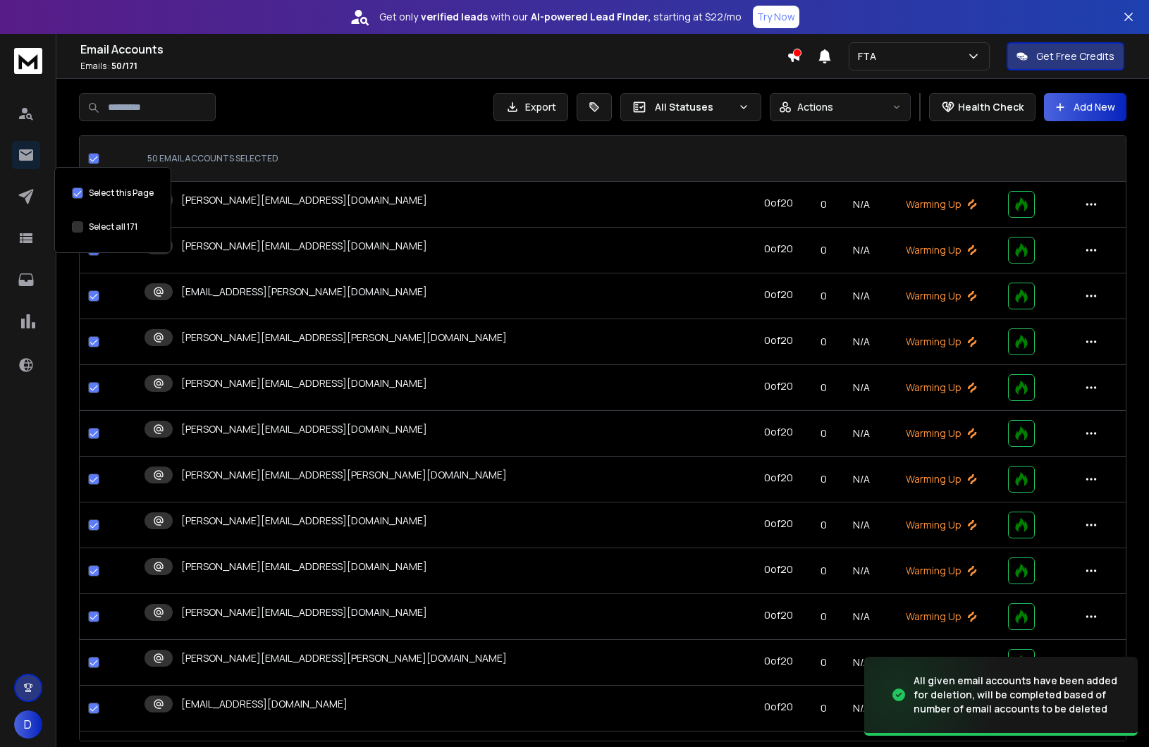
click at [102, 226] on label "Select all 171" at bounding box center [113, 226] width 49 height 11
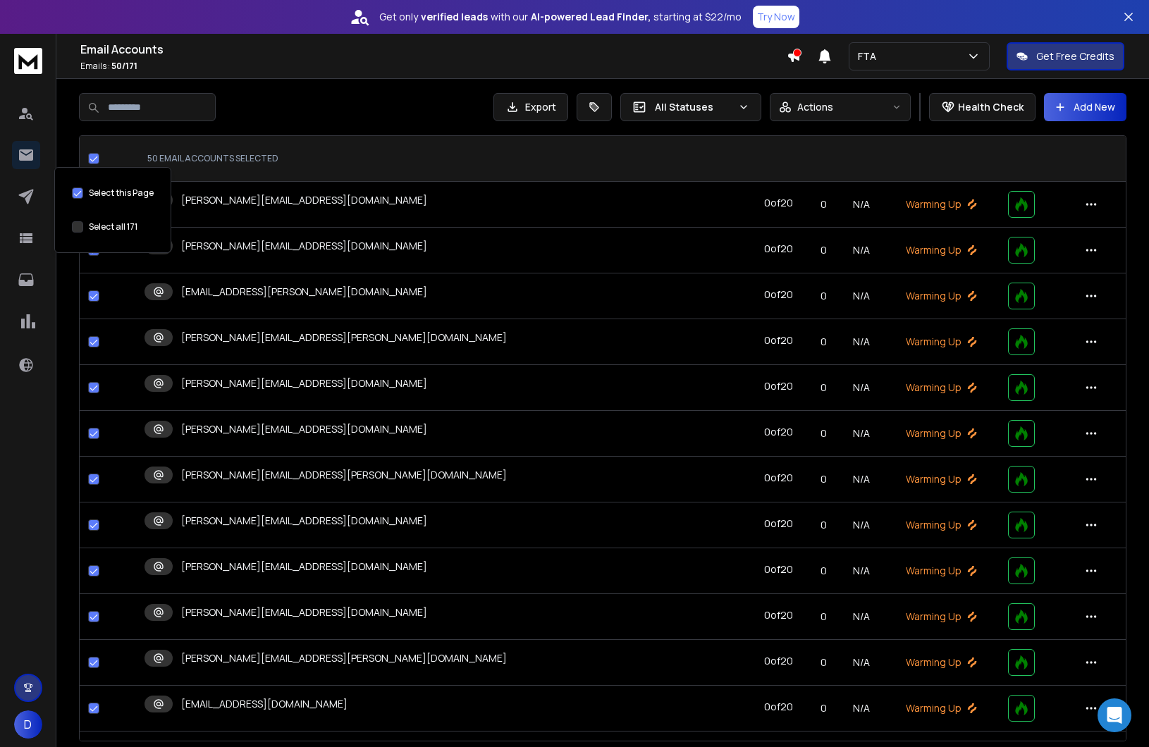
click at [94, 160] on button "Select this Page" at bounding box center [93, 158] width 11 height 11
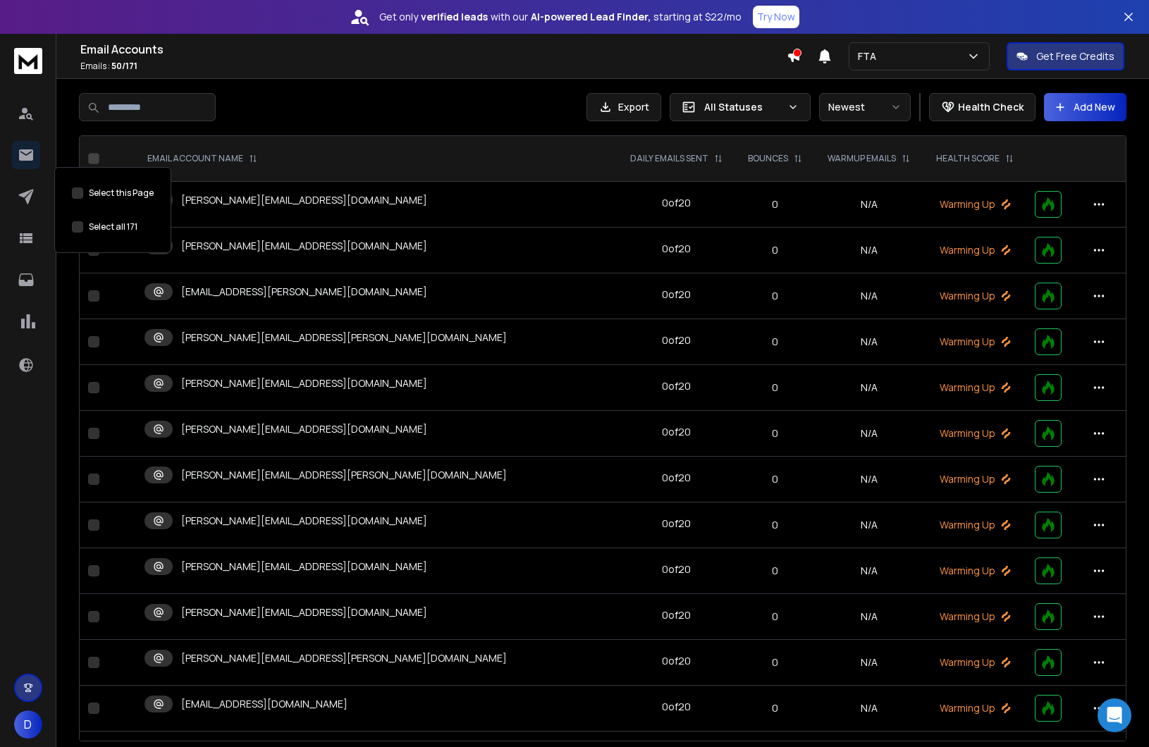
click at [76, 228] on button "Select this Page" at bounding box center [77, 226] width 11 height 11
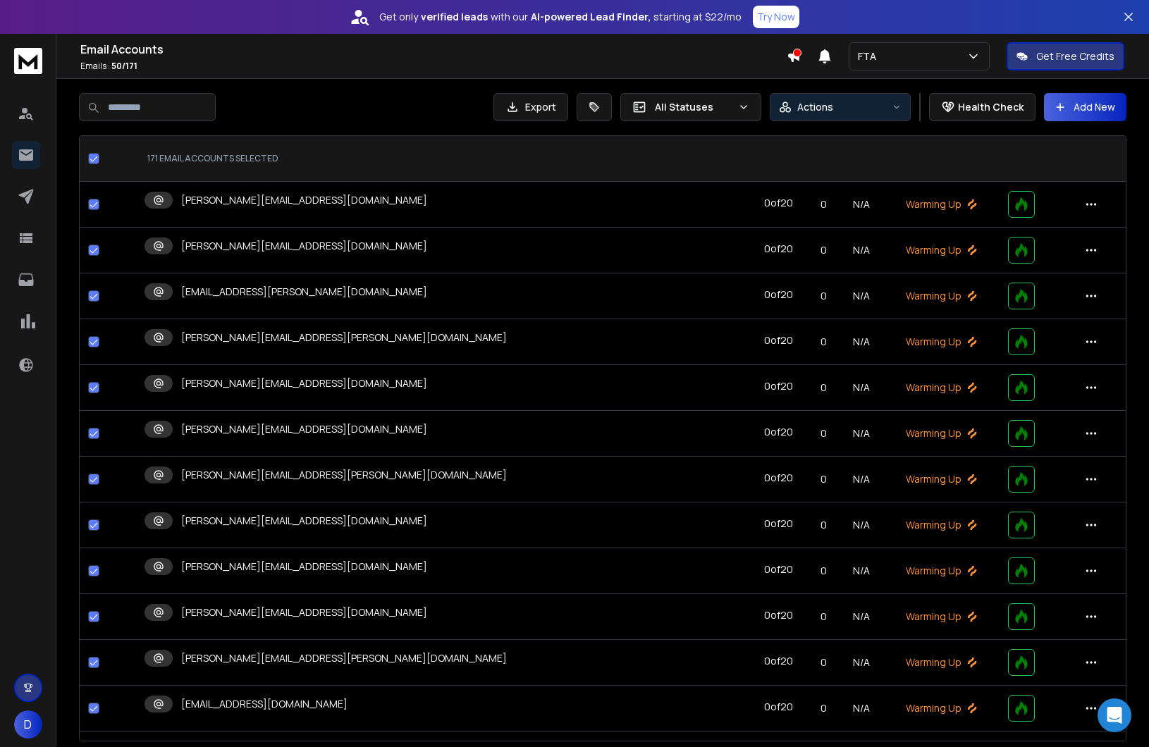
click at [843, 97] on button "Actions" at bounding box center [840, 107] width 141 height 28
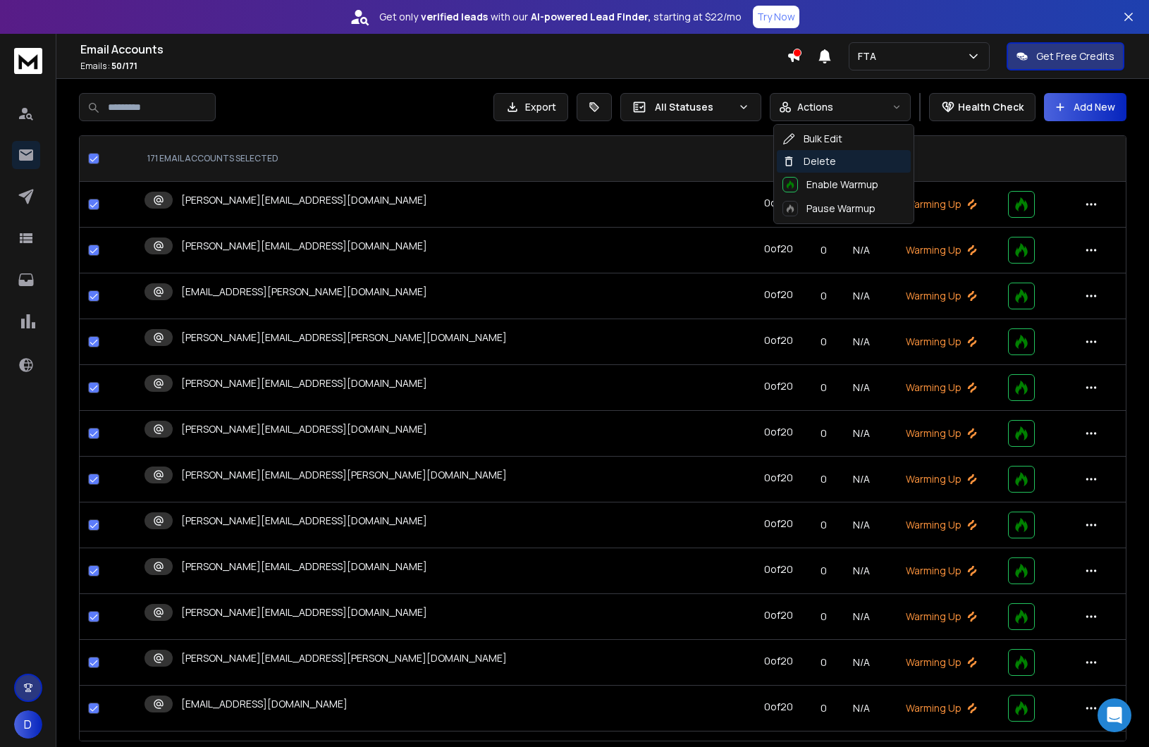
click at [839, 159] on div "Delete" at bounding box center [844, 161] width 134 height 23
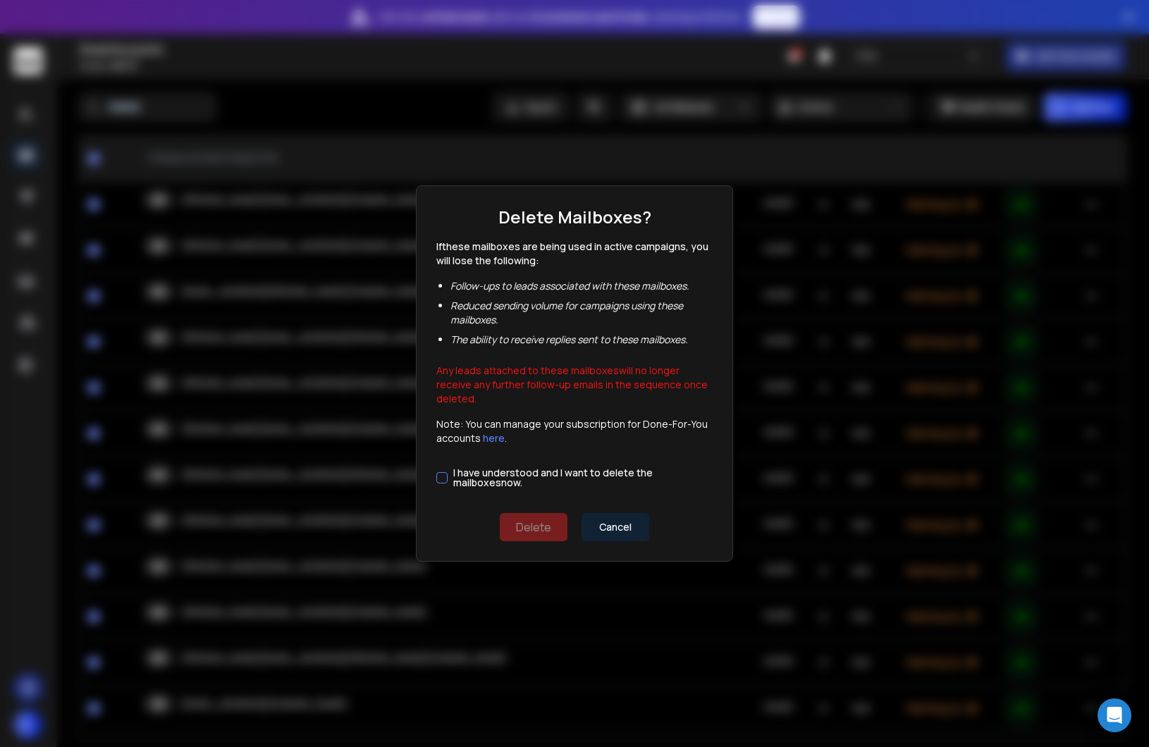
click at [486, 468] on label "I have understood and I want to delete the mailbox es now." at bounding box center [582, 478] width 259 height 20
click at [448, 472] on button "I have understood and I want to delete the mailbox es now." at bounding box center [441, 477] width 11 height 11
click at [538, 522] on button "Delete" at bounding box center [534, 527] width 68 height 28
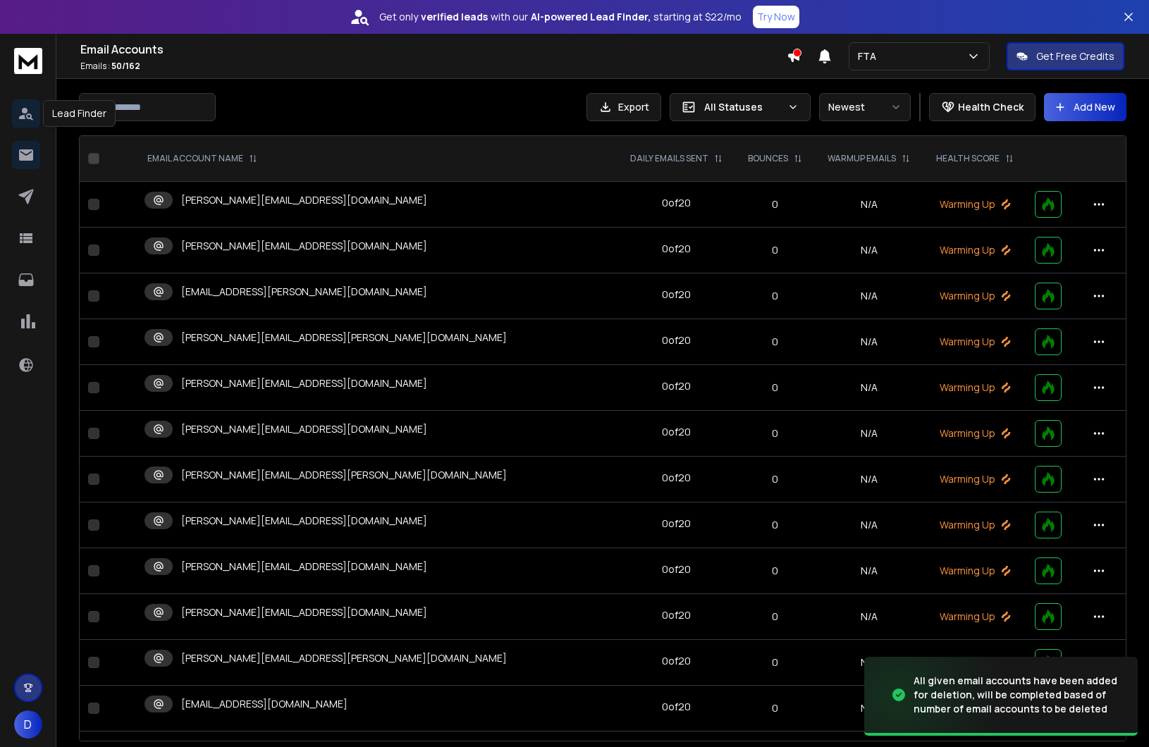
click at [26, 113] on icon at bounding box center [26, 113] width 17 height 17
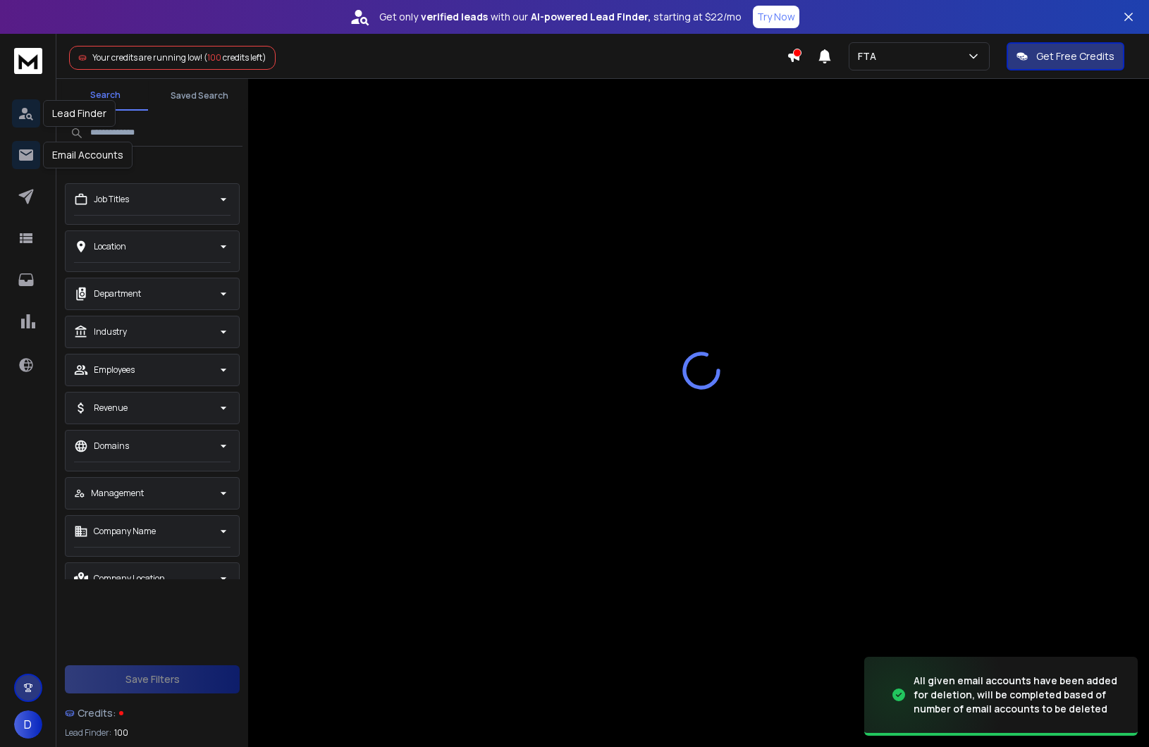
click at [28, 152] on icon at bounding box center [26, 154] width 14 height 11
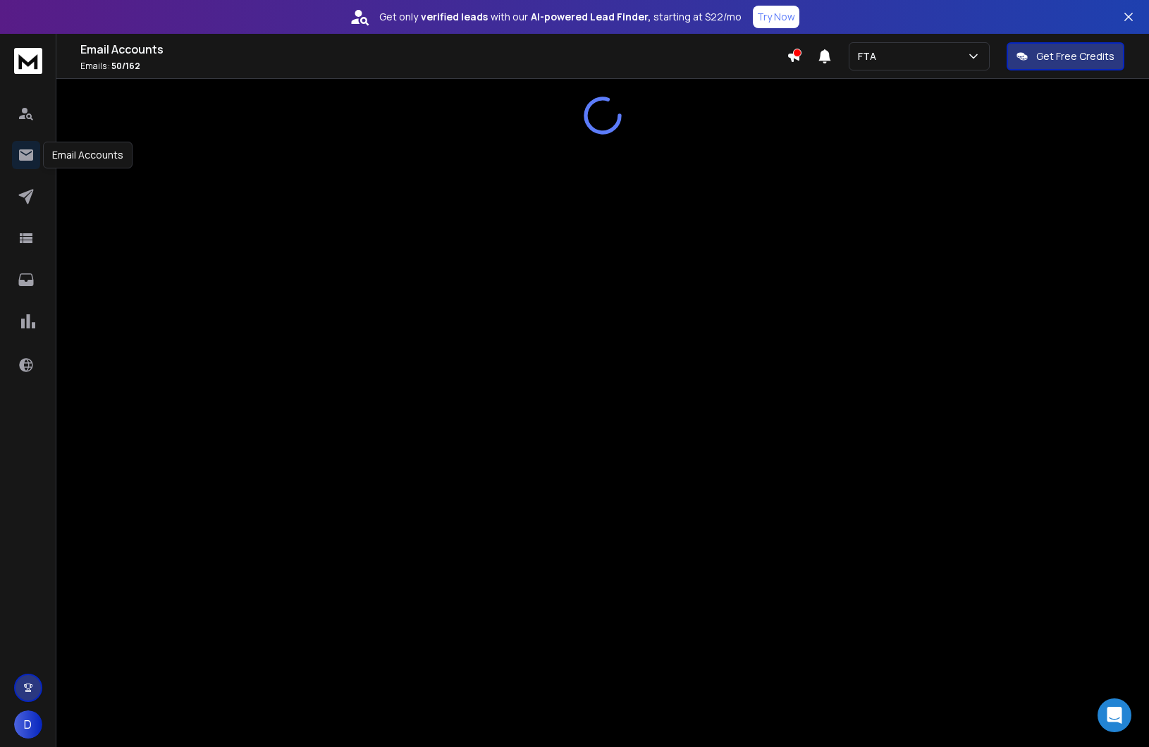
click at [27, 161] on icon at bounding box center [26, 155] width 17 height 17
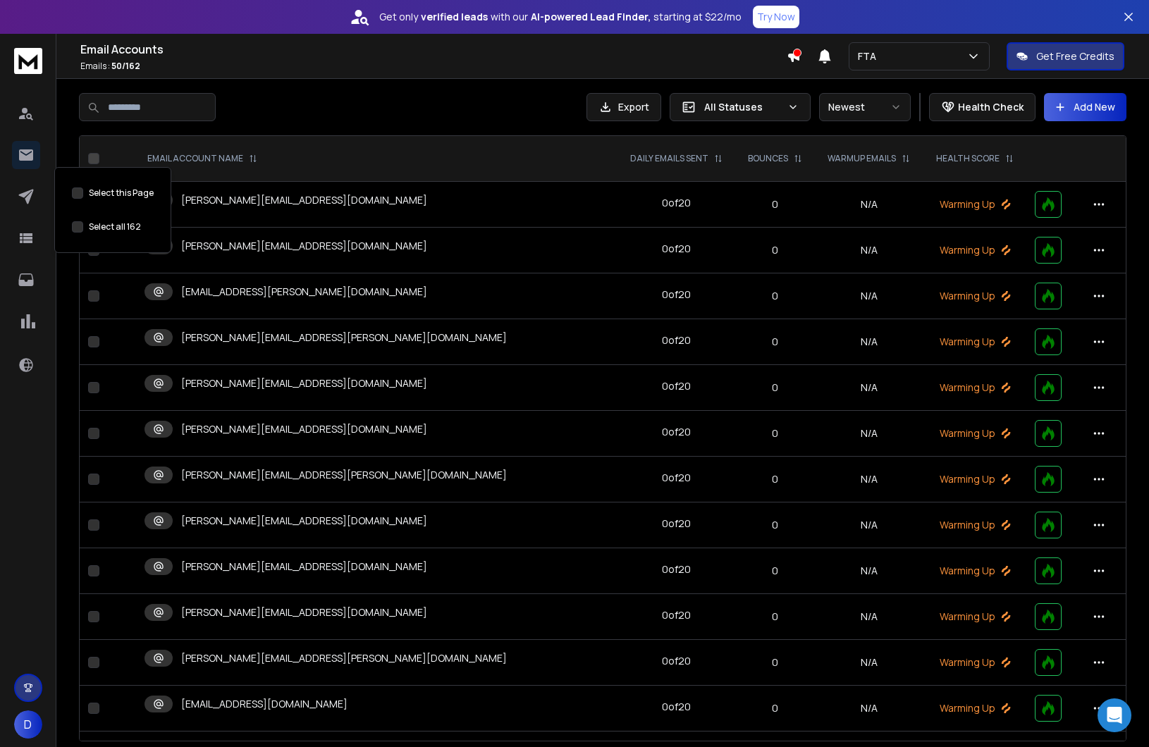
click at [96, 158] on button "Select this Page" at bounding box center [93, 158] width 11 height 11
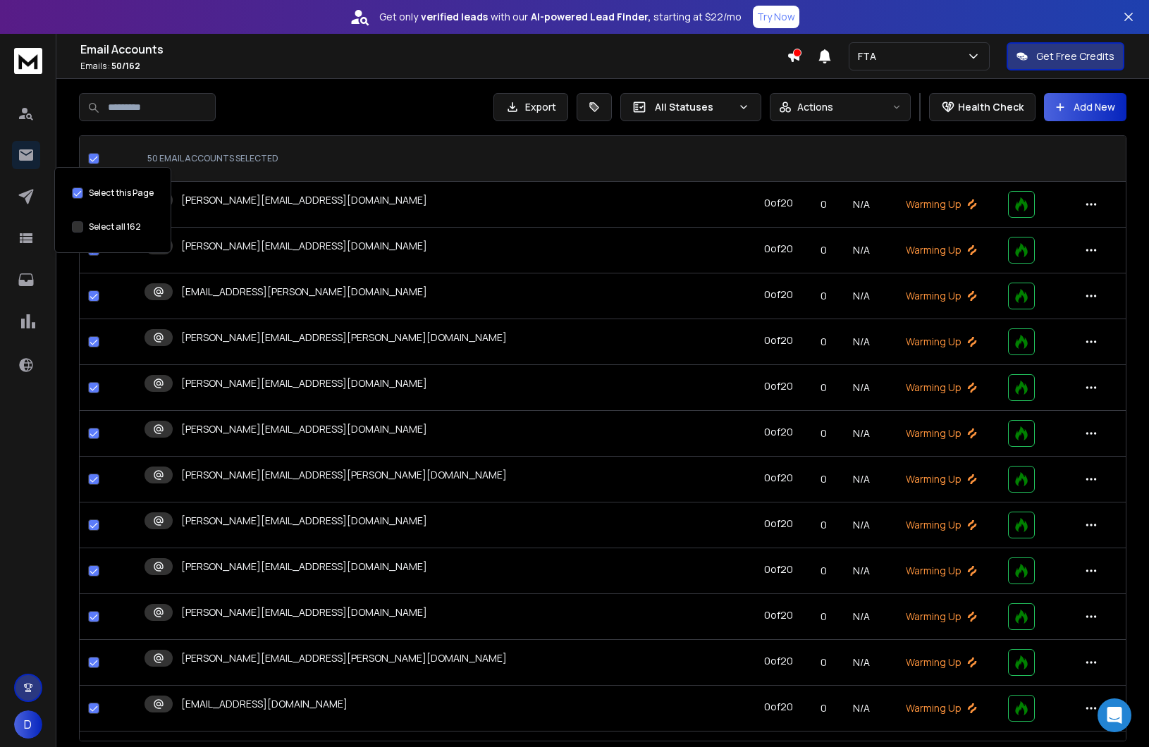
click at [81, 226] on button "Select this Page" at bounding box center [77, 226] width 11 height 11
click at [833, 114] on p "Actions" at bounding box center [815, 107] width 36 height 14
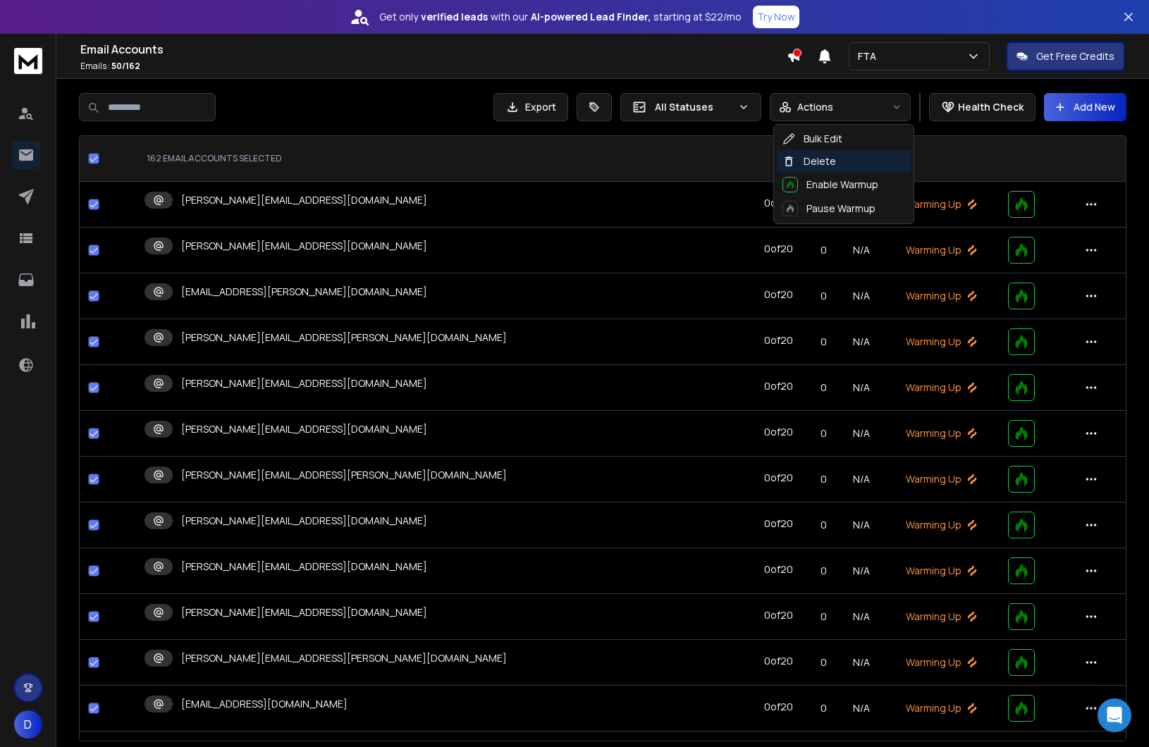
click at [825, 163] on div "Delete" at bounding box center [810, 161] width 54 height 14
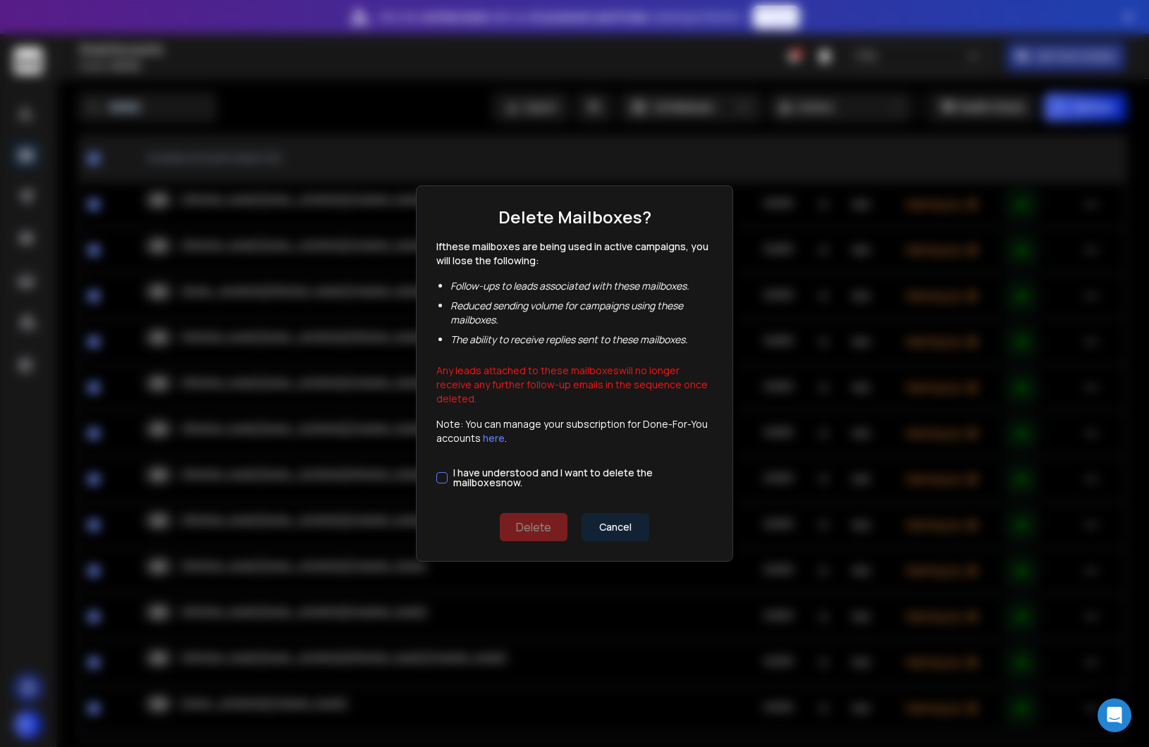
click at [483, 468] on label "I have understood and I want to delete the mailbox es now." at bounding box center [582, 478] width 259 height 20
click at [448, 472] on button "I have understood and I want to delete the mailbox es now." at bounding box center [441, 477] width 11 height 11
click at [527, 536] on div "Delete Mailboxes? If these mailboxes are being used in active campaigns, you wi…" at bounding box center [574, 373] width 317 height 376
click at [527, 529] on button "Delete" at bounding box center [534, 527] width 68 height 28
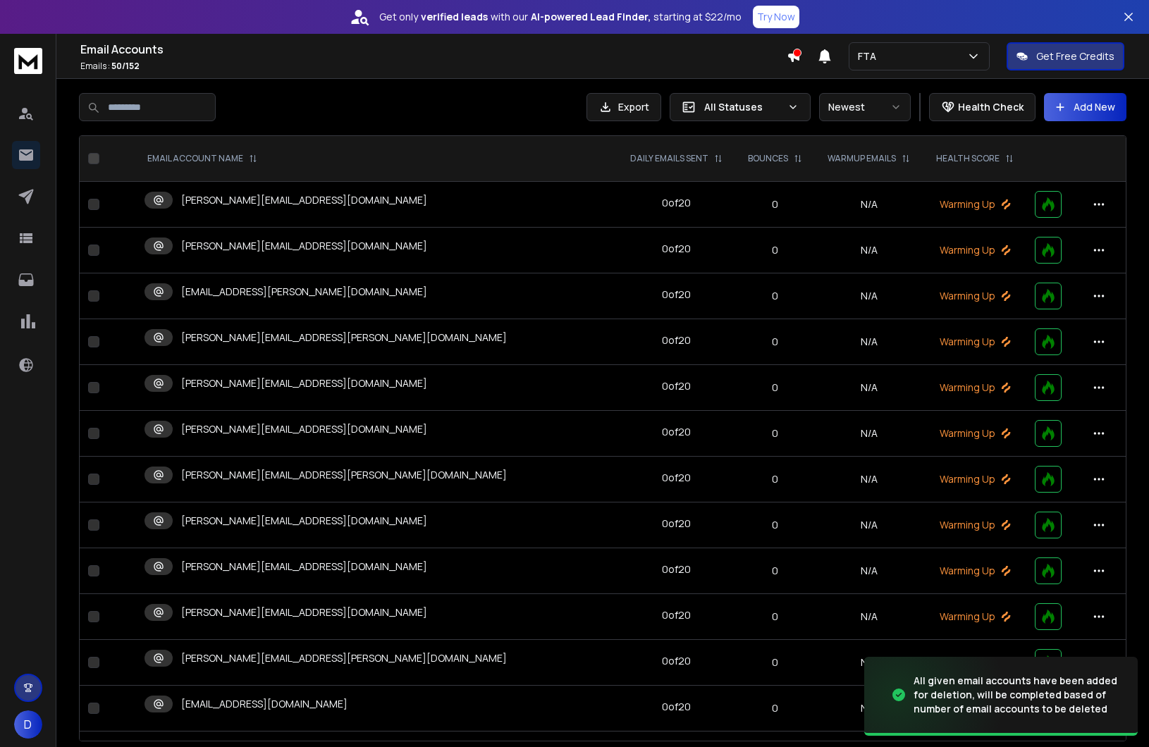
click at [96, 165] on th at bounding box center [108, 159] width 56 height 46
click at [94, 158] on button "Select this Page" at bounding box center [93, 158] width 11 height 11
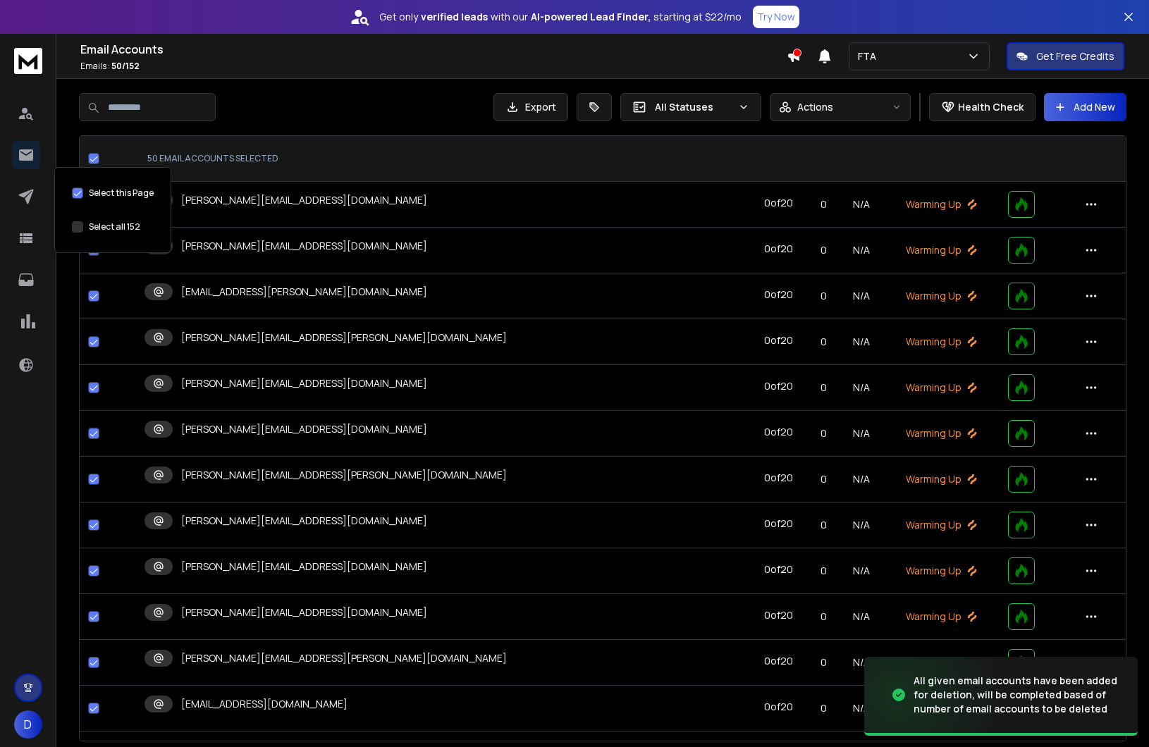
click at [90, 227] on label "Select all 152" at bounding box center [114, 226] width 51 height 11
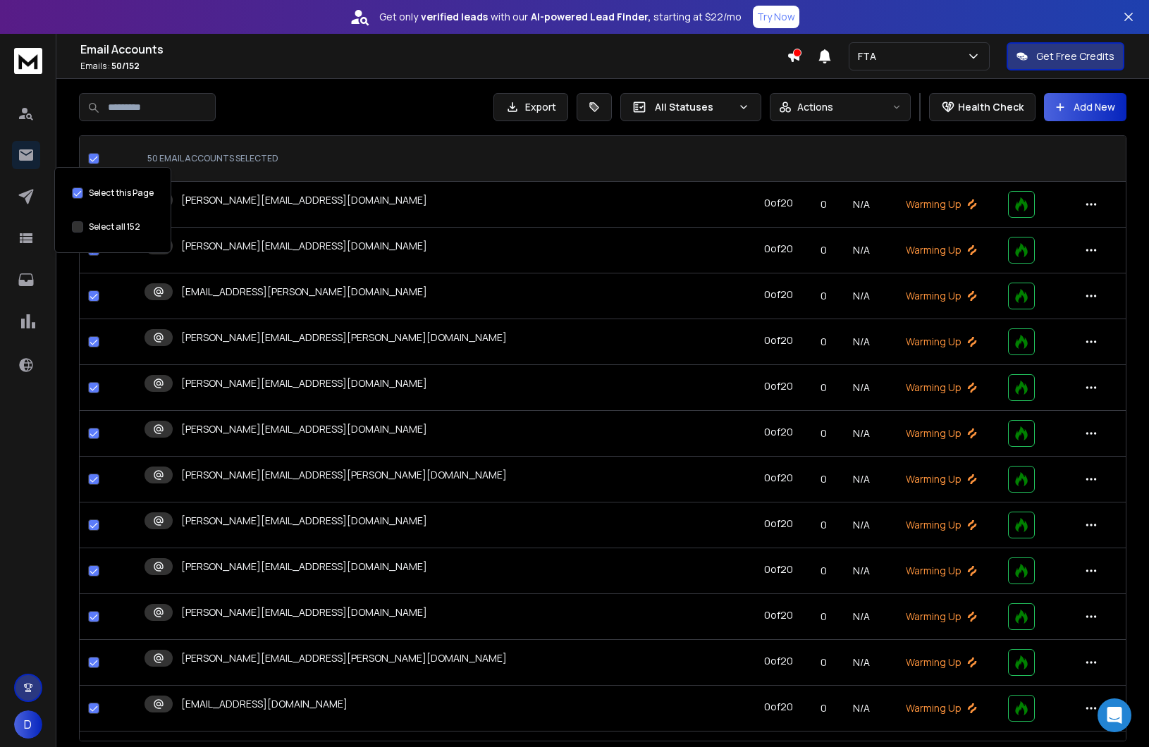
click at [73, 225] on button "Select this Page" at bounding box center [77, 226] width 11 height 11
click at [821, 102] on p "Actions" at bounding box center [815, 107] width 36 height 14
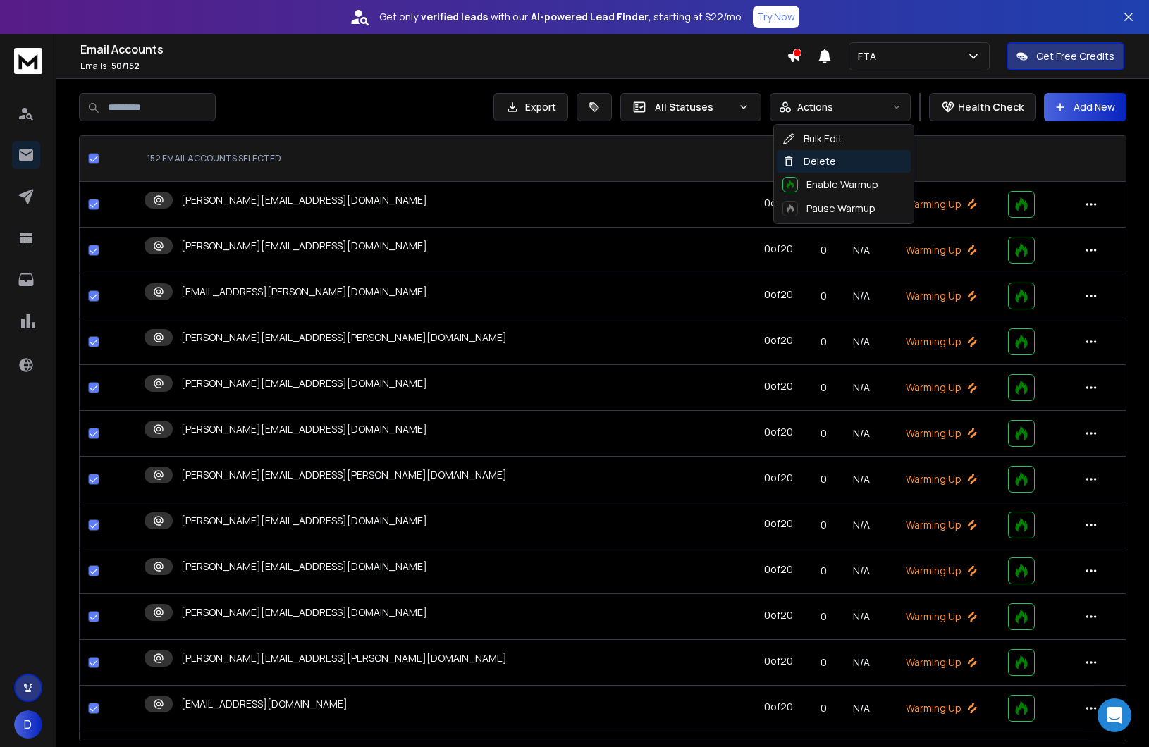
click at [828, 164] on div "Delete" at bounding box center [810, 161] width 54 height 14
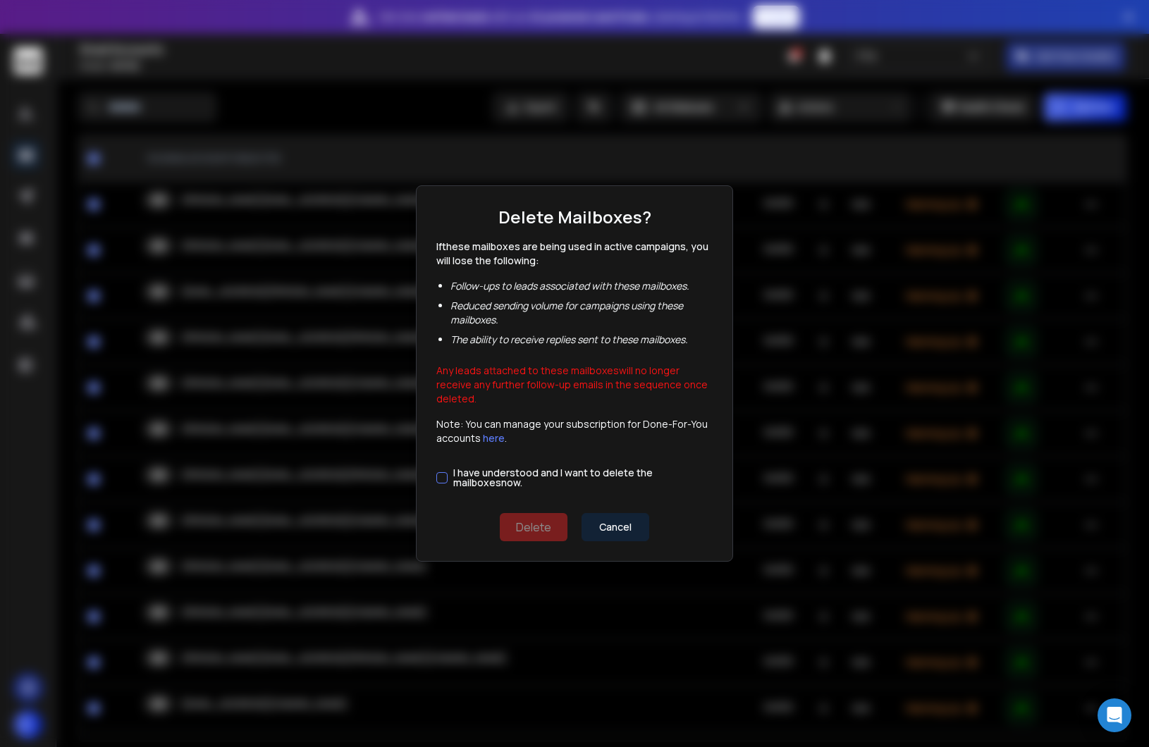
click at [483, 474] on label "I have understood and I want to delete the mailbox es now." at bounding box center [582, 478] width 259 height 20
click at [448, 474] on button "I have understood and I want to delete the mailbox es now." at bounding box center [441, 477] width 11 height 11
click at [516, 532] on button "Delete" at bounding box center [534, 527] width 68 height 28
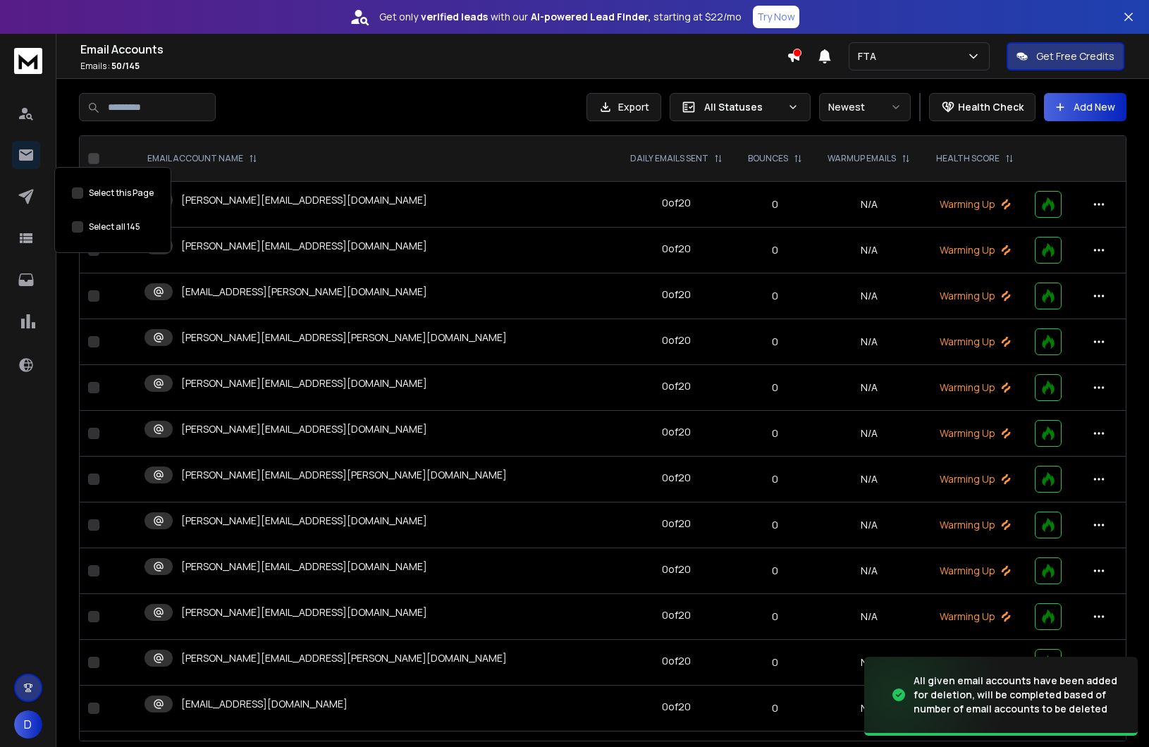
click at [92, 163] on button "Select this Page" at bounding box center [93, 158] width 11 height 11
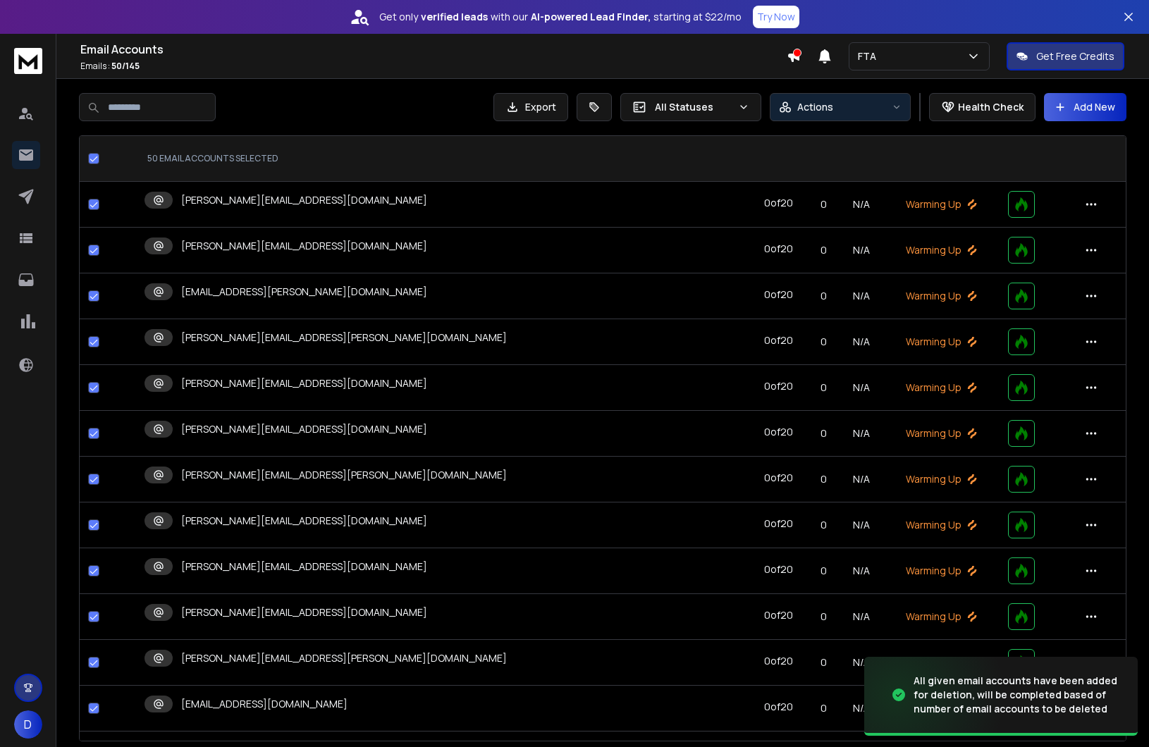
click at [890, 113] on button "Actions" at bounding box center [840, 107] width 141 height 28
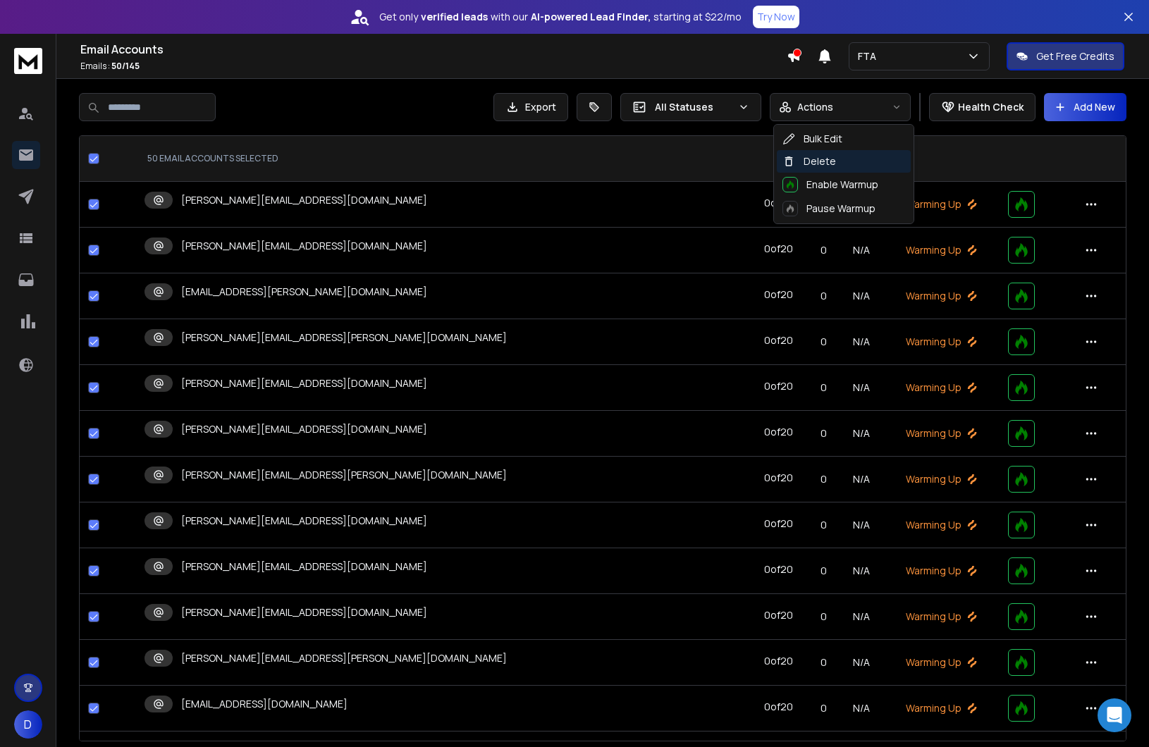
click at [825, 154] on div "Delete" at bounding box center [810, 161] width 54 height 14
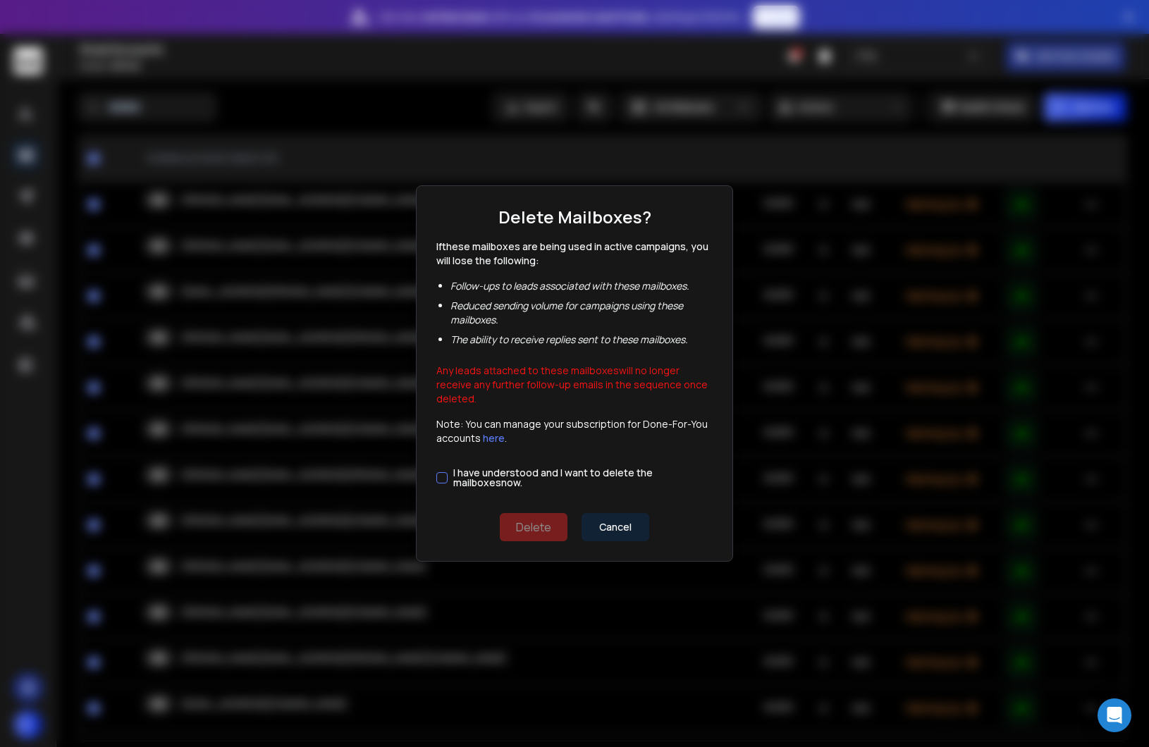
click at [452, 474] on div "I have understood and I want to delete the mailbox es now." at bounding box center [574, 472] width 276 height 31
click at [441, 473] on button "I have understood and I want to delete the mailbox es now." at bounding box center [441, 477] width 11 height 11
click at [510, 521] on button "Delete" at bounding box center [534, 527] width 68 height 28
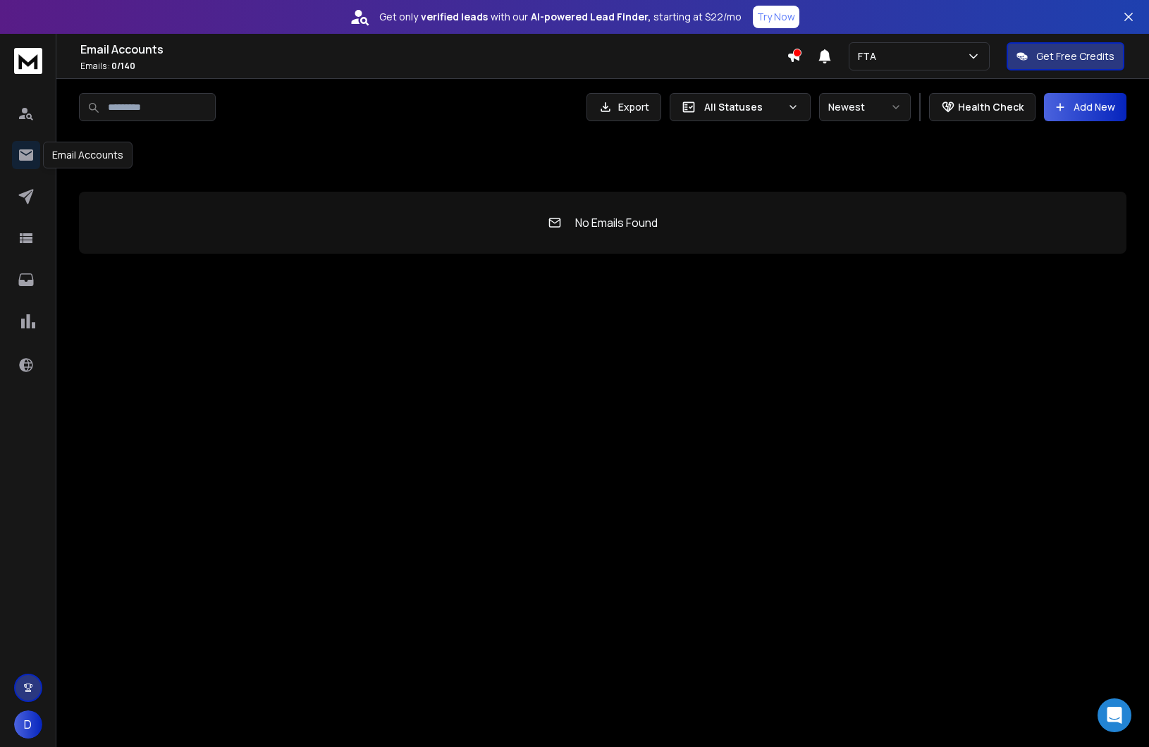
click at [22, 158] on icon at bounding box center [26, 154] width 14 height 11
click at [23, 198] on icon at bounding box center [26, 196] width 17 height 17
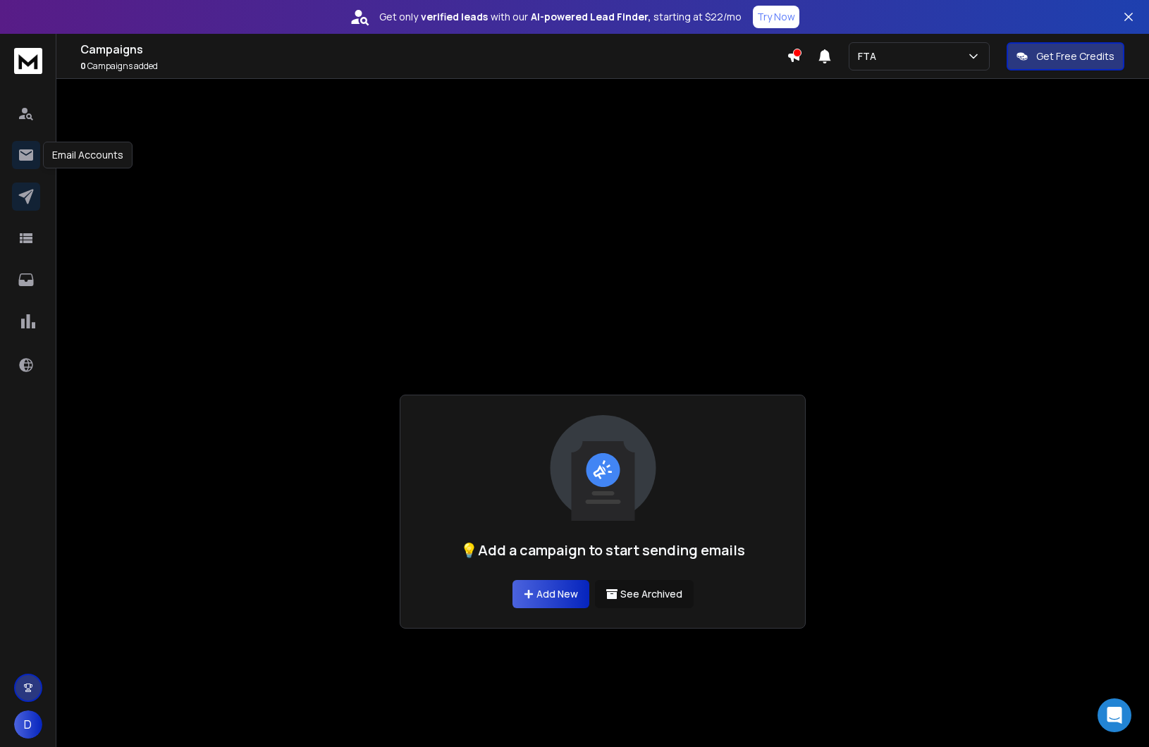
click at [27, 150] on icon at bounding box center [26, 154] width 14 height 11
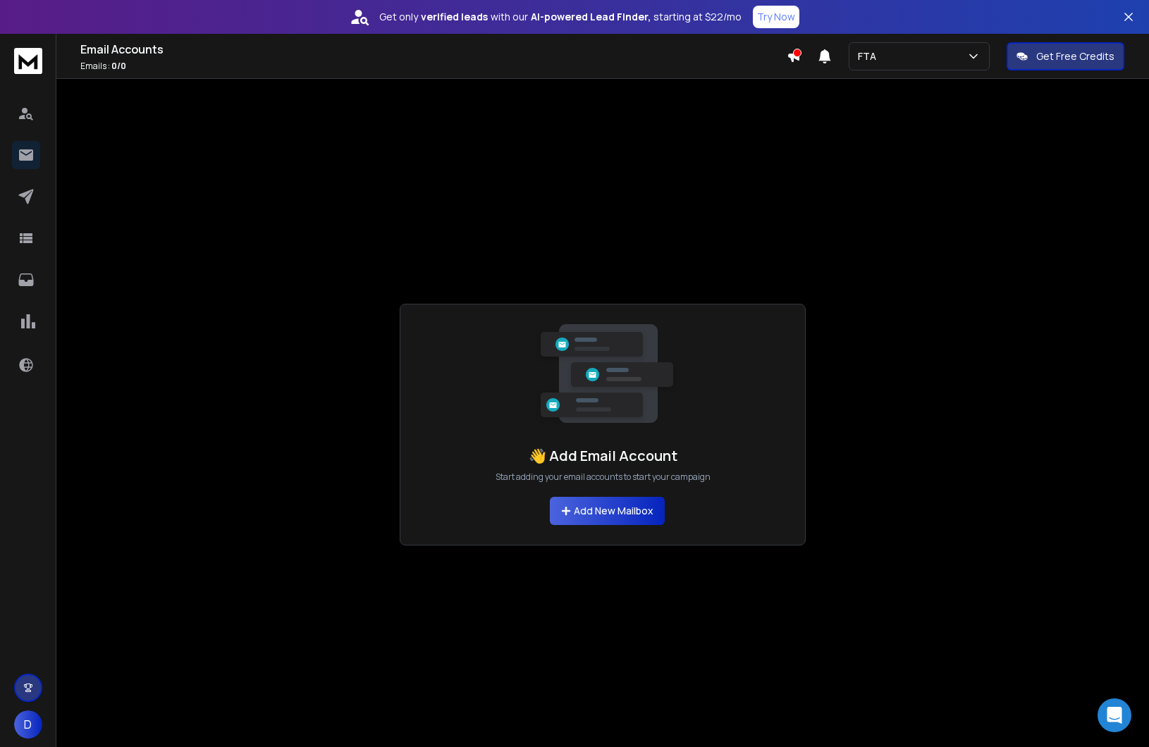
click at [601, 514] on button "Add New Mailbox" at bounding box center [607, 511] width 115 height 28
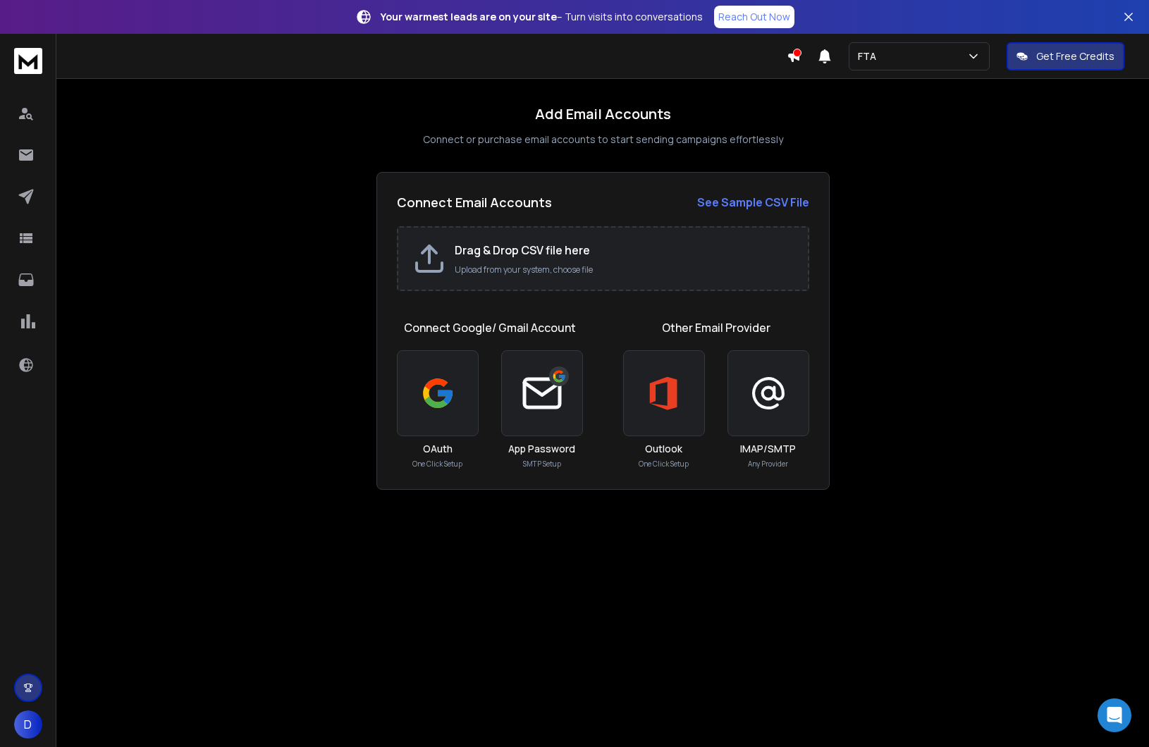
click at [462, 247] on h2 "Drag & Drop CSV file here" at bounding box center [624, 250] width 339 height 17
type input "**********"
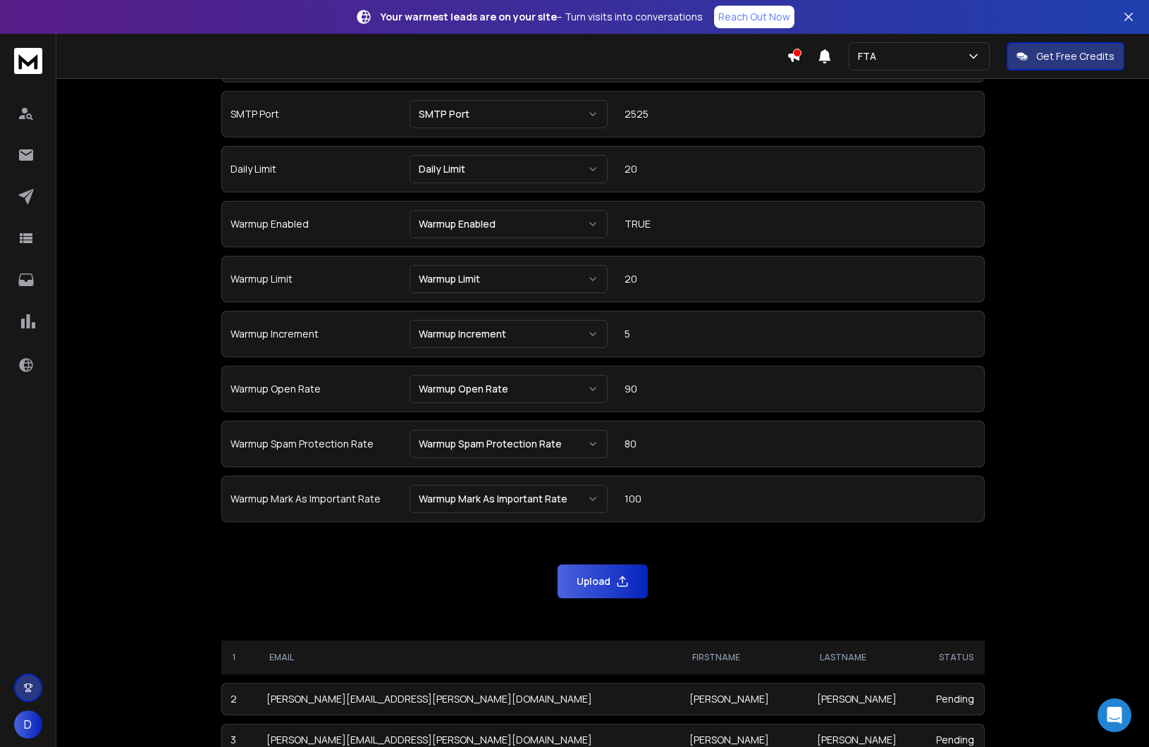
scroll to position [847, 0]
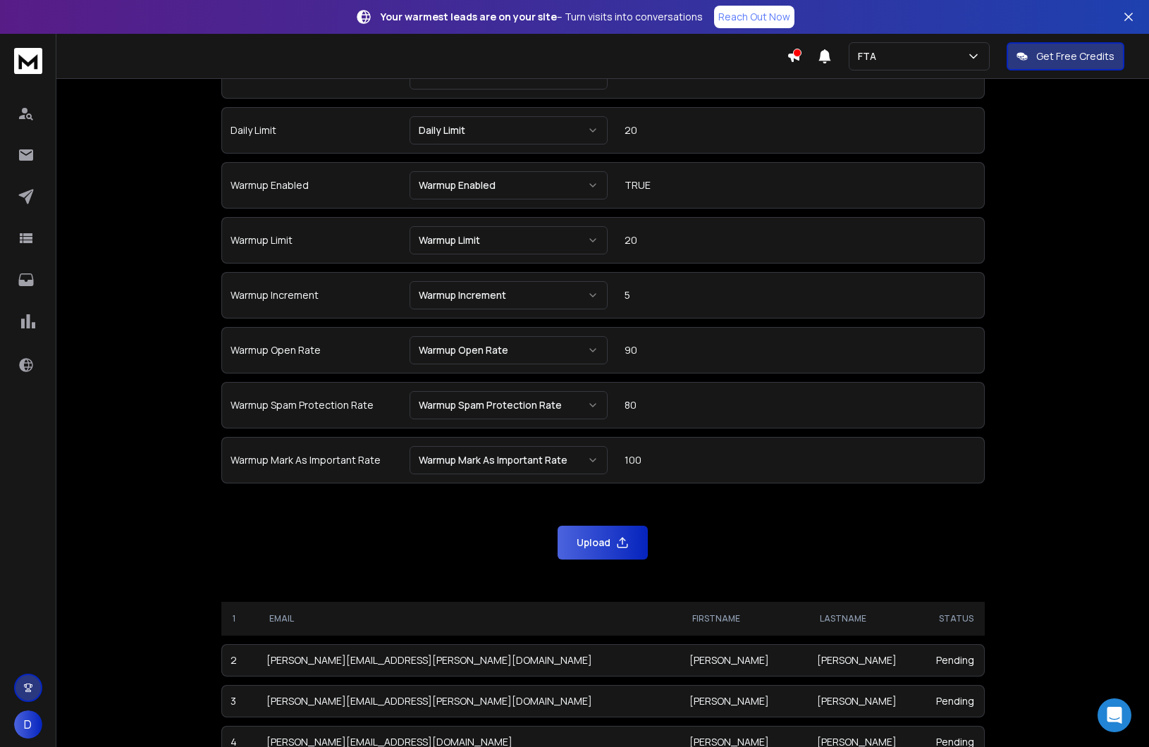
click at [623, 541] on line at bounding box center [623, 541] width 0 height 6
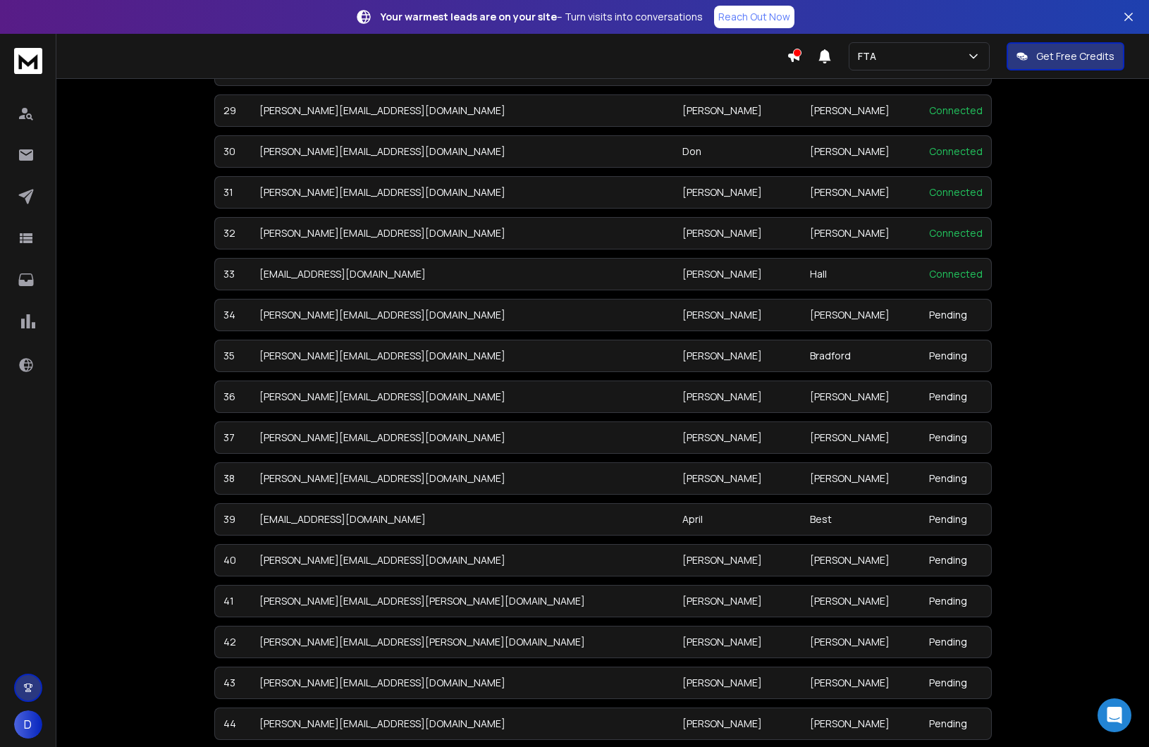
scroll to position [2438, 0]
